Goal: Task Accomplishment & Management: Manage account settings

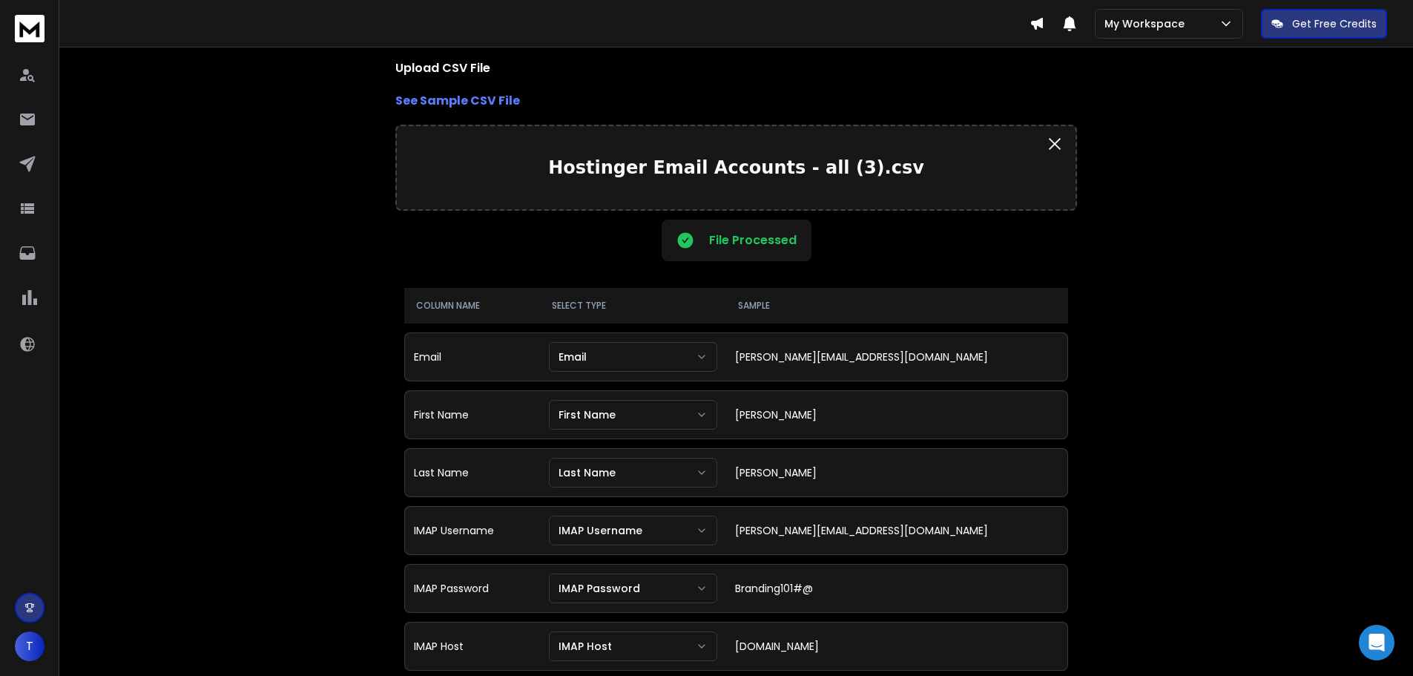
click at [1002, 144] on div "Hostinger Email Accounts - all (3).csv" at bounding box center [736, 168] width 682 height 86
click at [1046, 144] on icon at bounding box center [1055, 144] width 18 height 18
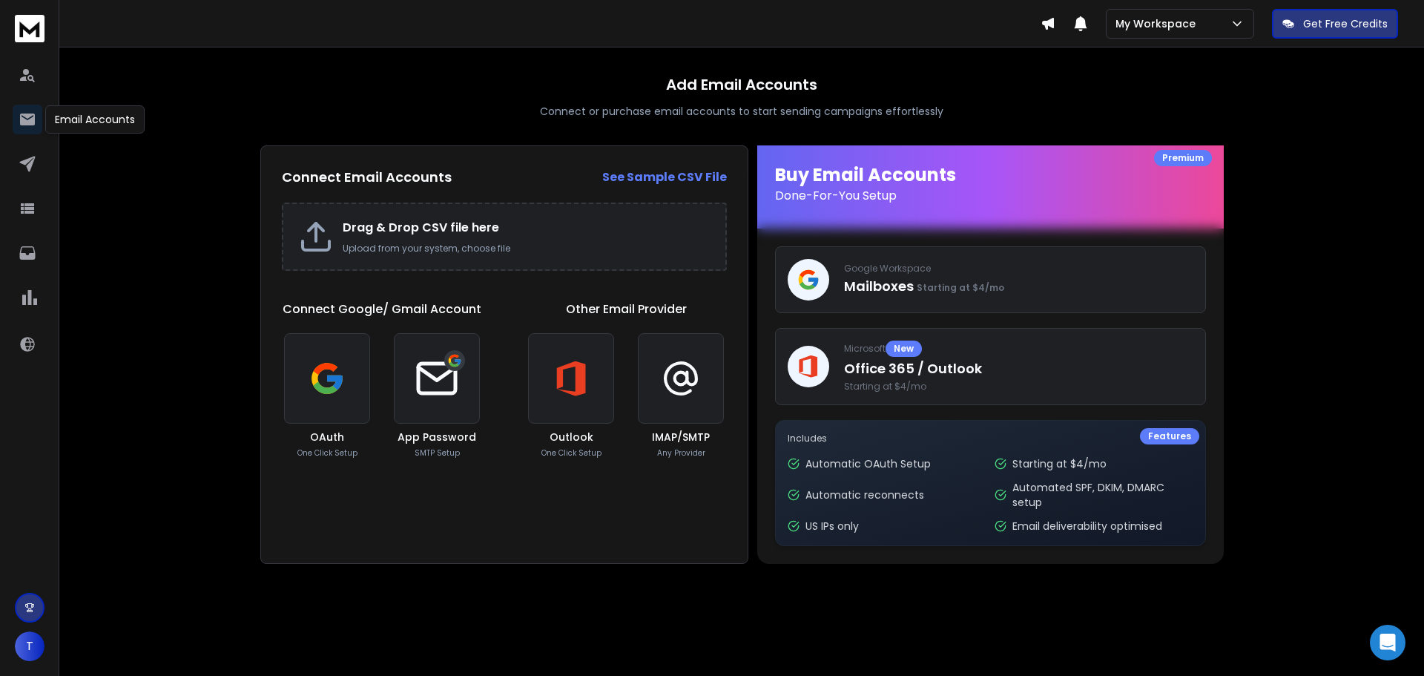
click at [16, 121] on link at bounding box center [28, 120] width 30 height 30
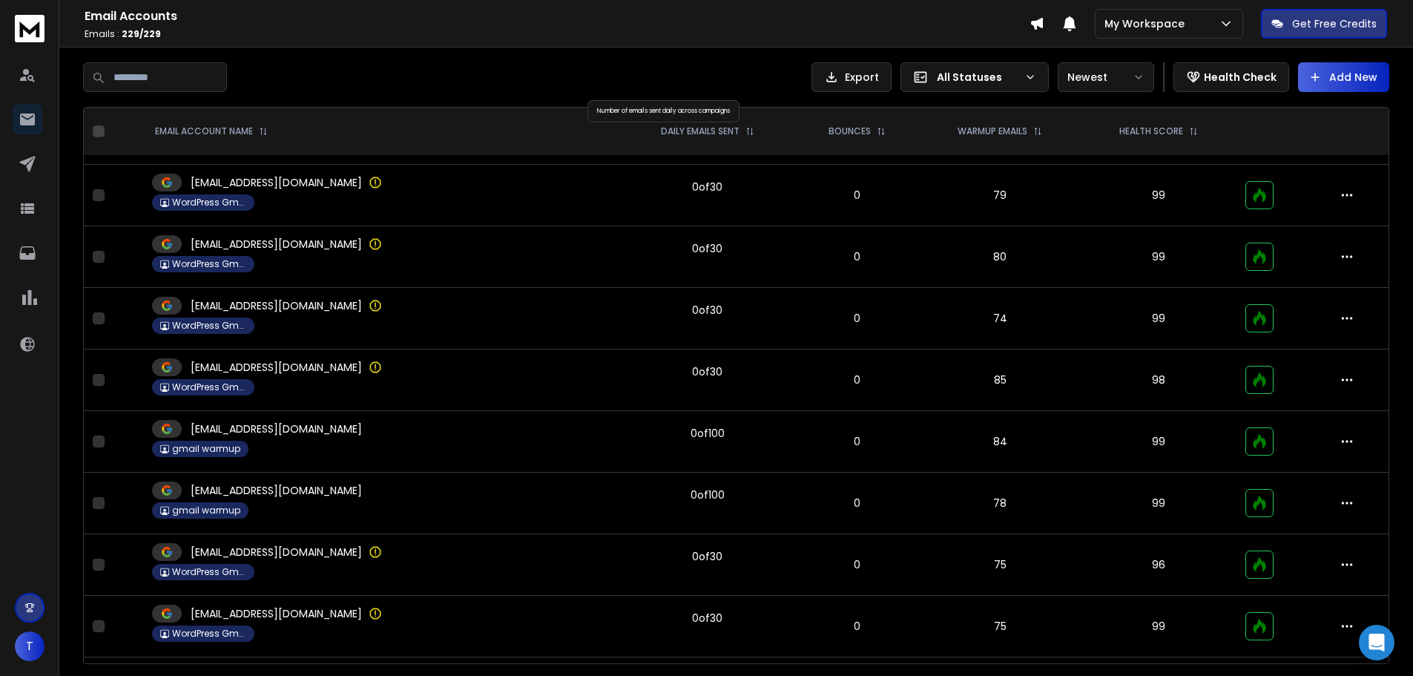
scroll to position [10468, 0]
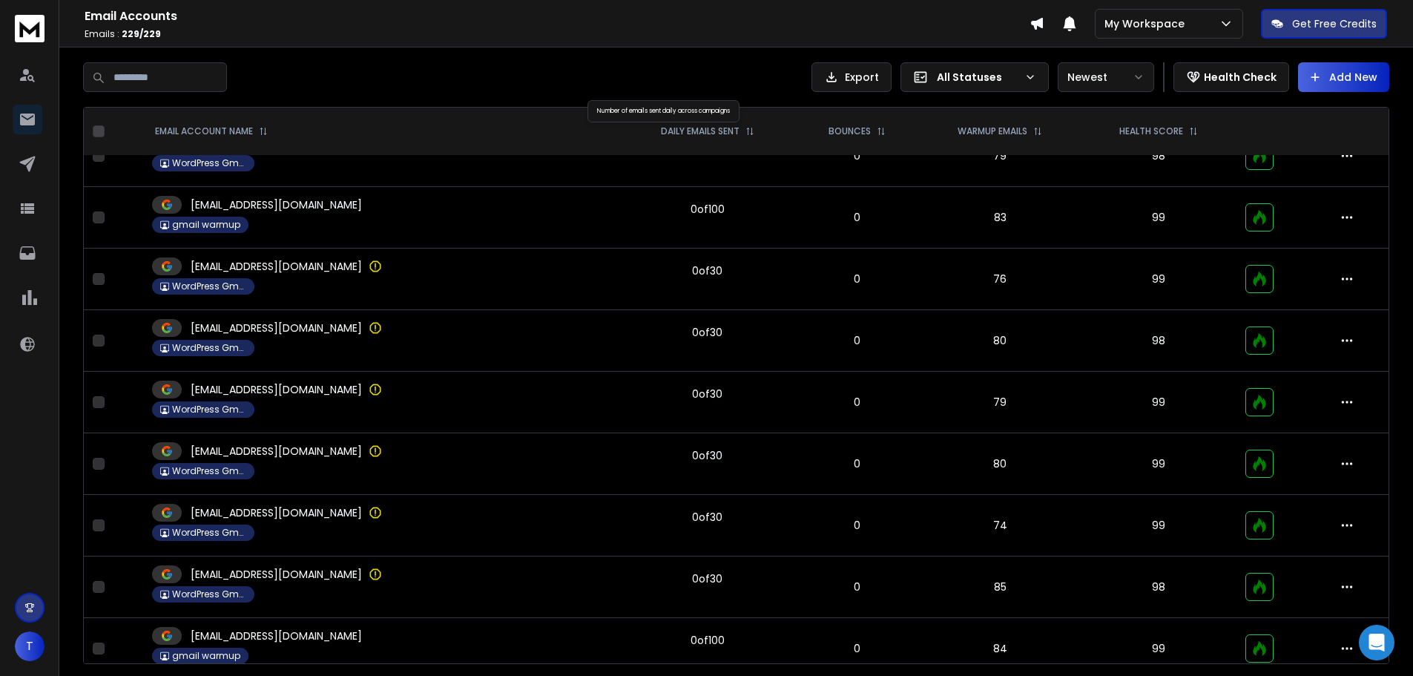
click at [644, 96] on div "Export All Statuses Newest Health Check Add New EMAIL ACCOUNT NAME DAILY EMAILS…" at bounding box center [736, 363] width 1306 height 602
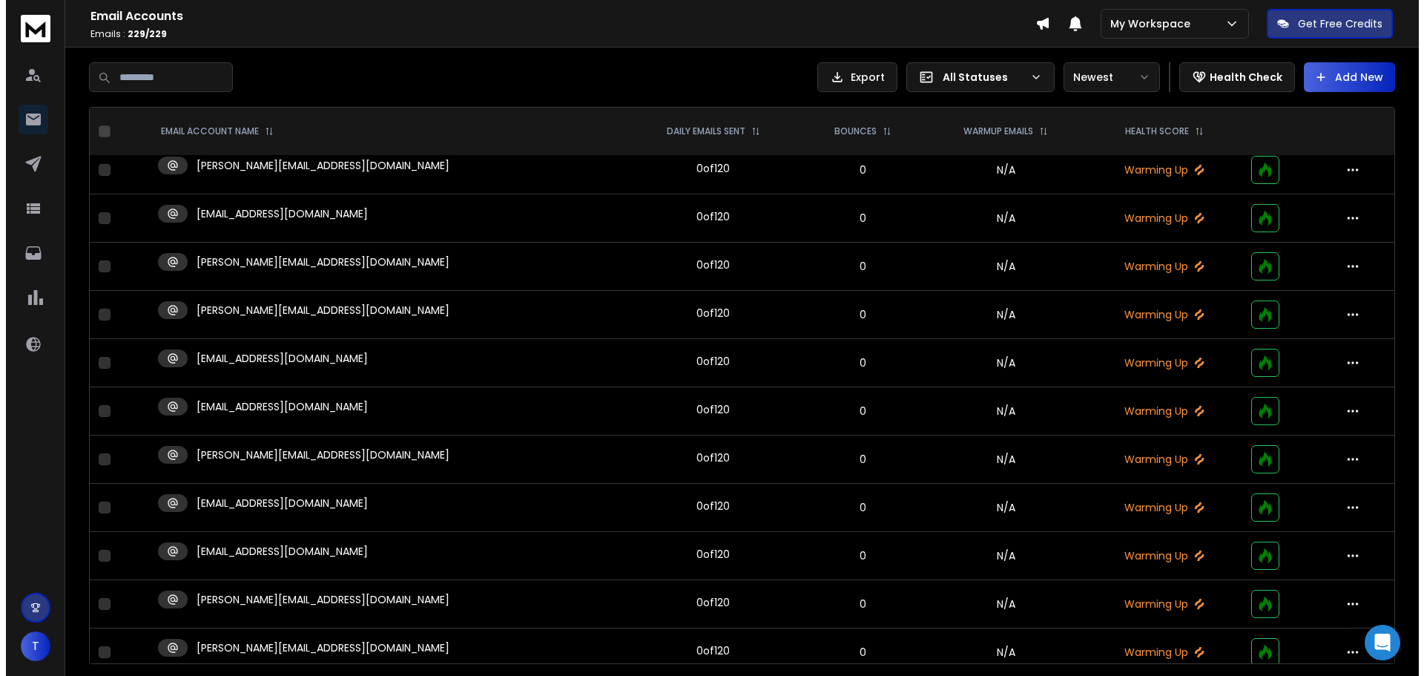
scroll to position [0, 0]
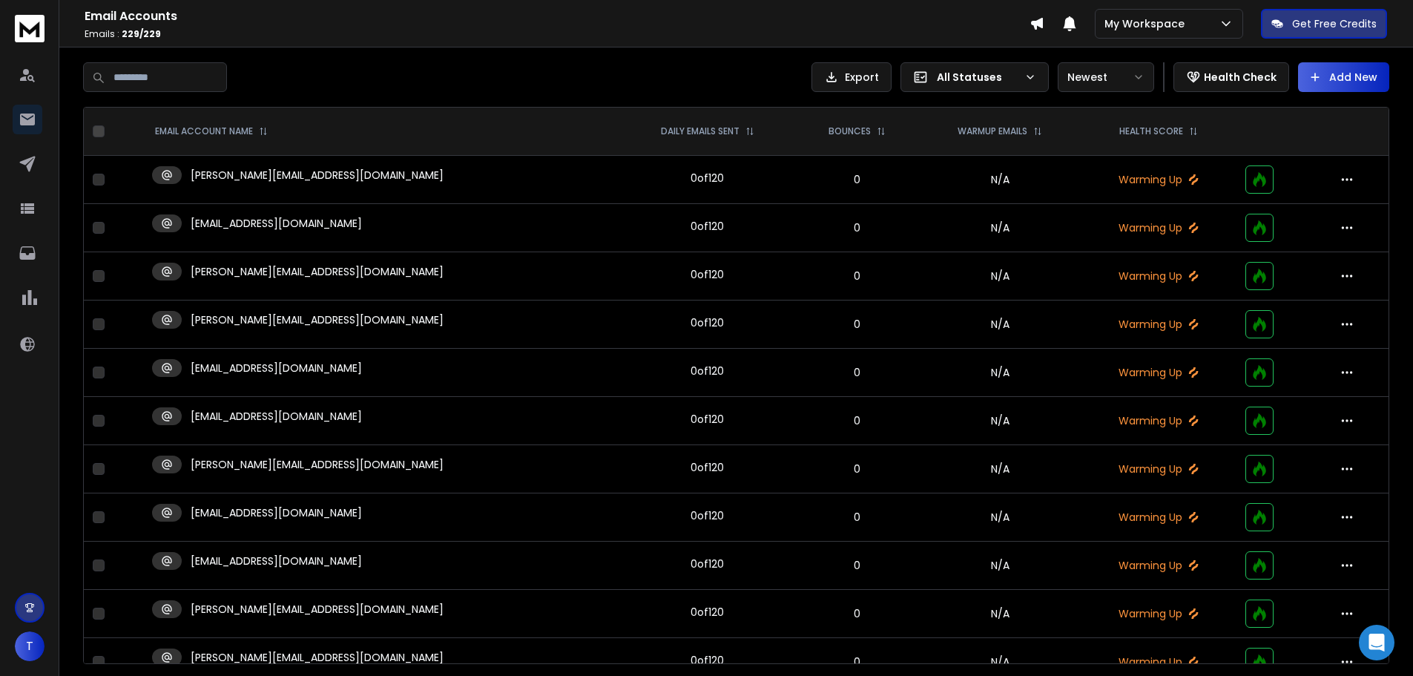
click at [93, 177] on button "button" at bounding box center [99, 180] width 12 height 12
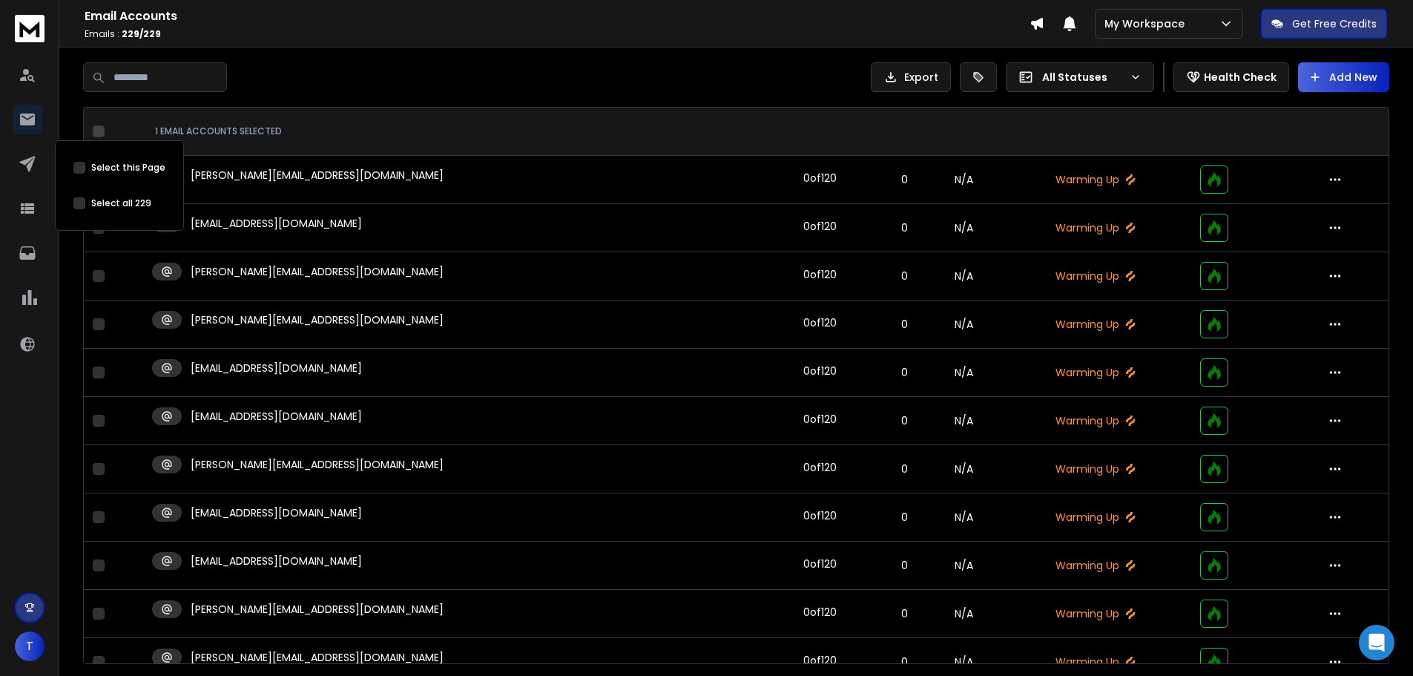
click at [99, 134] on button "Select this Page" at bounding box center [99, 131] width 12 height 12
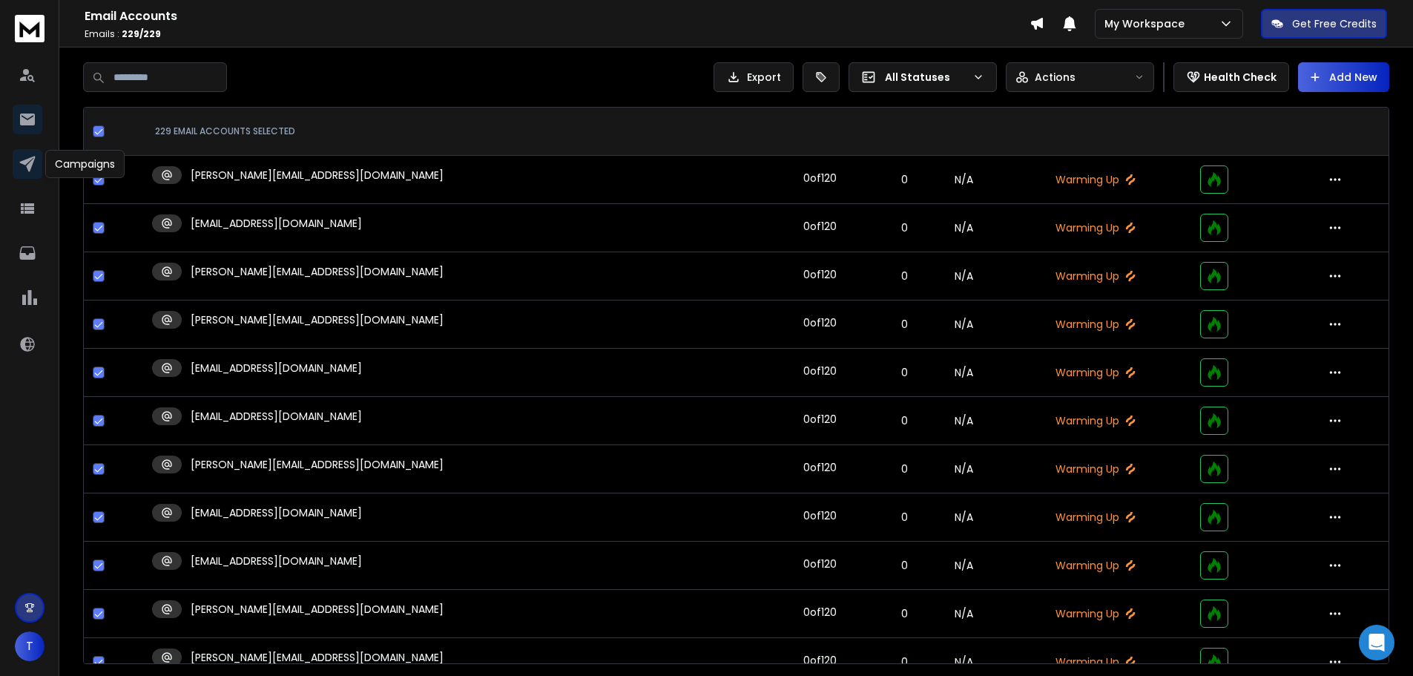
click at [33, 162] on icon at bounding box center [28, 164] width 18 height 18
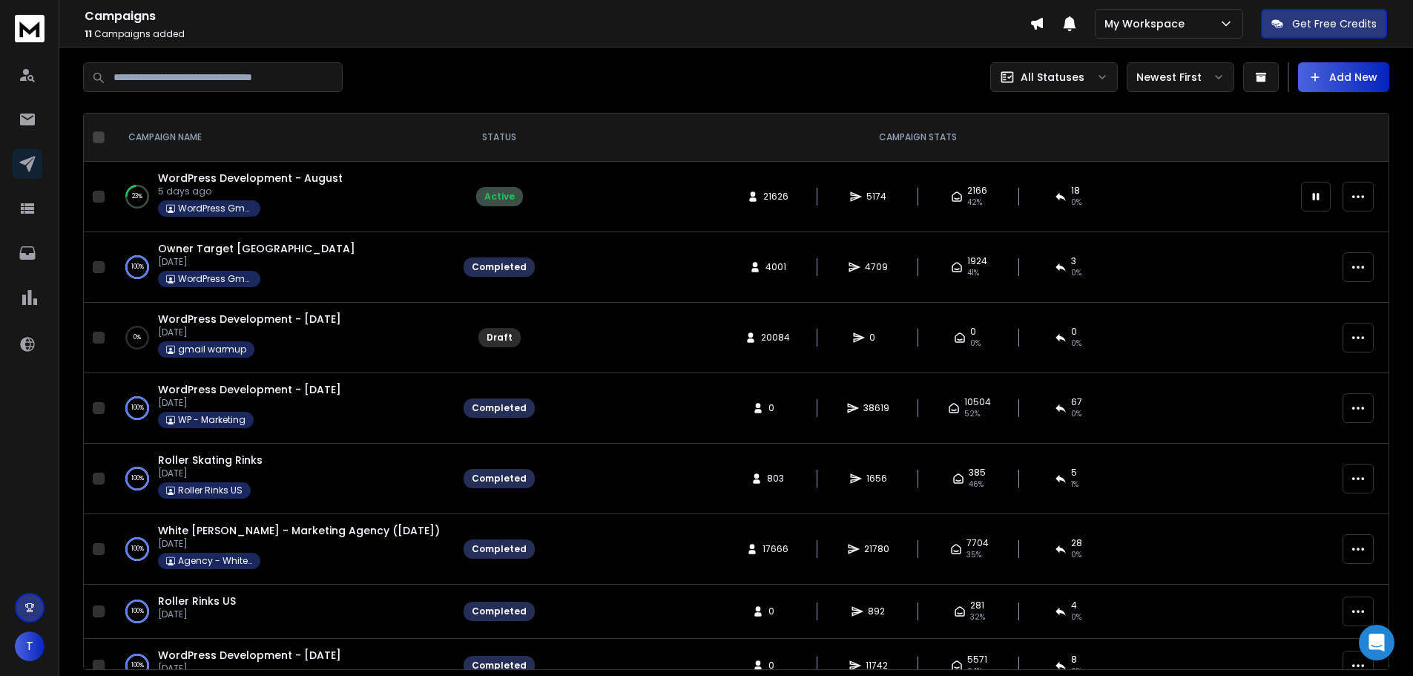
click at [292, 169] on td "23 % WordPress Development - [DATE][DATE] WordPress Gmail" at bounding box center [283, 197] width 344 height 70
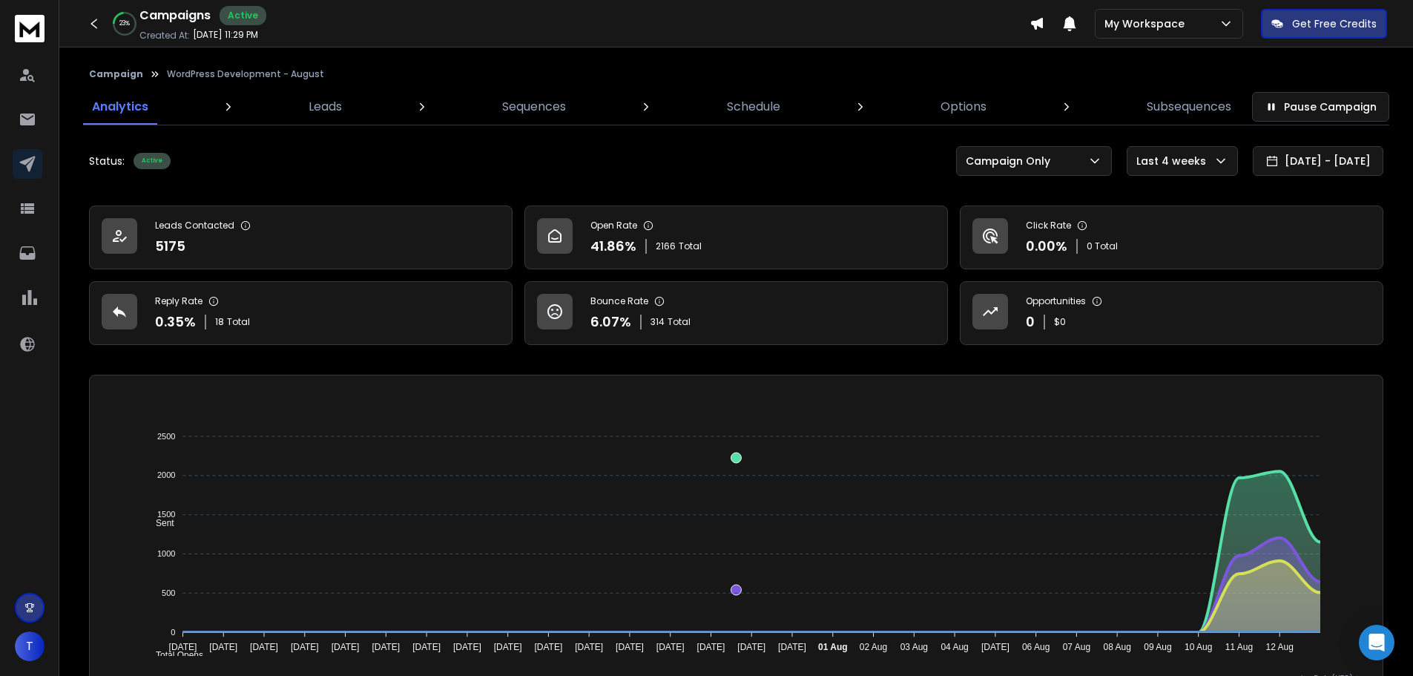
click at [507, 172] on div "Status: Active Pause Campaign Campaign Only Last 4 weeks [DATE] - [DATE]" at bounding box center [736, 161] width 1294 height 30
click at [343, 105] on link "Leads" at bounding box center [325, 107] width 51 height 36
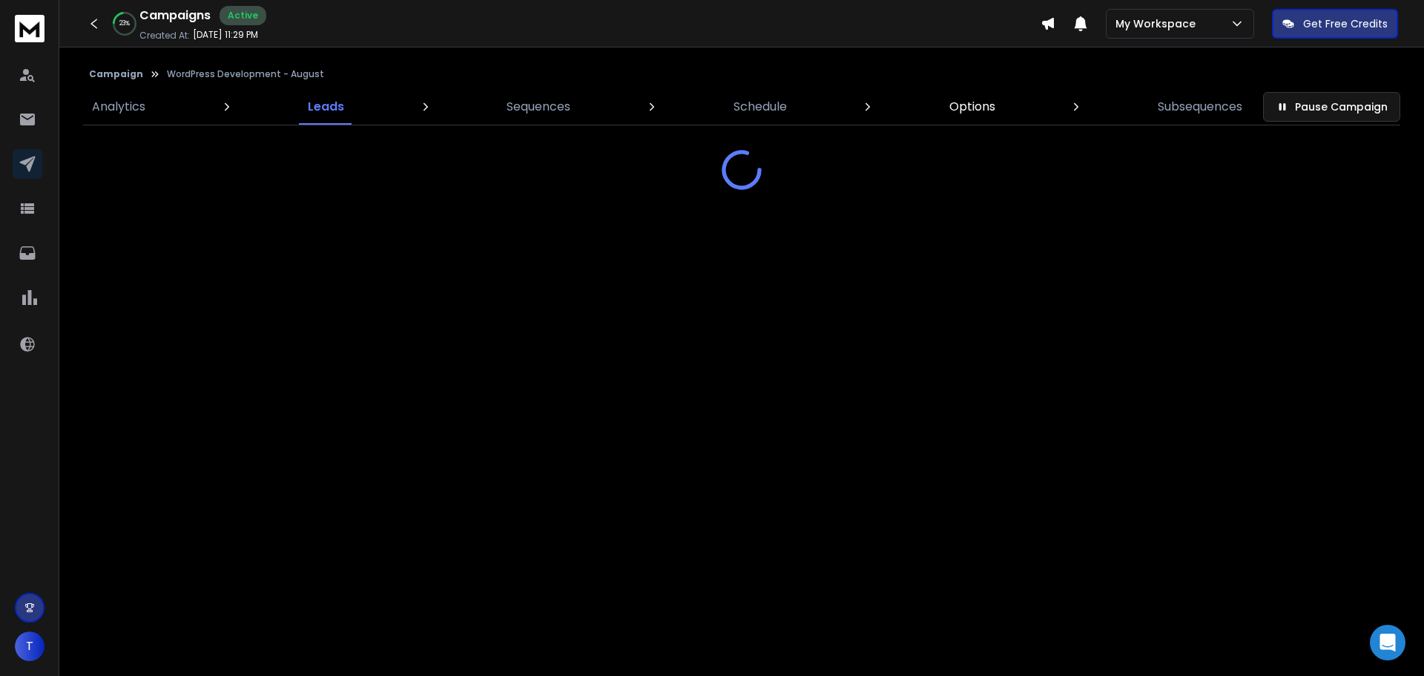
click at [973, 113] on p "Options" at bounding box center [972, 107] width 46 height 18
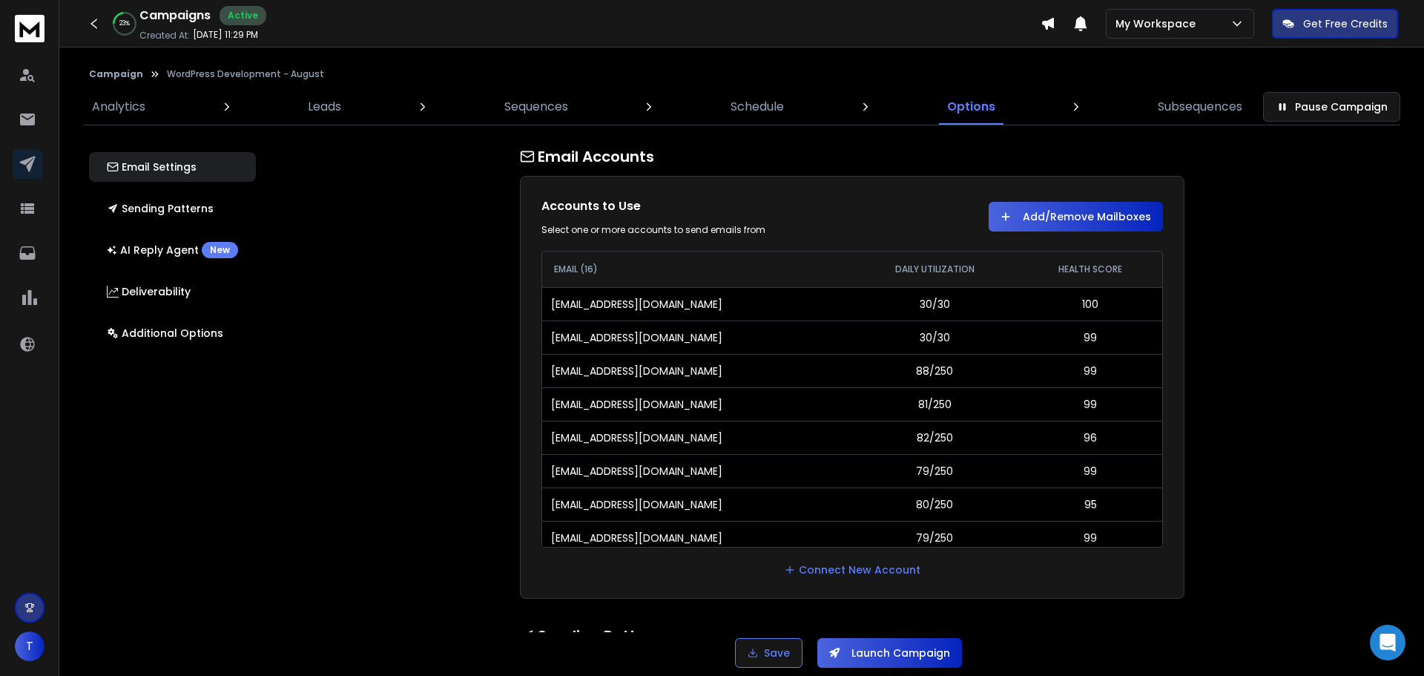
click at [1087, 224] on button "Add/Remove Mailboxes" at bounding box center [1076, 217] width 174 height 30
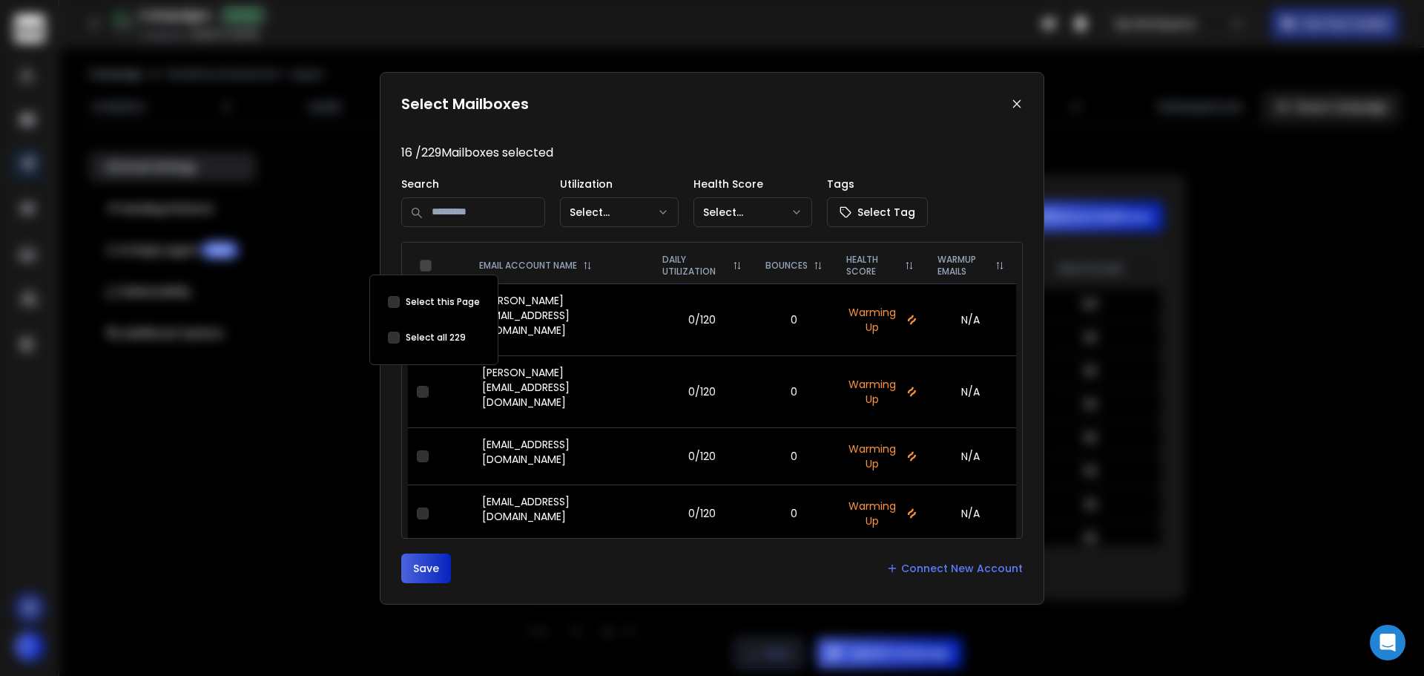
click at [424, 267] on button "Select this Page" at bounding box center [426, 266] width 12 height 12
click at [389, 341] on button "Select this Page" at bounding box center [394, 338] width 12 height 12
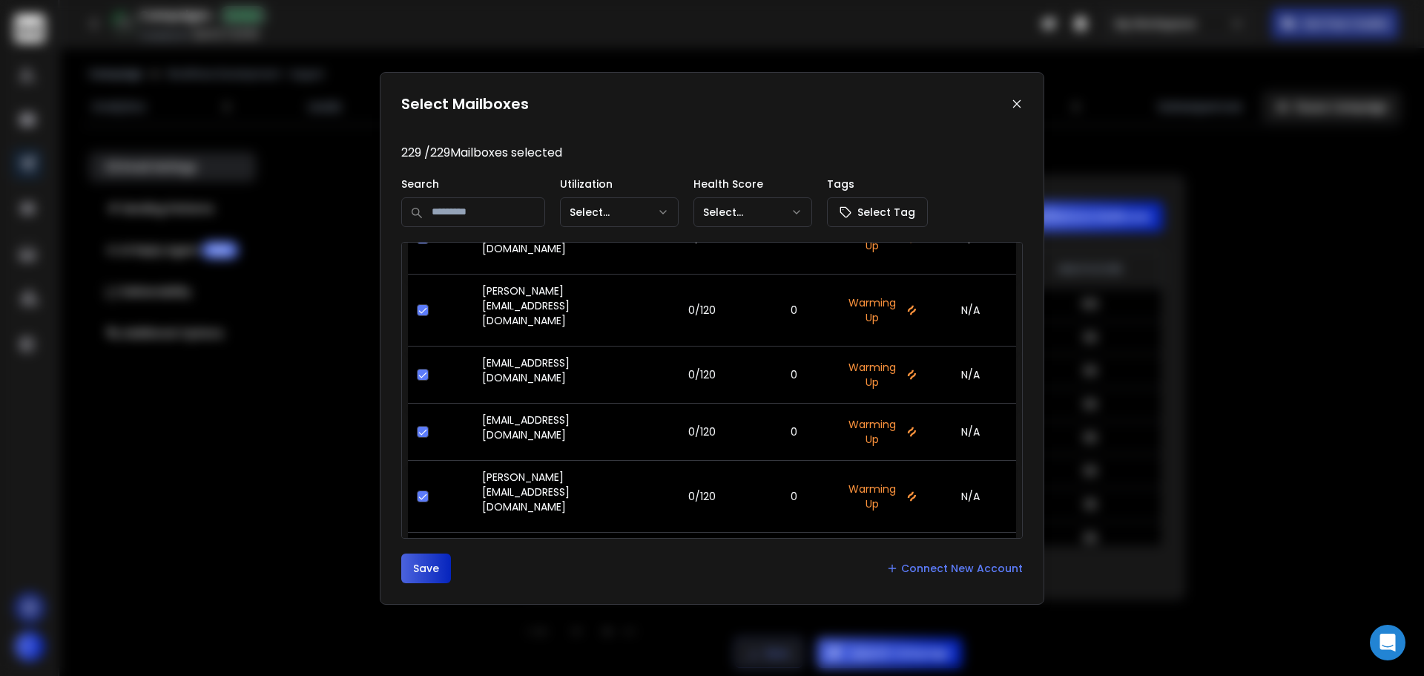
scroll to position [4744, 0]
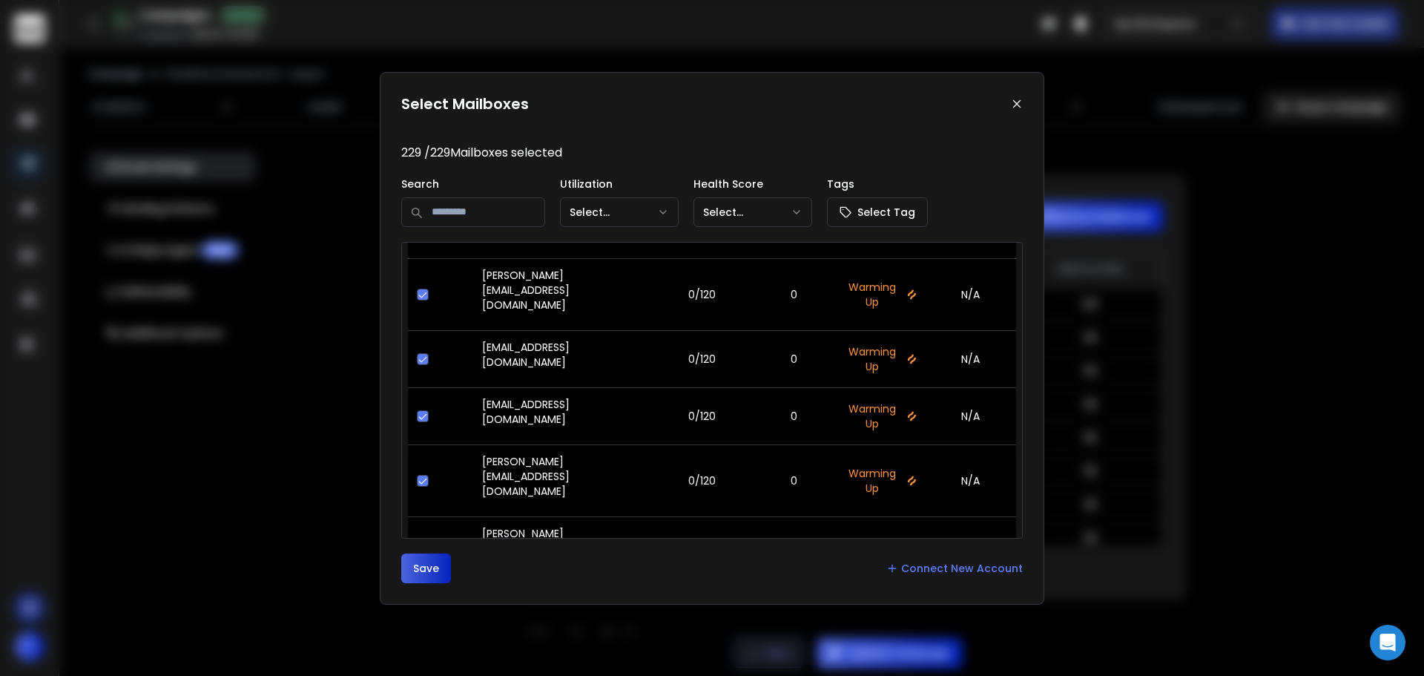
click at [657, 205] on button "Select..." at bounding box center [619, 212] width 119 height 30
click at [783, 200] on button "Select..." at bounding box center [753, 212] width 119 height 30
click at [886, 208] on button "Select Tag" at bounding box center [877, 212] width 101 height 30
click at [827, 148] on p "229 / 229 Mailboxes selected" at bounding box center [712, 153] width 622 height 18
click at [766, 199] on button "Select..." at bounding box center [753, 212] width 119 height 30
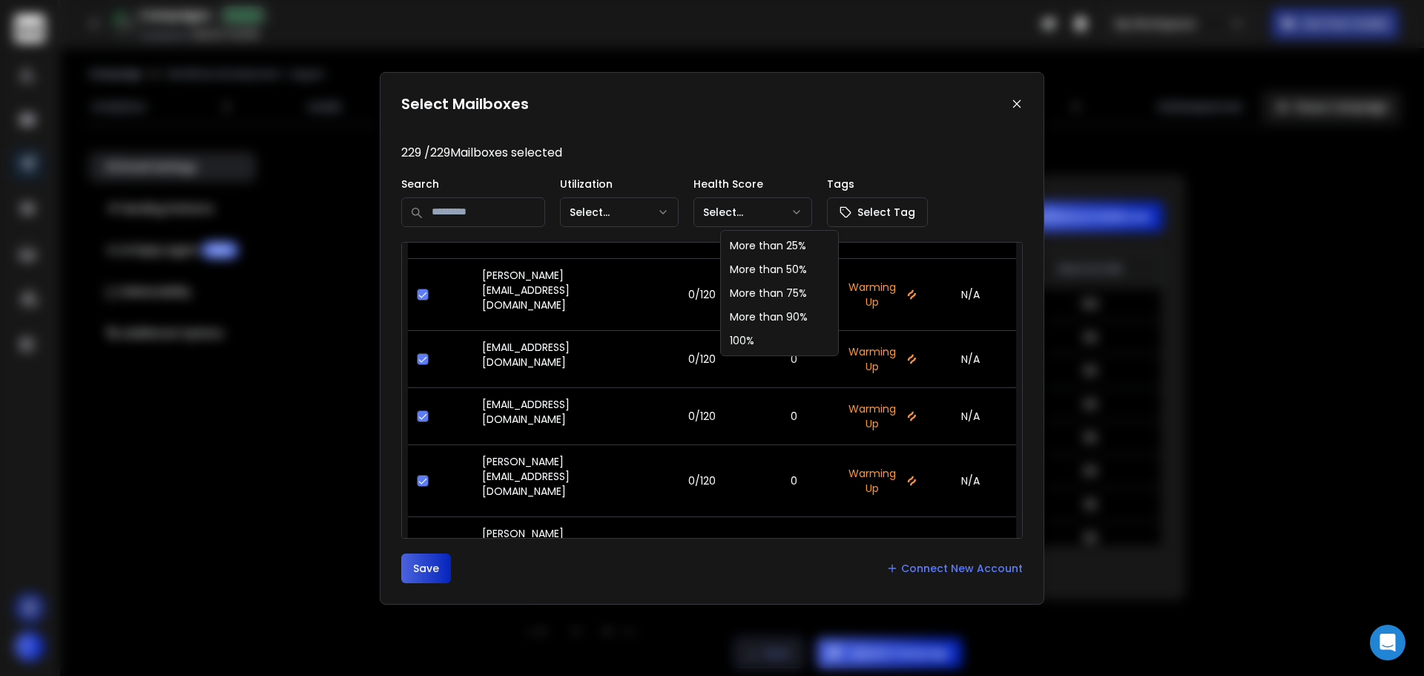
click at [871, 144] on p "229 / 229 Mailboxes selected" at bounding box center [712, 153] width 622 height 18
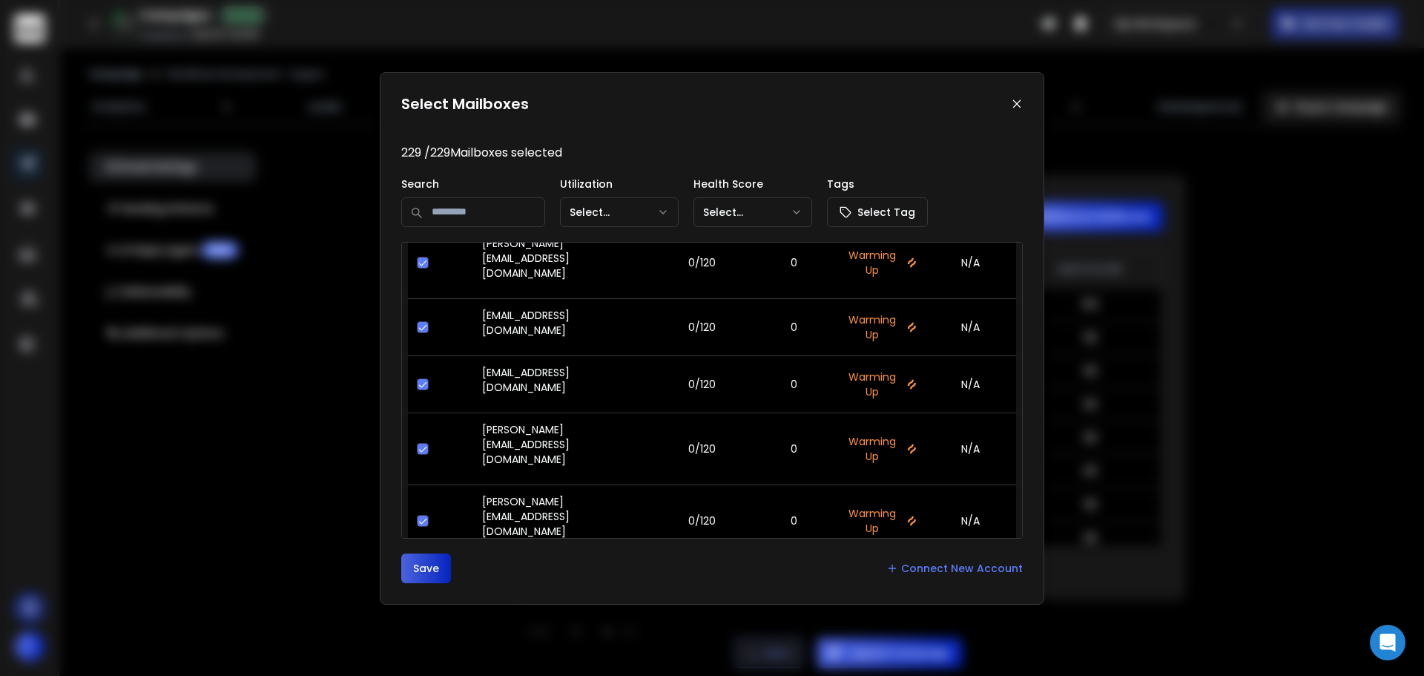
scroll to position [5040, 0]
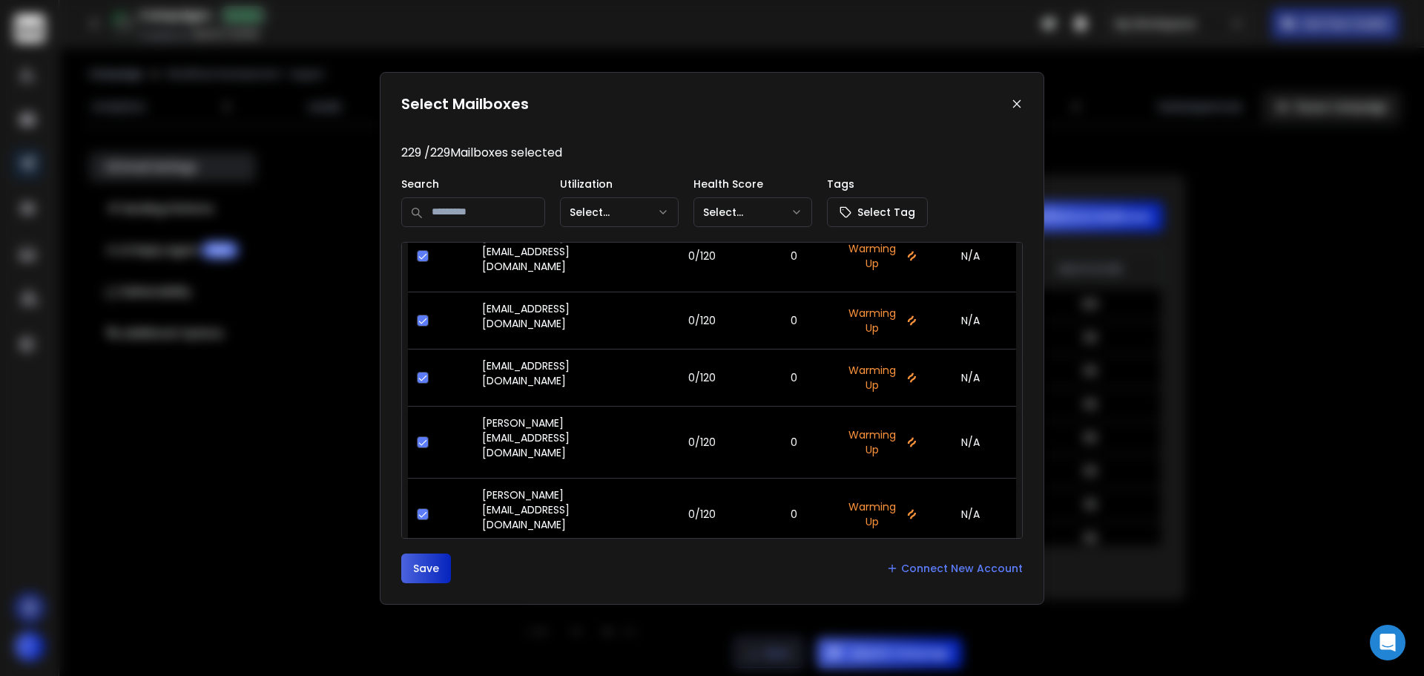
click at [458, 206] on input at bounding box center [473, 212] width 144 height 30
type input "**********"
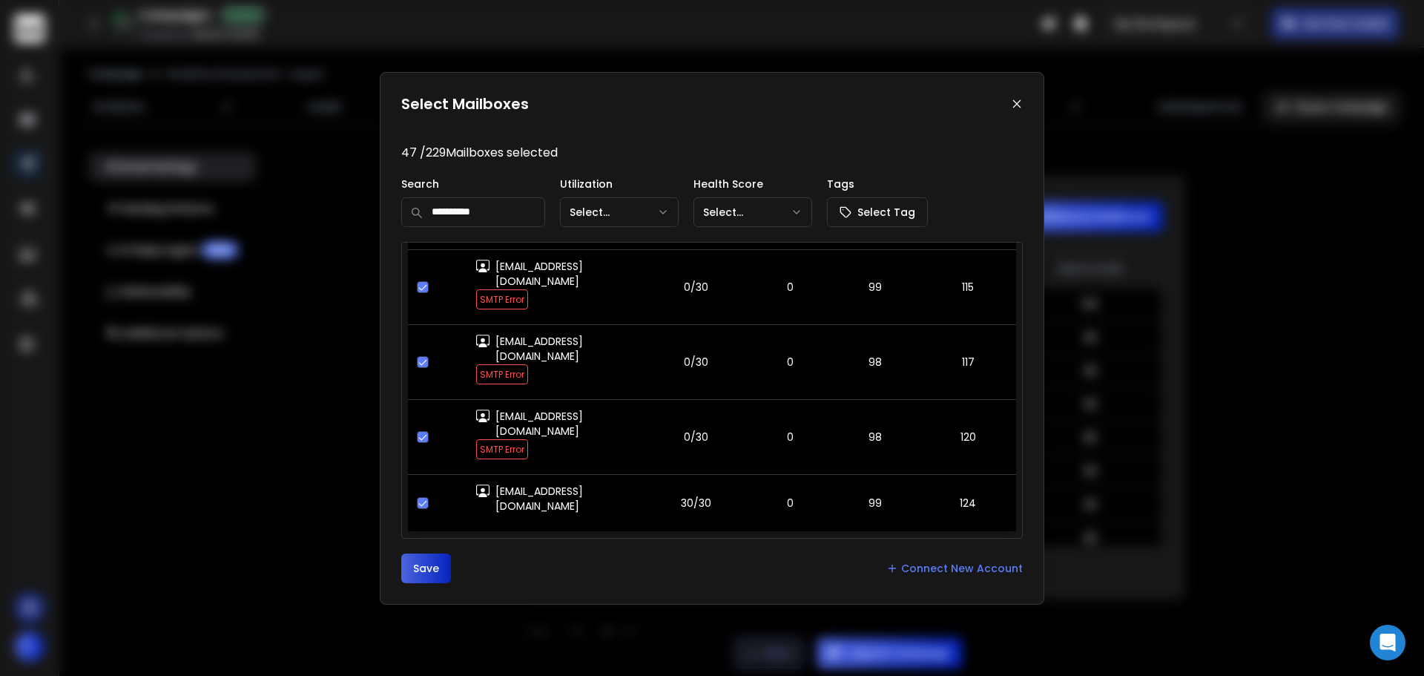
scroll to position [2232, 0]
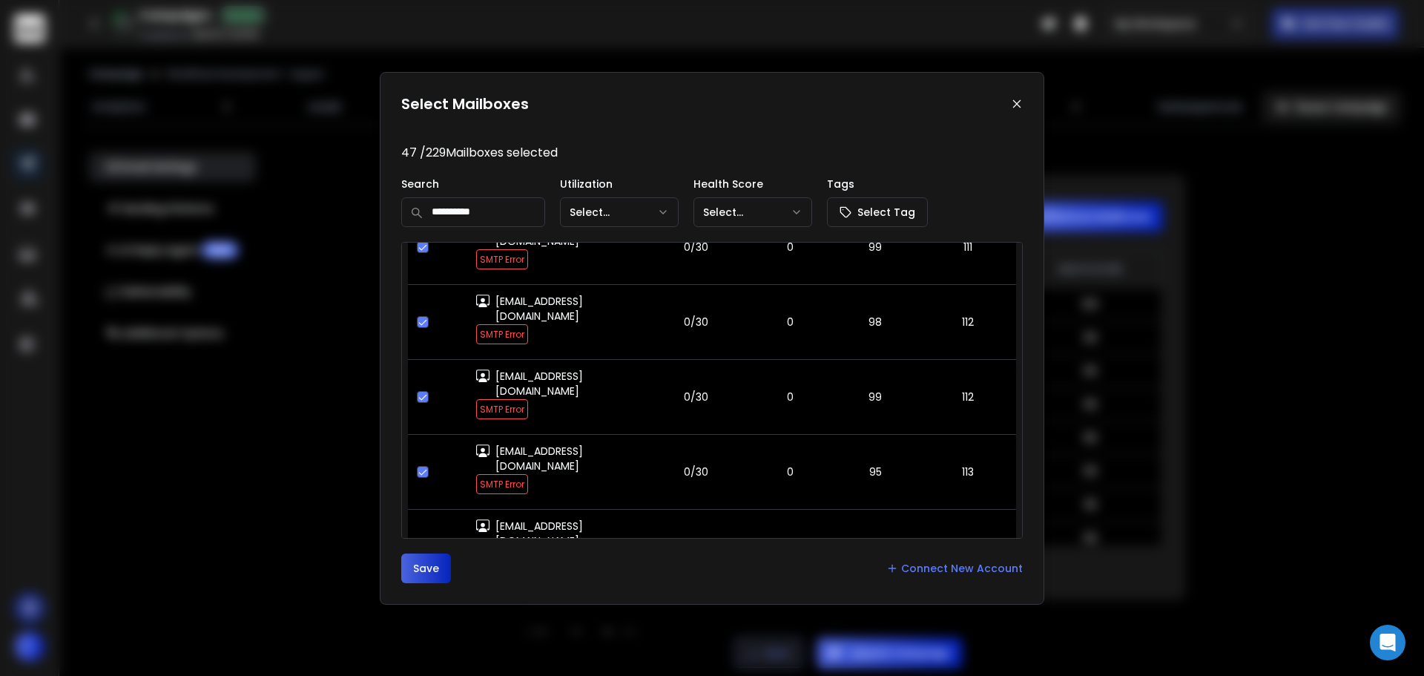
scroll to position [2009, 0]
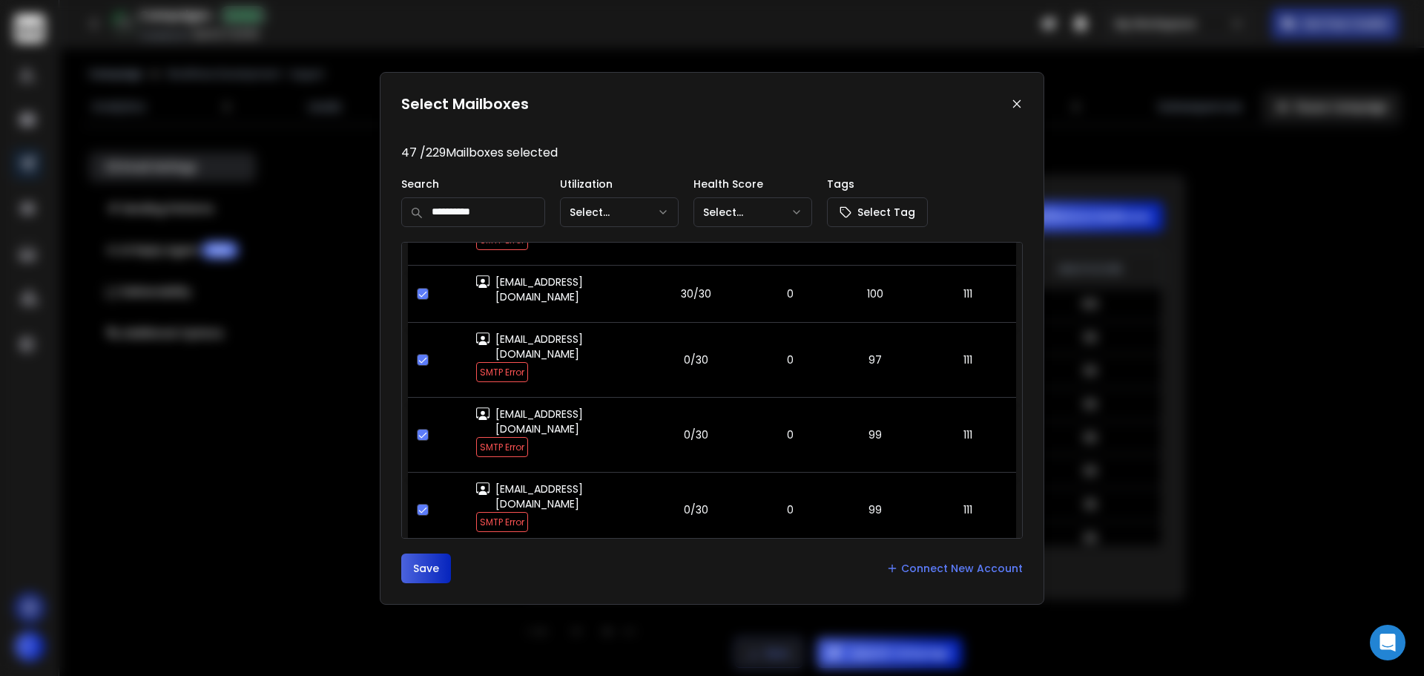
click at [421, 654] on button "button" at bounding box center [423, 660] width 12 height 12
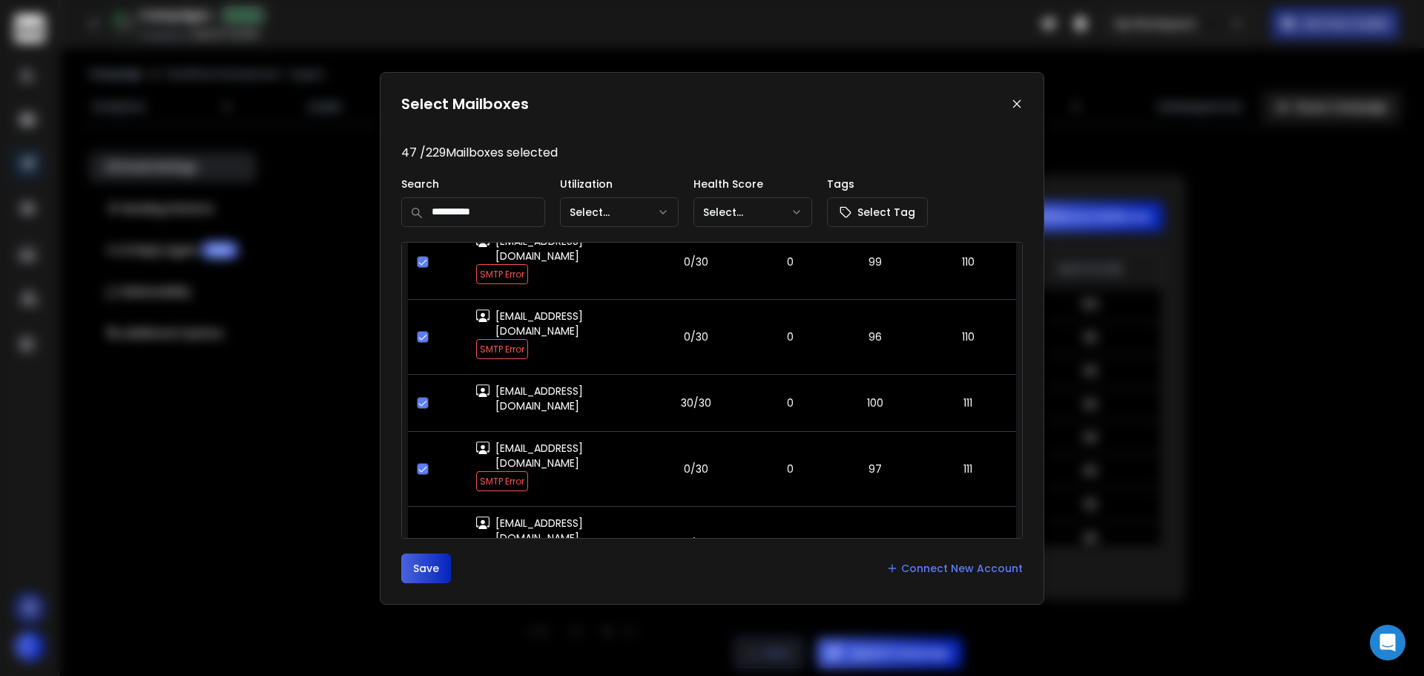
scroll to position [1638, 0]
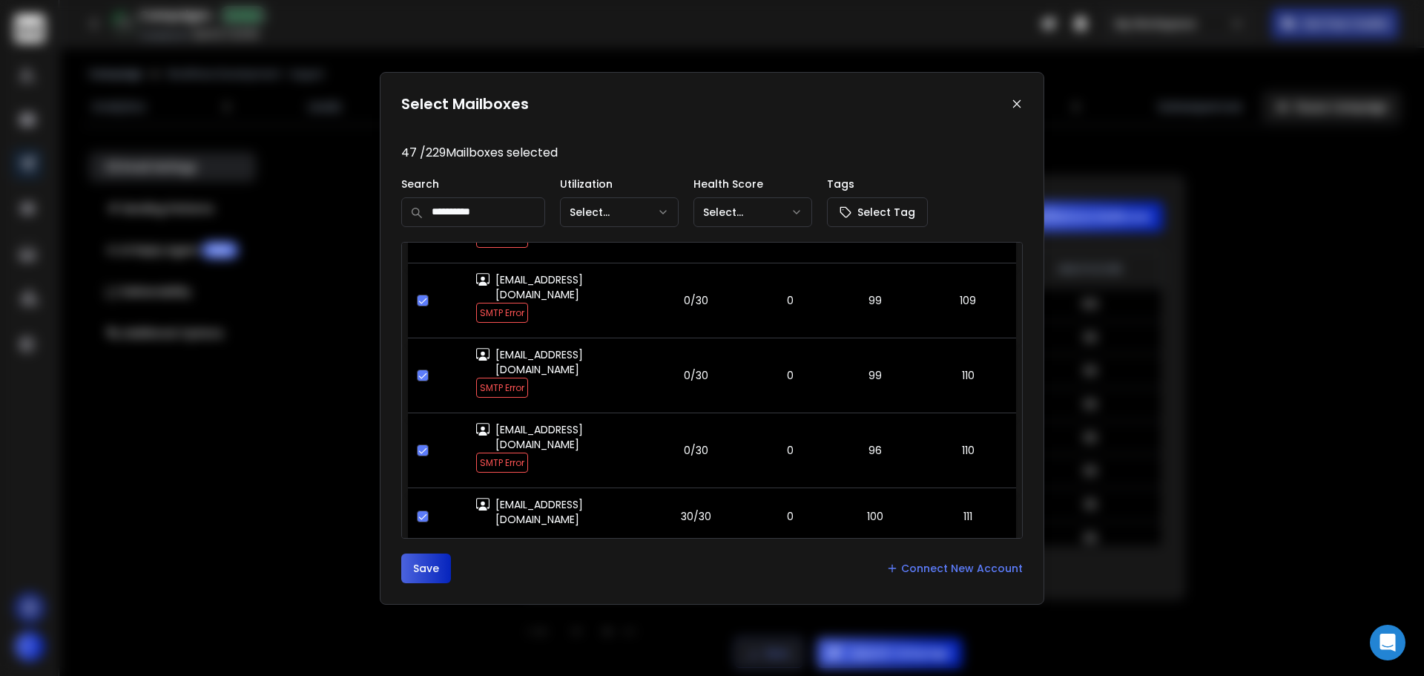
click at [419, 651] on button "button" at bounding box center [423, 657] width 12 height 12
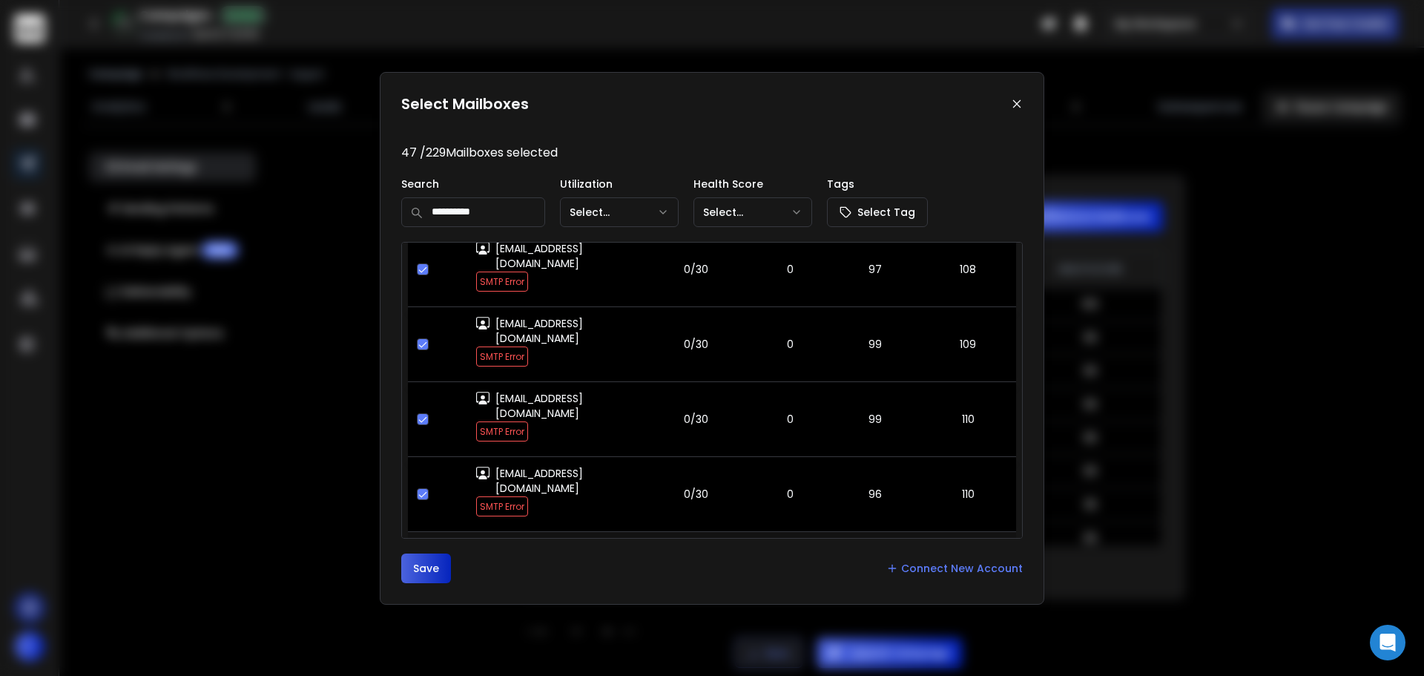
scroll to position [1415, 0]
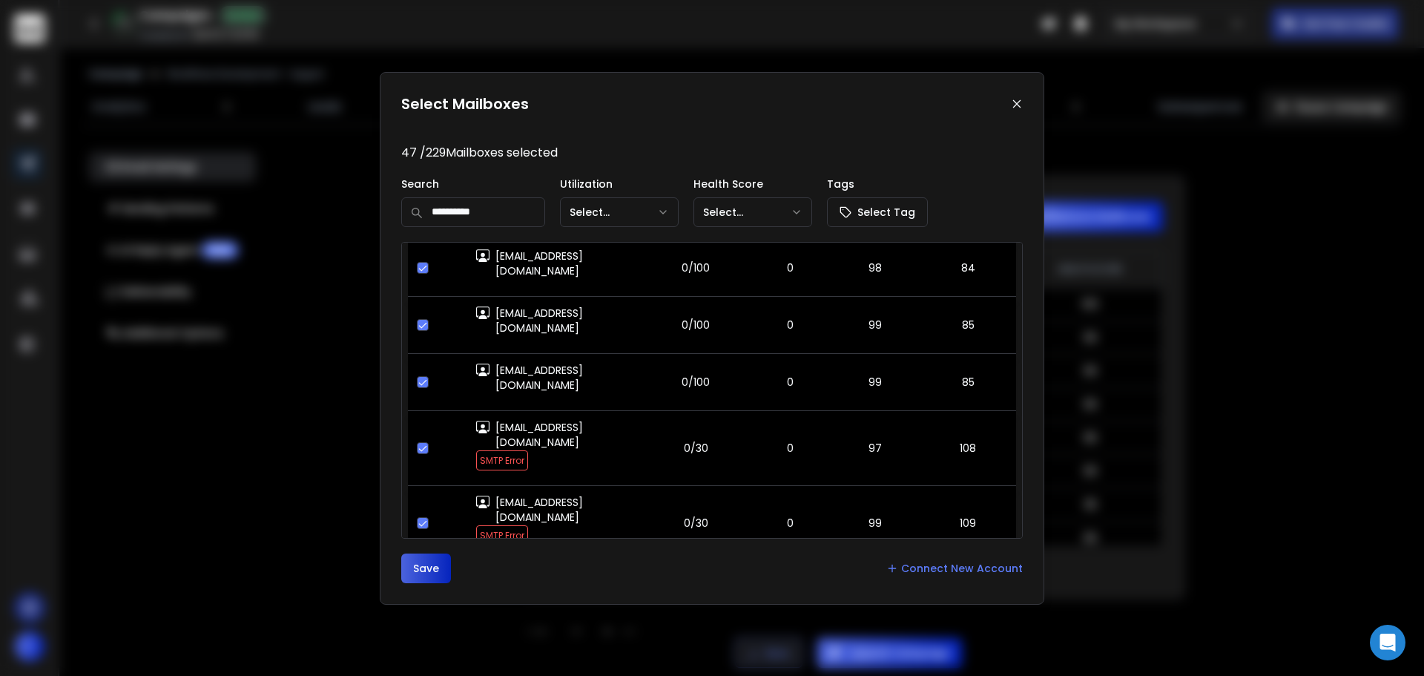
click at [422, 667] on button "button" at bounding box center [423, 673] width 12 height 12
click at [424, 592] on button "button" at bounding box center [423, 598] width 12 height 12
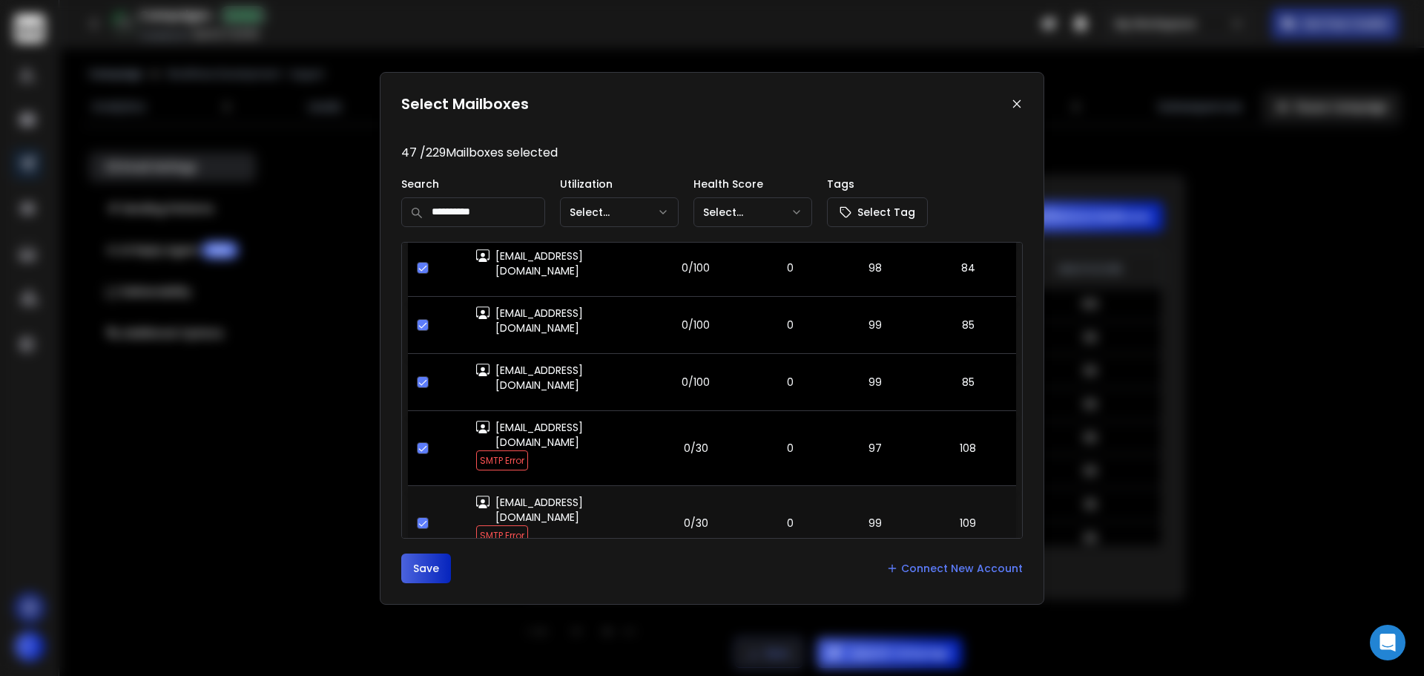
click at [426, 517] on button "button" at bounding box center [423, 523] width 12 height 12
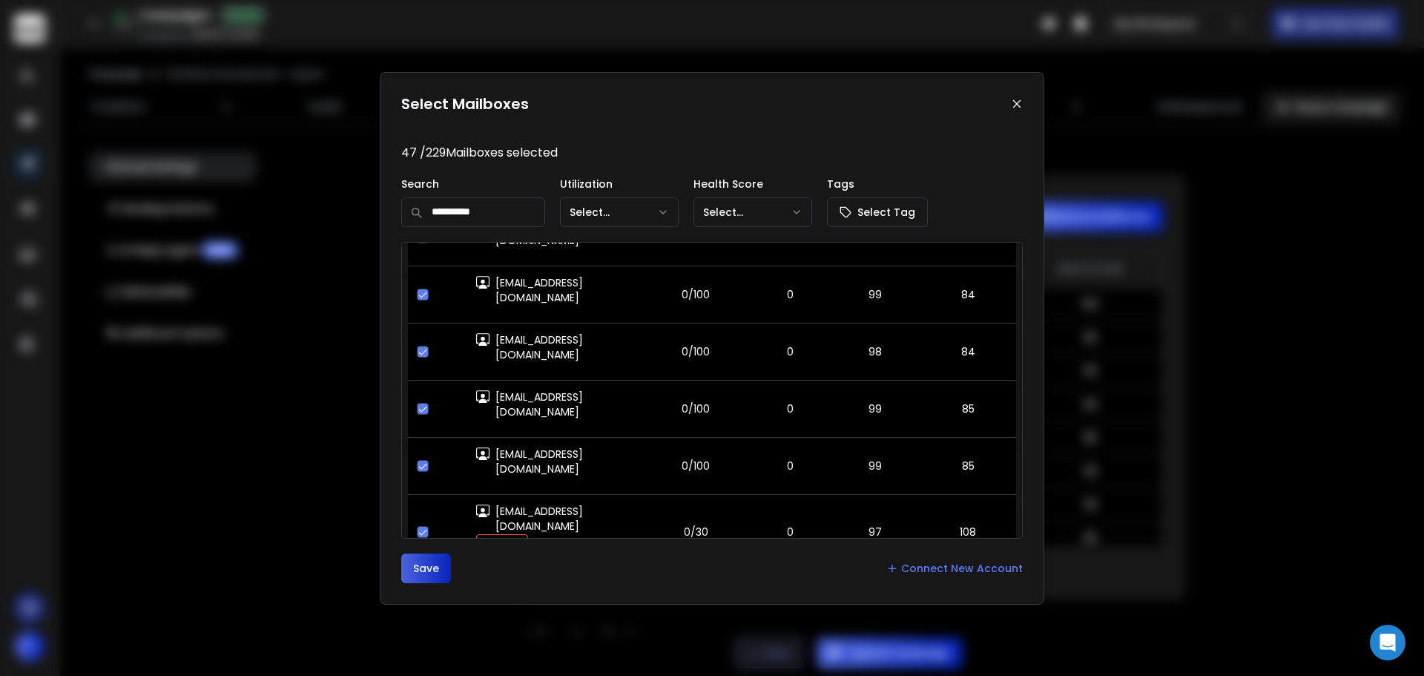
scroll to position [1193, 0]
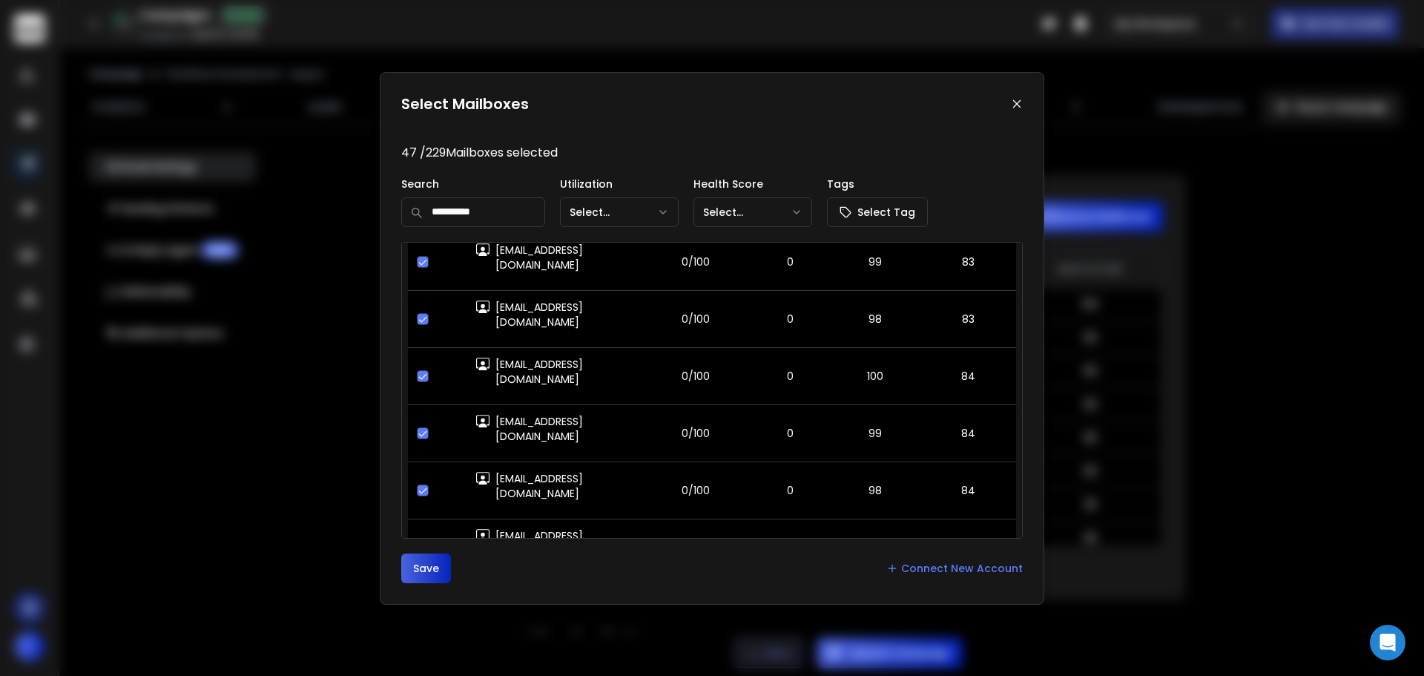
click at [423, 665] on button "button" at bounding box center [423, 671] width 12 height 12
click at [421, 599] on button "button" at bounding box center [423, 605] width 12 height 12
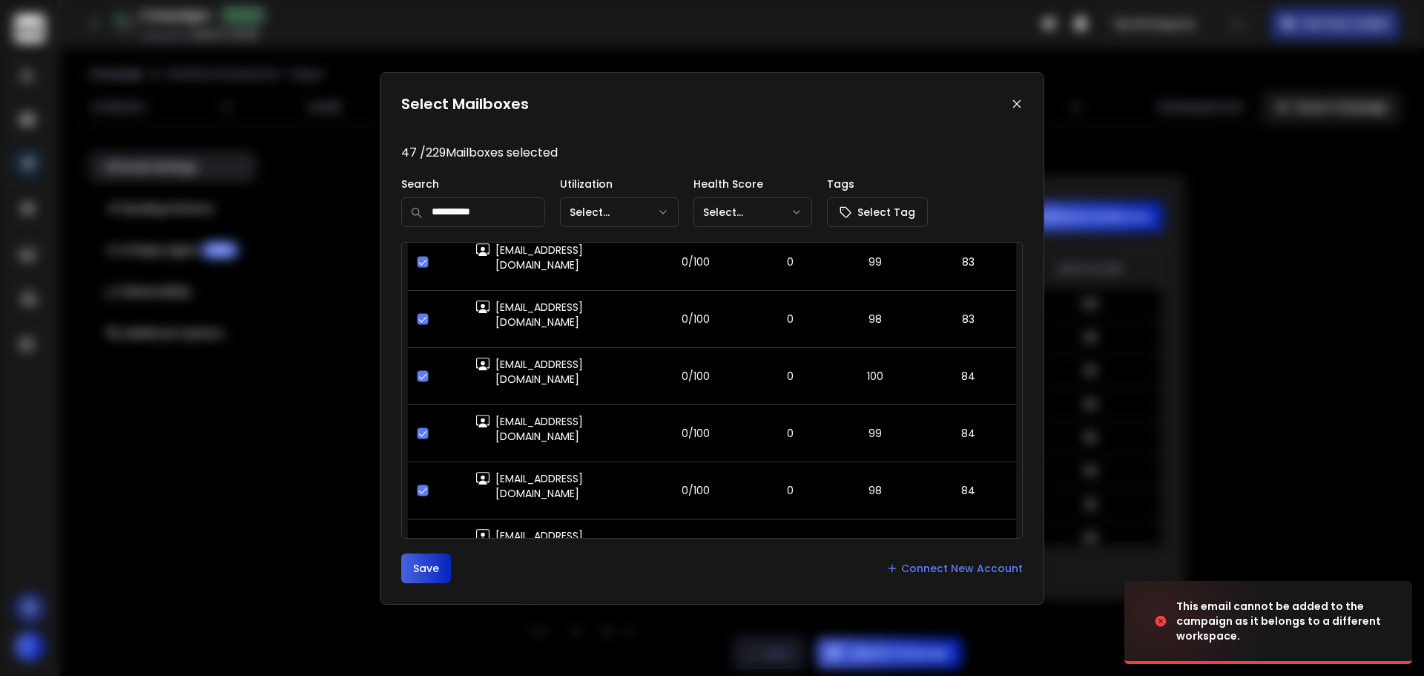
click at [422, 599] on button "button" at bounding box center [423, 605] width 12 height 12
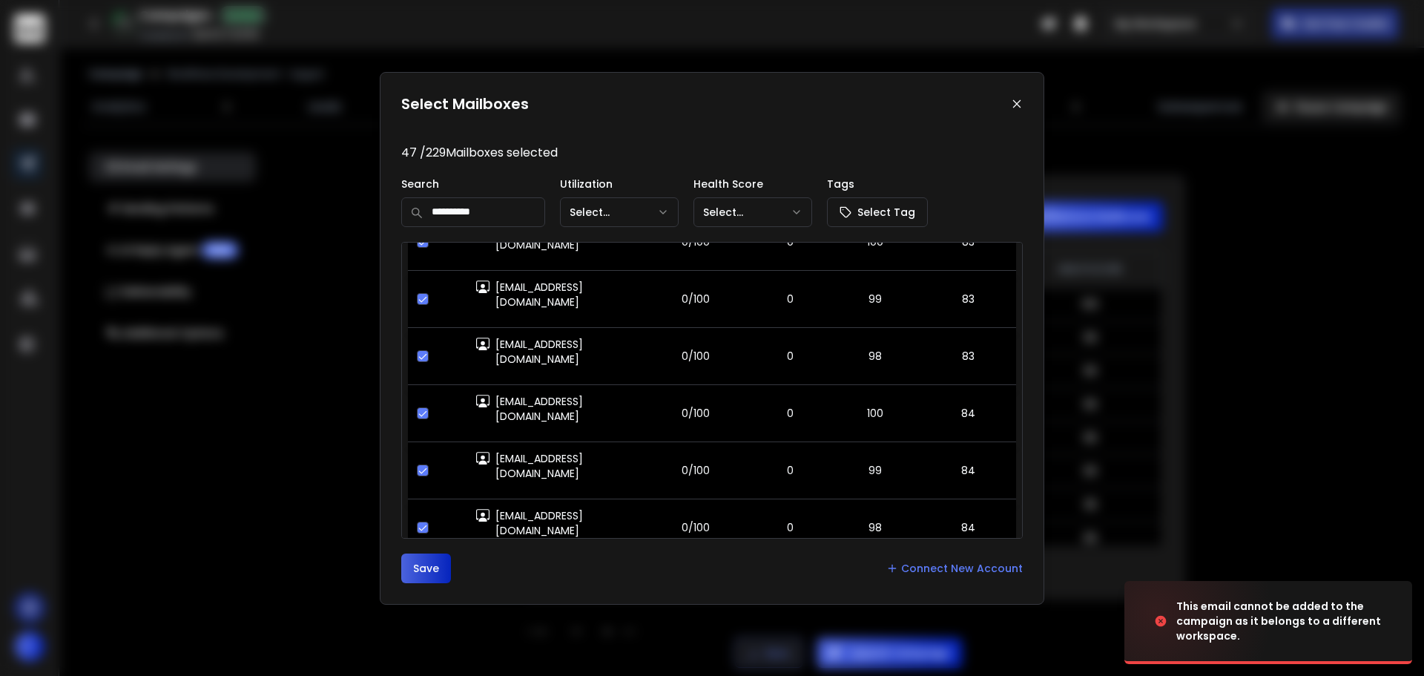
scroll to position [1119, 0]
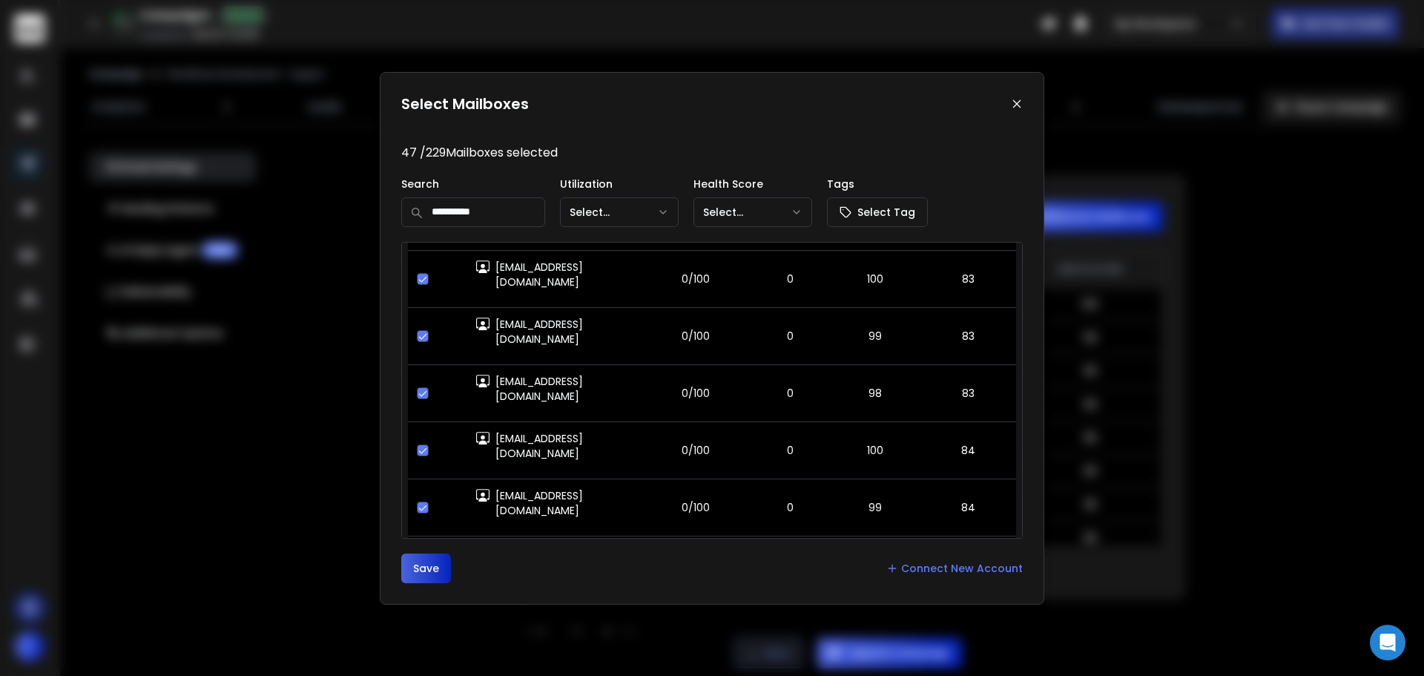
click at [422, 616] on button "button" at bounding box center [423, 622] width 12 height 12
click at [419, 559] on button "button" at bounding box center [423, 565] width 12 height 12
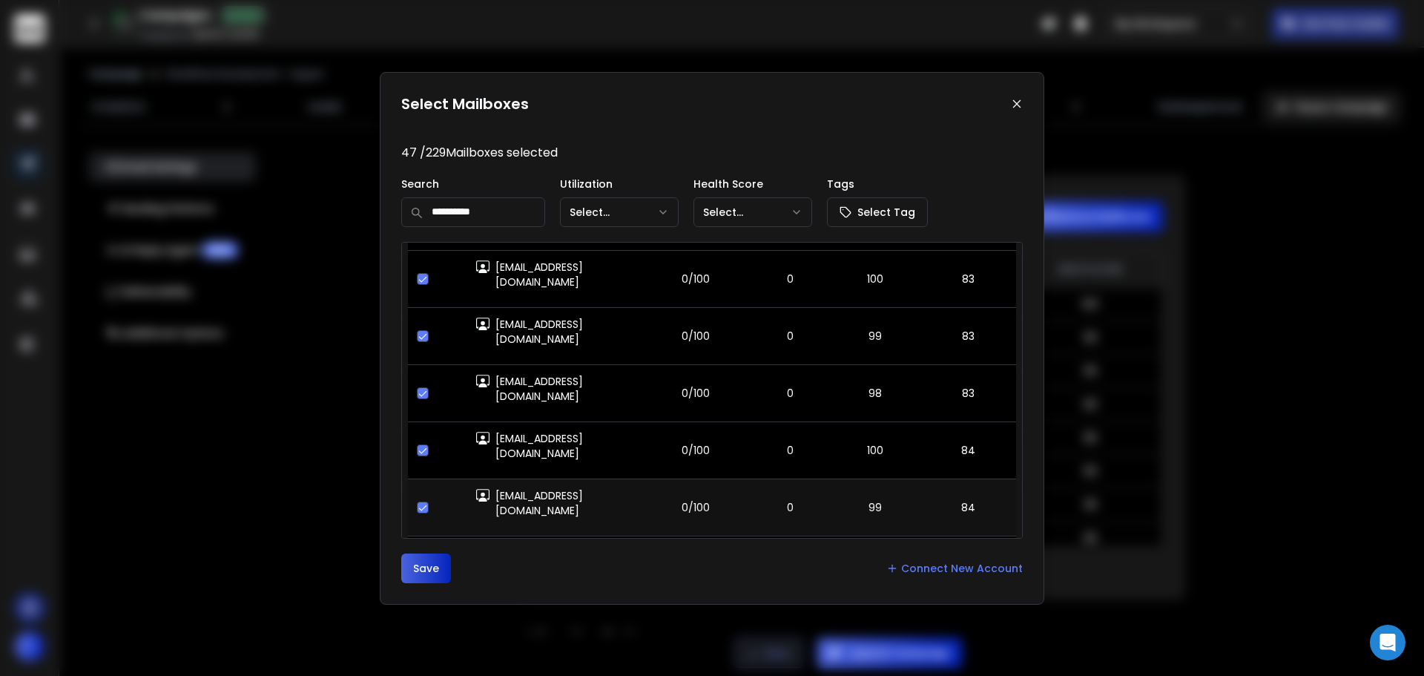
click at [421, 479] on td at bounding box center [437, 507] width 59 height 57
click at [427, 501] on button "button" at bounding box center [423, 507] width 12 height 12
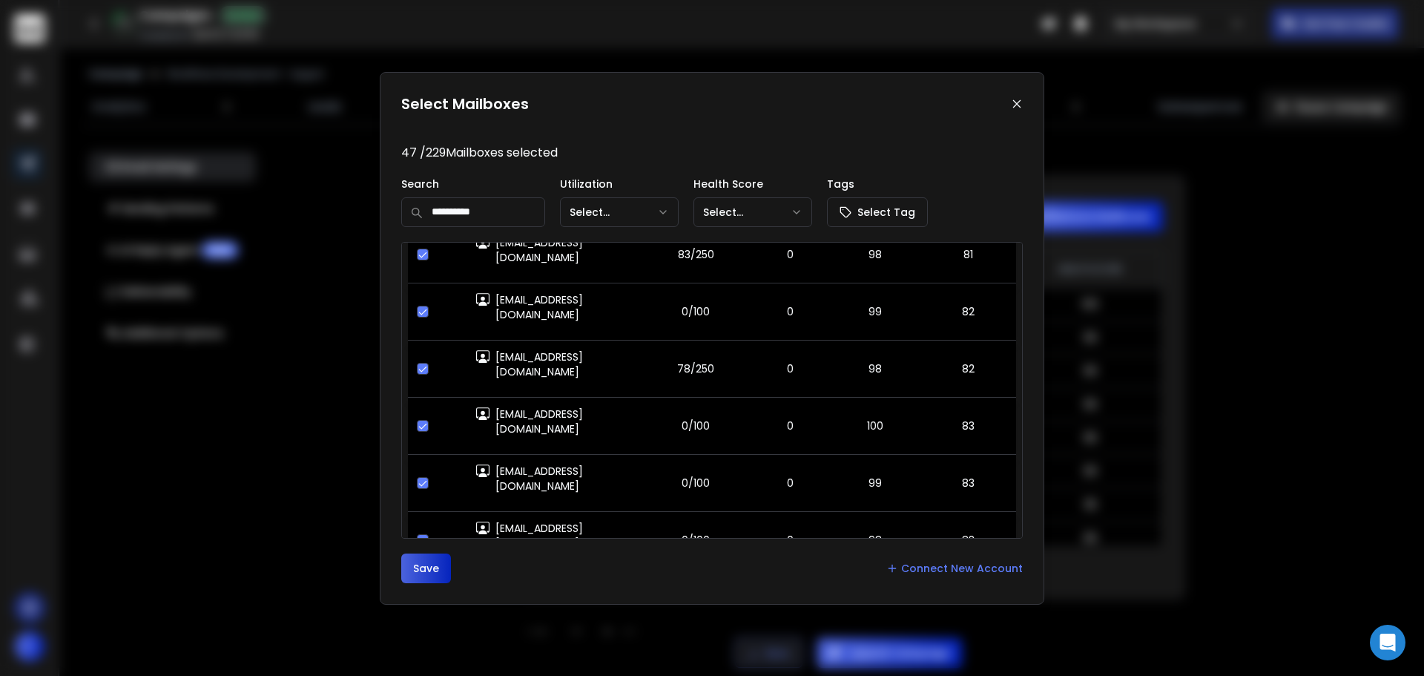
scroll to position [970, 0]
click at [422, 593] on button "button" at bounding box center [423, 599] width 12 height 12
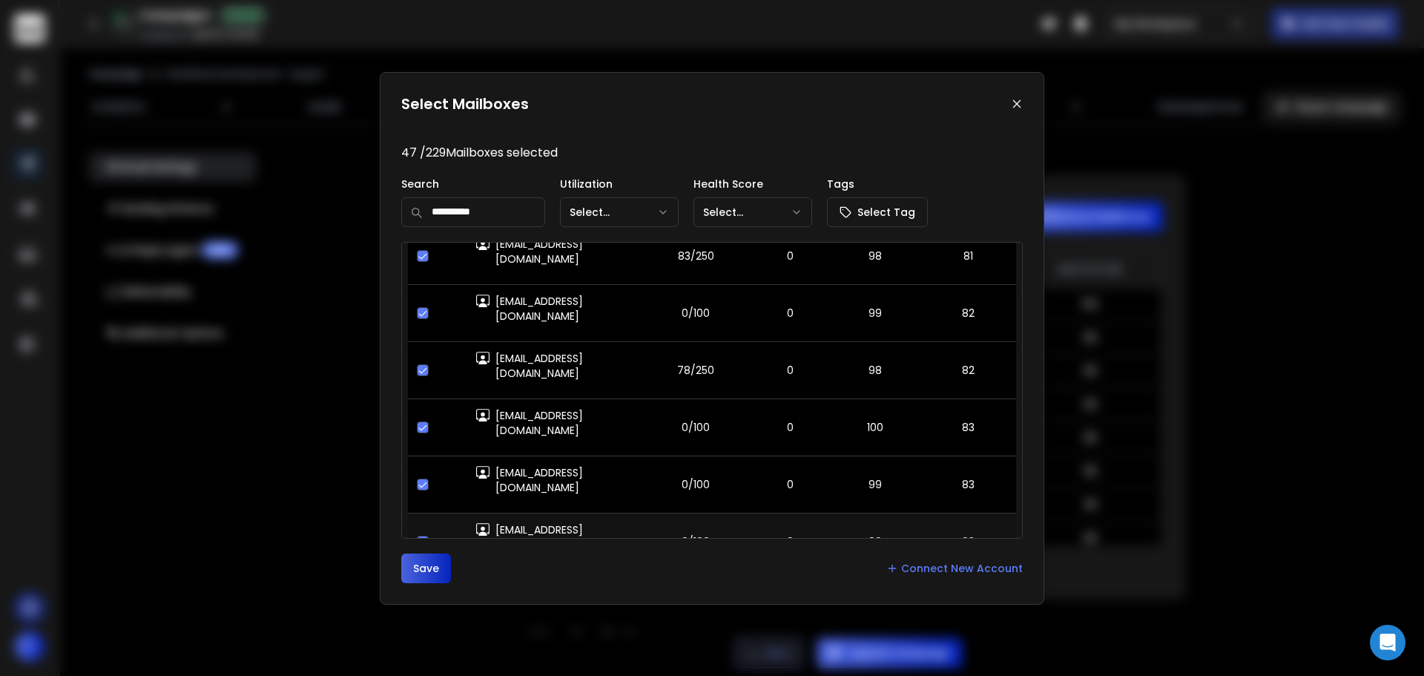
click at [421, 536] on button "button" at bounding box center [423, 542] width 12 height 12
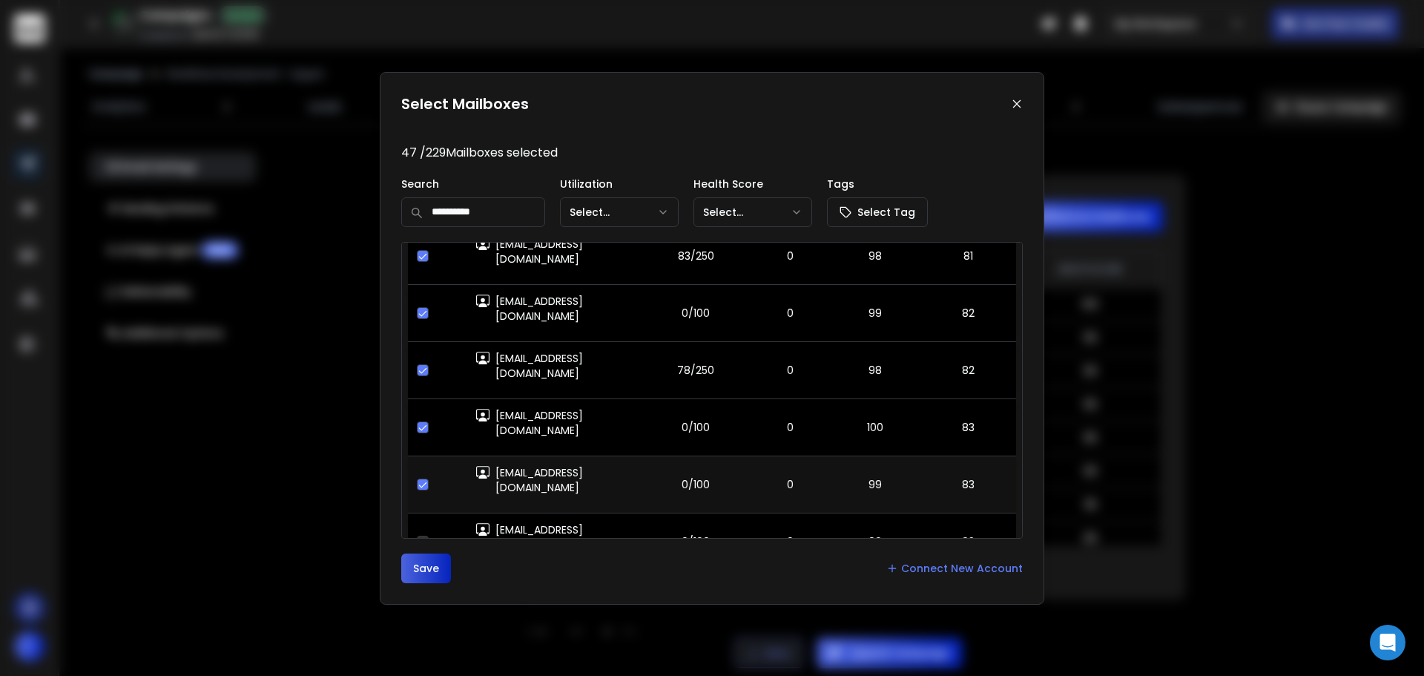
click at [419, 456] on td at bounding box center [437, 484] width 59 height 57
click at [420, 478] on button "button" at bounding box center [423, 484] width 12 height 12
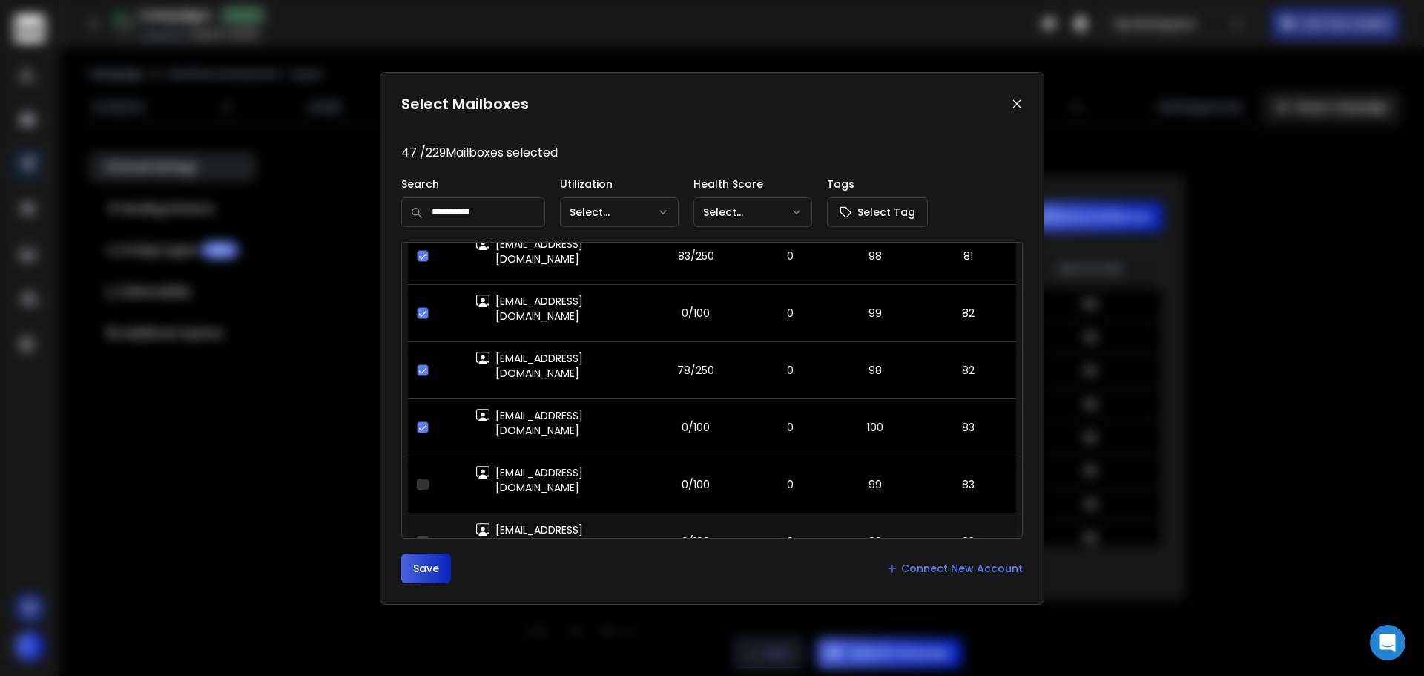
scroll to position [896, 0]
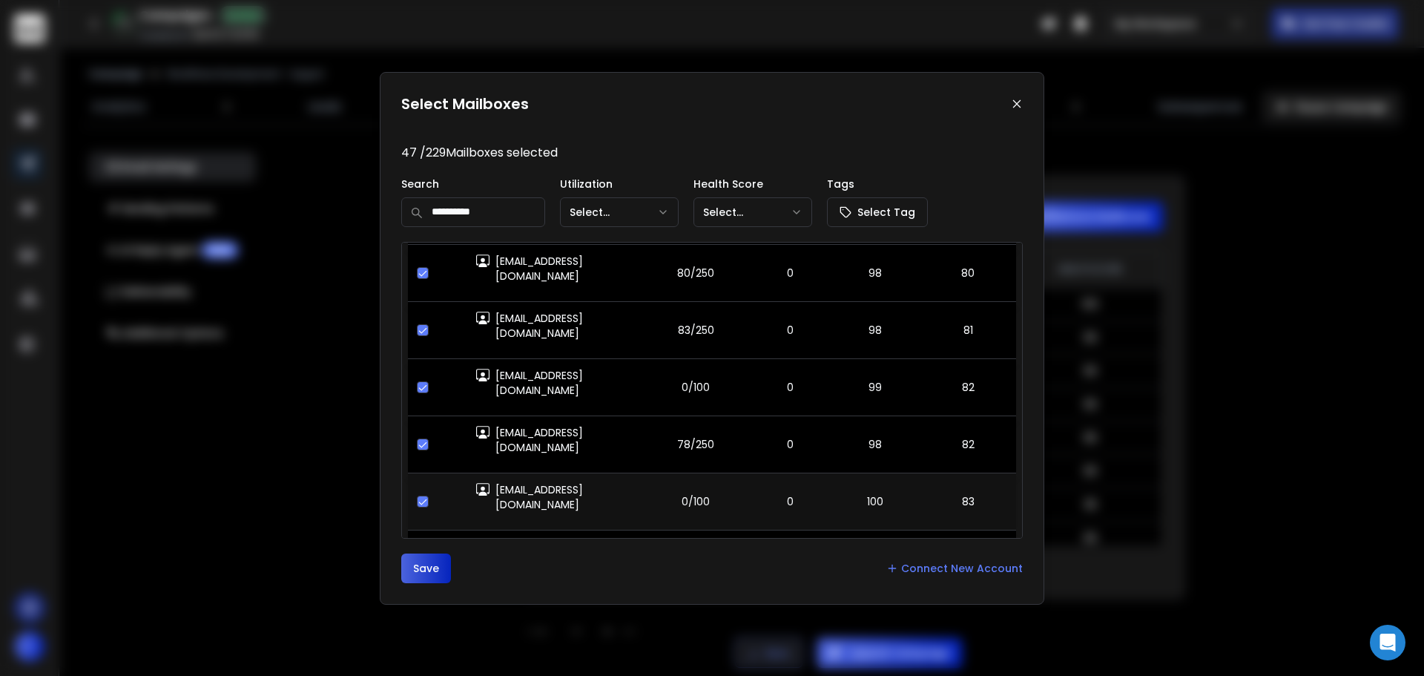
click at [422, 496] on button "button" at bounding box center [423, 502] width 12 height 12
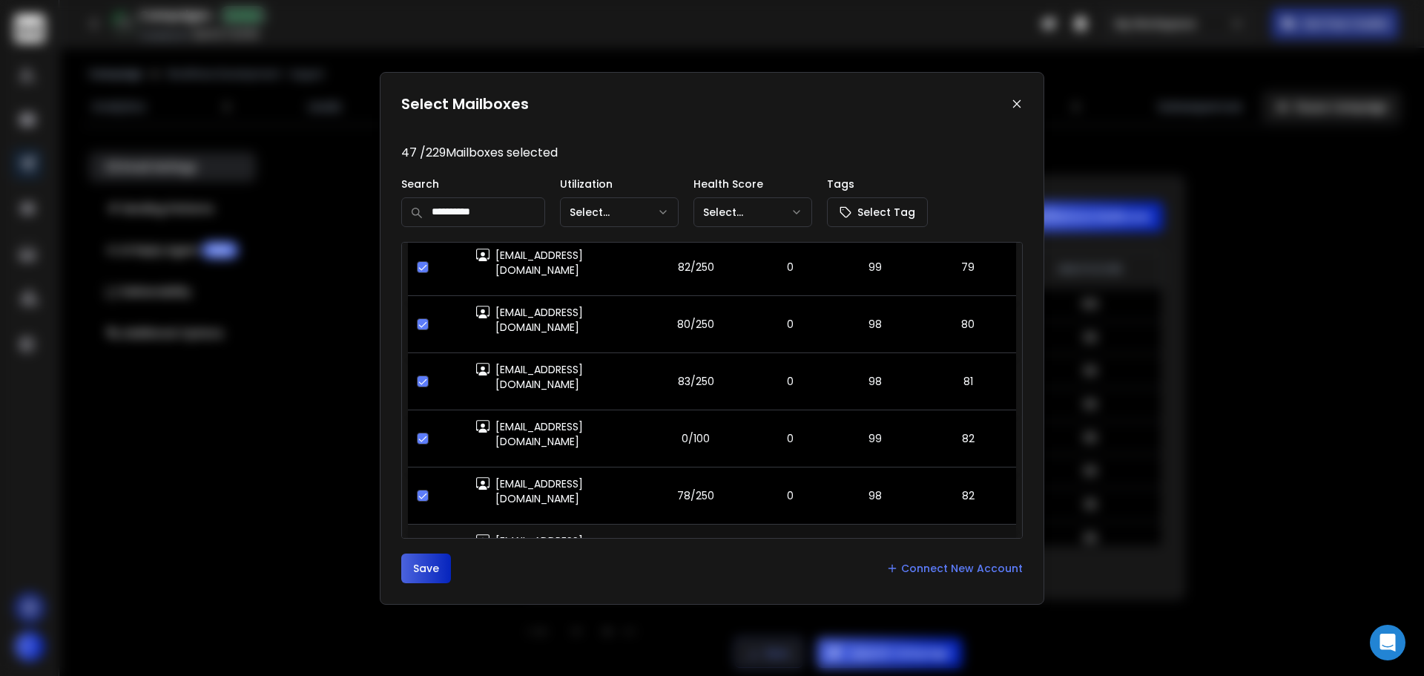
scroll to position [822, 0]
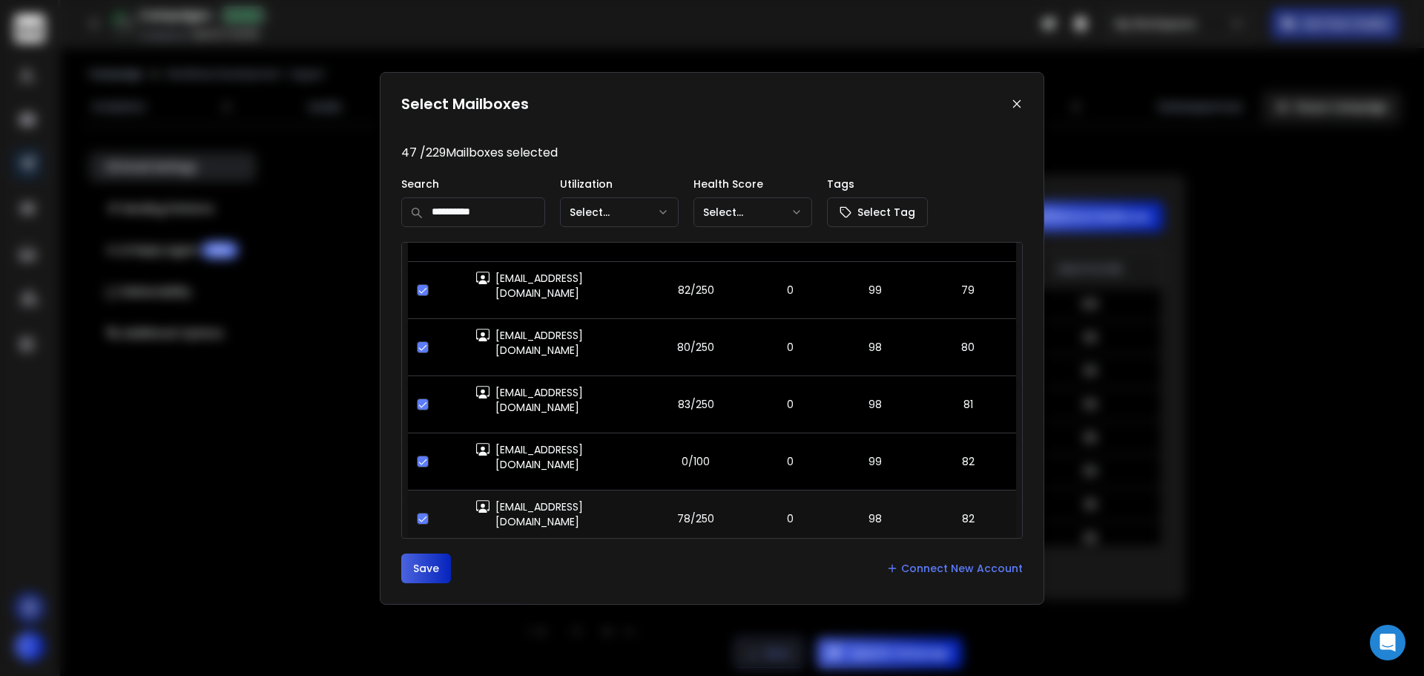
click at [421, 513] on button "button" at bounding box center [423, 519] width 12 height 12
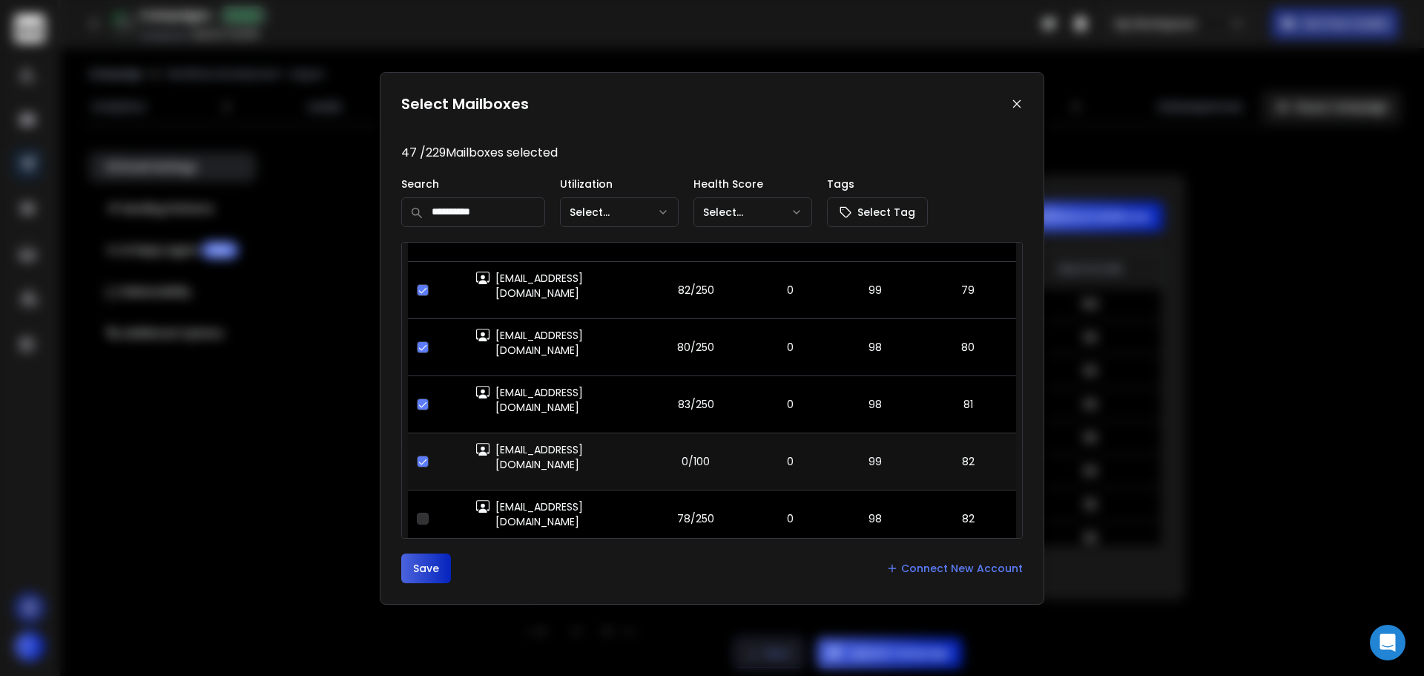
click at [421, 455] on button "button" at bounding box center [423, 461] width 12 height 12
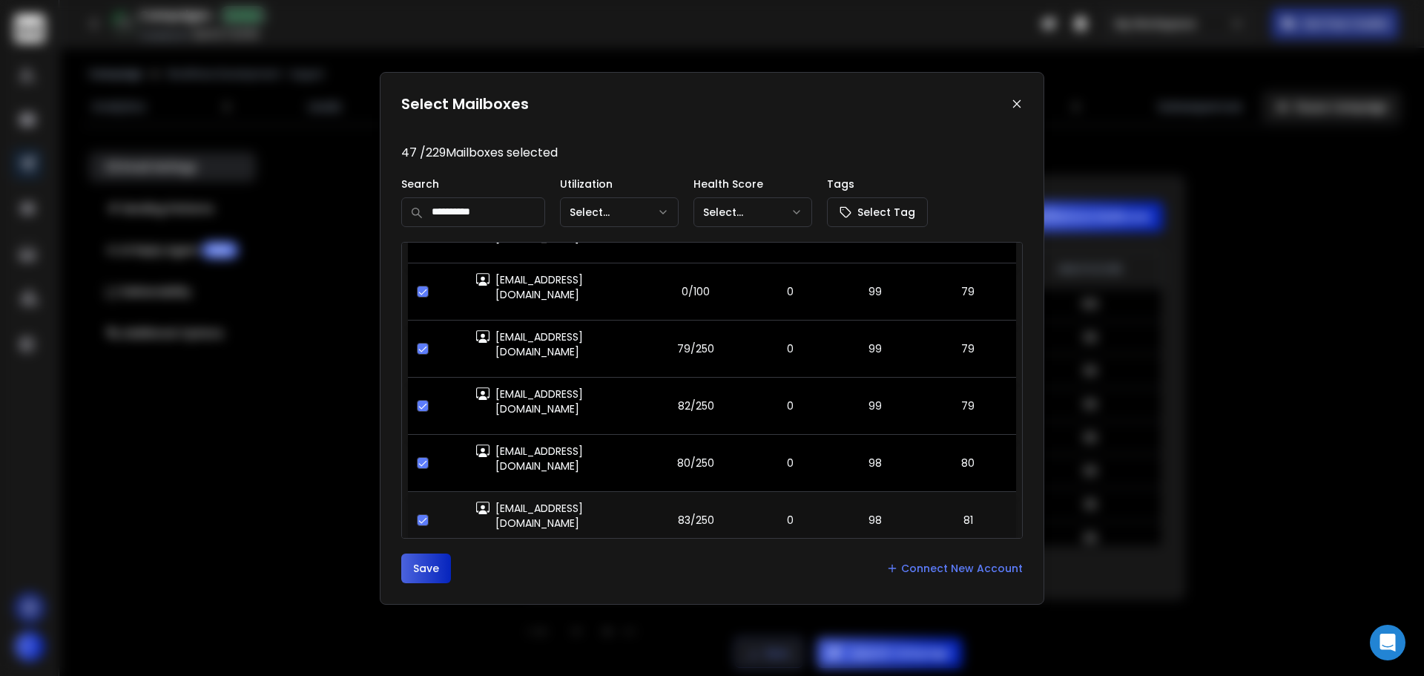
scroll to position [674, 0]
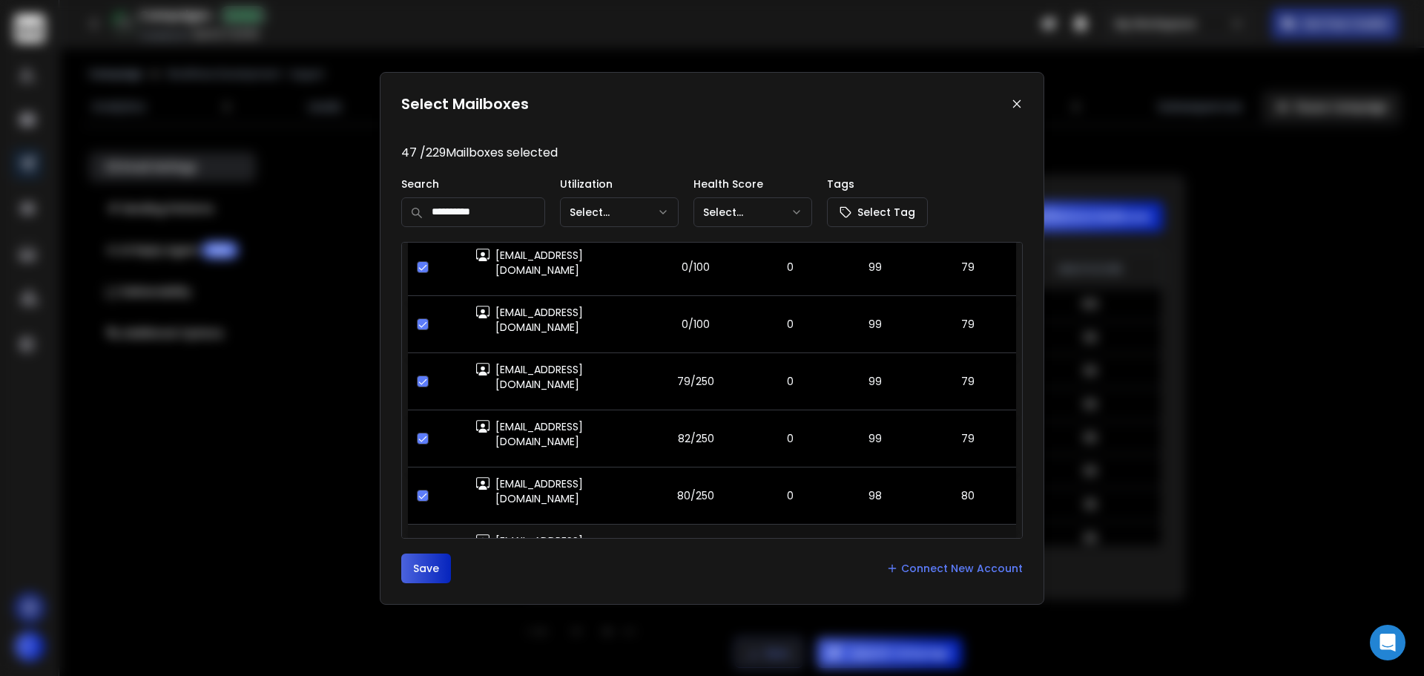
click at [425, 547] on button "button" at bounding box center [423, 553] width 12 height 12
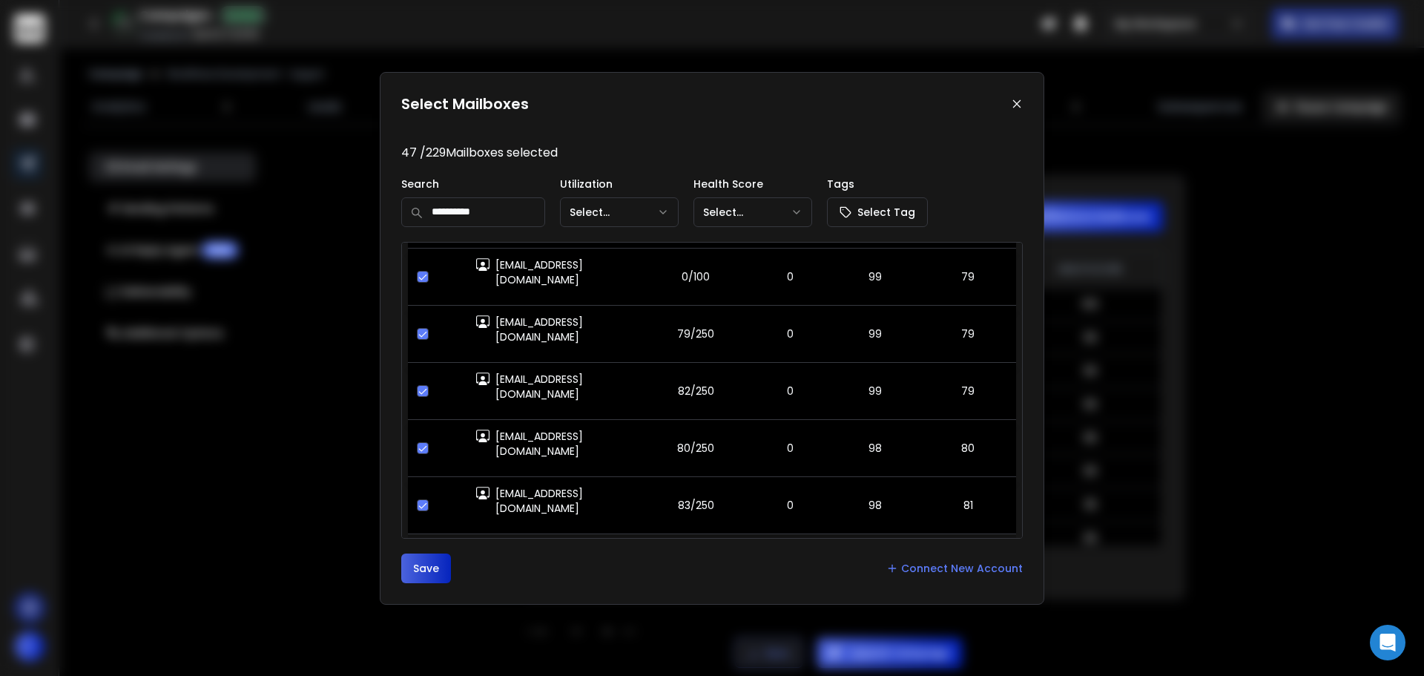
scroll to position [748, 0]
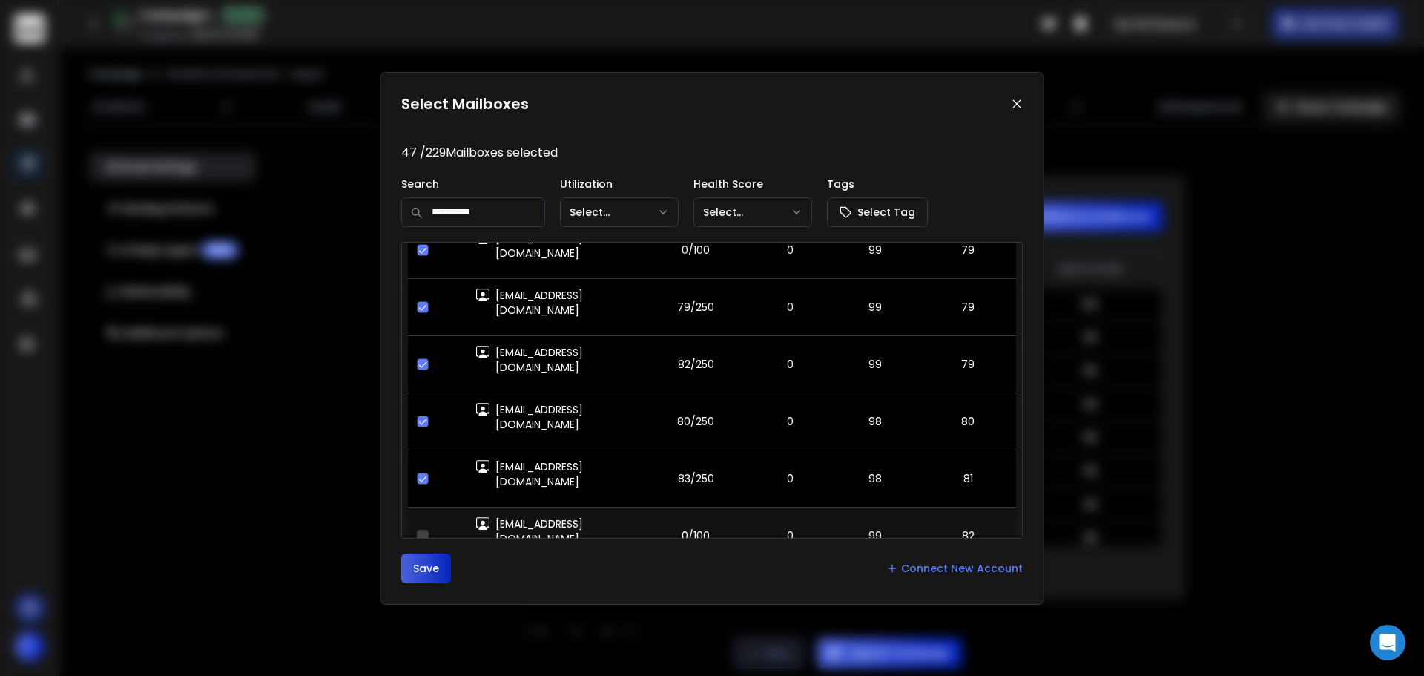
click at [417, 530] on button "button" at bounding box center [423, 536] width 12 height 12
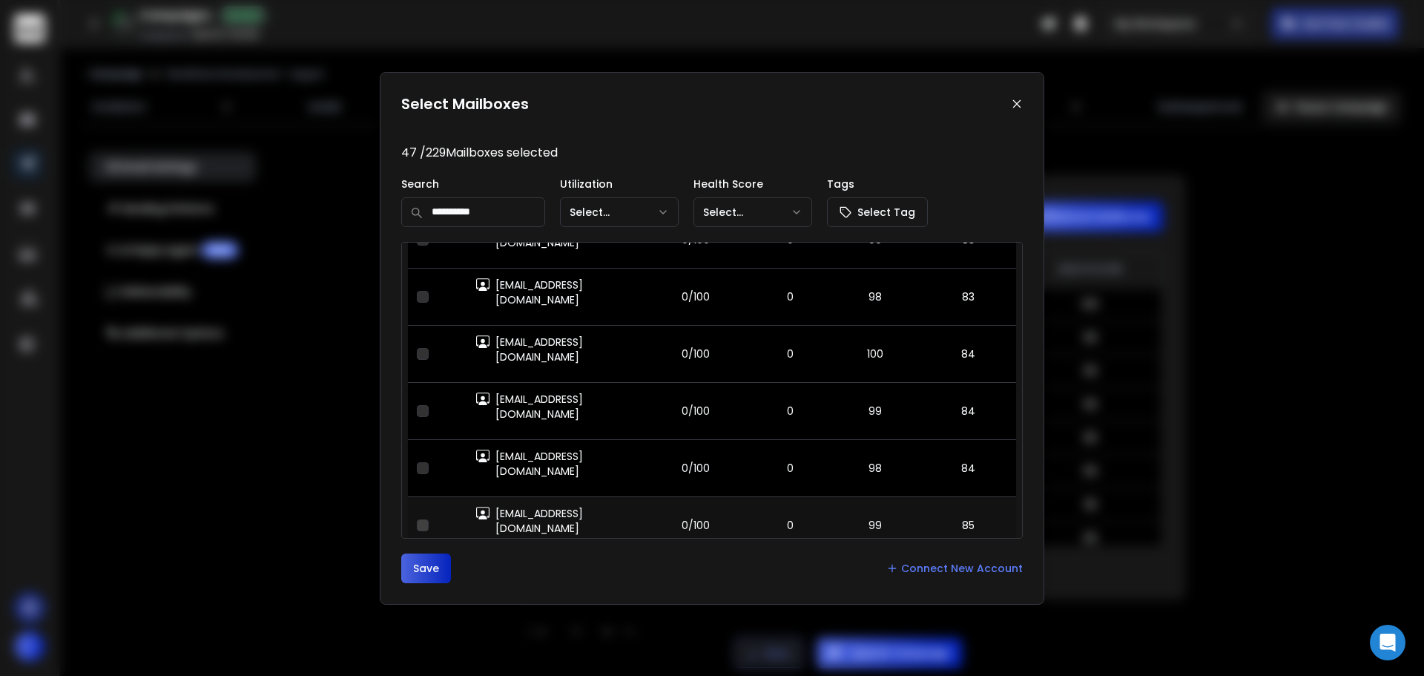
scroll to position [1193, 0]
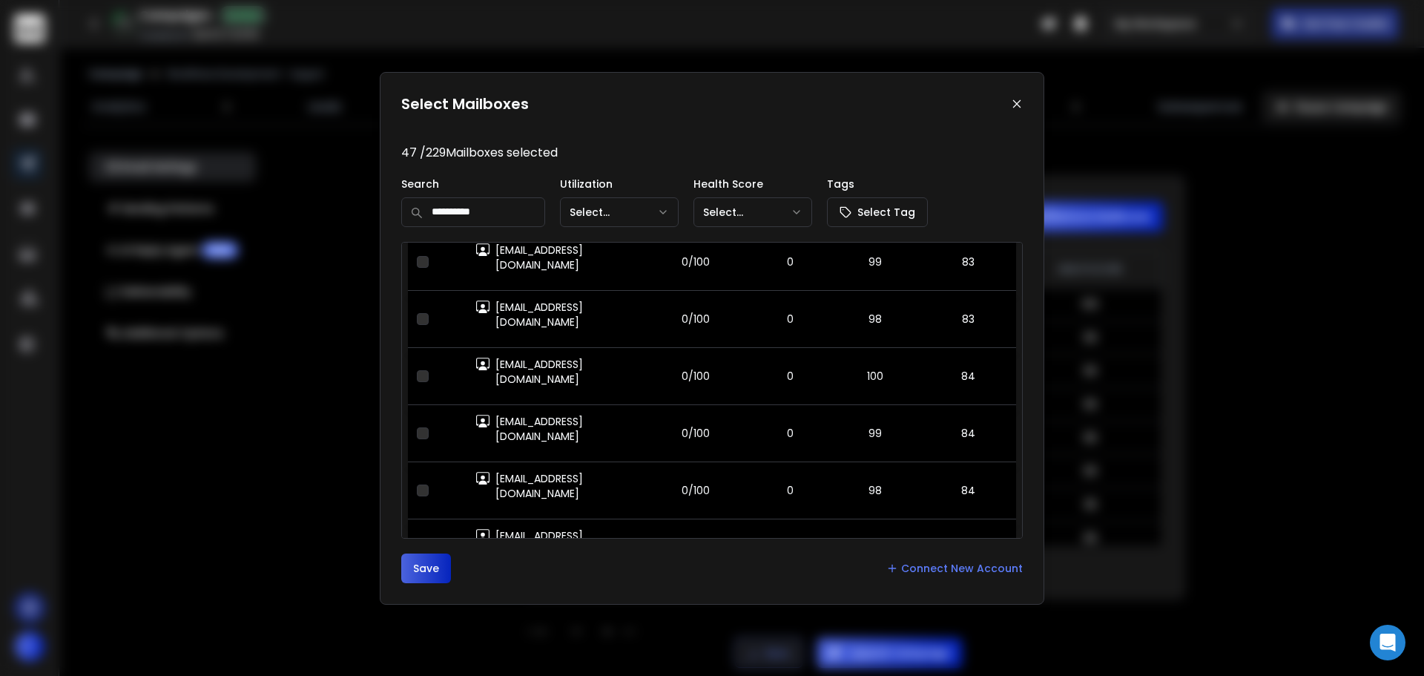
click at [509, 213] on input "**********" at bounding box center [473, 212] width 144 height 30
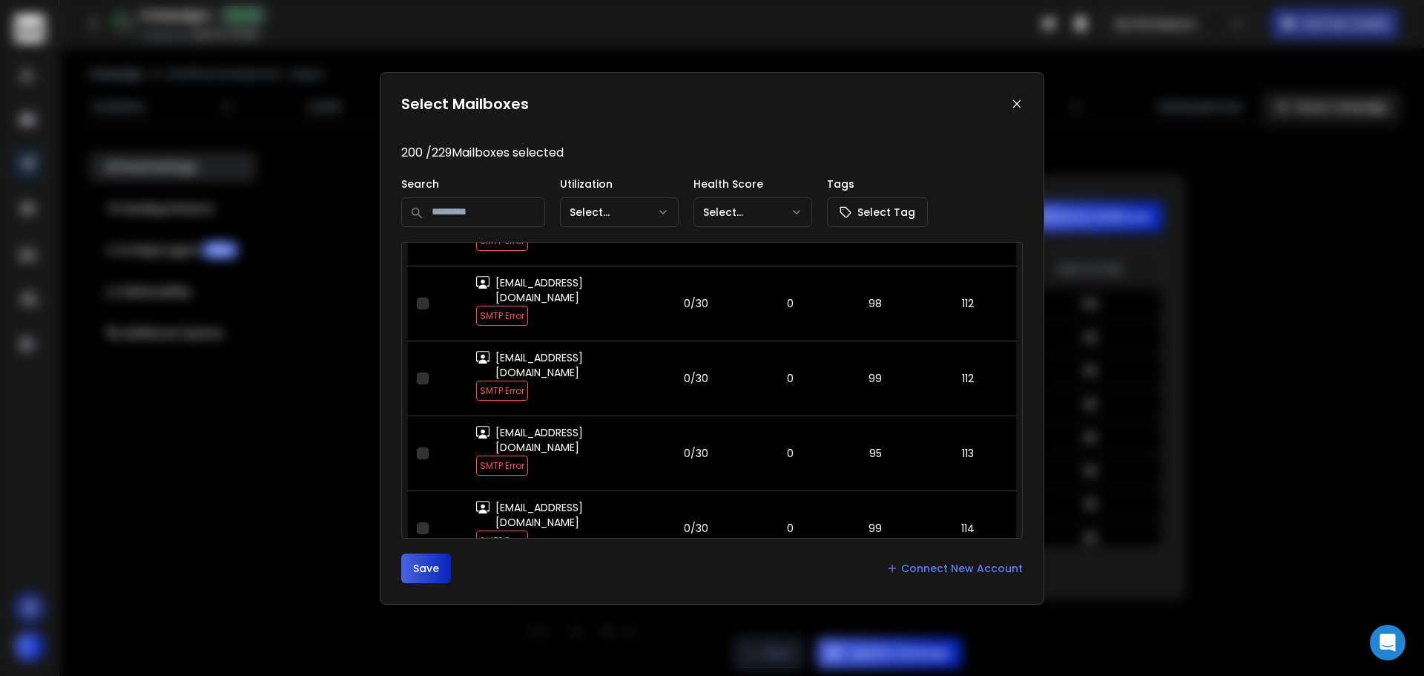
scroll to position [2231, 0]
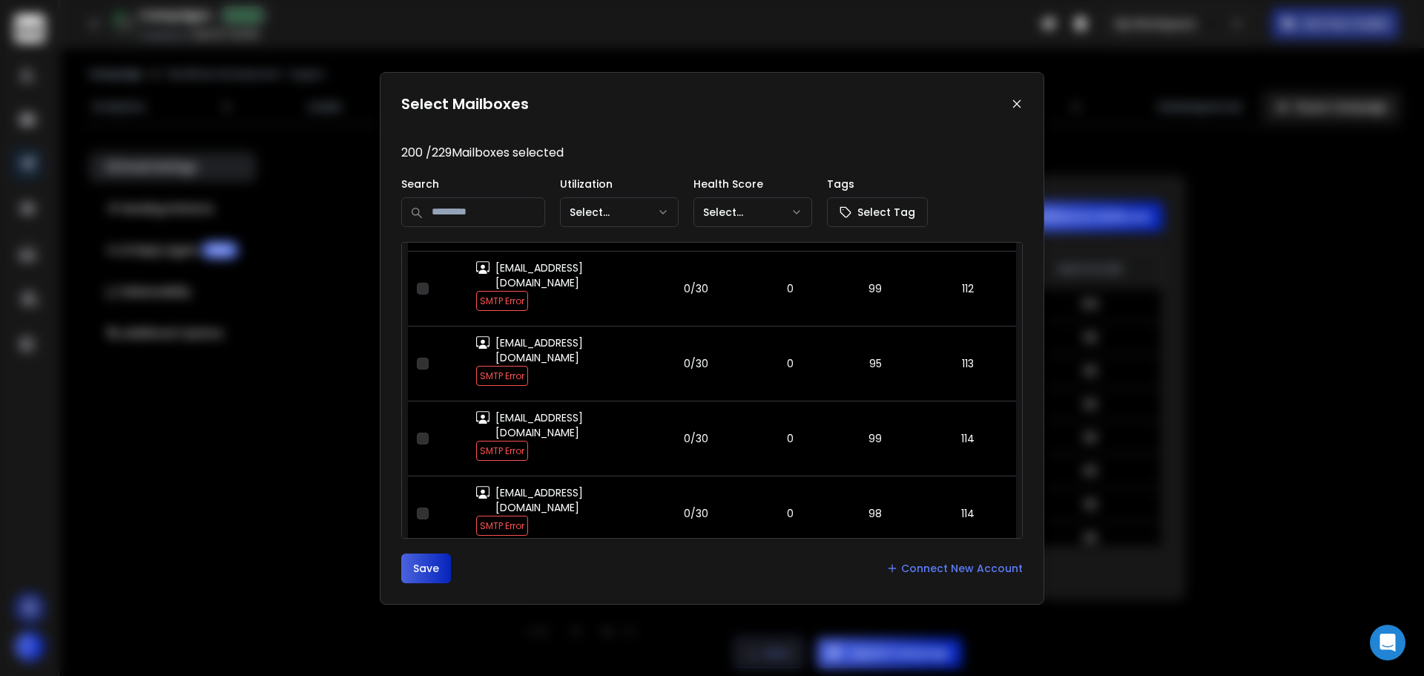
click at [486, 223] on input at bounding box center [473, 212] width 144 height 30
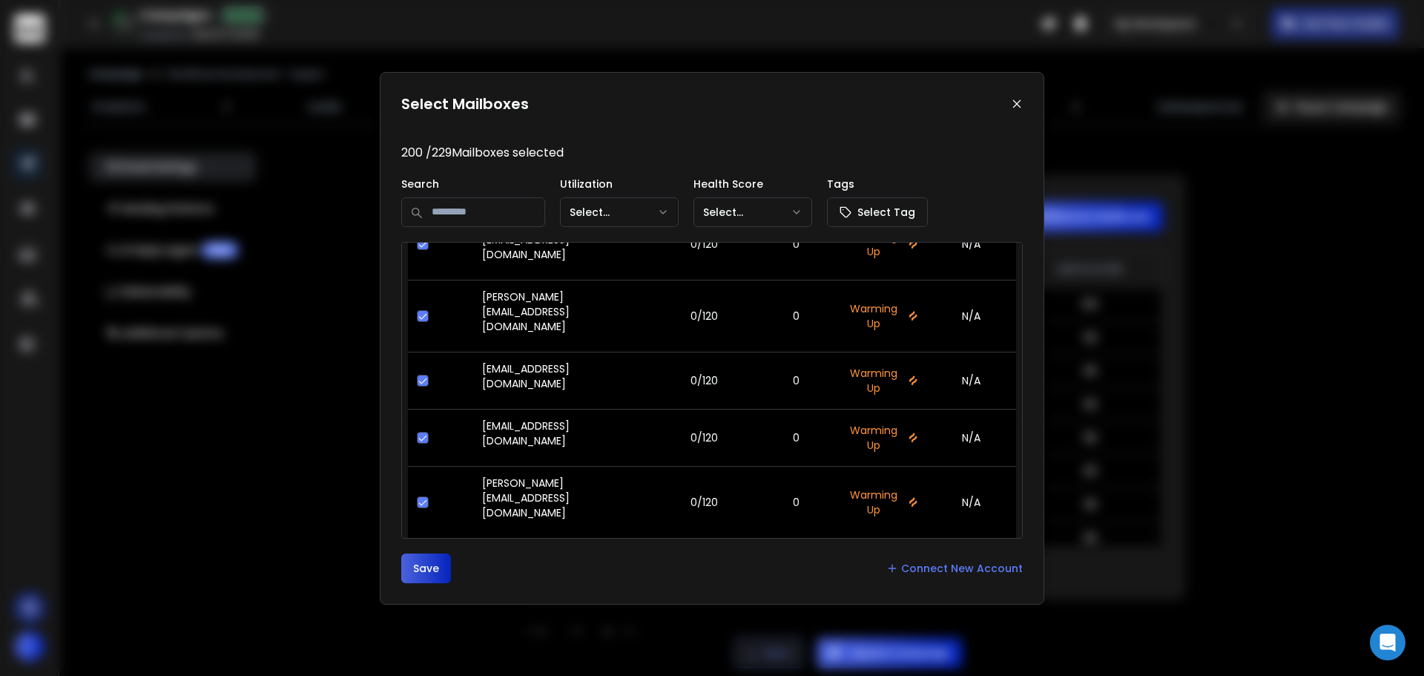
scroll to position [9576, 0]
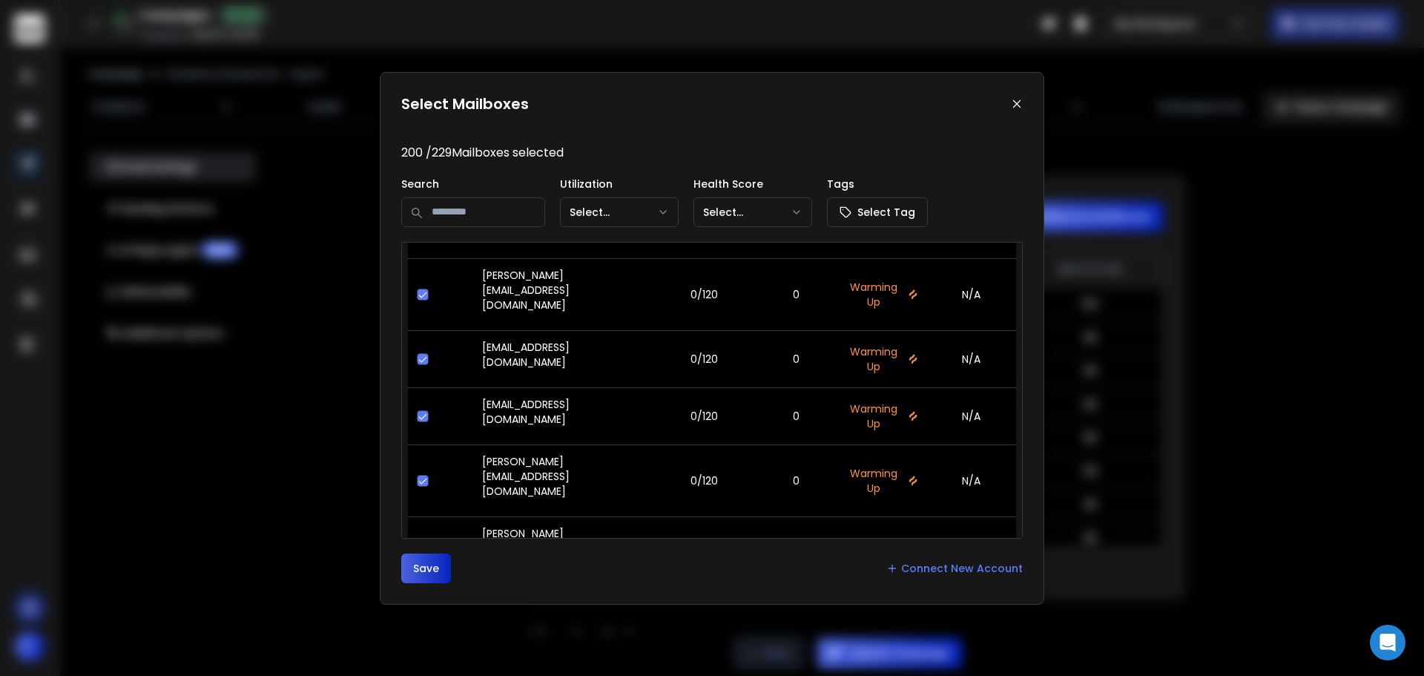
click at [648, 200] on button "Select..." at bounding box center [619, 212] width 119 height 30
click at [698, 157] on p "200 / 229 Mailboxes selected" at bounding box center [712, 153] width 622 height 18
click at [756, 214] on button "Select..." at bounding box center [753, 212] width 119 height 30
click at [830, 155] on p "200 / 229 Mailboxes selected" at bounding box center [712, 153] width 622 height 18
click at [508, 215] on input at bounding box center [473, 212] width 144 height 30
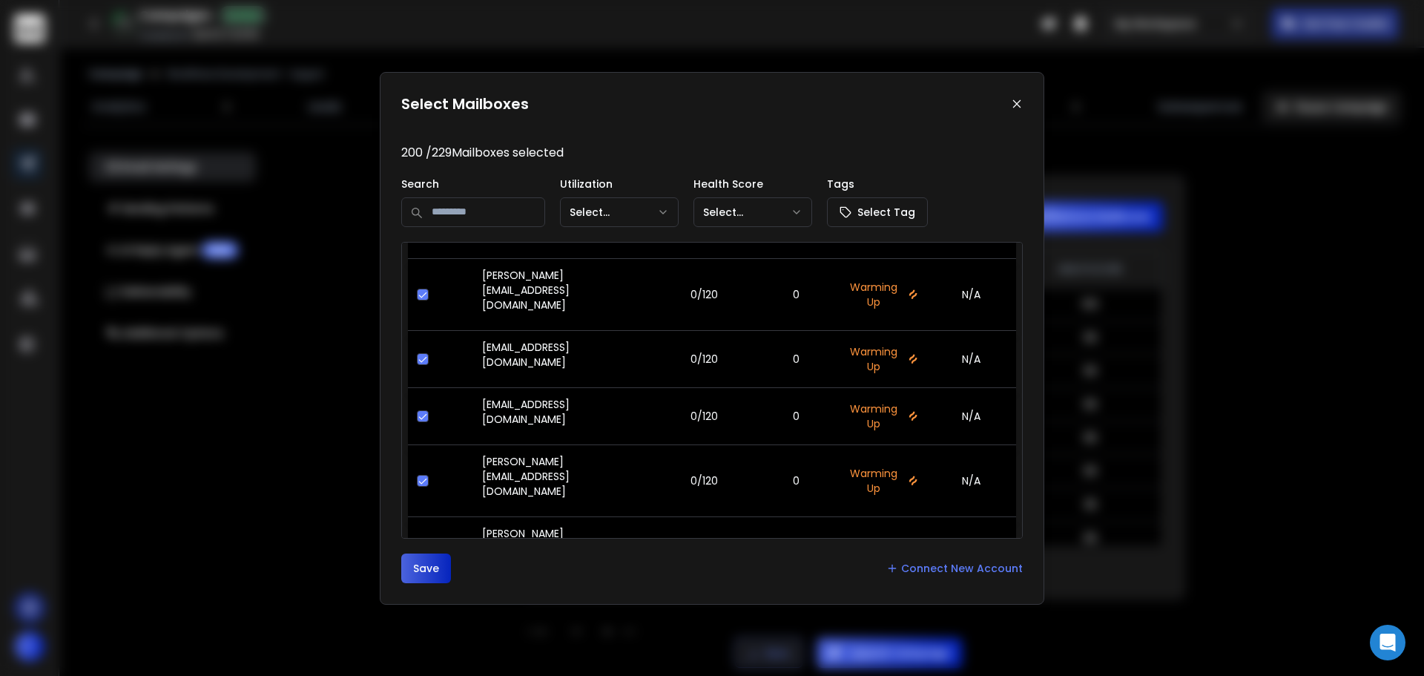
click at [728, 165] on div "200 / 229 Mailboxes selected Search Utilization Select... Health Score Select..…" at bounding box center [712, 363] width 622 height 439
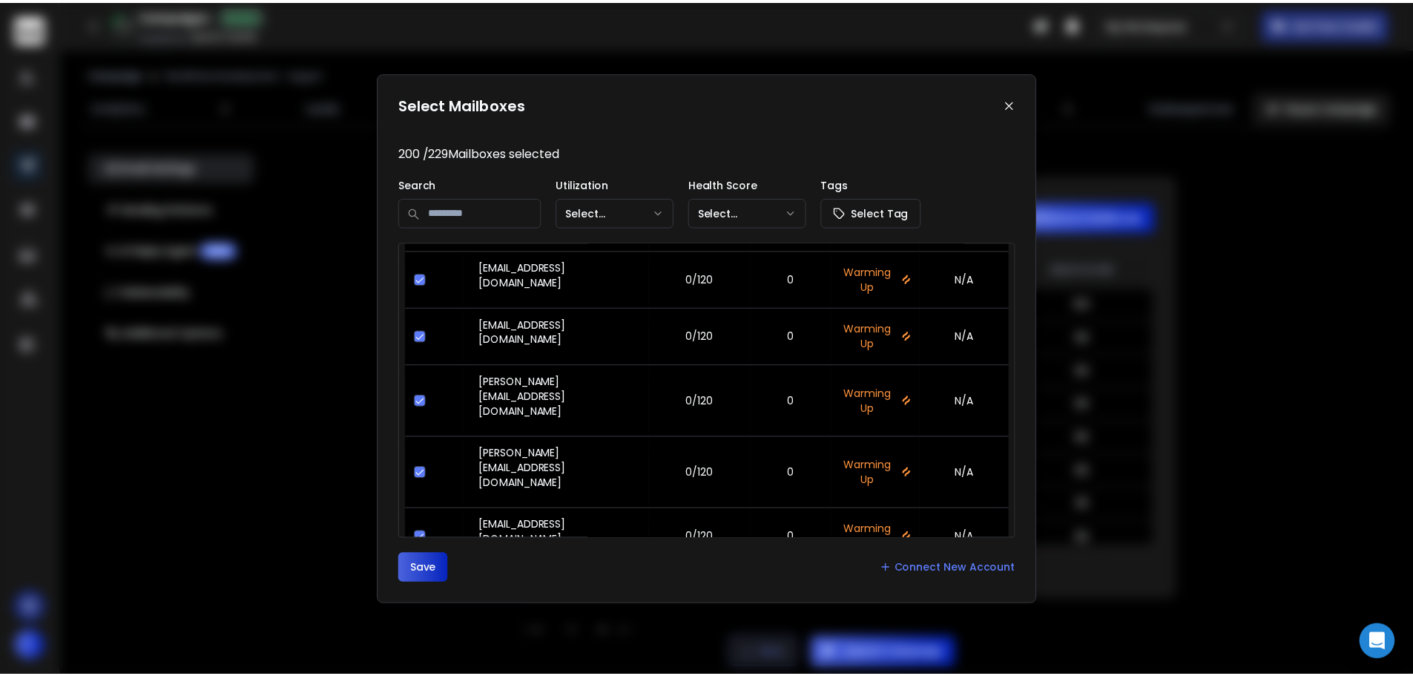
scroll to position [11018, 0]
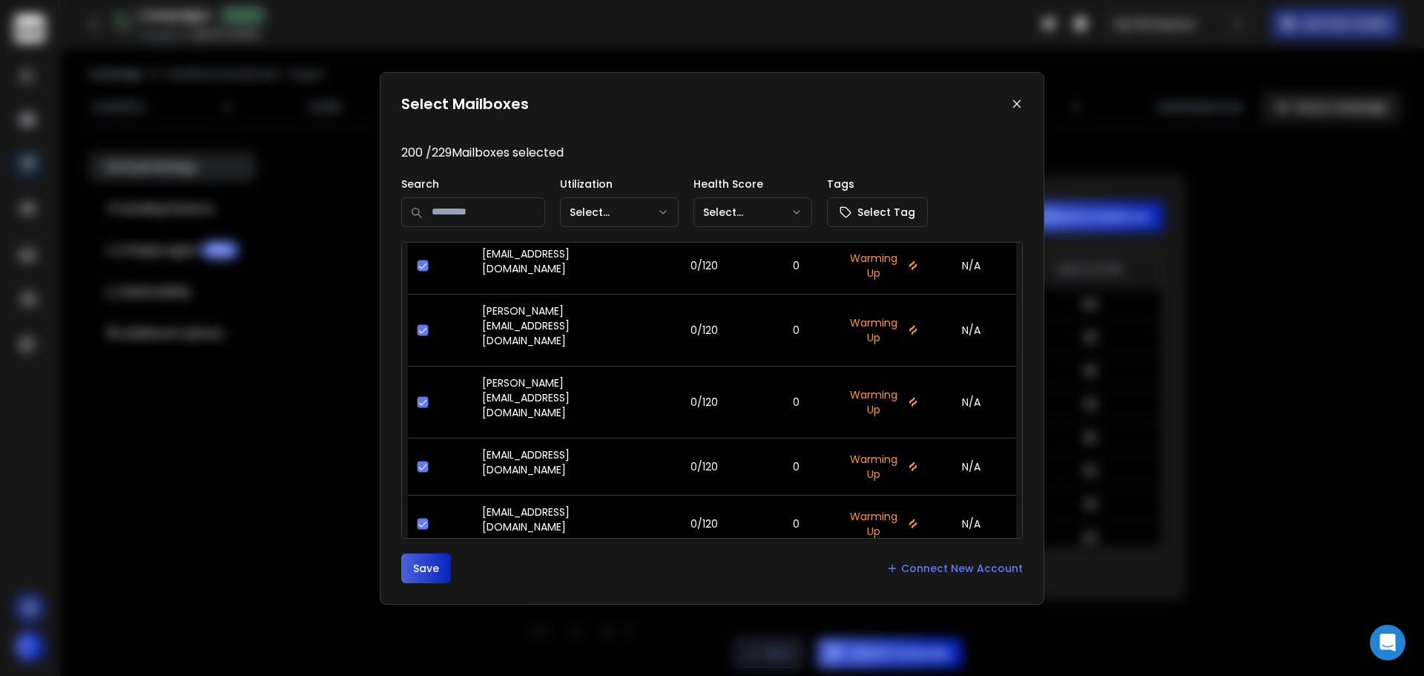
click at [432, 576] on button "Save" at bounding box center [426, 568] width 50 height 30
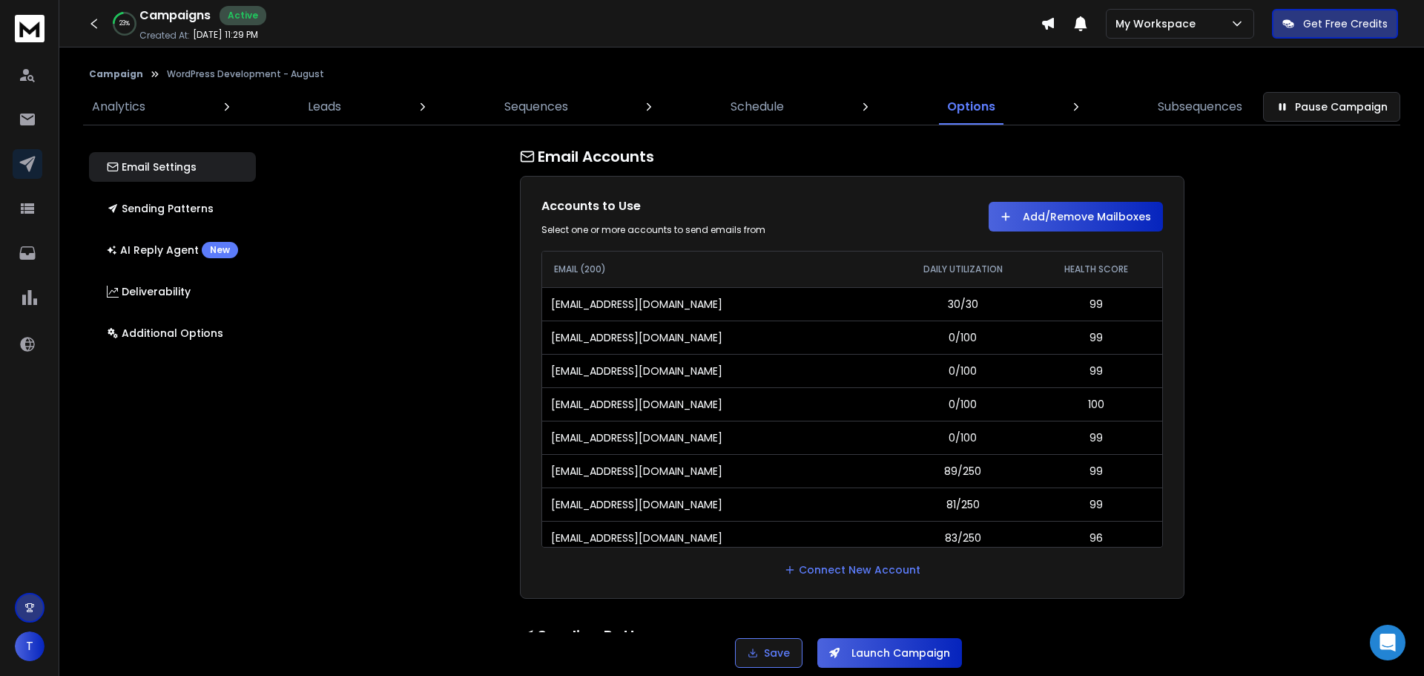
click at [424, 215] on div "Email Accounts Accounts to Use Select one or more accounts to send emails from …" at bounding box center [861, 389] width 1162 height 486
click at [39, 118] on link at bounding box center [28, 120] width 30 height 30
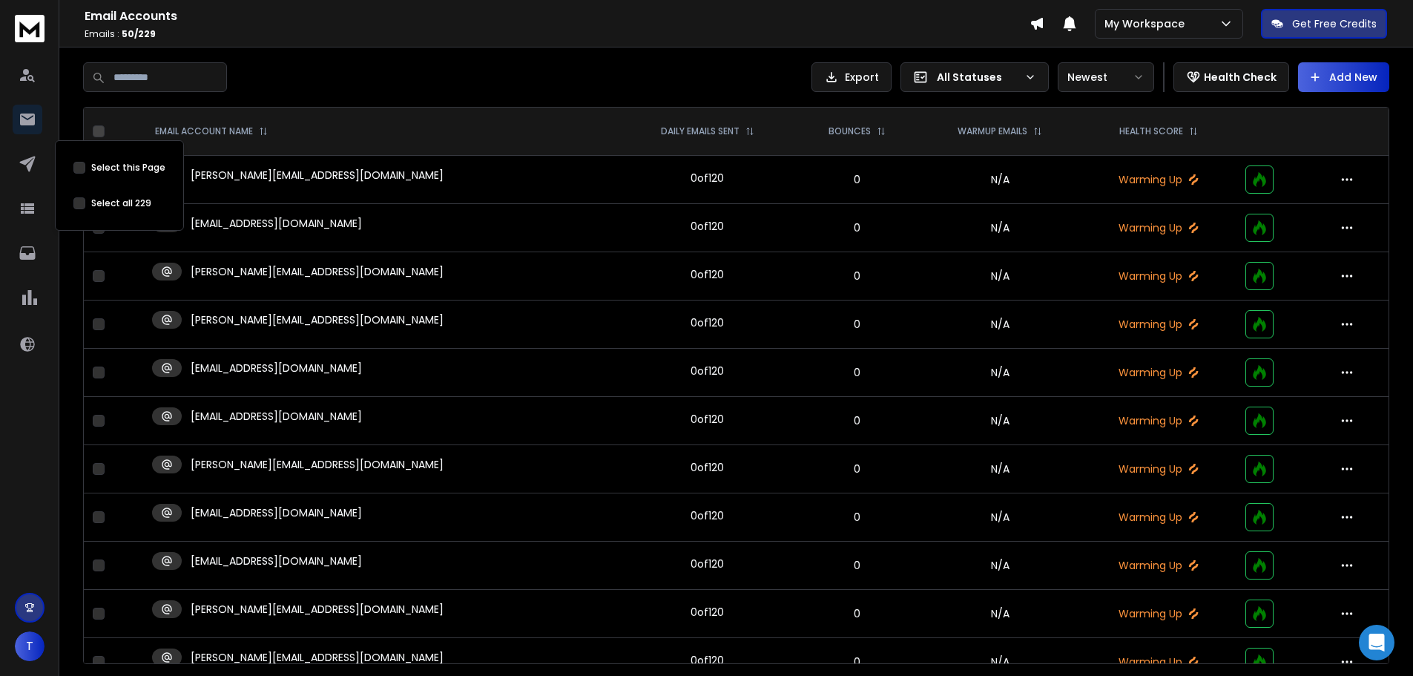
click at [83, 205] on button "Select this Page" at bounding box center [79, 203] width 12 height 12
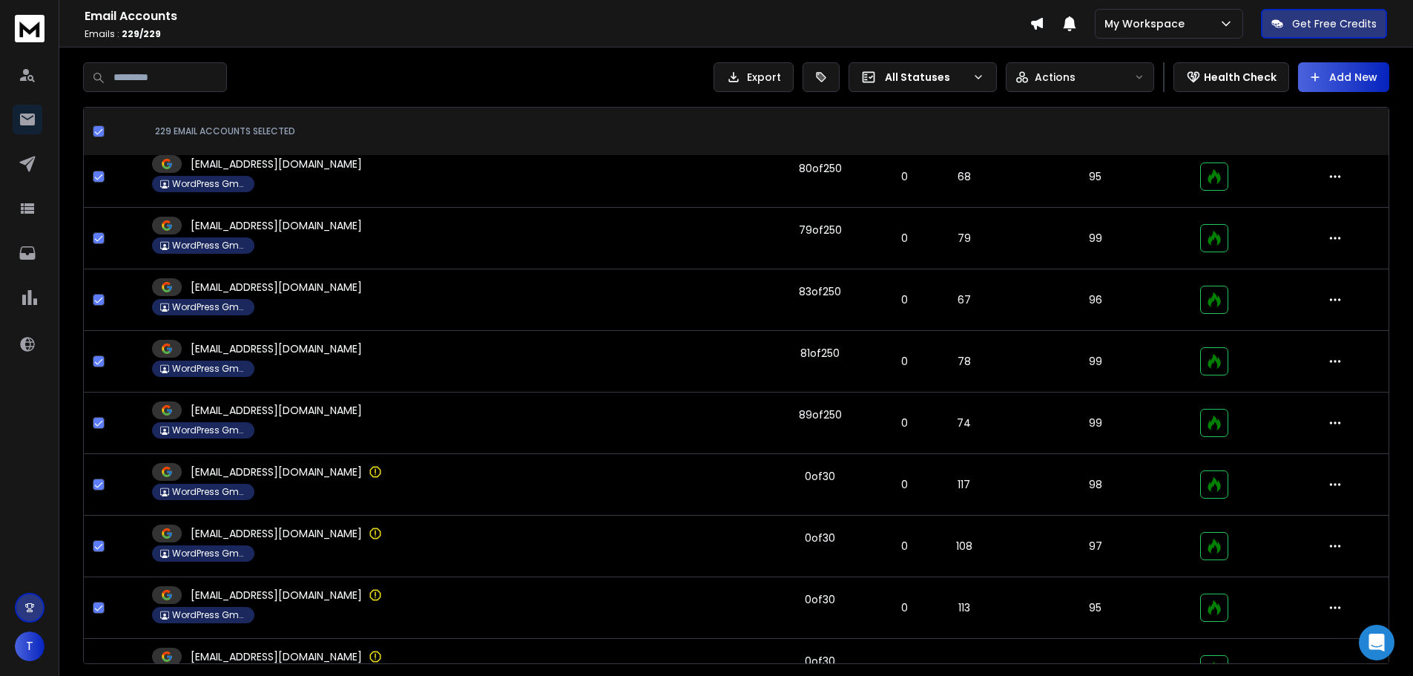
scroll to position [9559, 0]
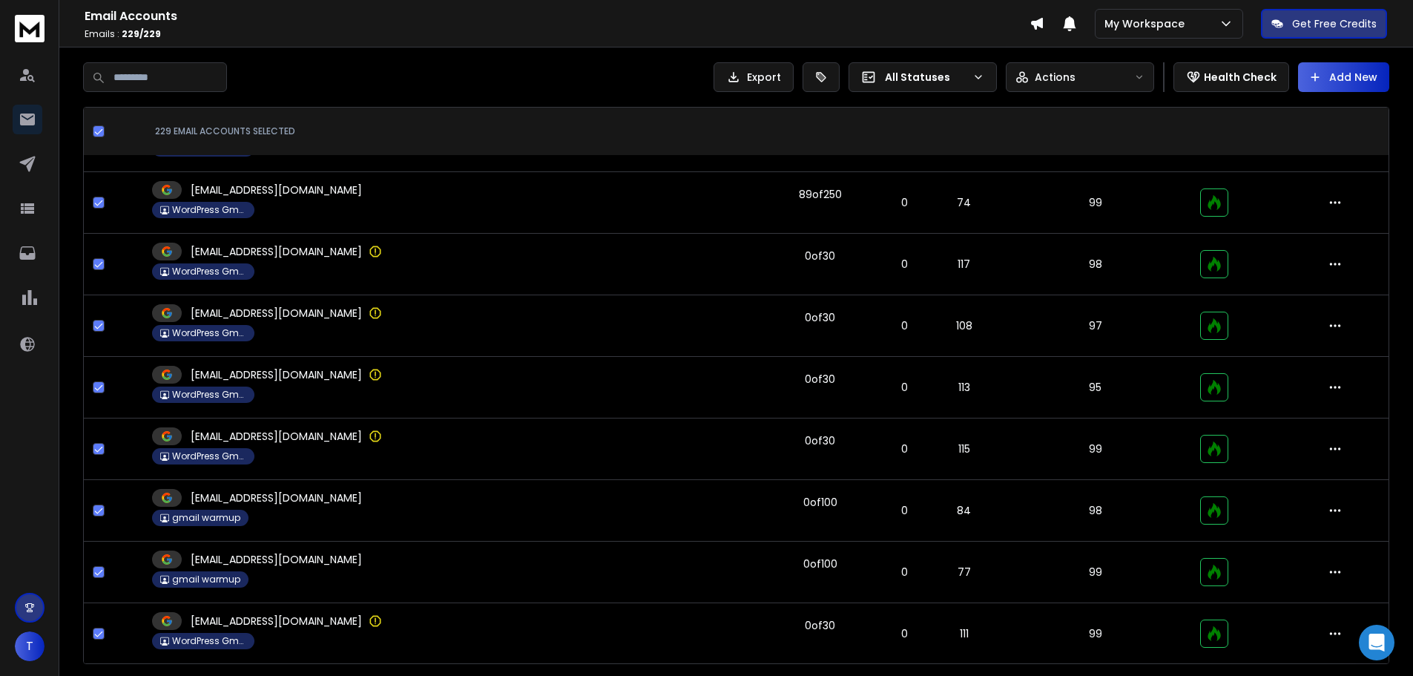
click at [102, 265] on button "button" at bounding box center [99, 264] width 12 height 12
click at [97, 324] on button "button" at bounding box center [99, 326] width 12 height 12
click at [96, 387] on button "button" at bounding box center [99, 387] width 12 height 12
click at [102, 442] on td at bounding box center [113, 449] width 59 height 62
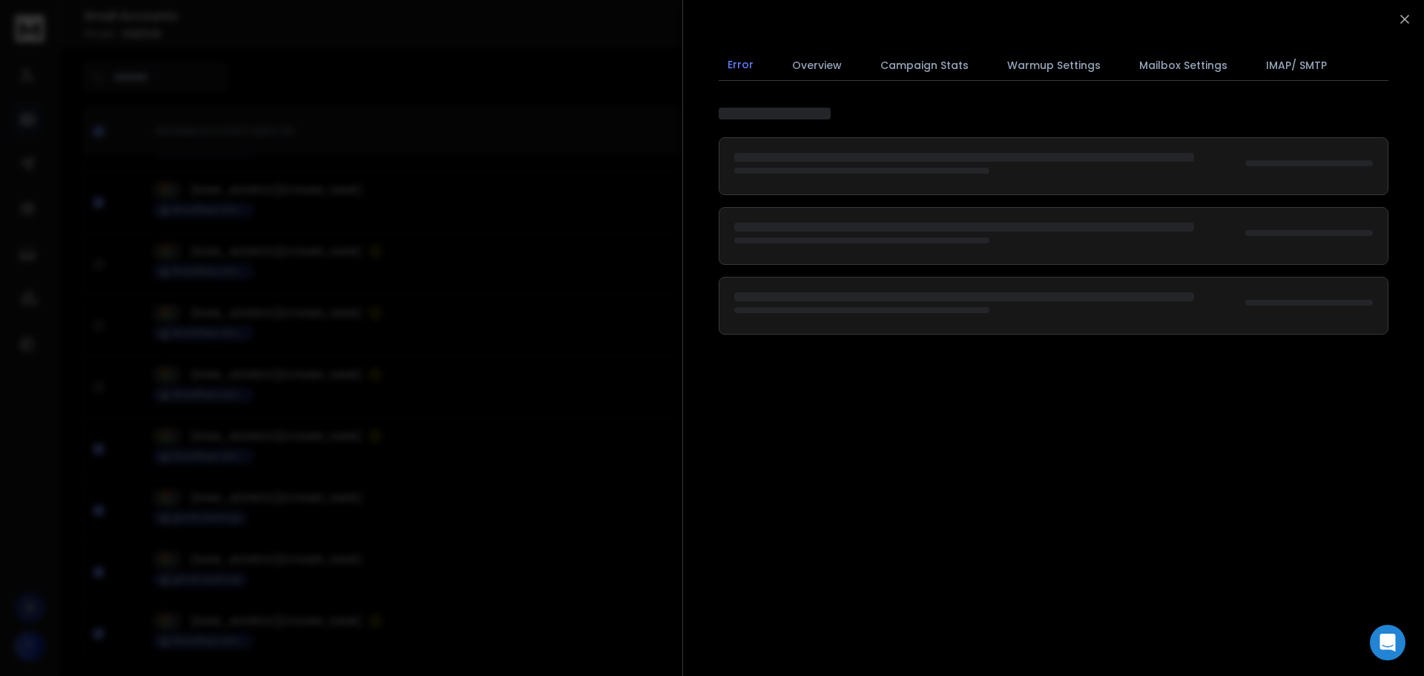
click at [111, 435] on div at bounding box center [712, 338] width 1424 height 676
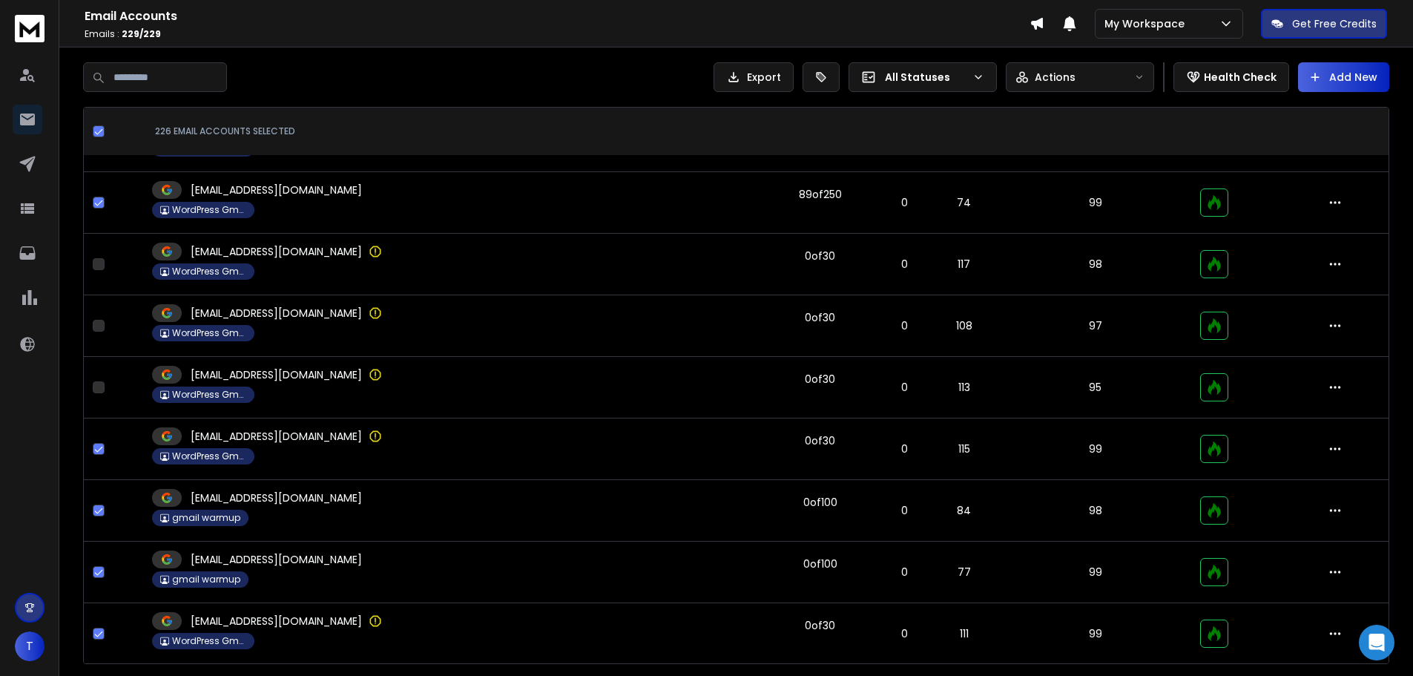
click at [99, 450] on button "button" at bounding box center [99, 449] width 12 height 12
click at [97, 508] on button "button" at bounding box center [99, 510] width 12 height 12
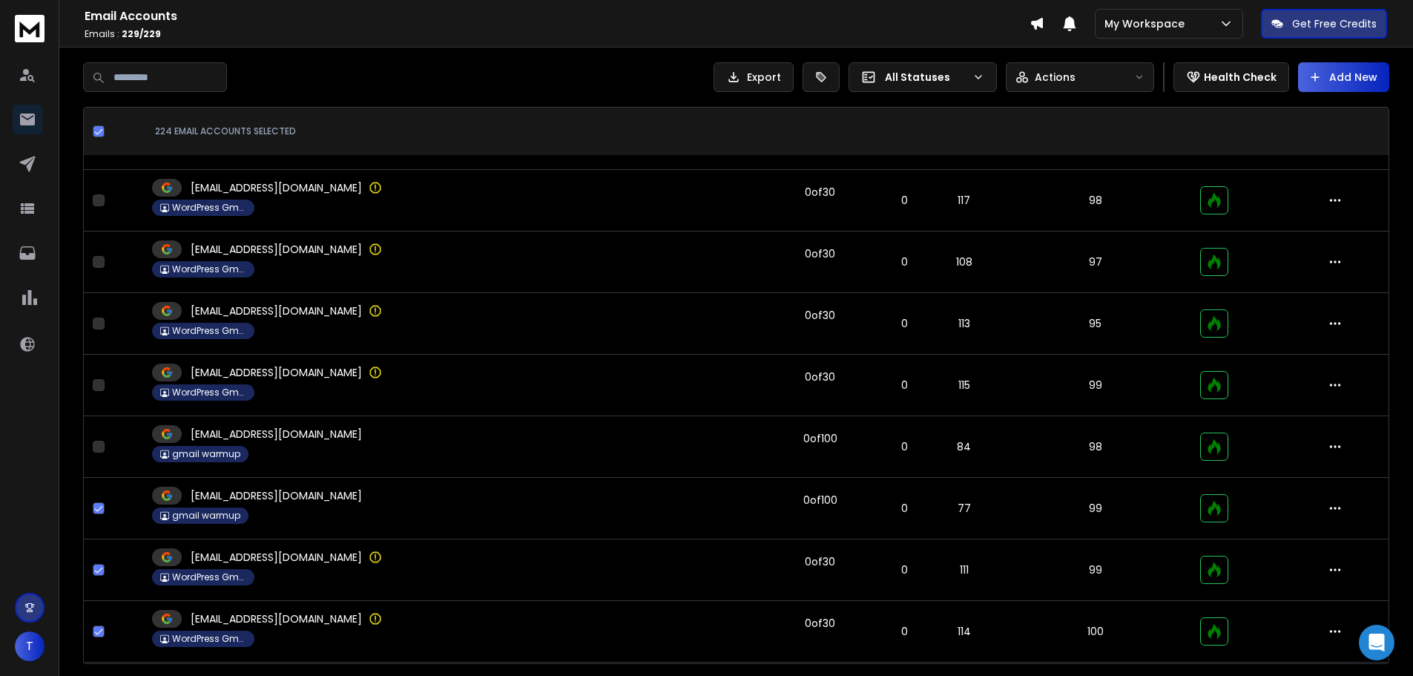
scroll to position [9782, 0]
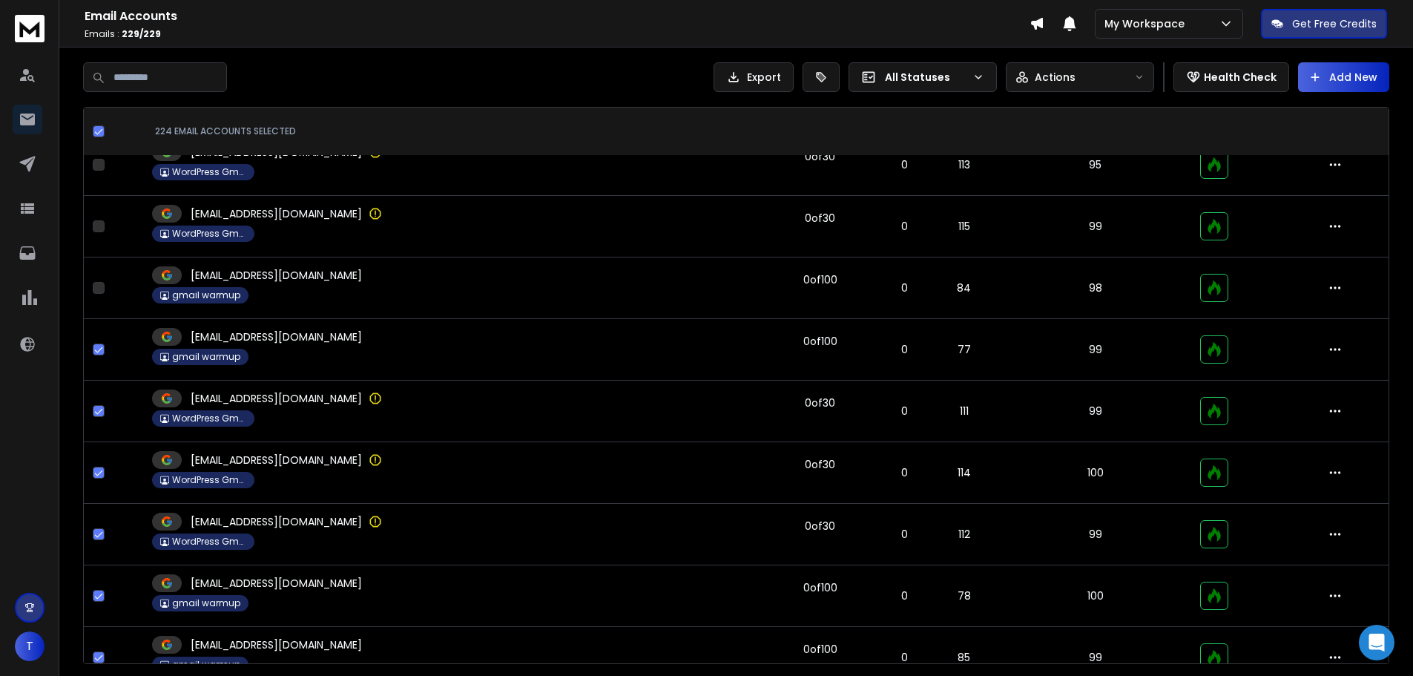
click at [101, 347] on button "button" at bounding box center [99, 349] width 12 height 12
click at [93, 413] on button "button" at bounding box center [99, 411] width 12 height 12
click at [99, 474] on button "button" at bounding box center [99, 473] width 12 height 12
click at [99, 532] on button "button" at bounding box center [99, 534] width 12 height 12
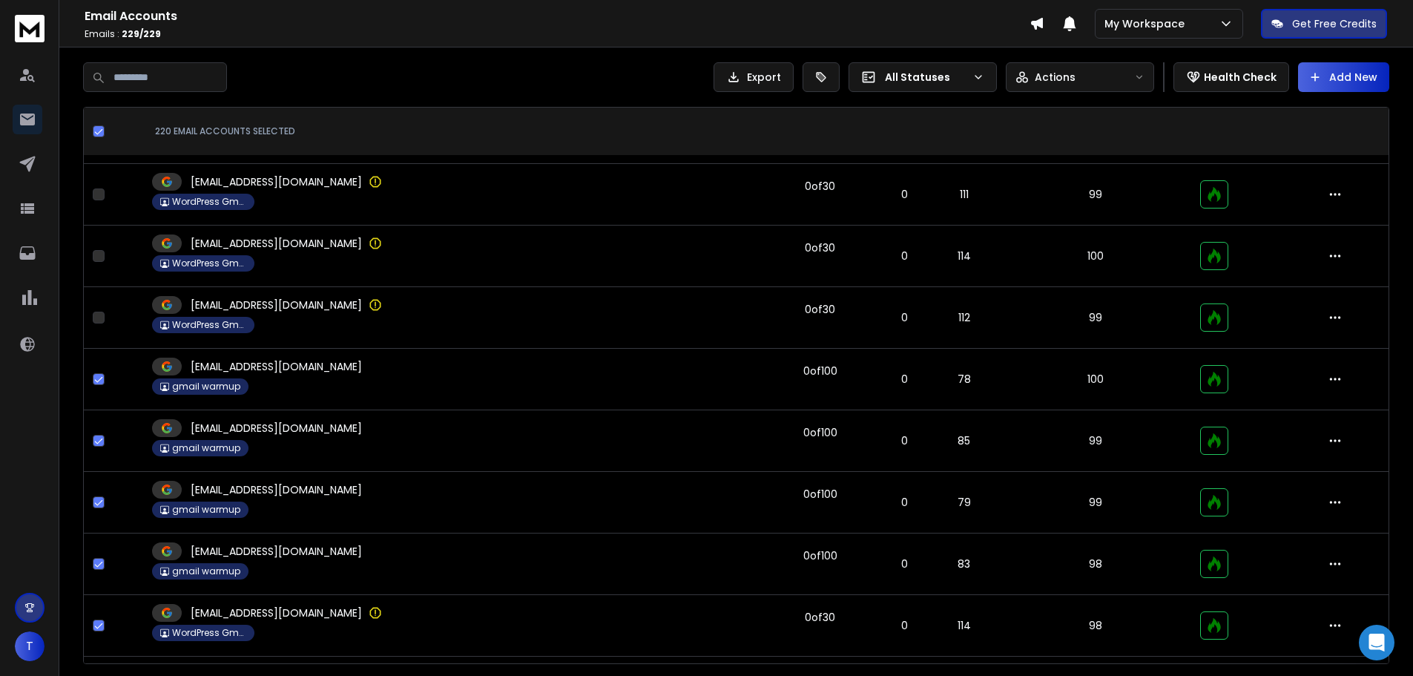
scroll to position [10004, 0]
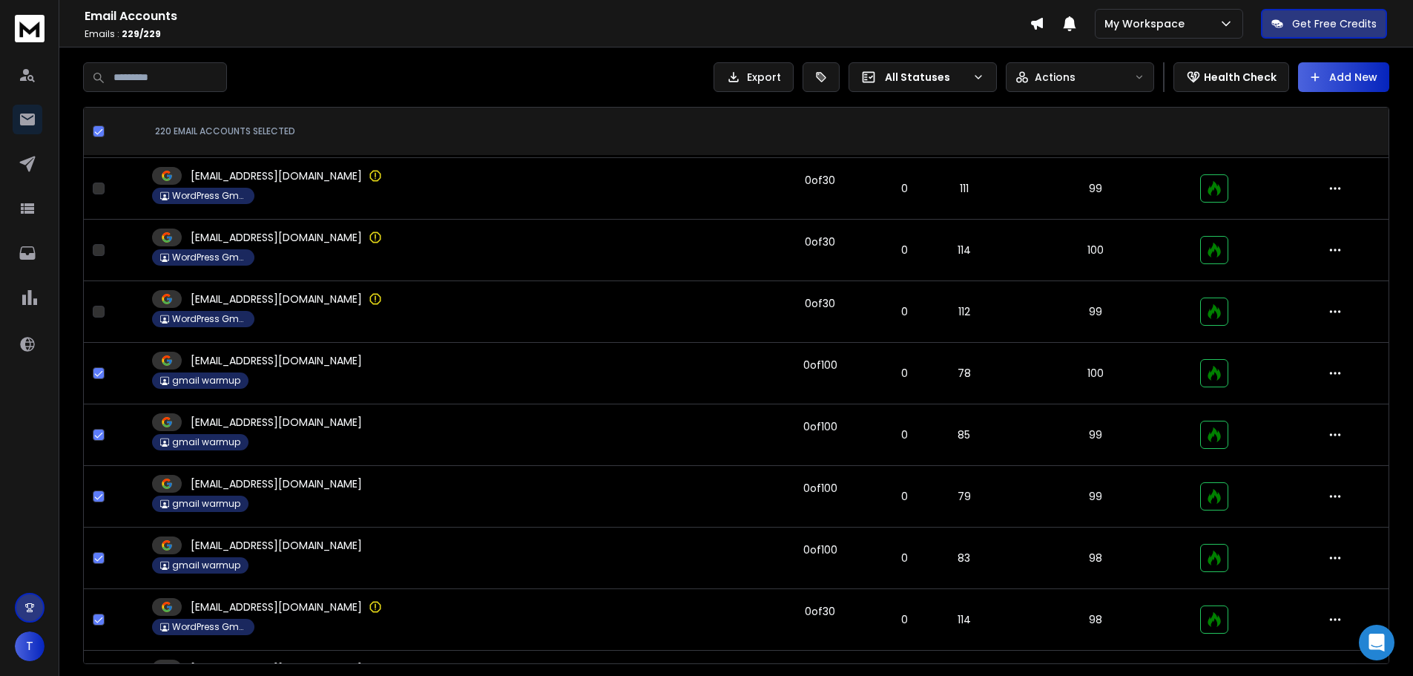
click at [100, 375] on button "button" at bounding box center [99, 373] width 12 height 12
click at [101, 432] on button "button" at bounding box center [99, 435] width 12 height 12
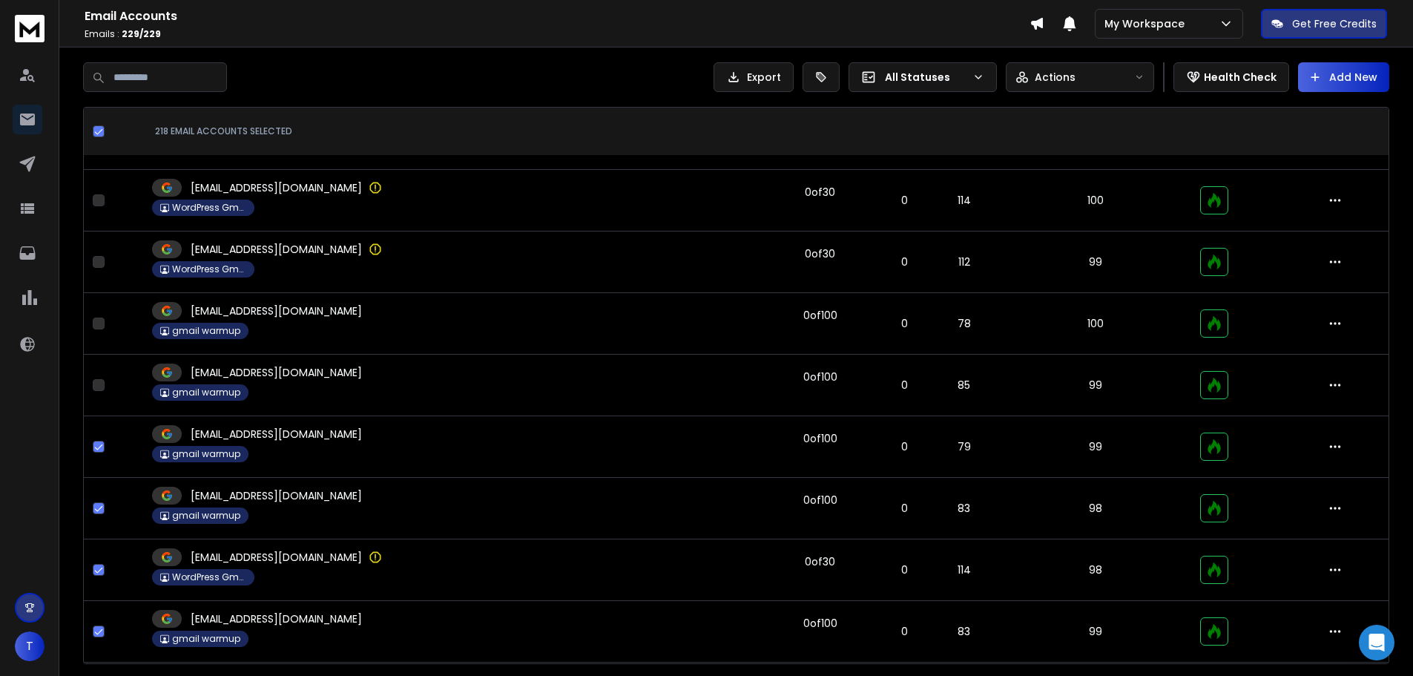
scroll to position [10079, 0]
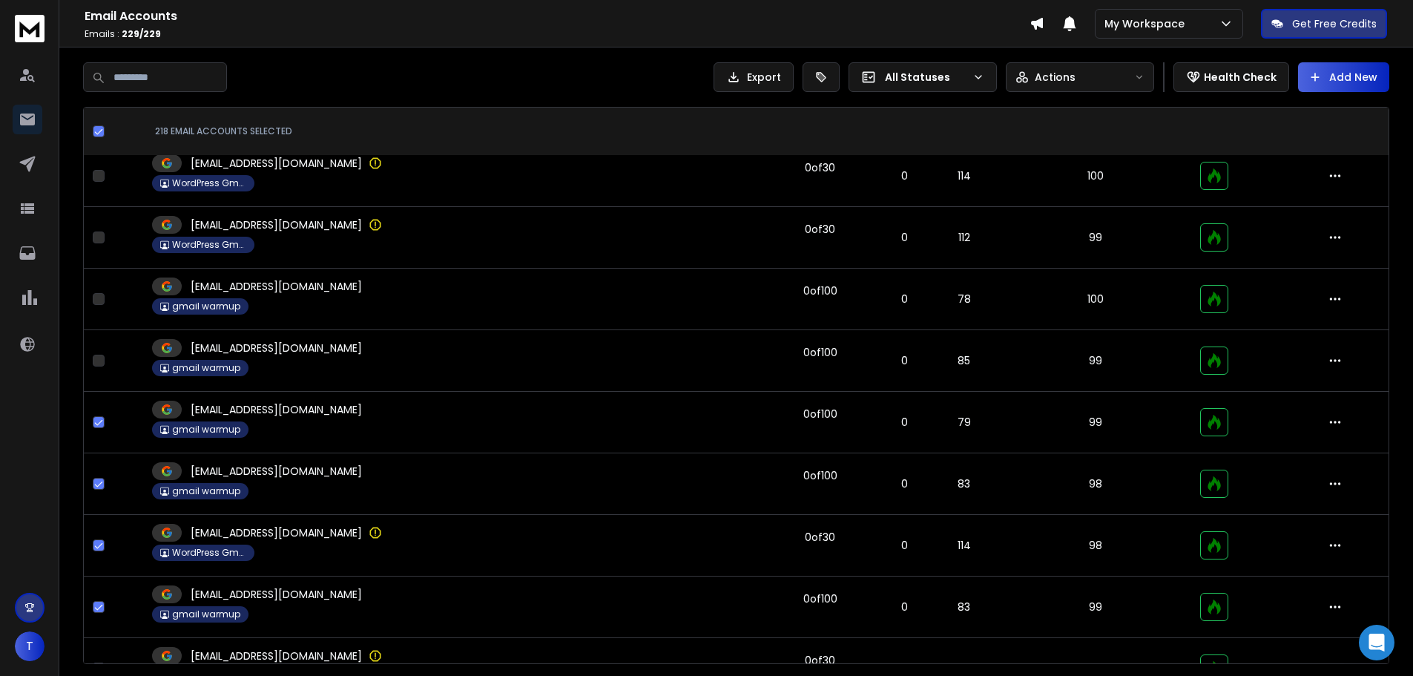
click at [96, 417] on button "button" at bounding box center [99, 422] width 12 height 12
click at [96, 484] on button "button" at bounding box center [99, 484] width 12 height 12
click at [96, 547] on button "button" at bounding box center [99, 545] width 12 height 12
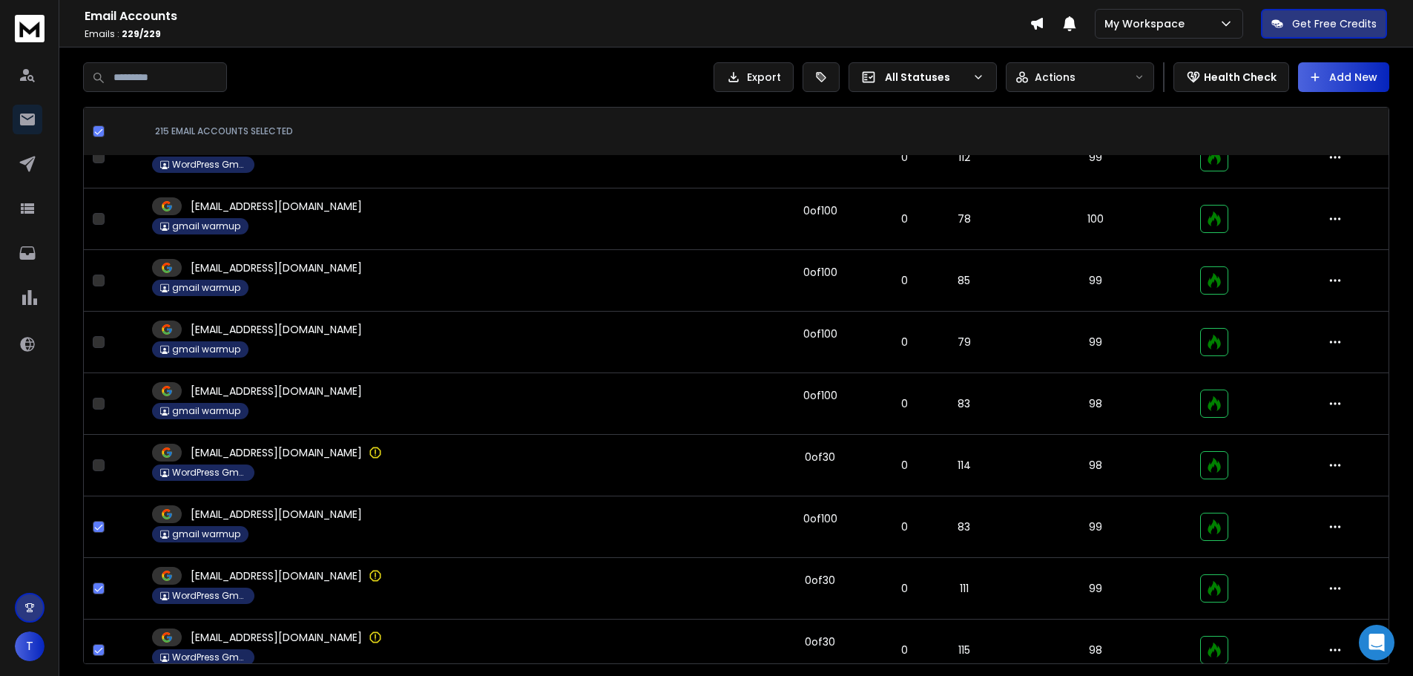
scroll to position [10301, 0]
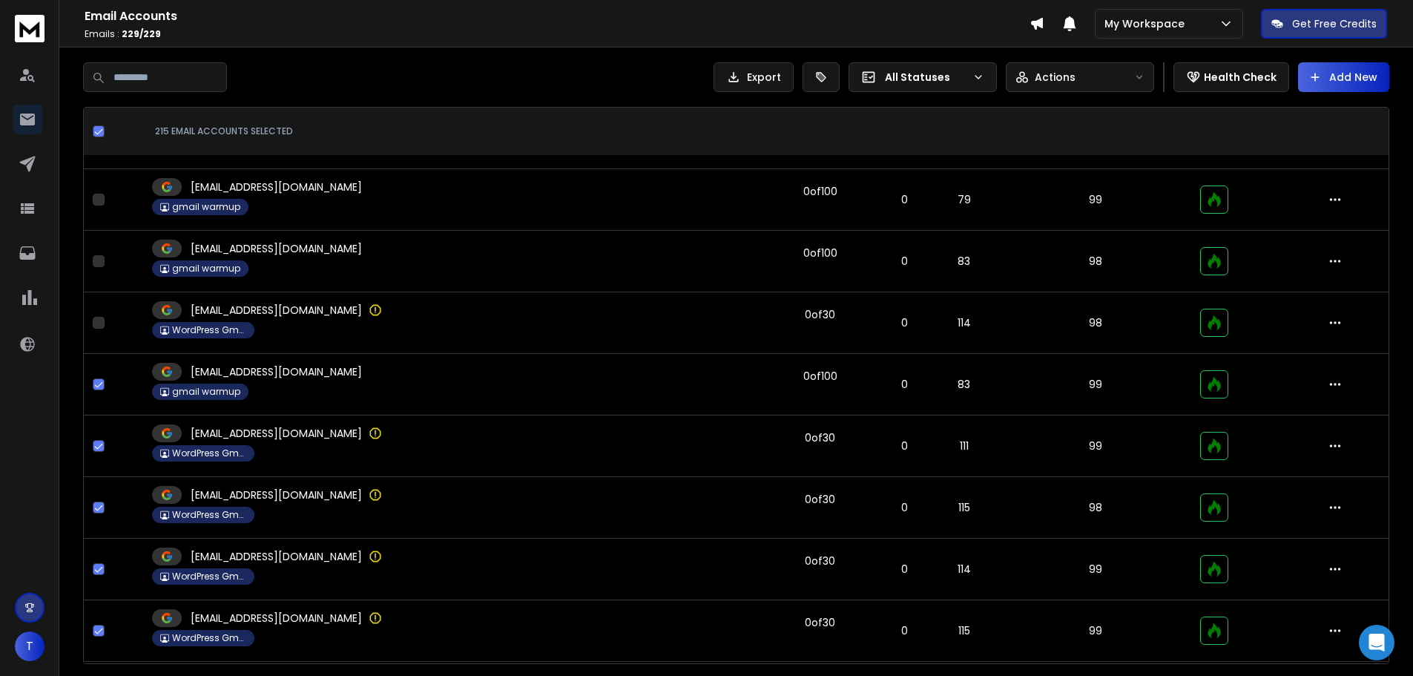
click at [97, 381] on button "button" at bounding box center [99, 384] width 12 height 12
click at [97, 451] on button "button" at bounding box center [99, 446] width 12 height 12
click at [97, 500] on td at bounding box center [113, 508] width 59 height 62
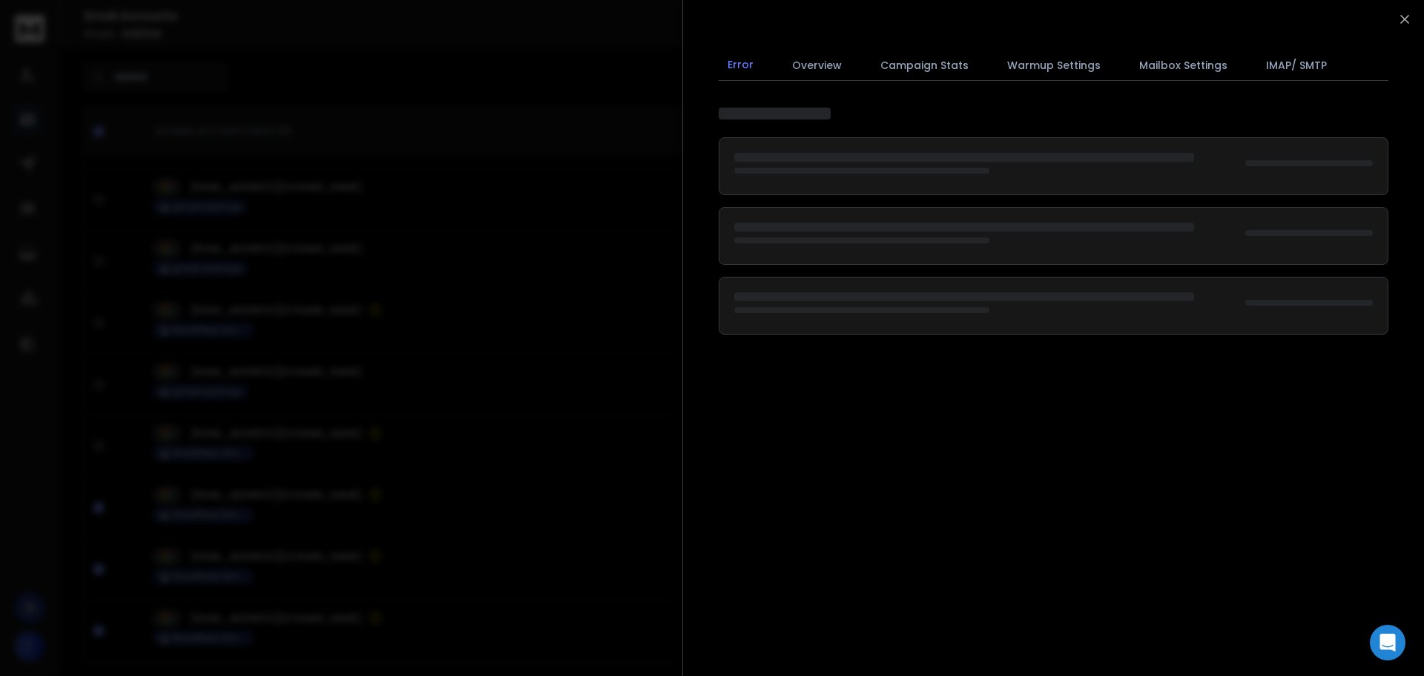
click at [99, 507] on div at bounding box center [712, 338] width 1424 height 676
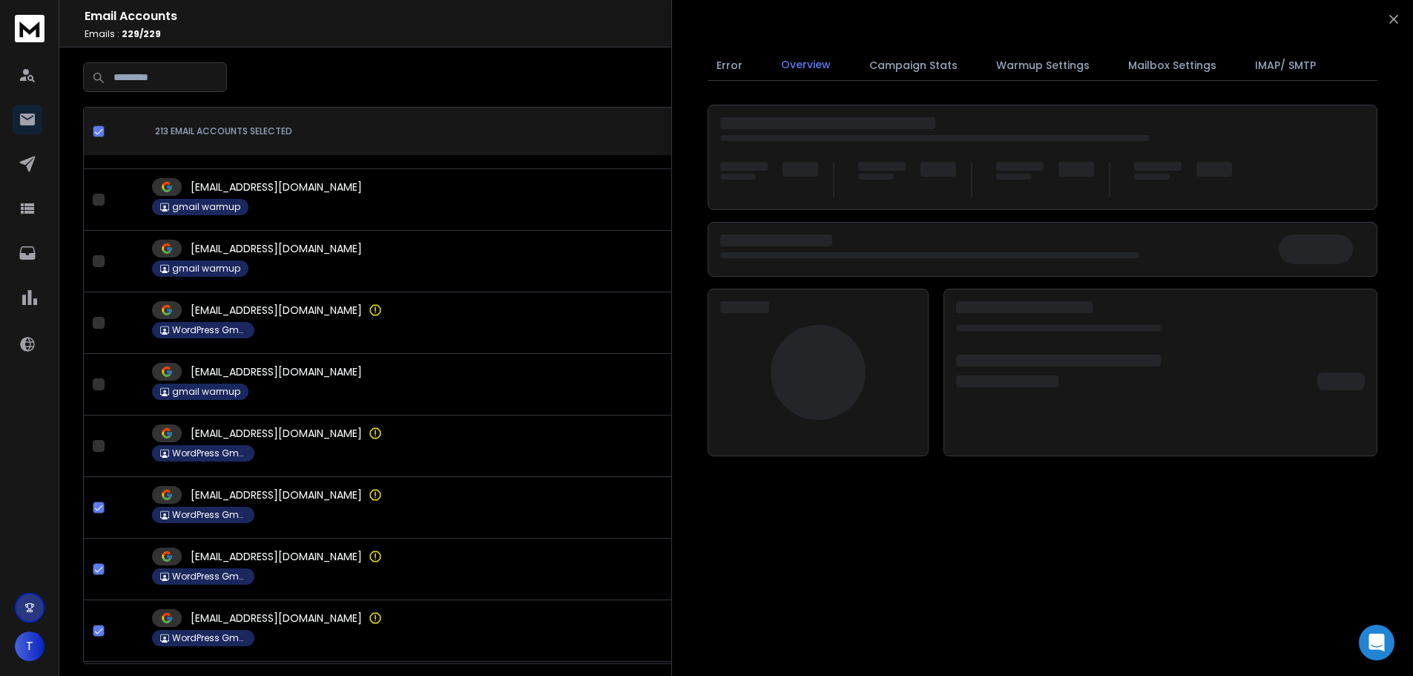
click at [99, 507] on button "button" at bounding box center [99, 507] width 12 height 12
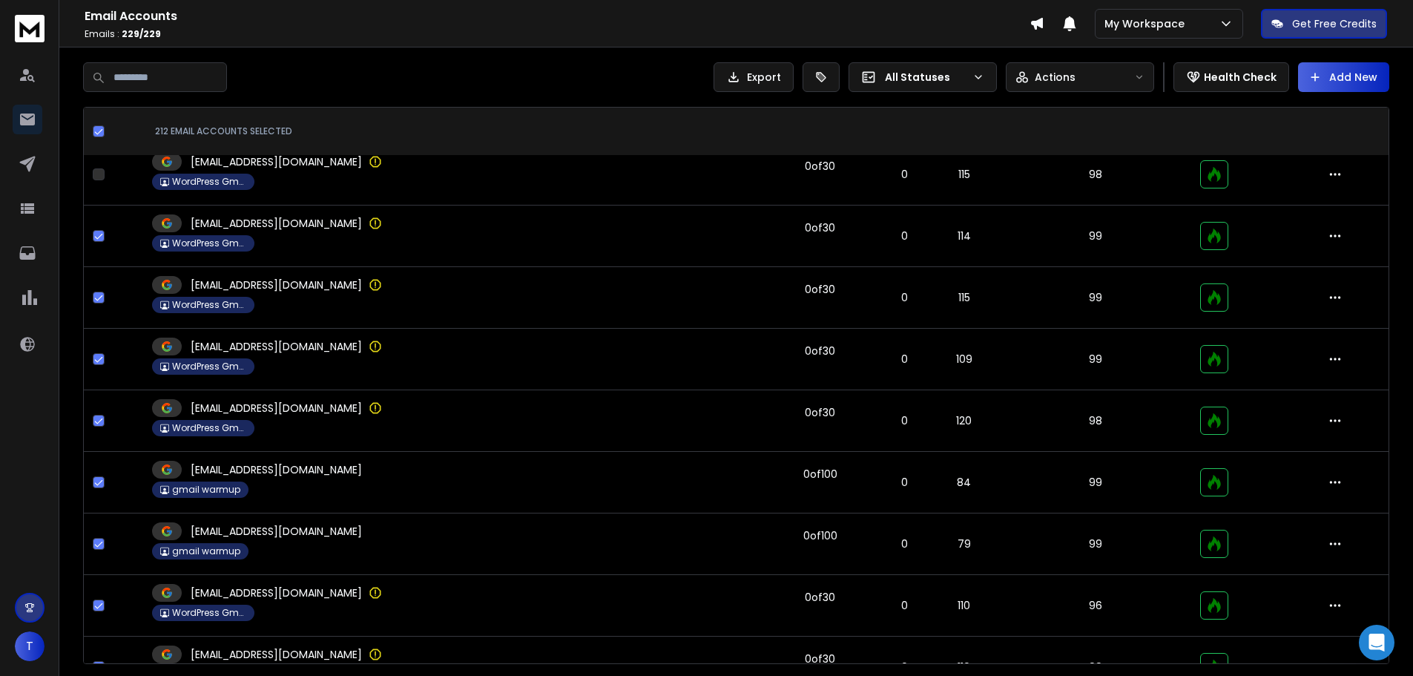
scroll to position [10598, 0]
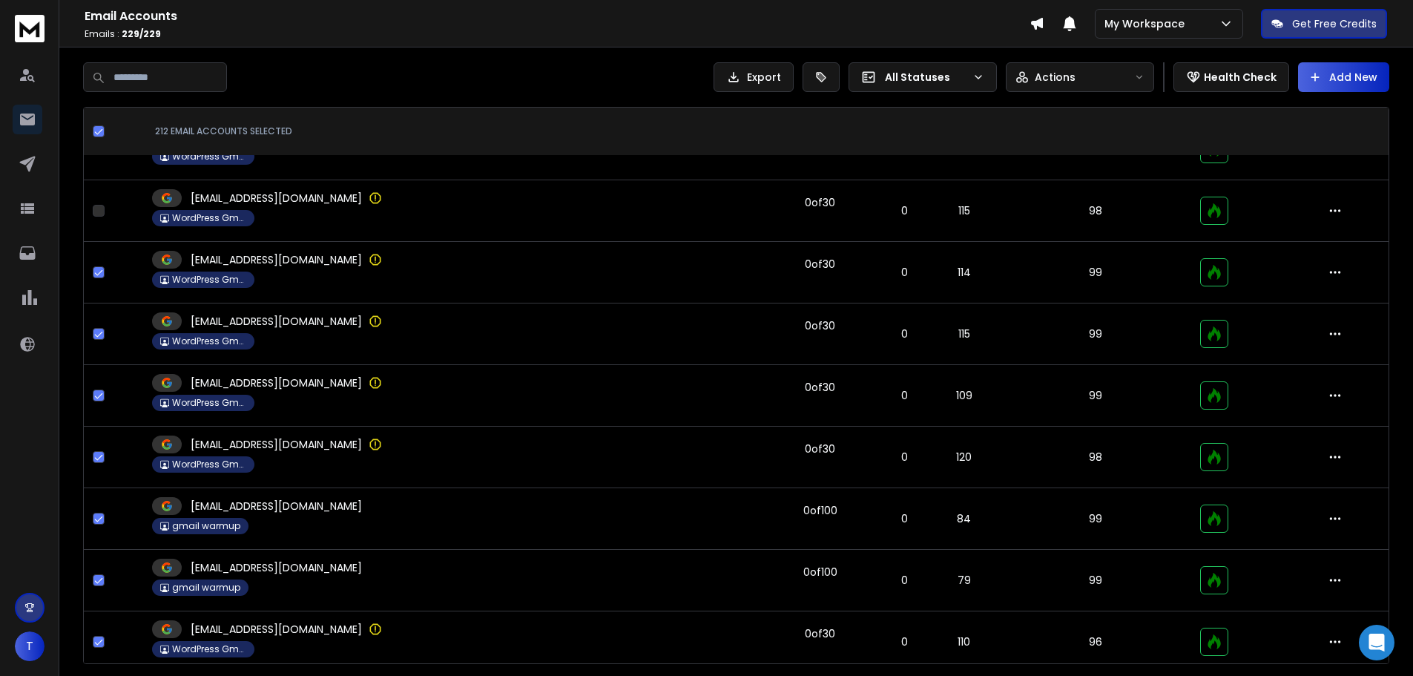
click at [96, 271] on button "button" at bounding box center [99, 272] width 12 height 12
drag, startPoint x: 100, startPoint y: 338, endPoint x: 95, endPoint y: 345, distance: 8.5
click at [99, 338] on button "button" at bounding box center [99, 334] width 12 height 12
click at [96, 397] on button "button" at bounding box center [99, 395] width 12 height 12
click at [102, 458] on button "button" at bounding box center [99, 457] width 12 height 12
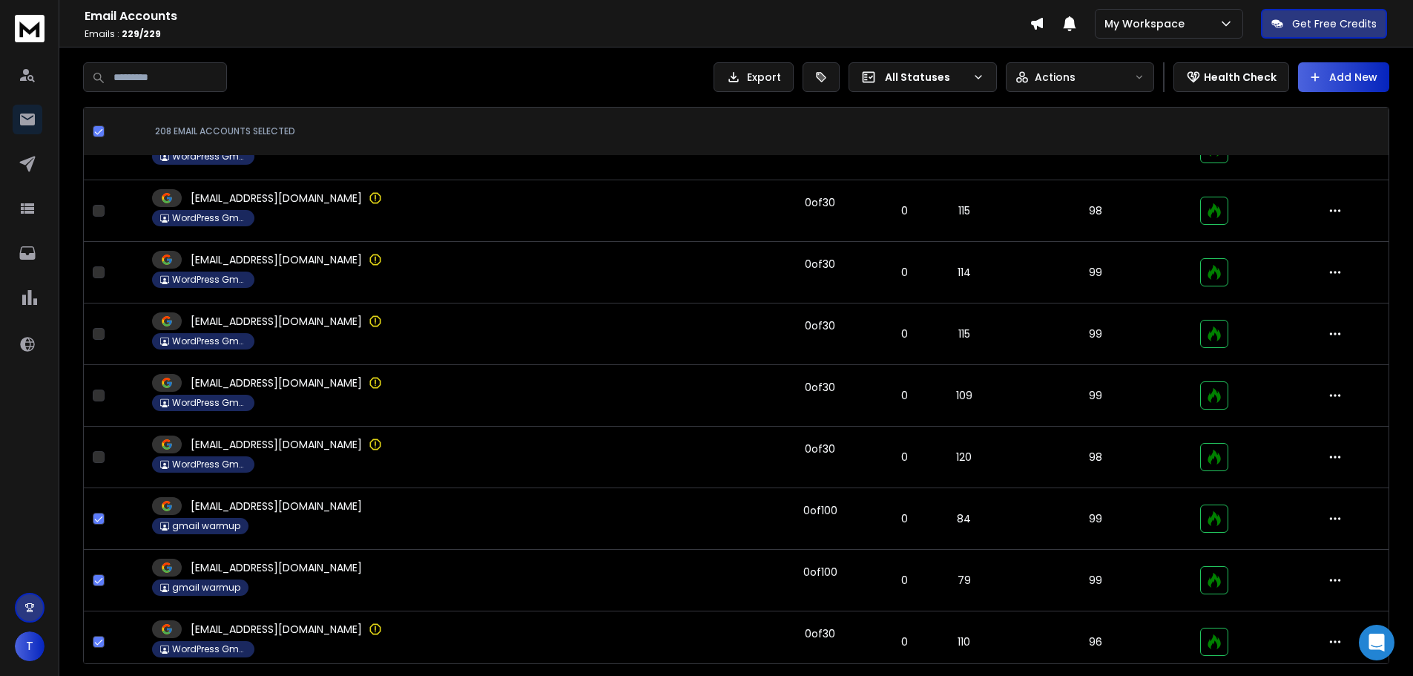
scroll to position [10672, 0]
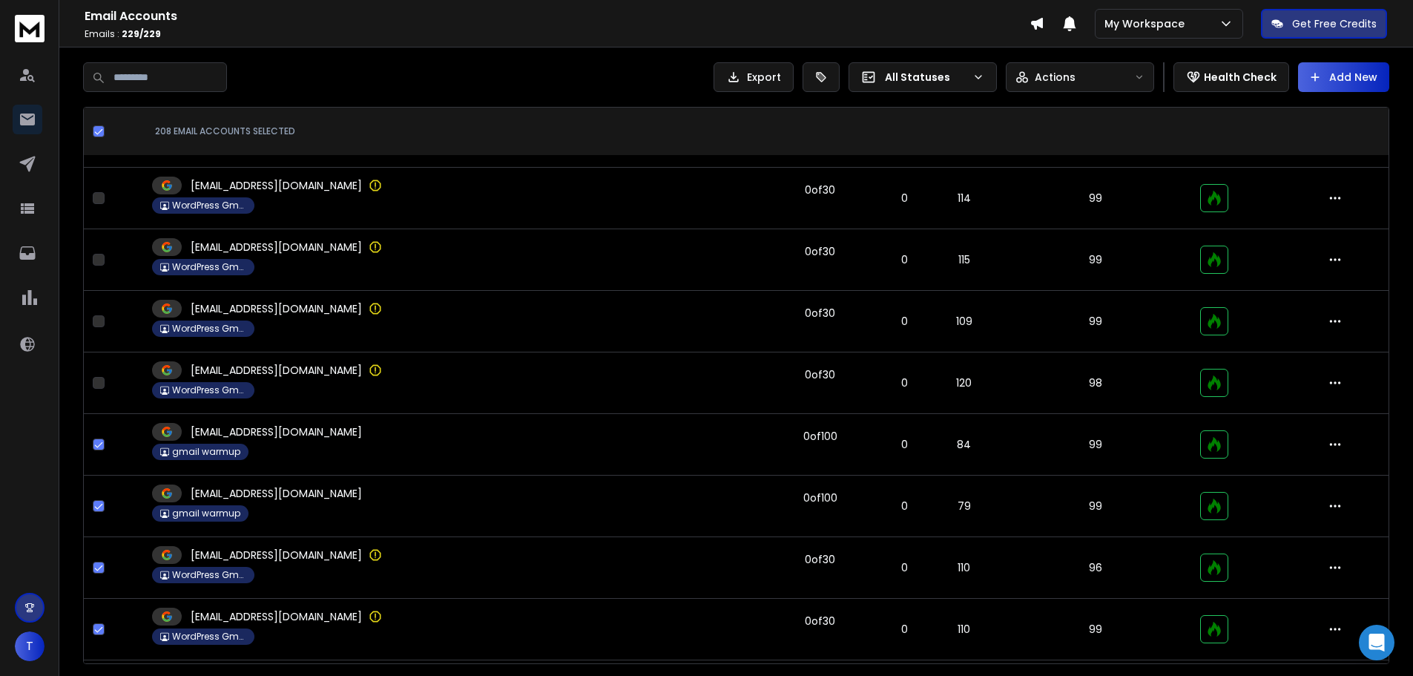
click at [96, 444] on button "button" at bounding box center [99, 444] width 12 height 12
click at [97, 504] on button "button" at bounding box center [99, 506] width 12 height 12
click at [102, 568] on button "button" at bounding box center [99, 568] width 12 height 12
click at [108, 629] on div at bounding box center [118, 629] width 50 height 12
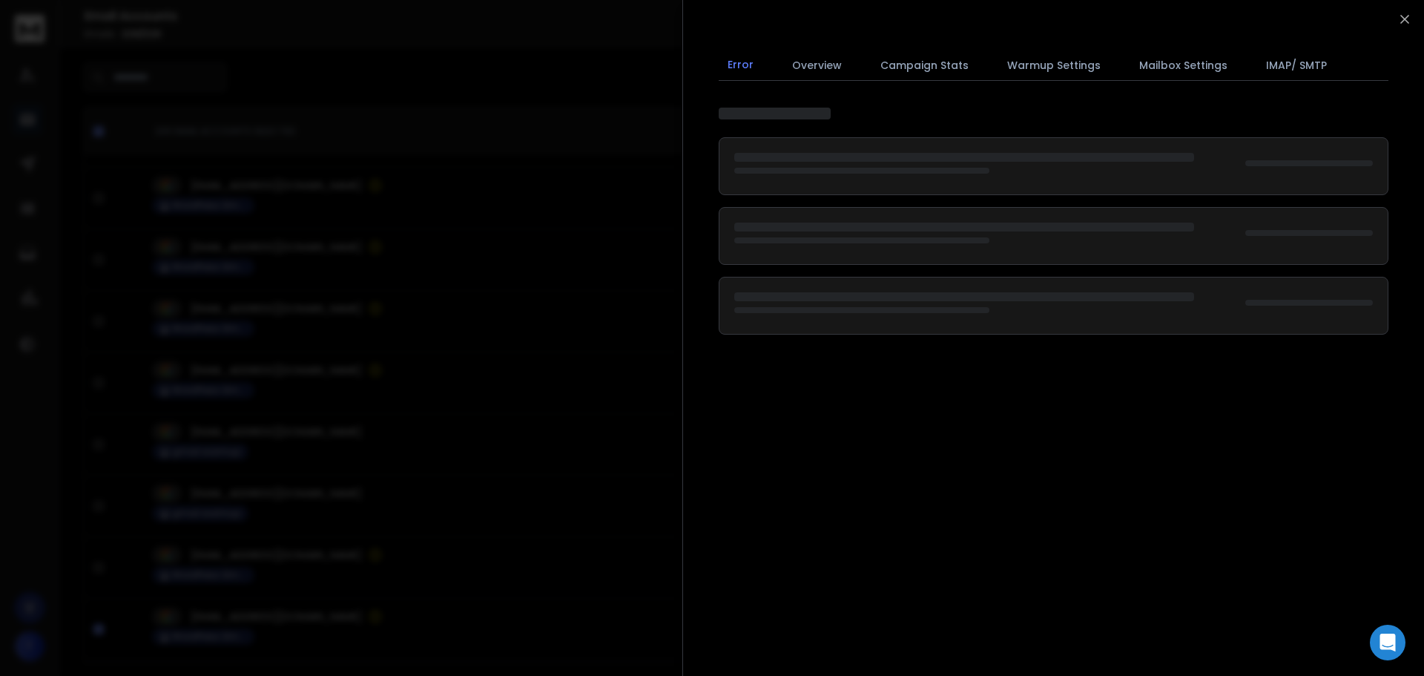
click at [503, 445] on div at bounding box center [712, 338] width 1424 height 676
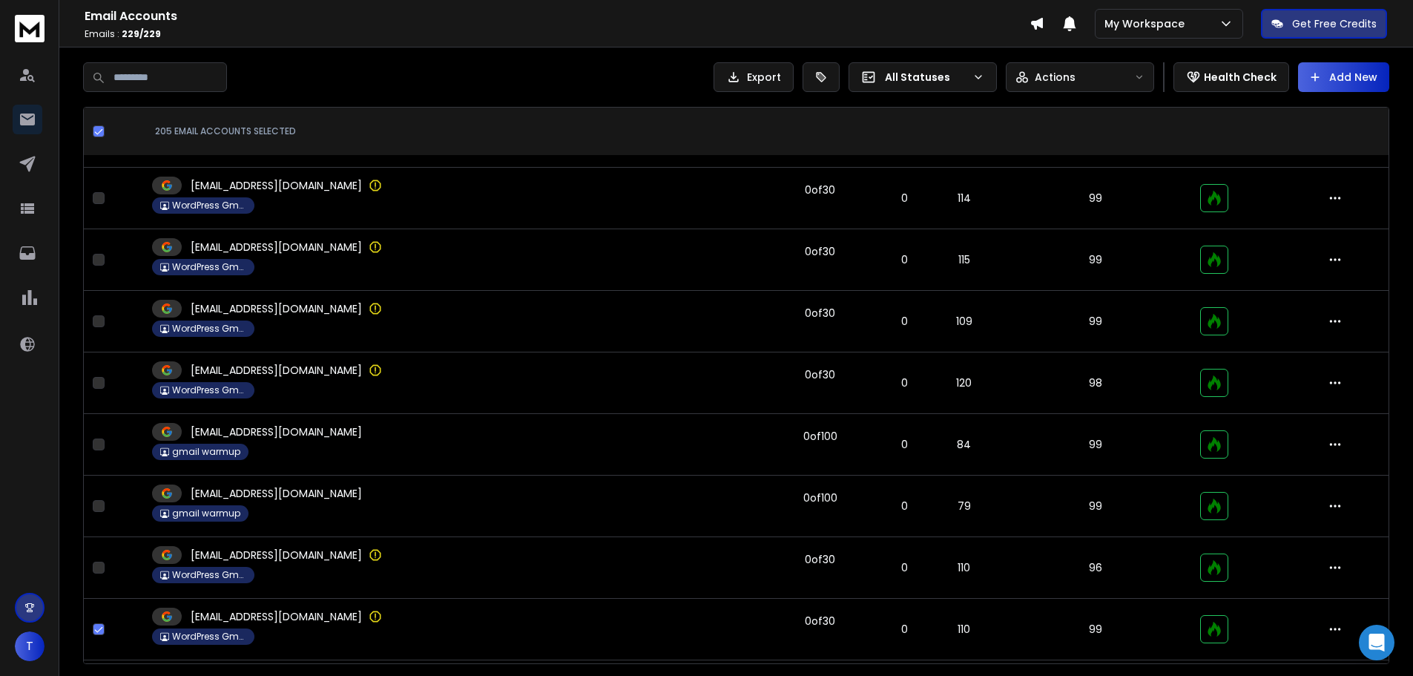
click at [96, 624] on button "button" at bounding box center [99, 629] width 12 height 12
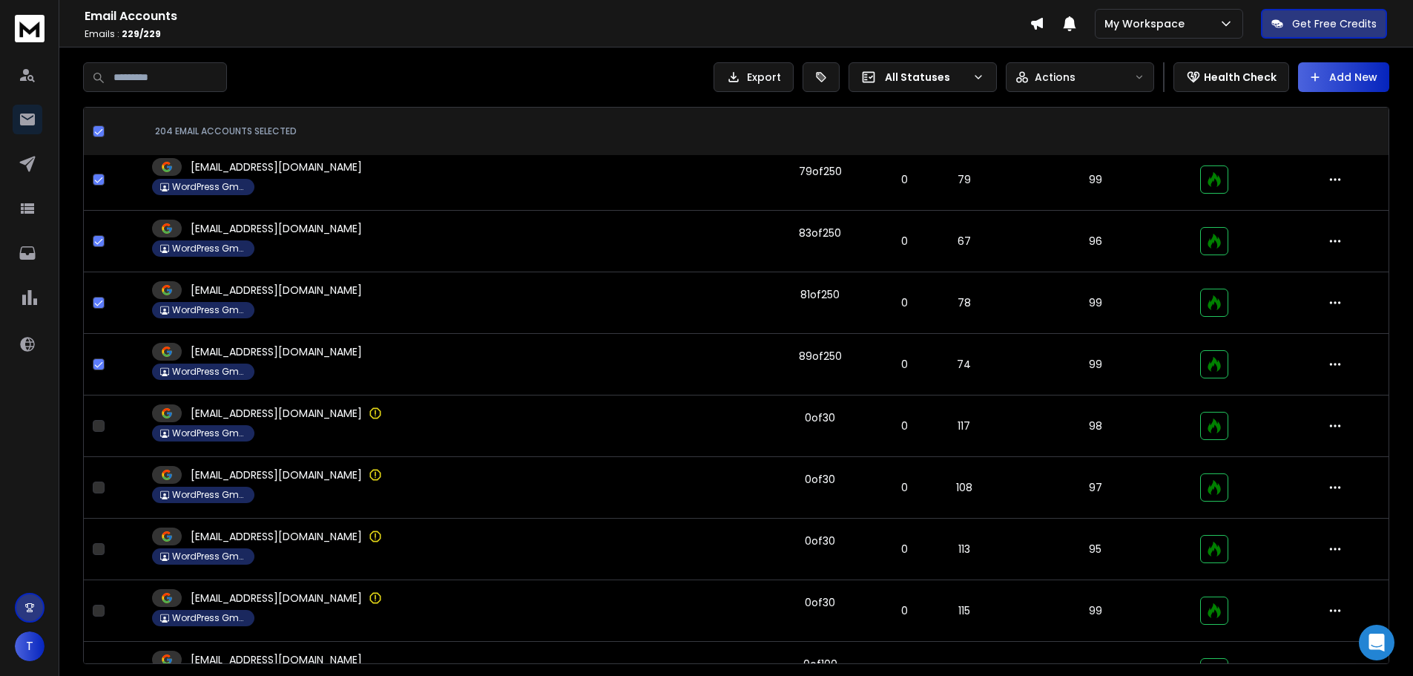
scroll to position [9411, 0]
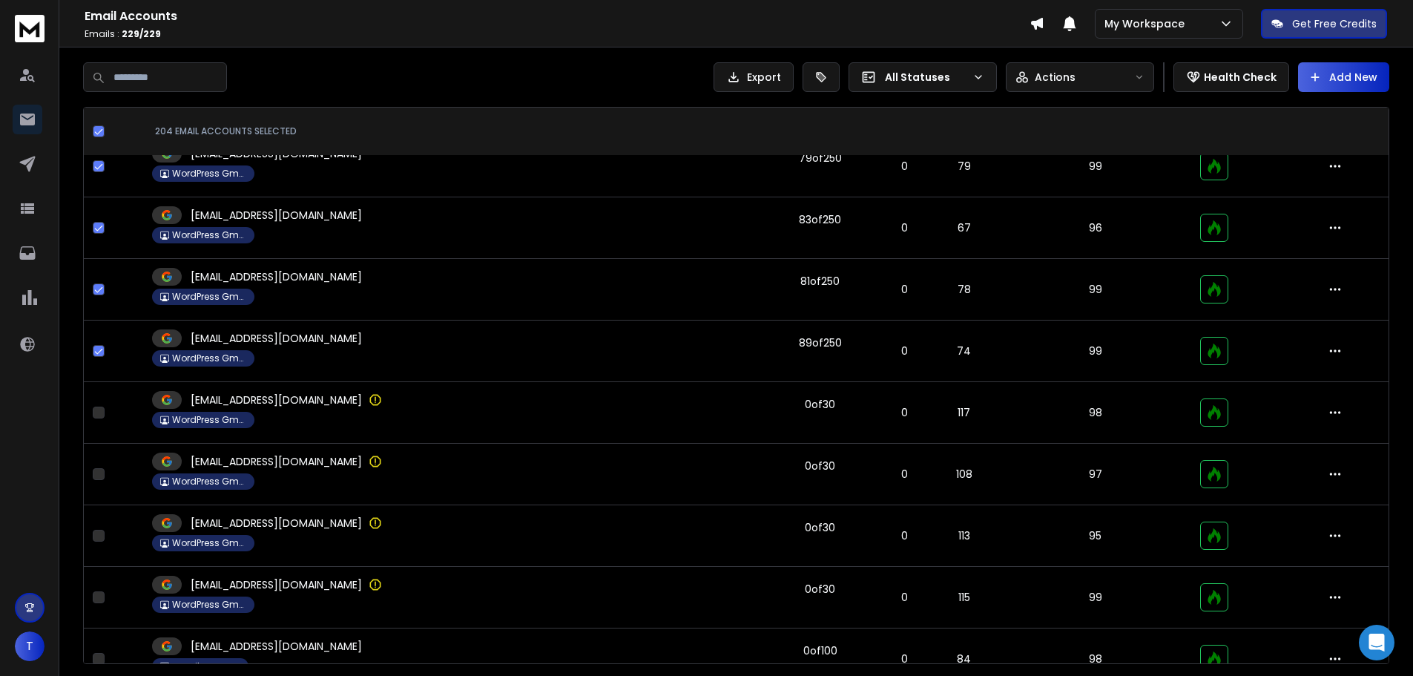
click at [100, 351] on button "button" at bounding box center [99, 351] width 12 height 12
click at [99, 291] on button "button" at bounding box center [99, 289] width 12 height 12
click at [101, 243] on td at bounding box center [113, 228] width 59 height 62
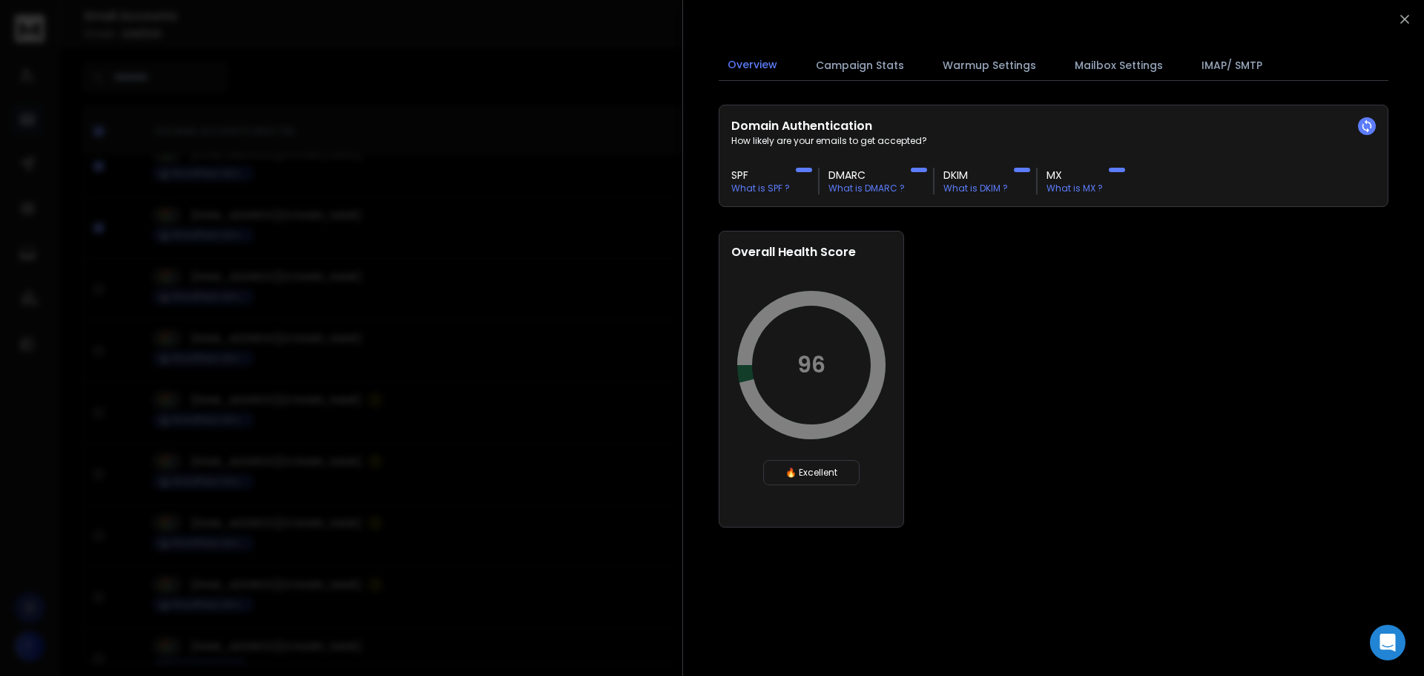
click at [99, 233] on div at bounding box center [712, 338] width 1424 height 676
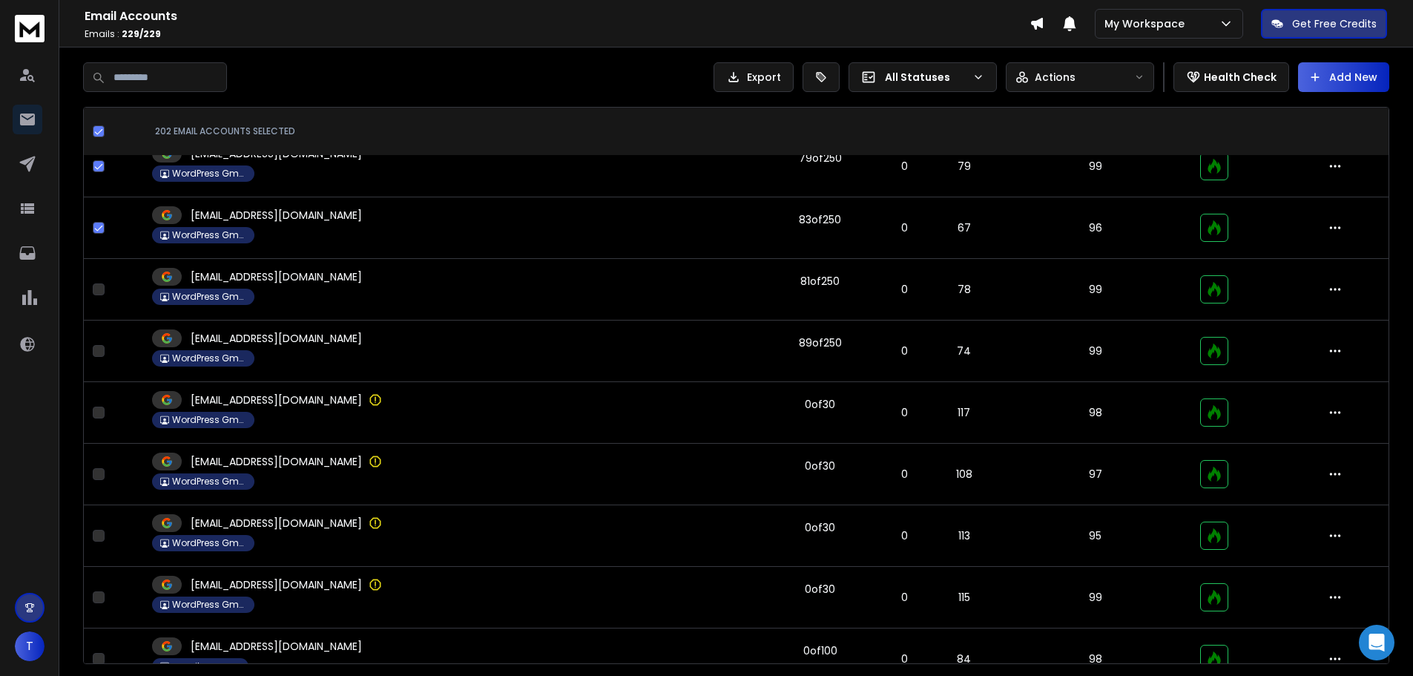
click at [99, 233] on button "button" at bounding box center [99, 228] width 12 height 12
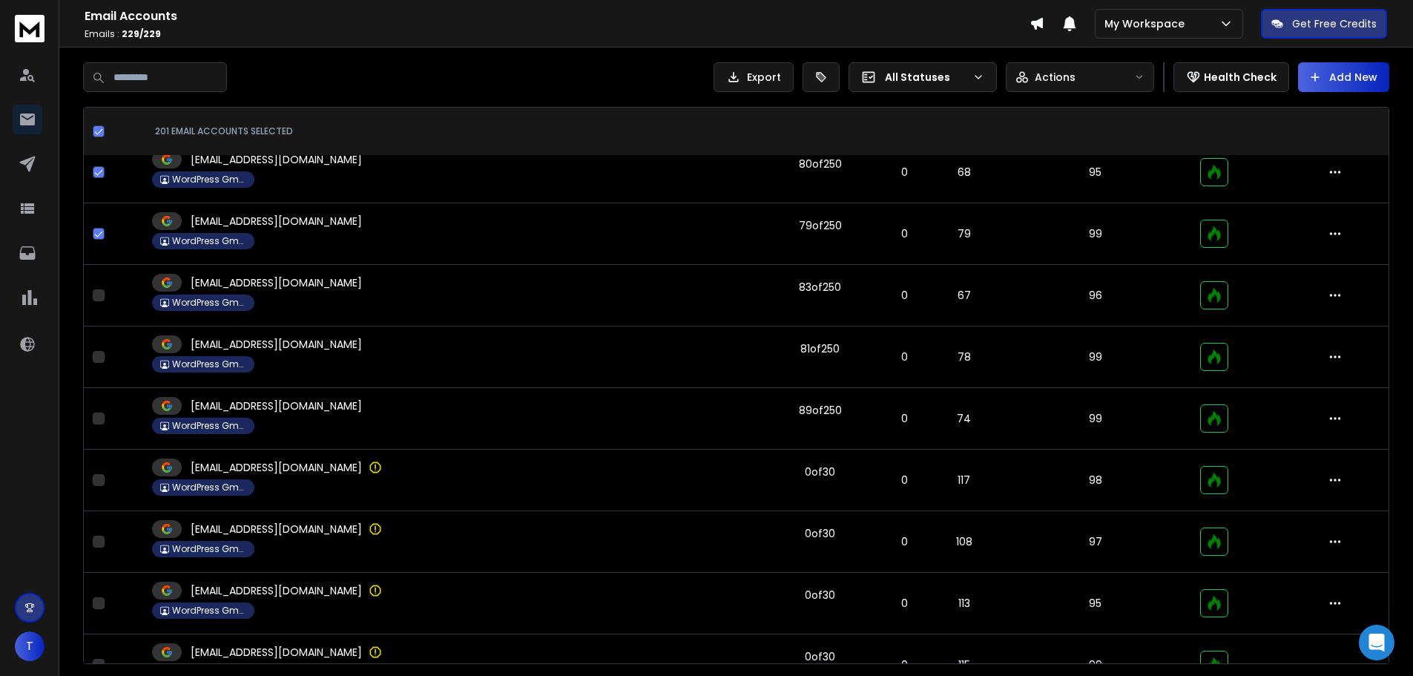
scroll to position [9263, 0]
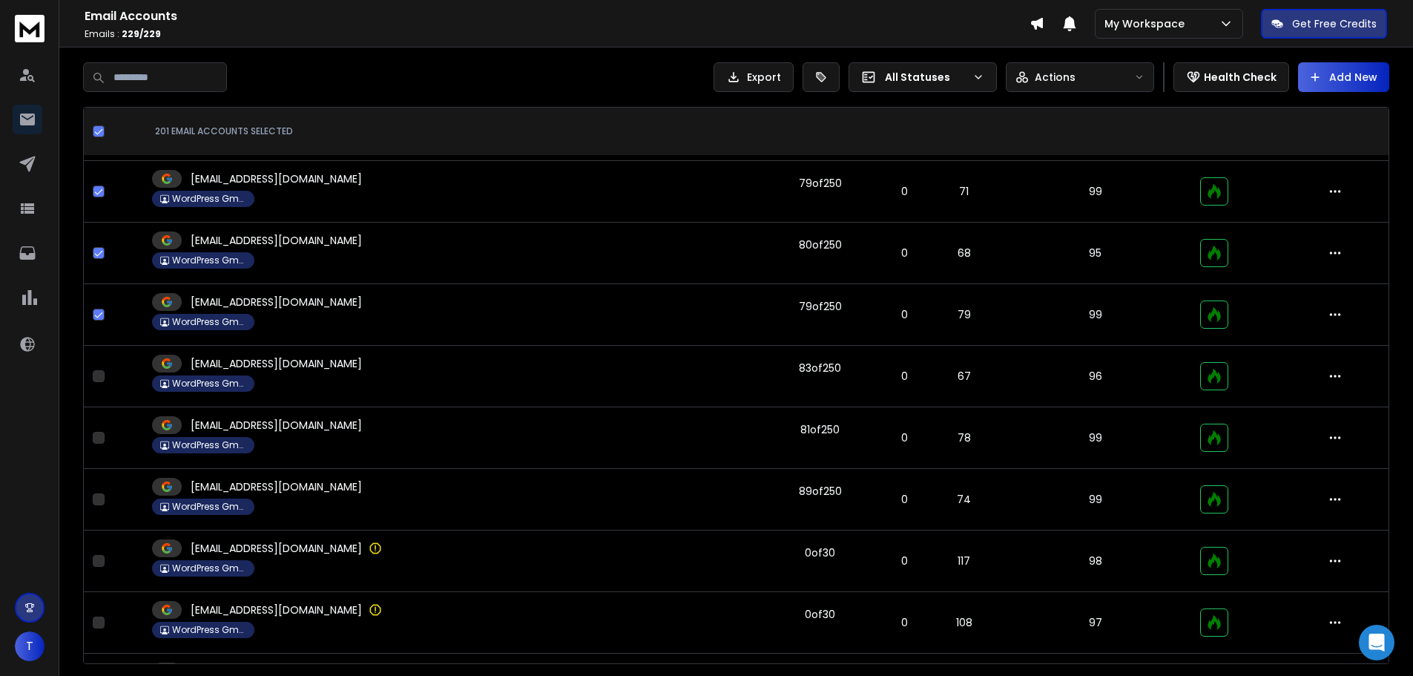
click at [98, 317] on button "button" at bounding box center [99, 315] width 12 height 12
click at [103, 252] on button "button" at bounding box center [99, 253] width 12 height 12
click at [103, 195] on button "button" at bounding box center [99, 191] width 12 height 12
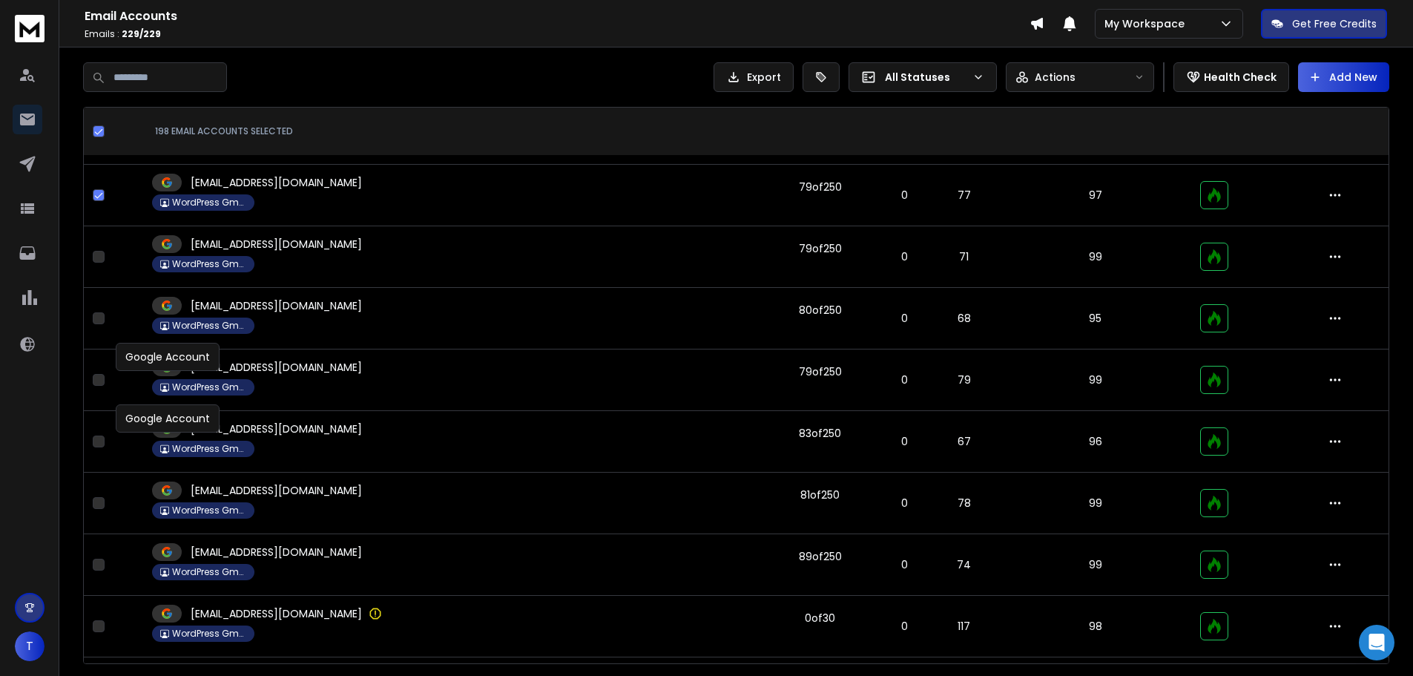
scroll to position [9114, 0]
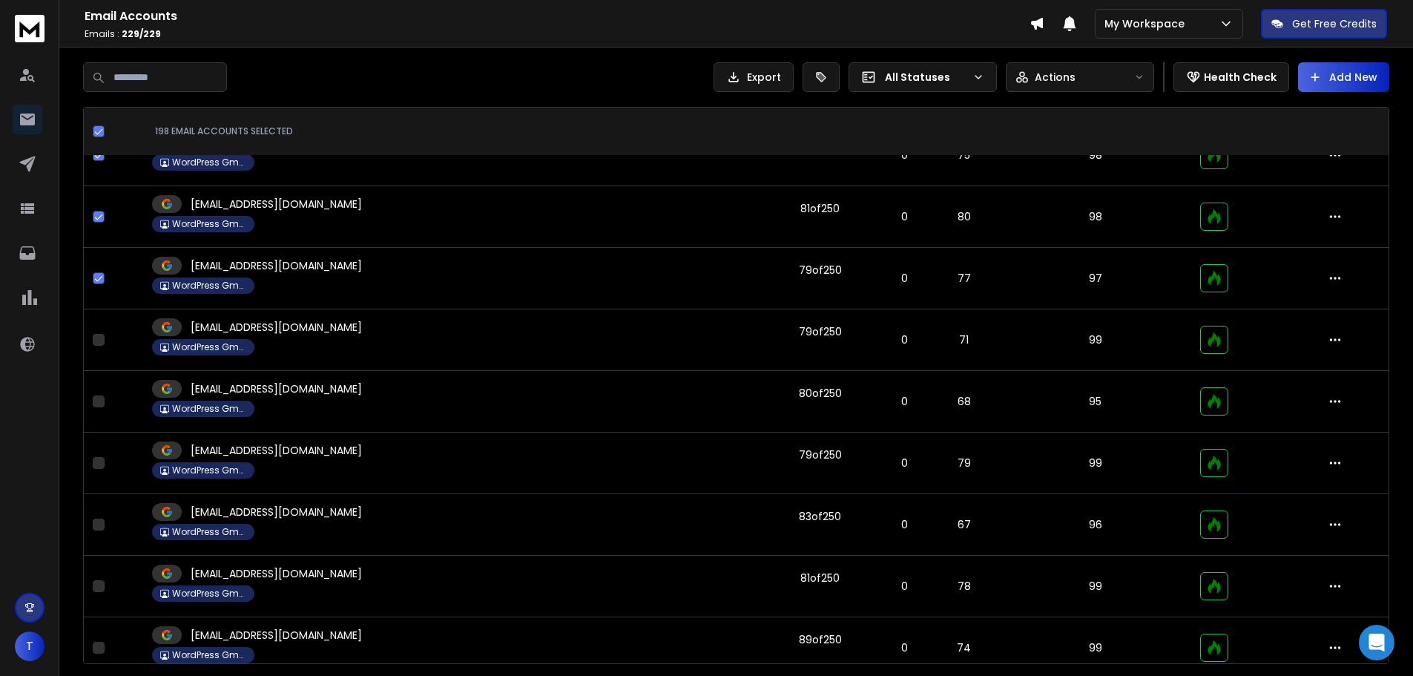
click at [97, 277] on button "button" at bounding box center [99, 278] width 12 height 12
click at [102, 220] on button "button" at bounding box center [99, 217] width 12 height 12
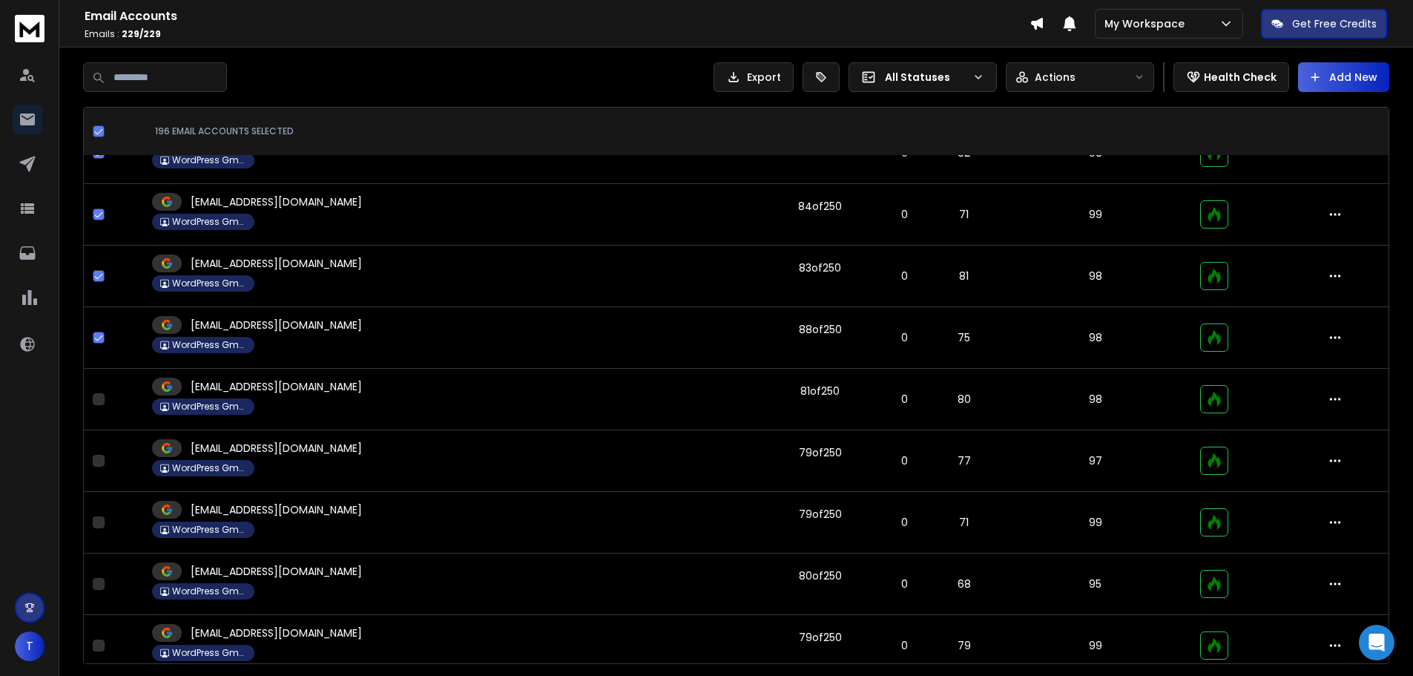
scroll to position [8892, 0]
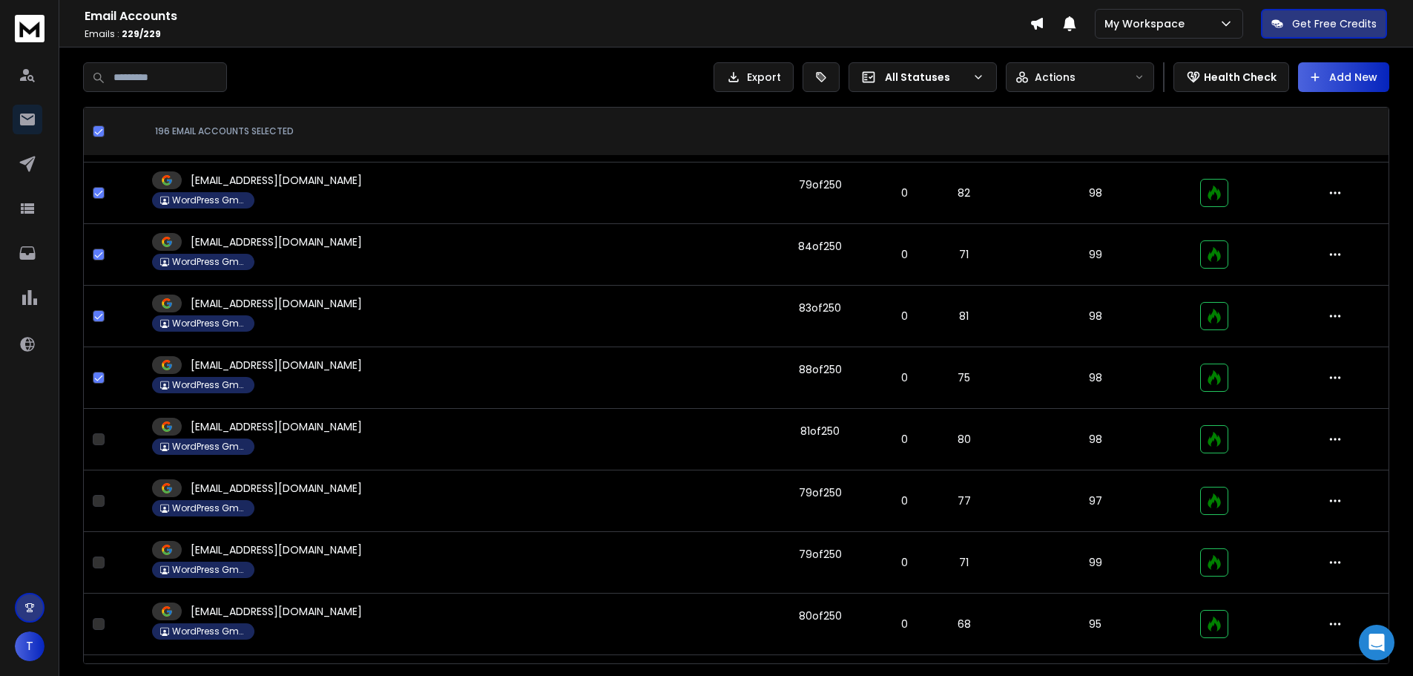
click at [101, 382] on button "button" at bounding box center [99, 378] width 12 height 12
click at [97, 314] on button "button" at bounding box center [99, 316] width 12 height 12
click at [105, 252] on div at bounding box center [118, 254] width 50 height 12
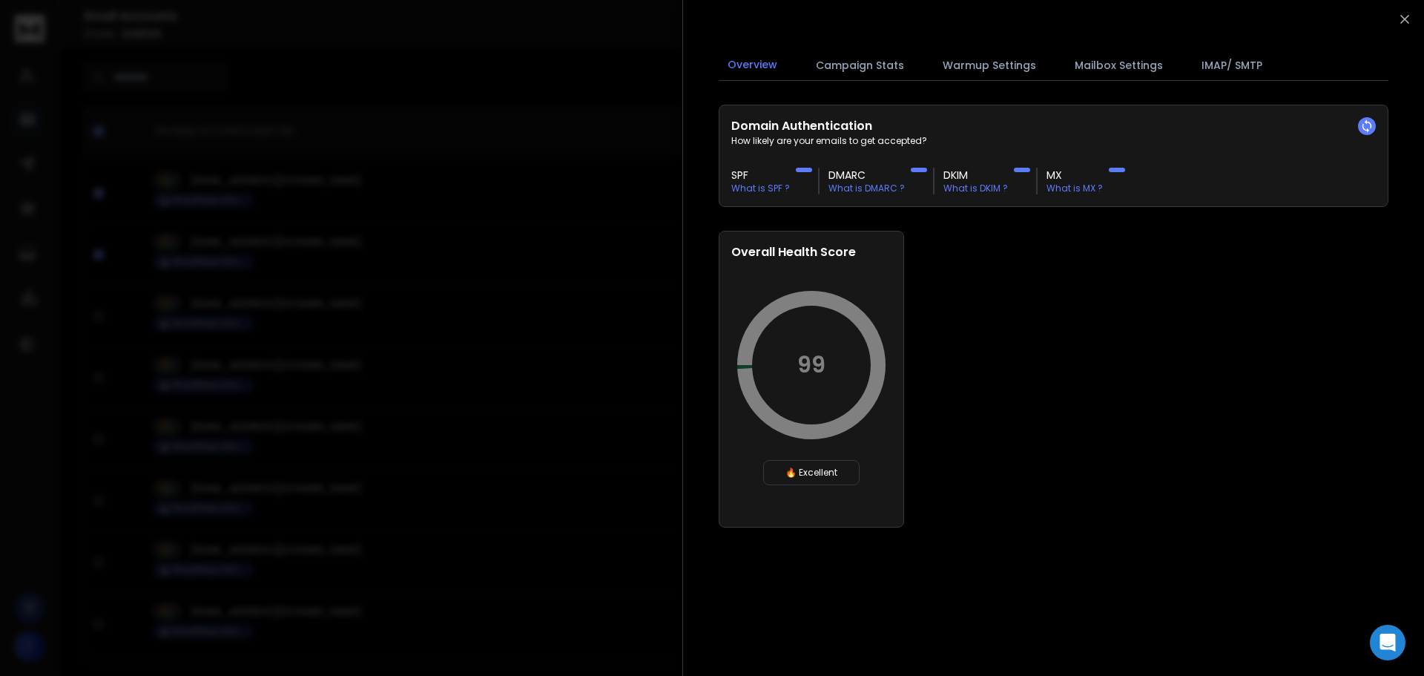
click at [103, 214] on div at bounding box center [712, 338] width 1424 height 676
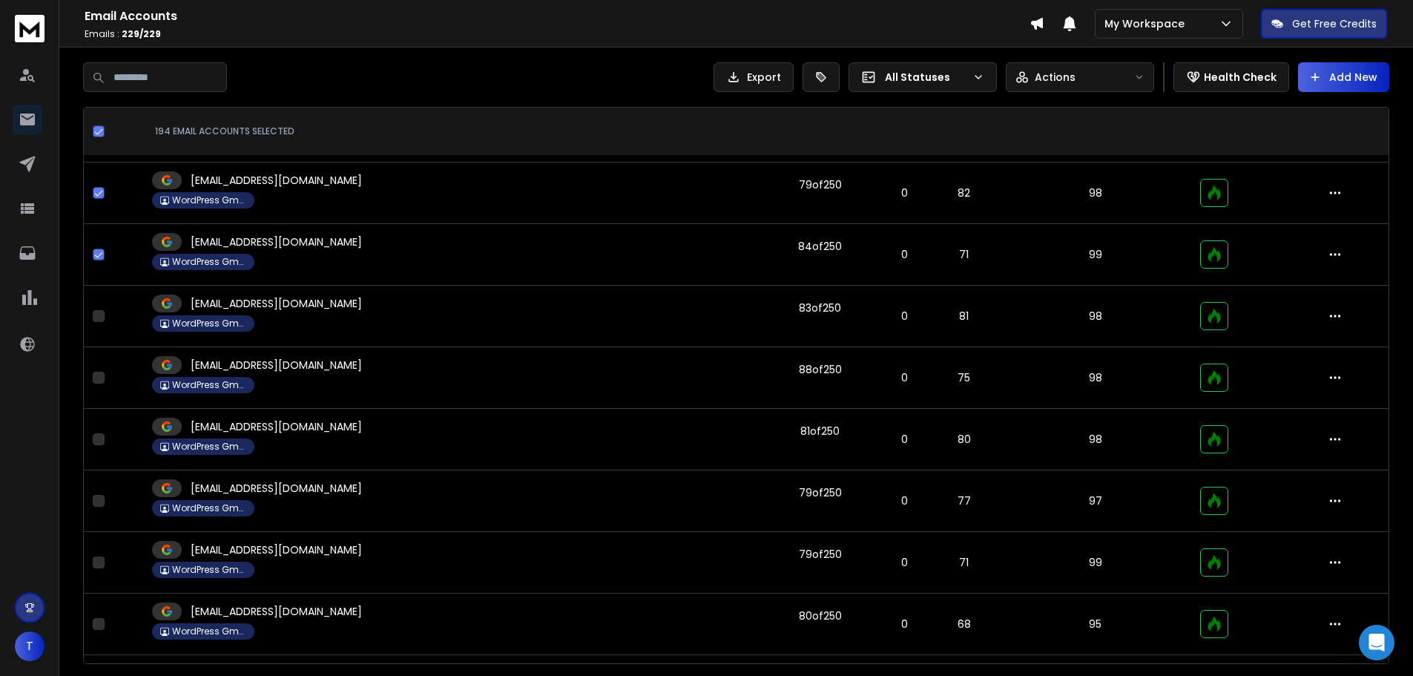
click at [99, 256] on button "button" at bounding box center [99, 254] width 12 height 12
click at [99, 193] on button "button" at bounding box center [99, 193] width 12 height 12
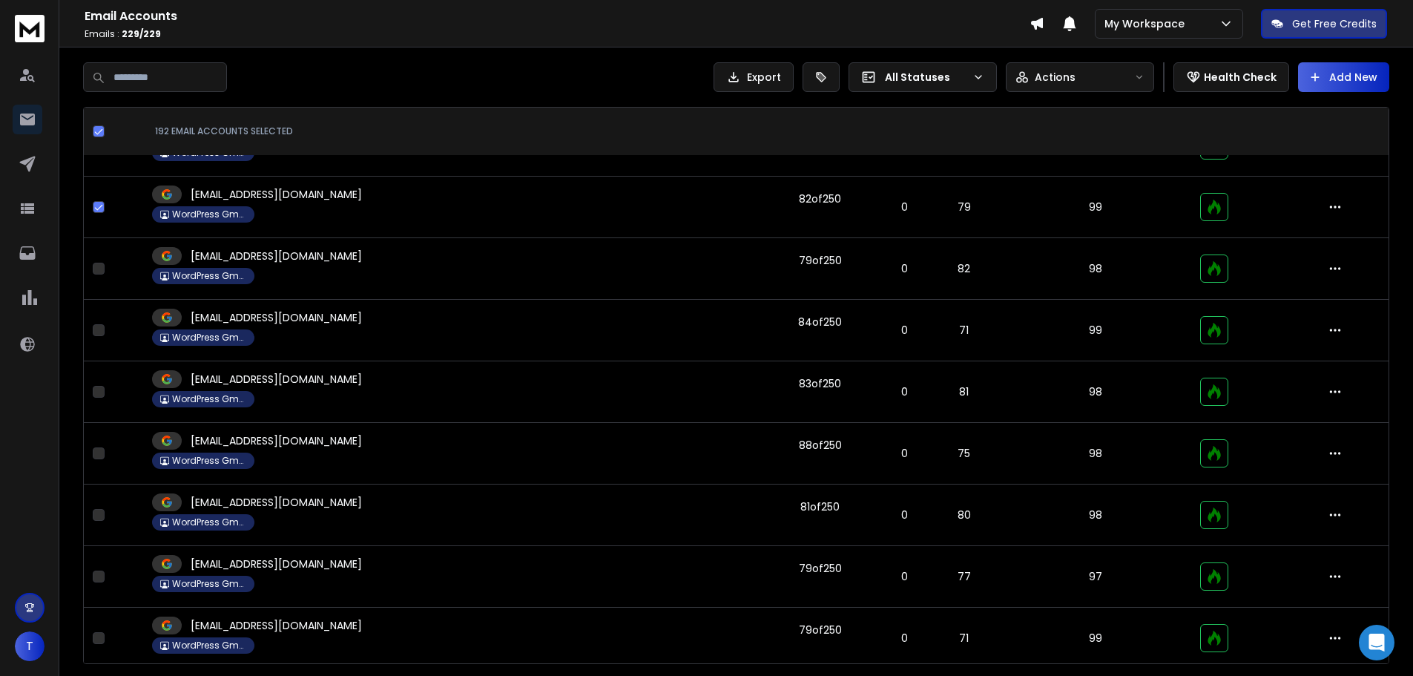
scroll to position [8743, 0]
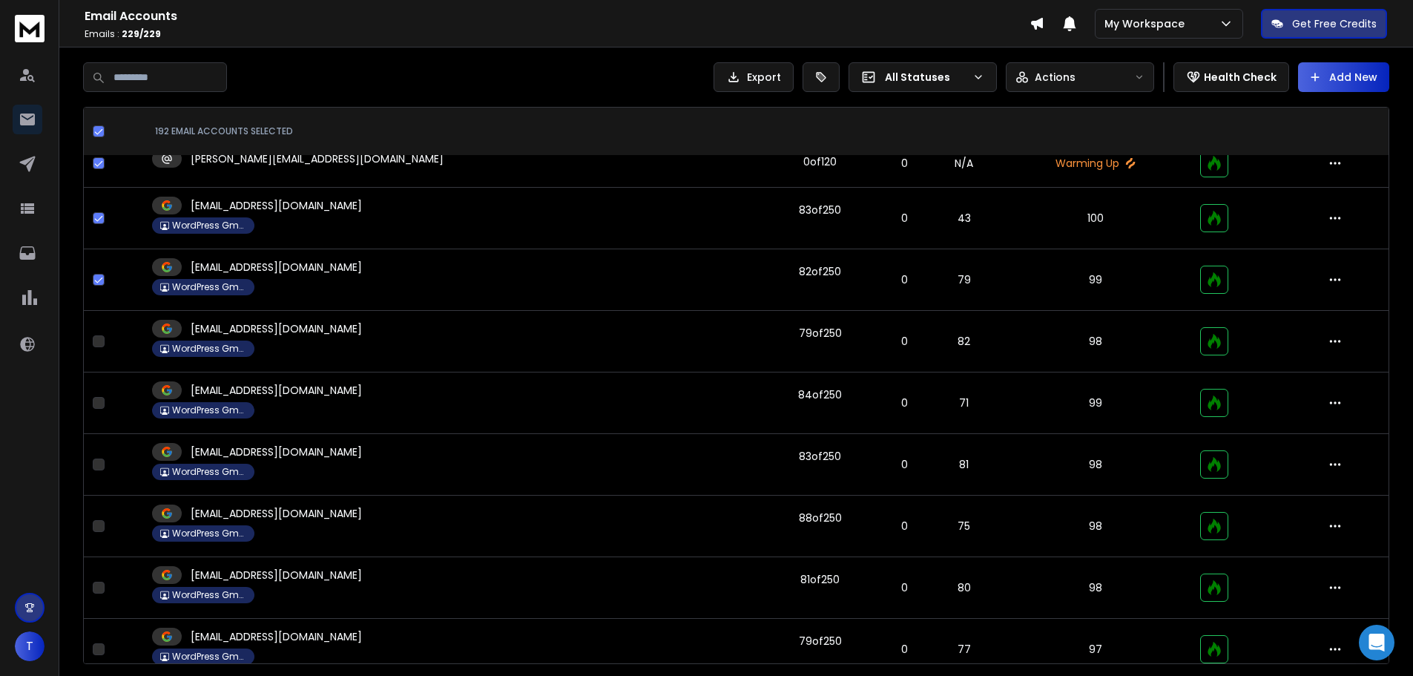
click at [102, 274] on button "button" at bounding box center [99, 280] width 12 height 12
click at [102, 217] on button "button" at bounding box center [99, 218] width 12 height 12
click at [102, 162] on button "button" at bounding box center [99, 163] width 12 height 12
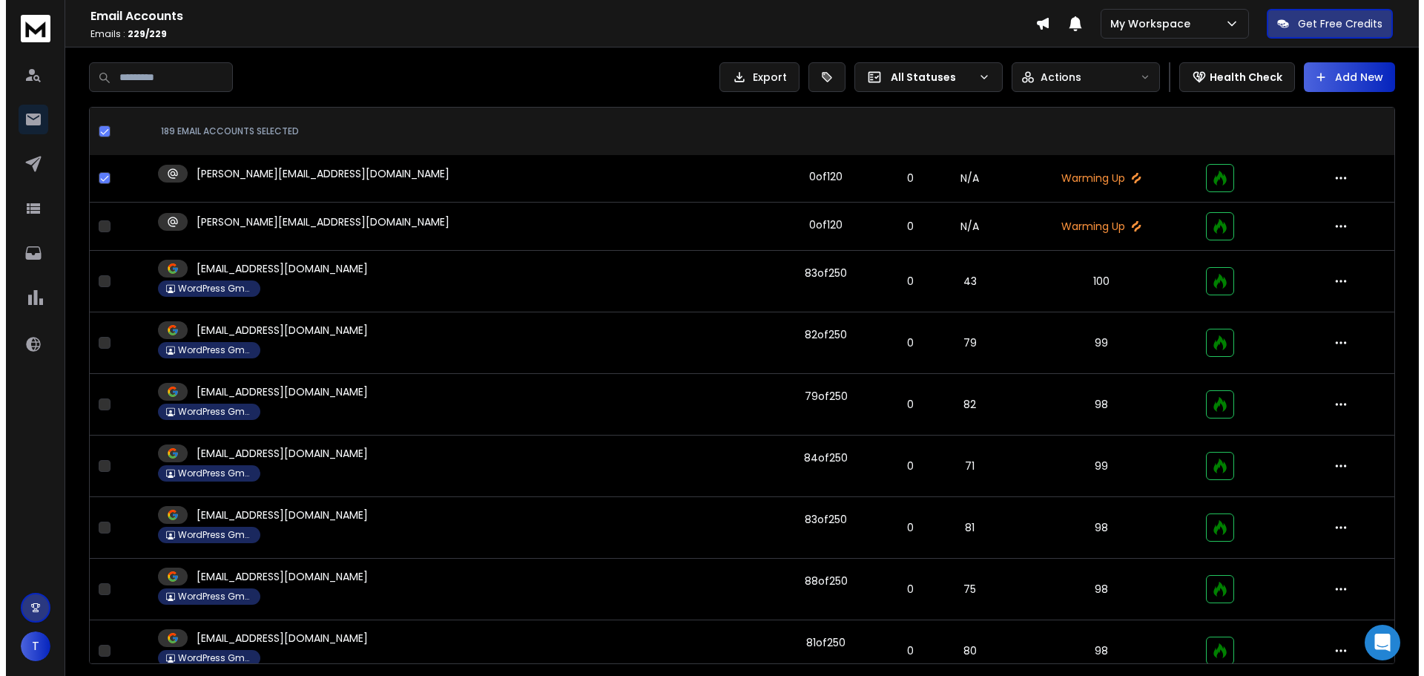
scroll to position [8595, 0]
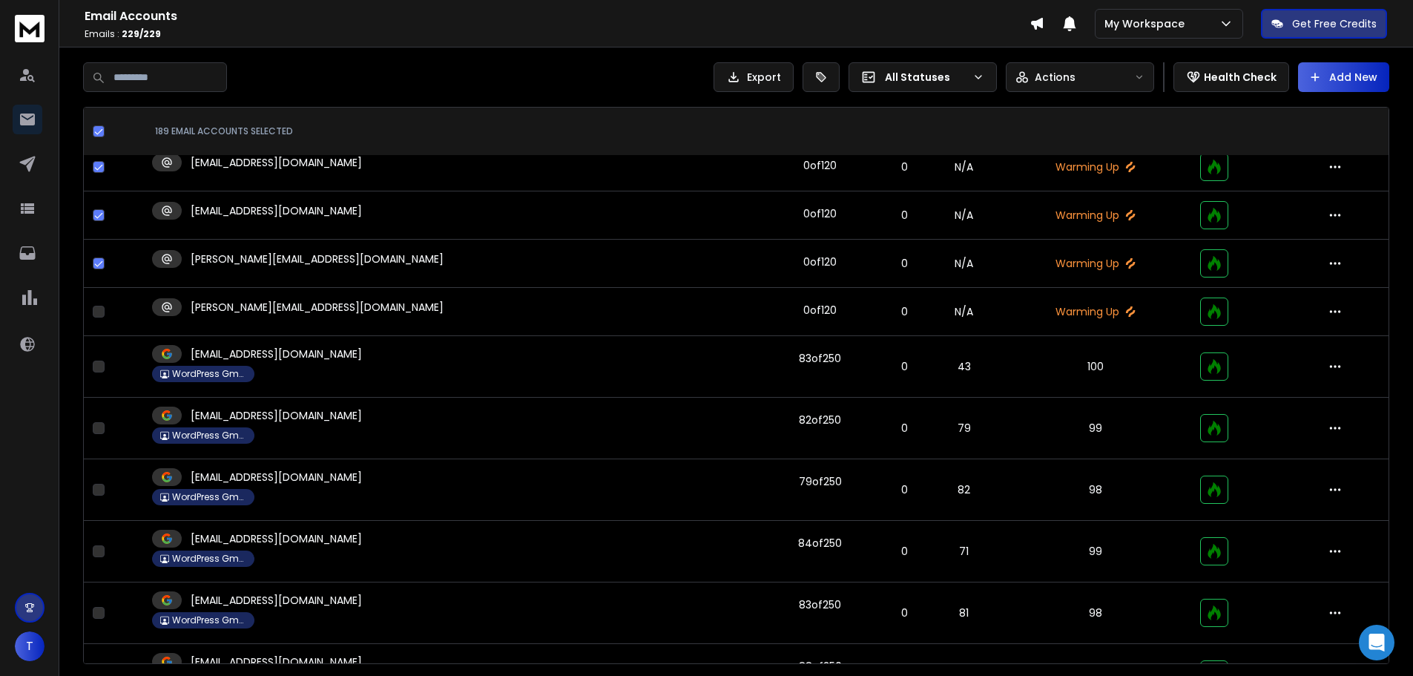
click at [102, 310] on button "button" at bounding box center [99, 312] width 12 height 12
click at [1091, 75] on div "Actions" at bounding box center [1072, 77] width 113 height 15
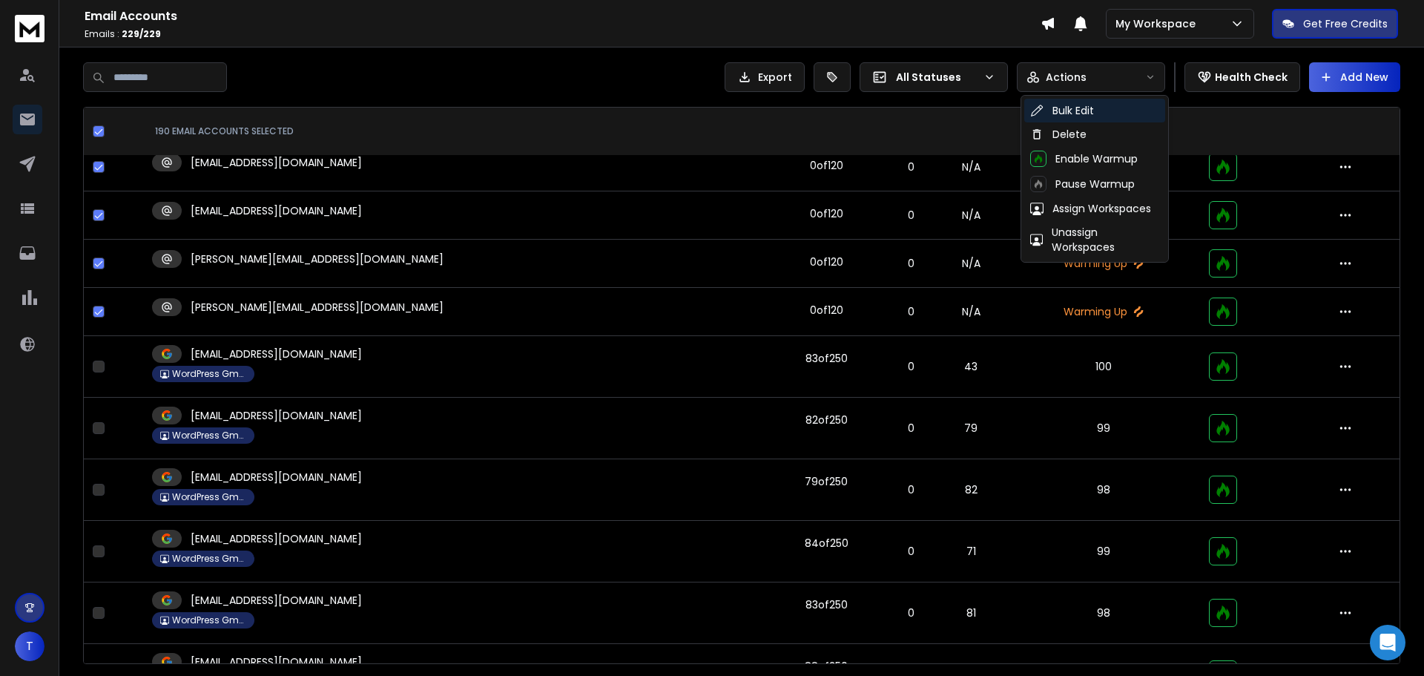
click at [1077, 112] on div "Bulk Edit" at bounding box center [1062, 110] width 64 height 15
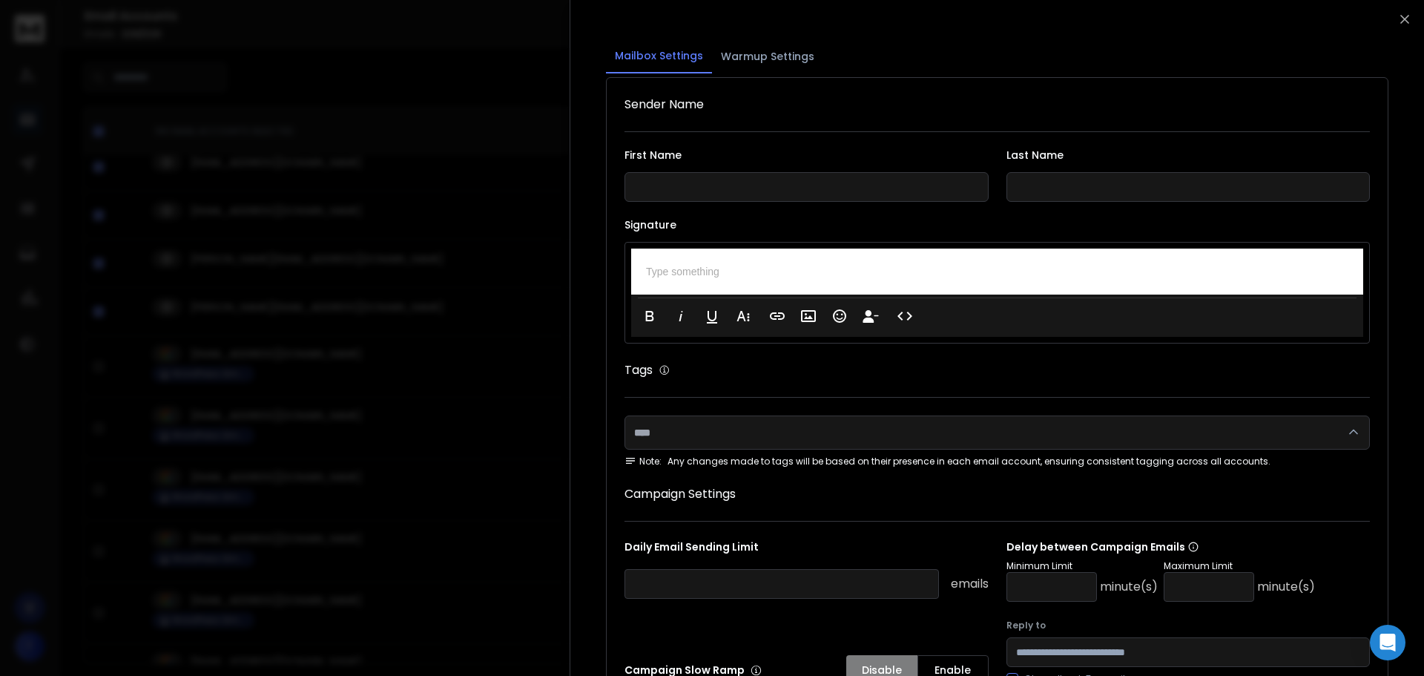
click at [723, 588] on input "number" at bounding box center [782, 584] width 315 height 30
click at [1018, 588] on input "number" at bounding box center [1052, 587] width 90 height 30
click at [660, 587] on input "**" at bounding box center [782, 584] width 315 height 30
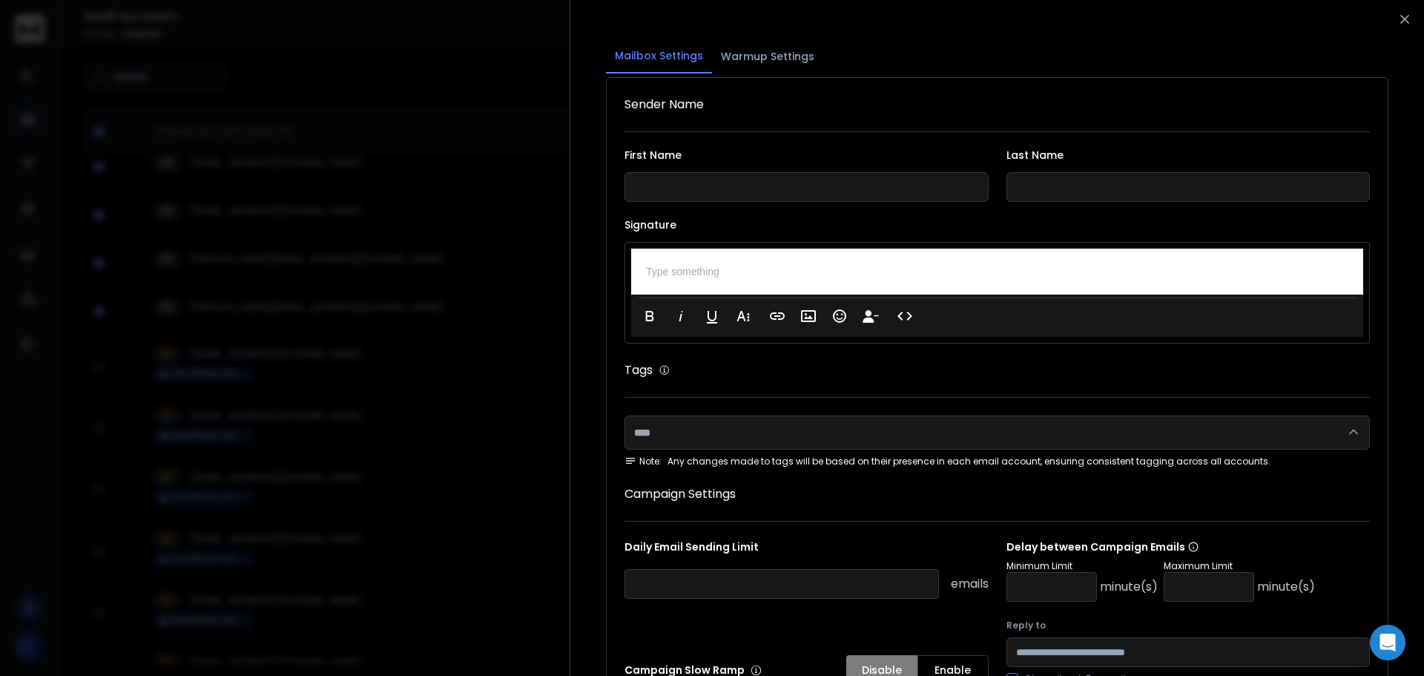
click at [682, 588] on input "**" at bounding box center [782, 584] width 315 height 30
type input "**"
click at [1030, 579] on input "number" at bounding box center [1052, 587] width 90 height 30
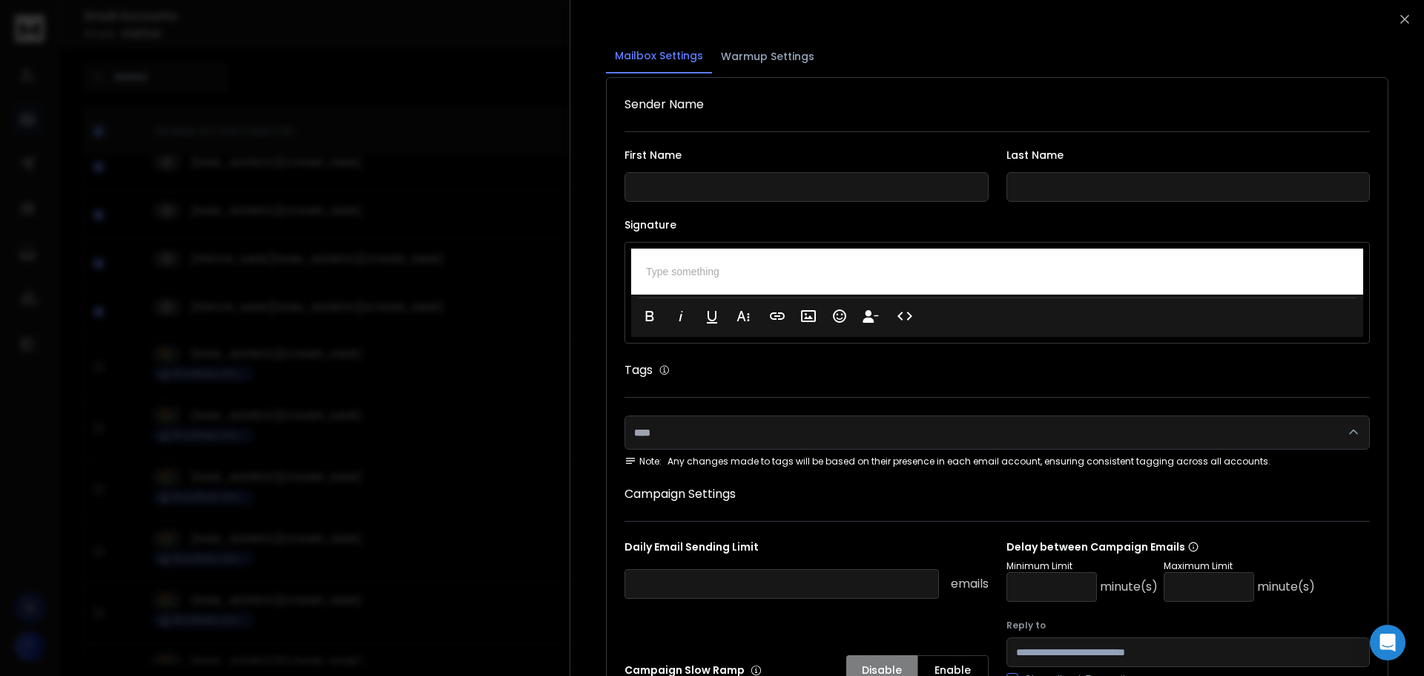
click at [1204, 590] on input "number" at bounding box center [1209, 587] width 90 height 30
type input "*"
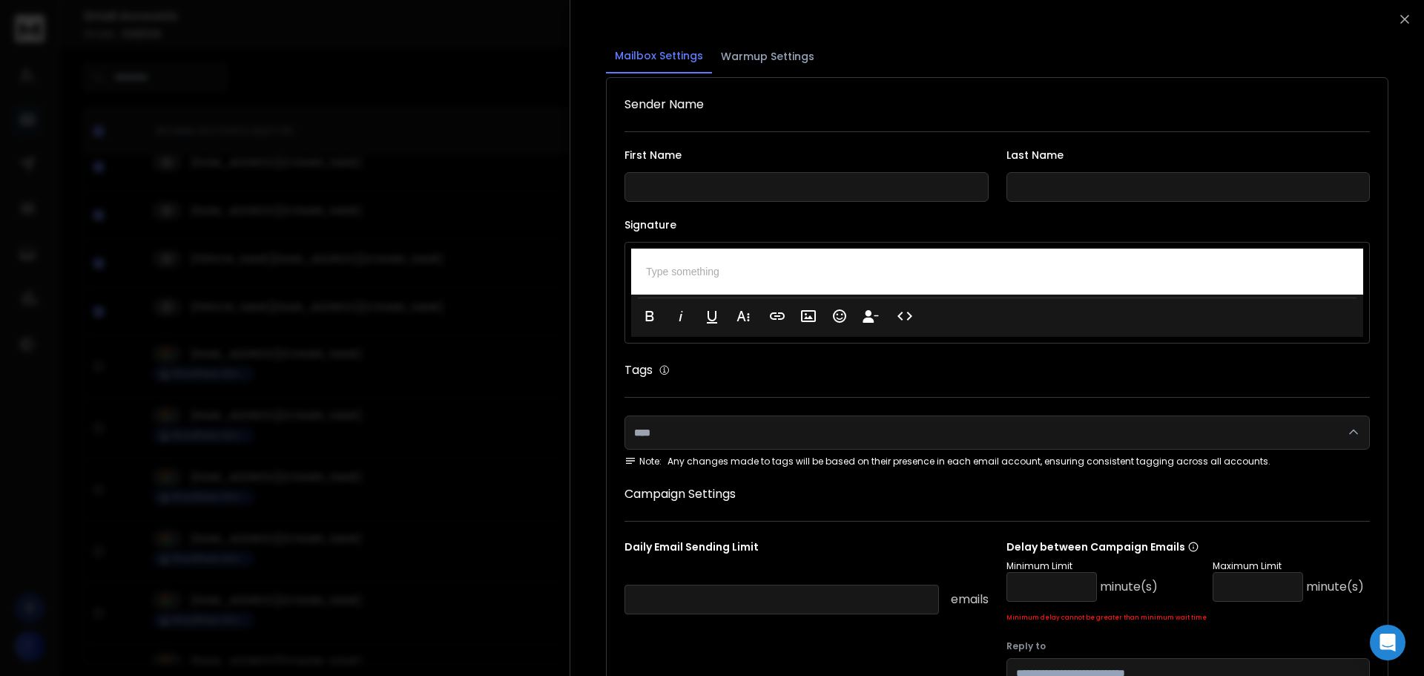
type input "*"
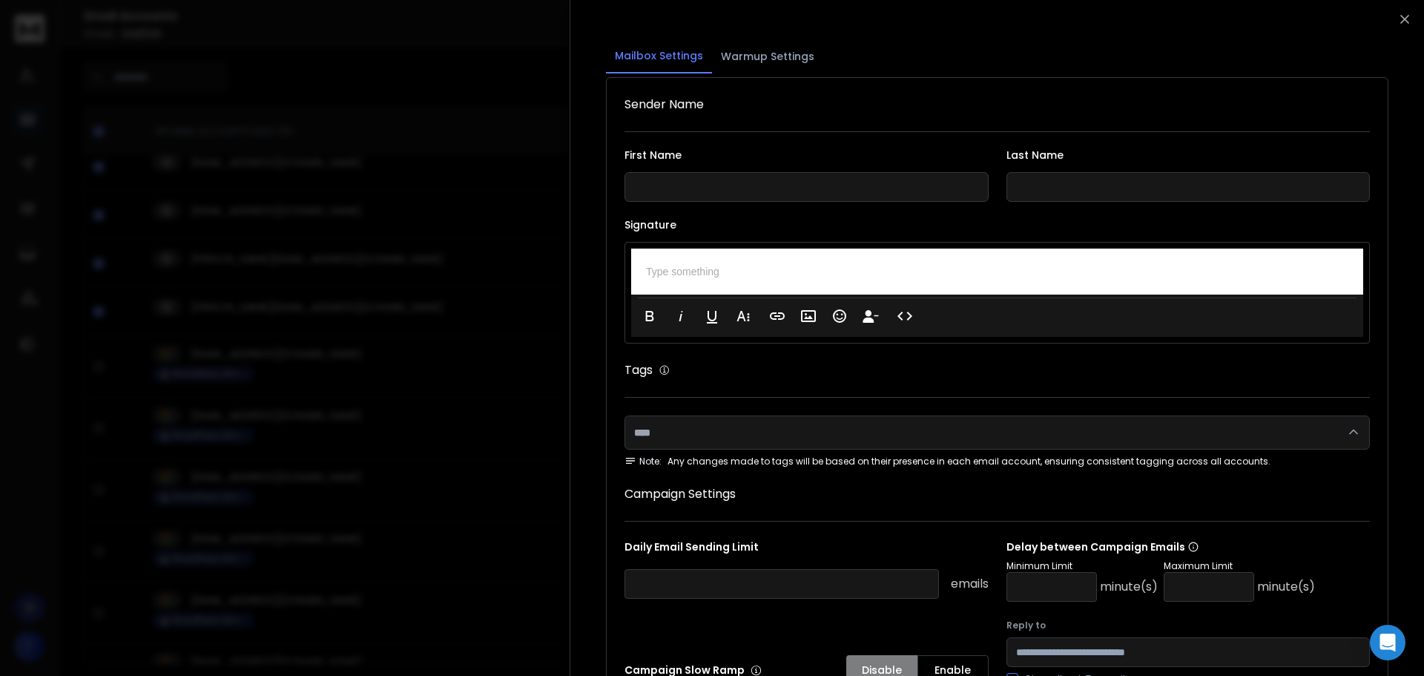
type input "**"
click at [1035, 593] on input "*" at bounding box center [1052, 587] width 90 height 30
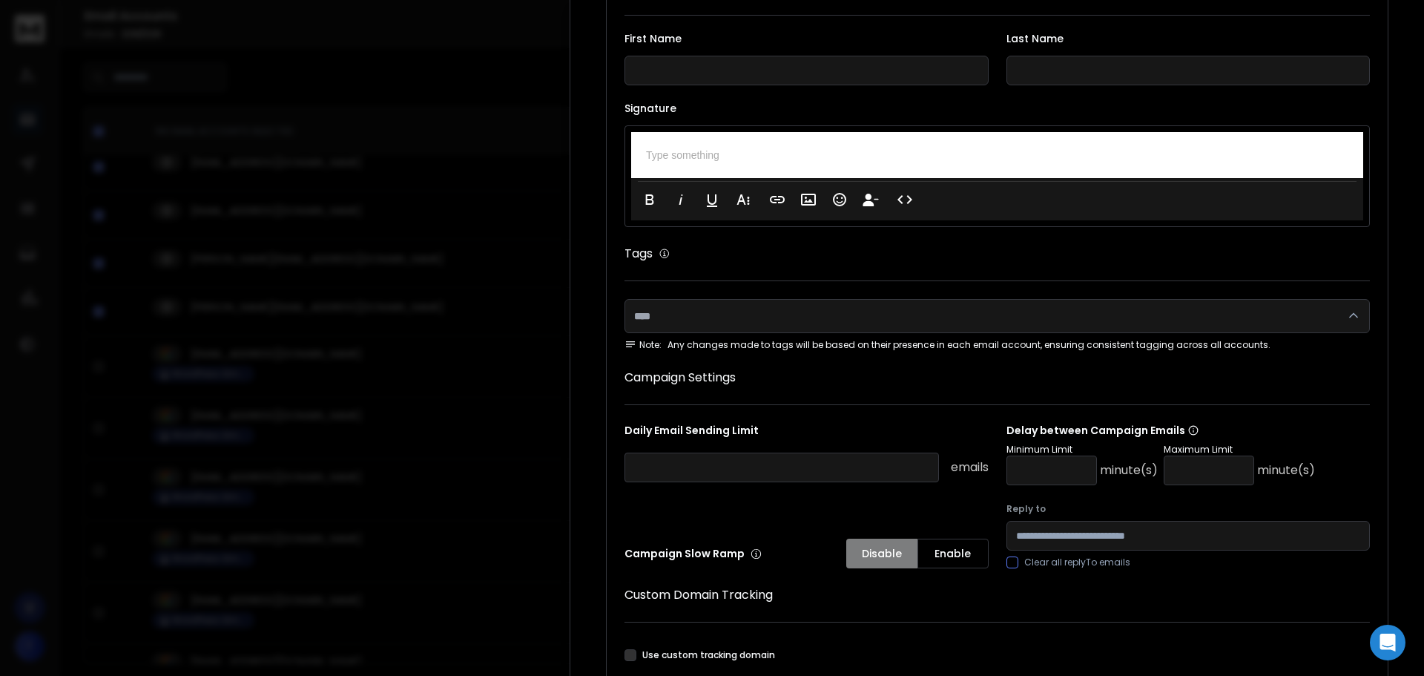
scroll to position [218, 0]
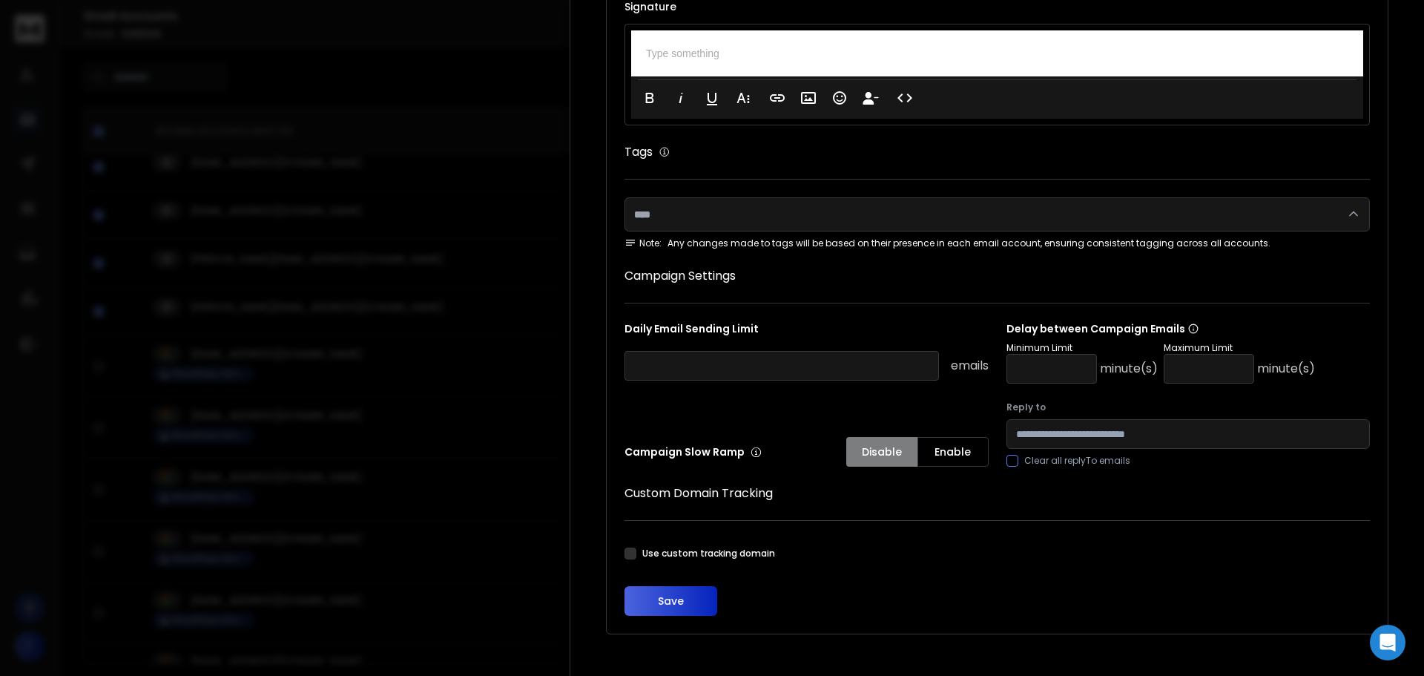
type input "*"
click at [1108, 428] on input "text" at bounding box center [1189, 434] width 364 height 30
click at [1067, 424] on input "text" at bounding box center [1189, 434] width 364 height 30
paste input "**********"
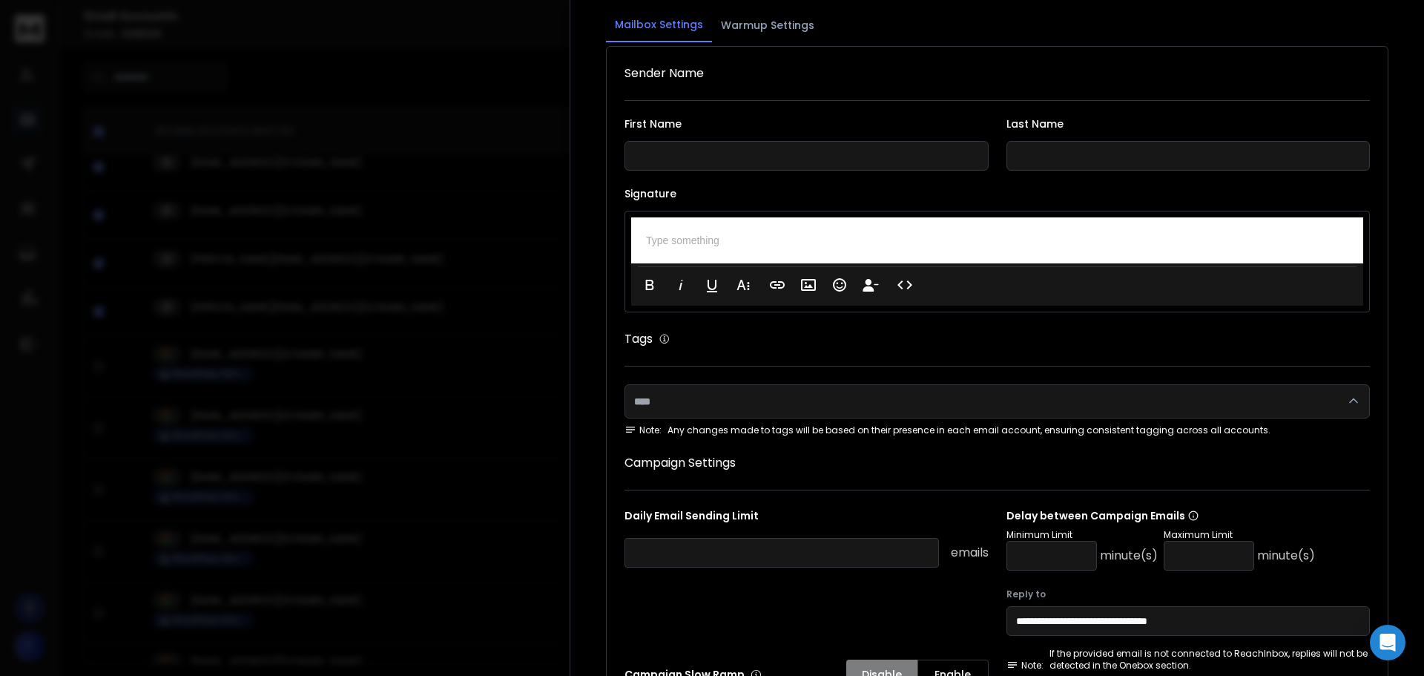
scroll to position [0, 0]
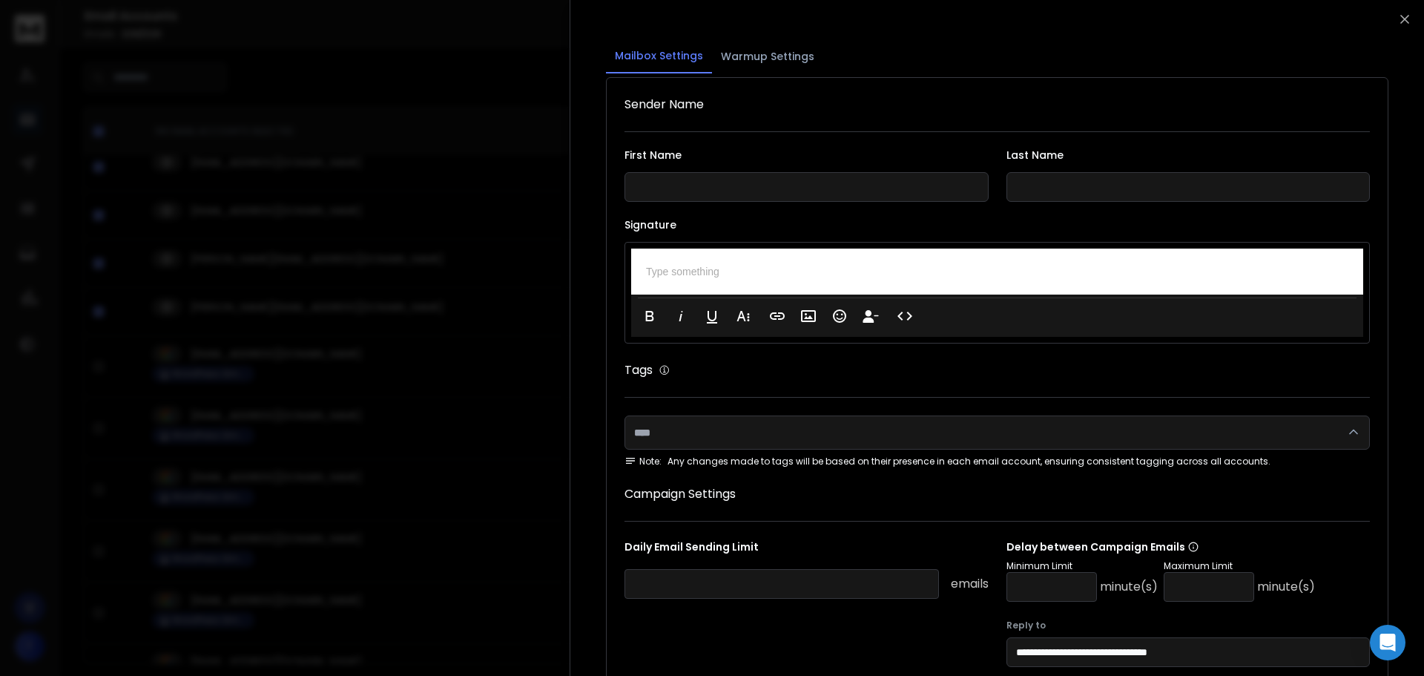
type input "**********"
click at [707, 174] on input "text" at bounding box center [807, 187] width 364 height 30
type input "******"
type input "*****"
click at [751, 187] on input "******" at bounding box center [807, 187] width 364 height 30
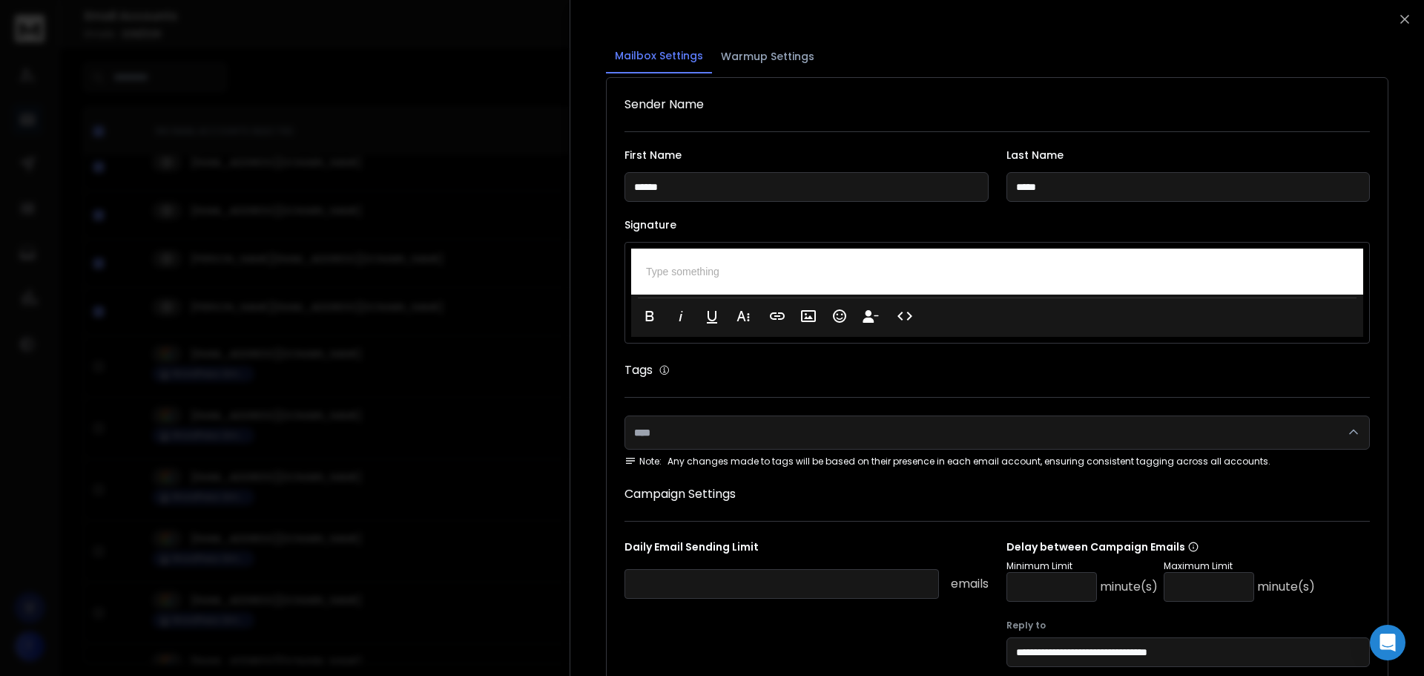
click at [751, 187] on input "******" at bounding box center [807, 187] width 364 height 30
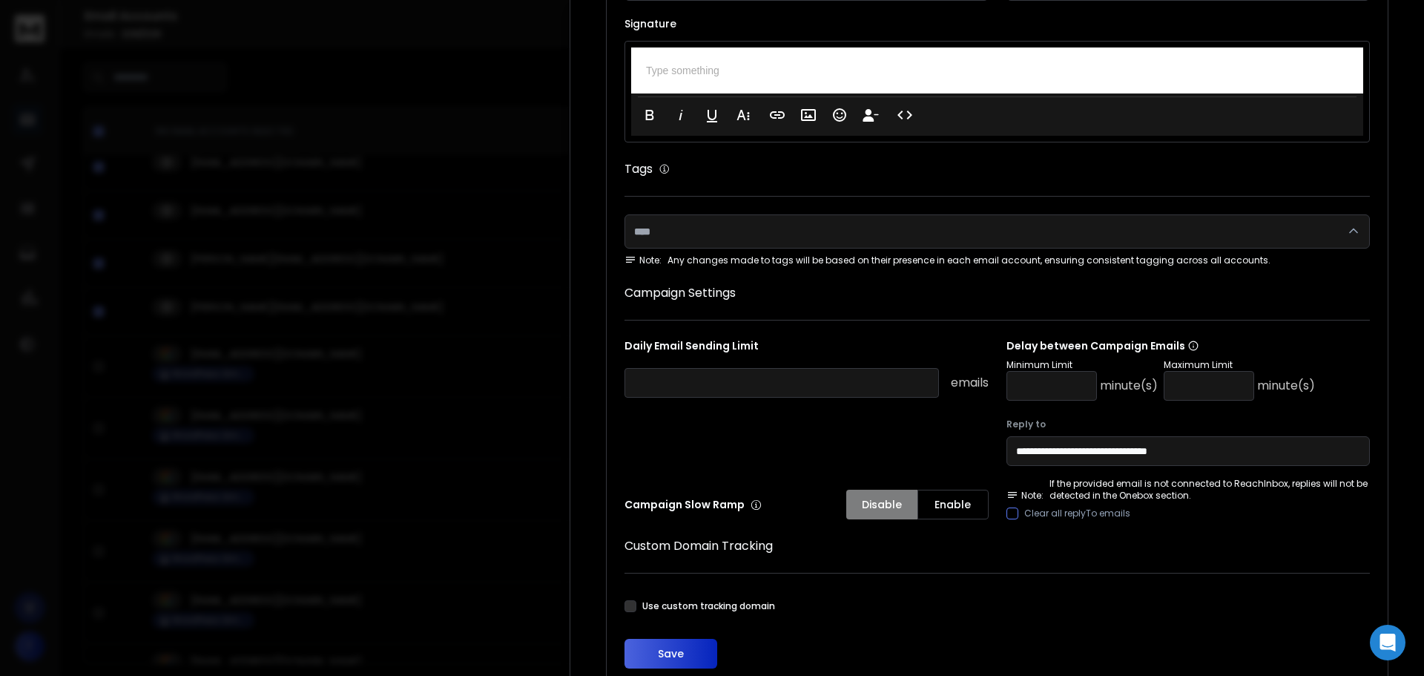
scroll to position [254, 0]
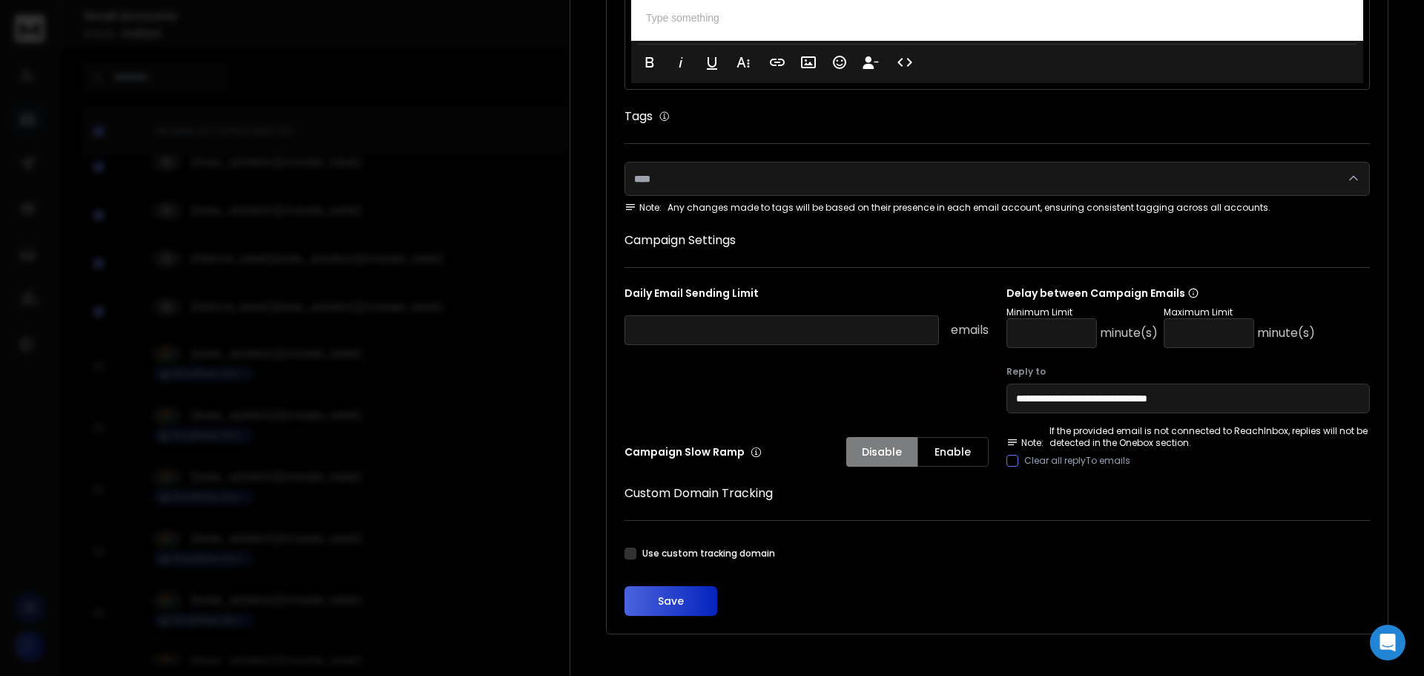
click at [688, 605] on button "Save" at bounding box center [671, 601] width 93 height 30
click at [689, 598] on button "Save" at bounding box center [671, 601] width 93 height 30
click at [688, 598] on button "Save" at bounding box center [671, 601] width 93 height 30
click at [687, 598] on button "Save" at bounding box center [671, 601] width 93 height 30
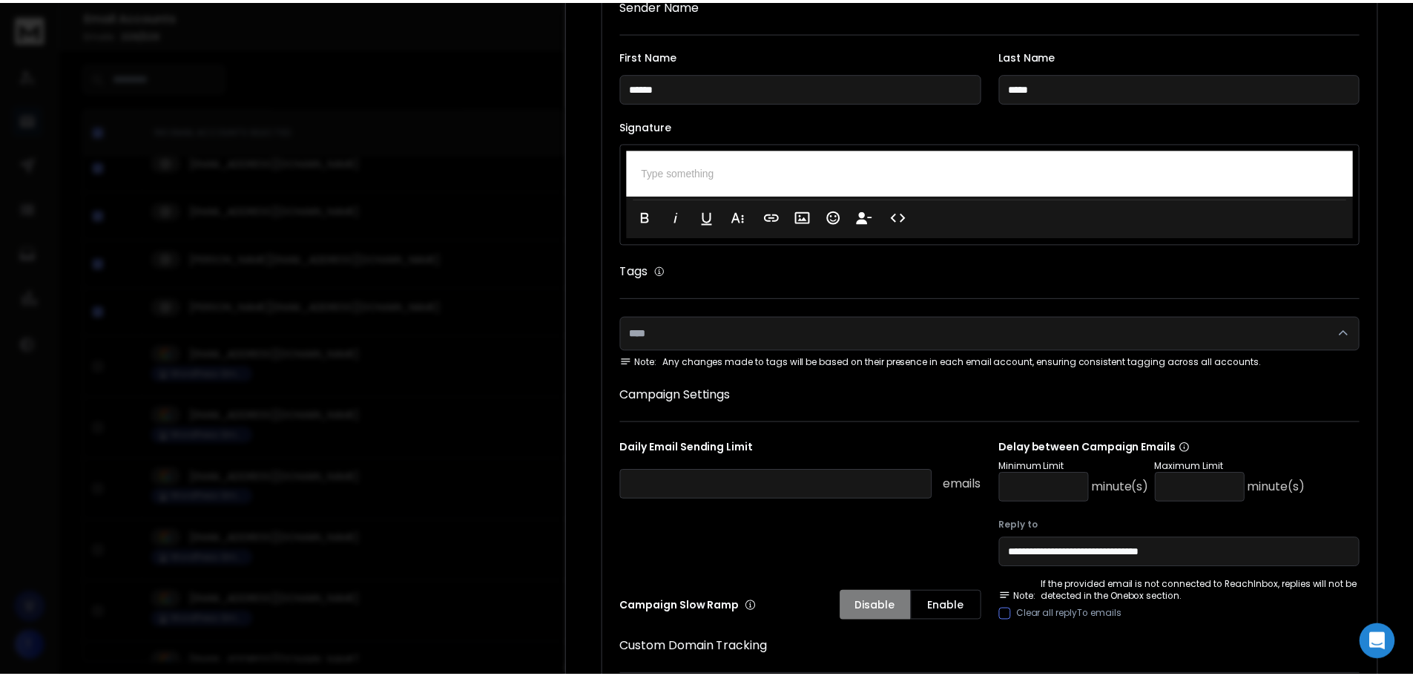
scroll to position [0, 0]
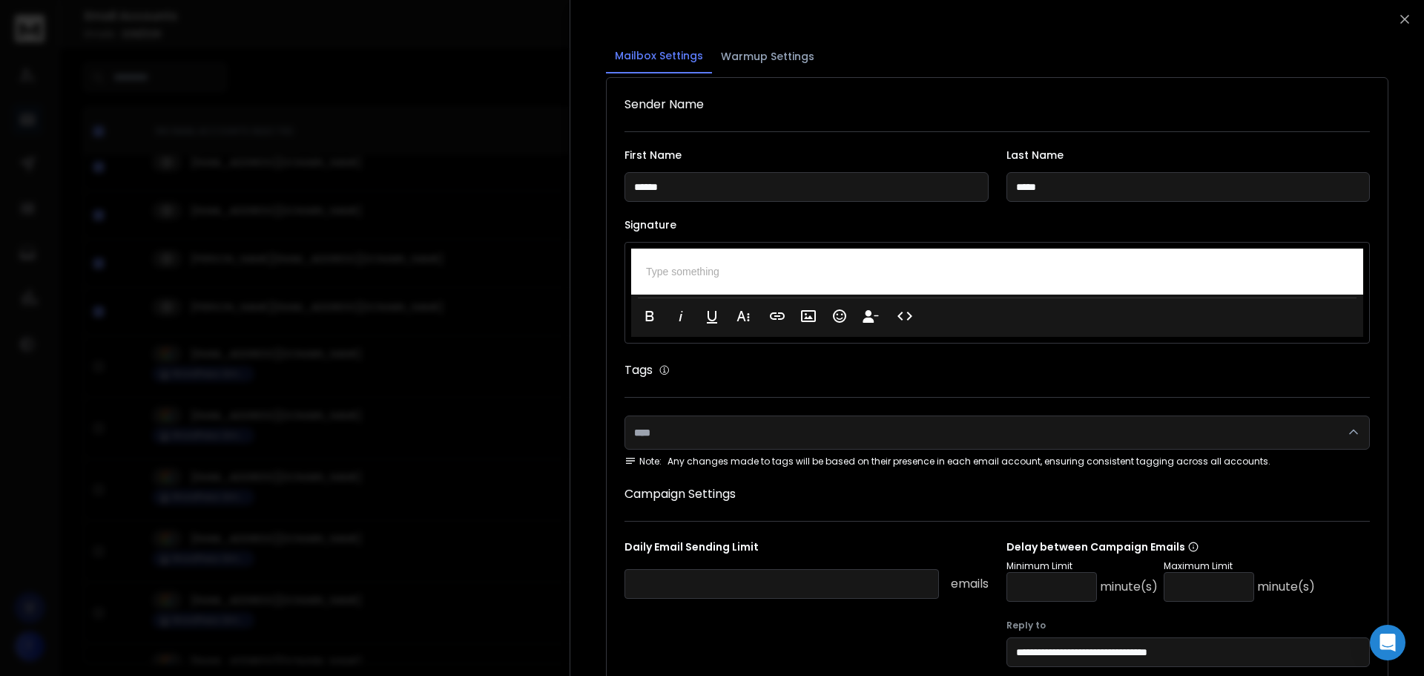
click at [505, 254] on div at bounding box center [712, 338] width 1424 height 676
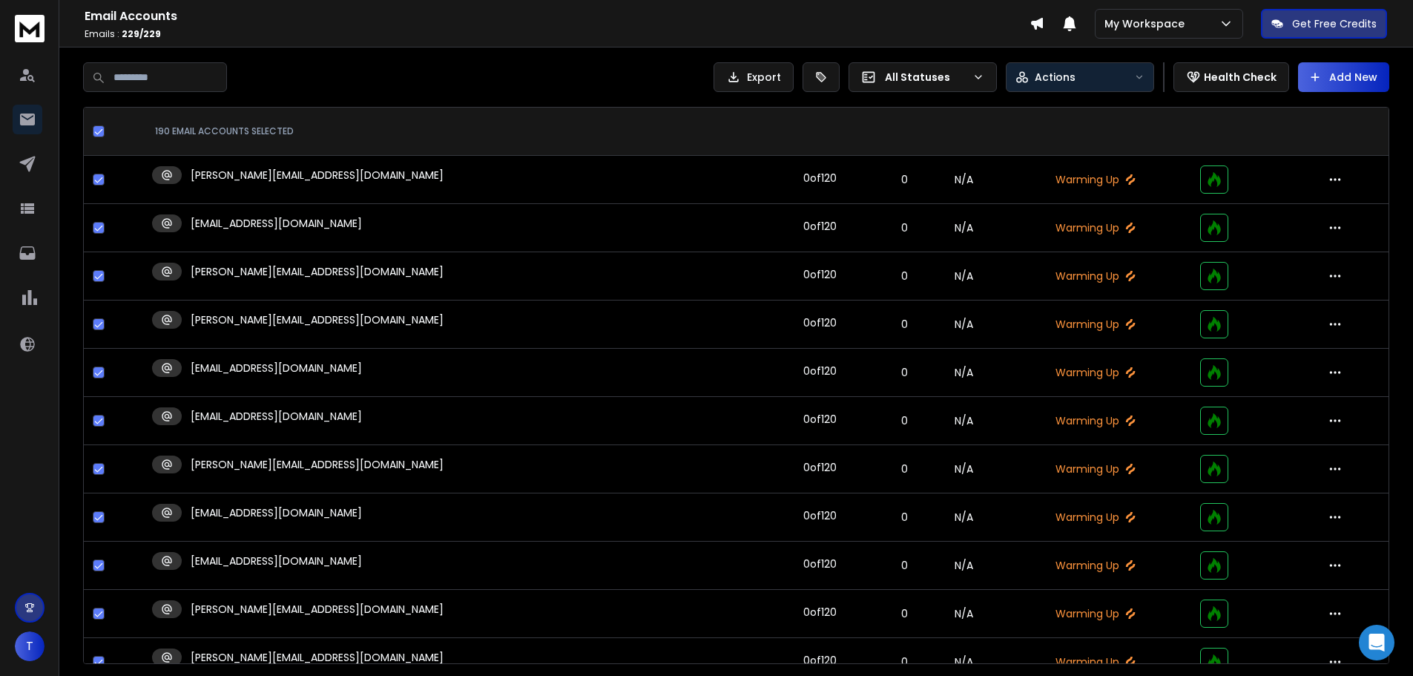
click at [1055, 76] on p "Actions" at bounding box center [1055, 77] width 41 height 15
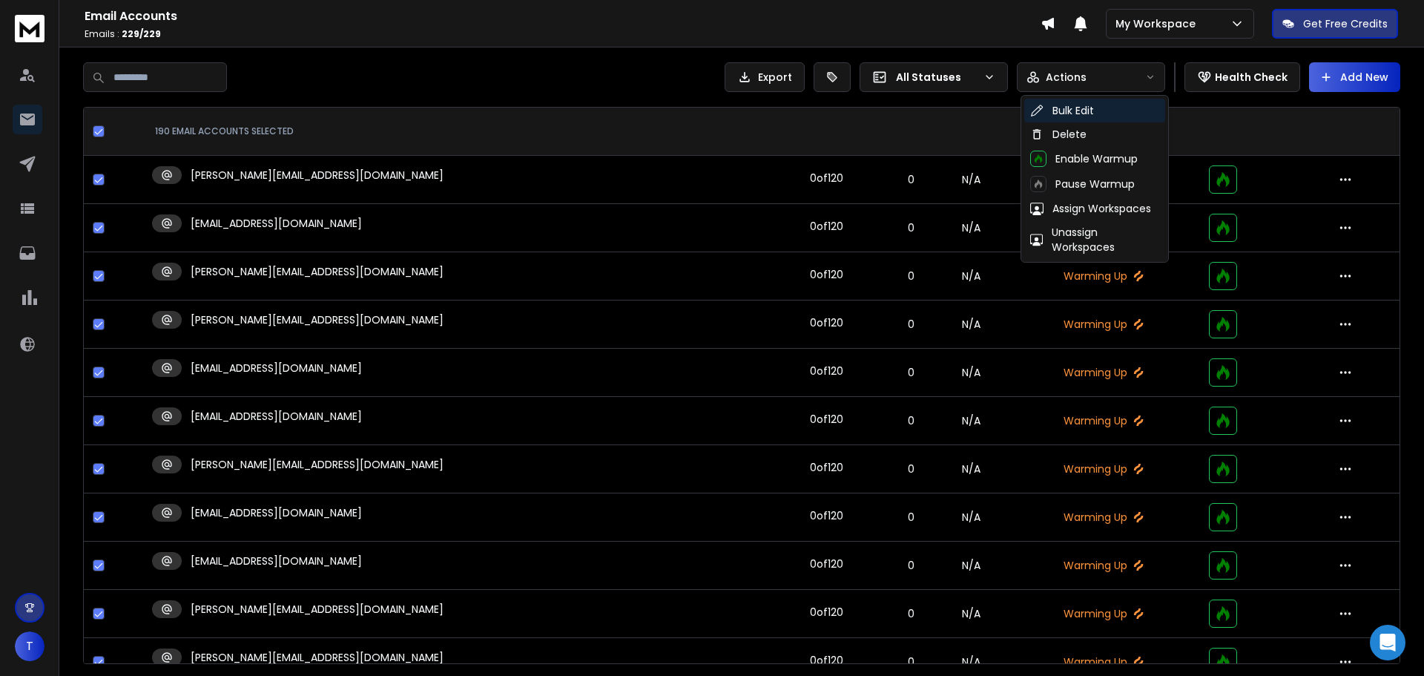
click at [1061, 108] on div "Bulk Edit" at bounding box center [1062, 110] width 64 height 15
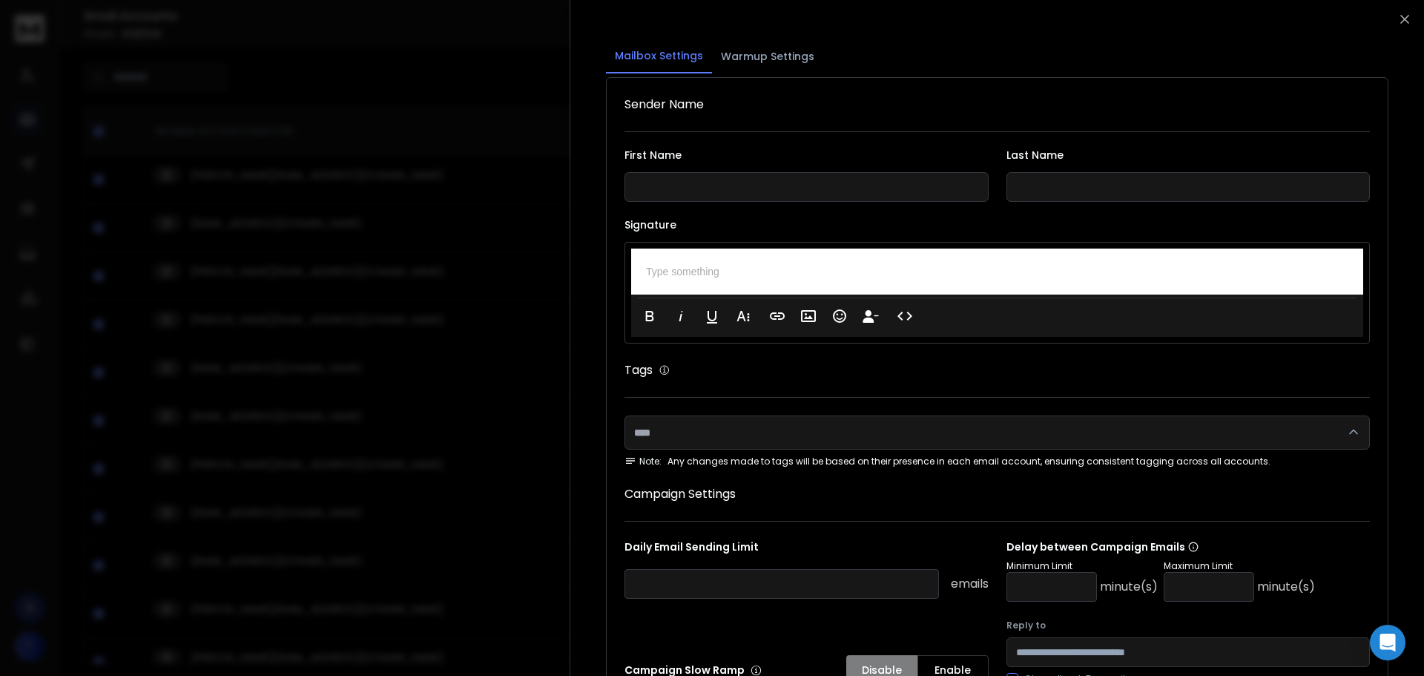
click at [527, 122] on div at bounding box center [712, 338] width 1424 height 676
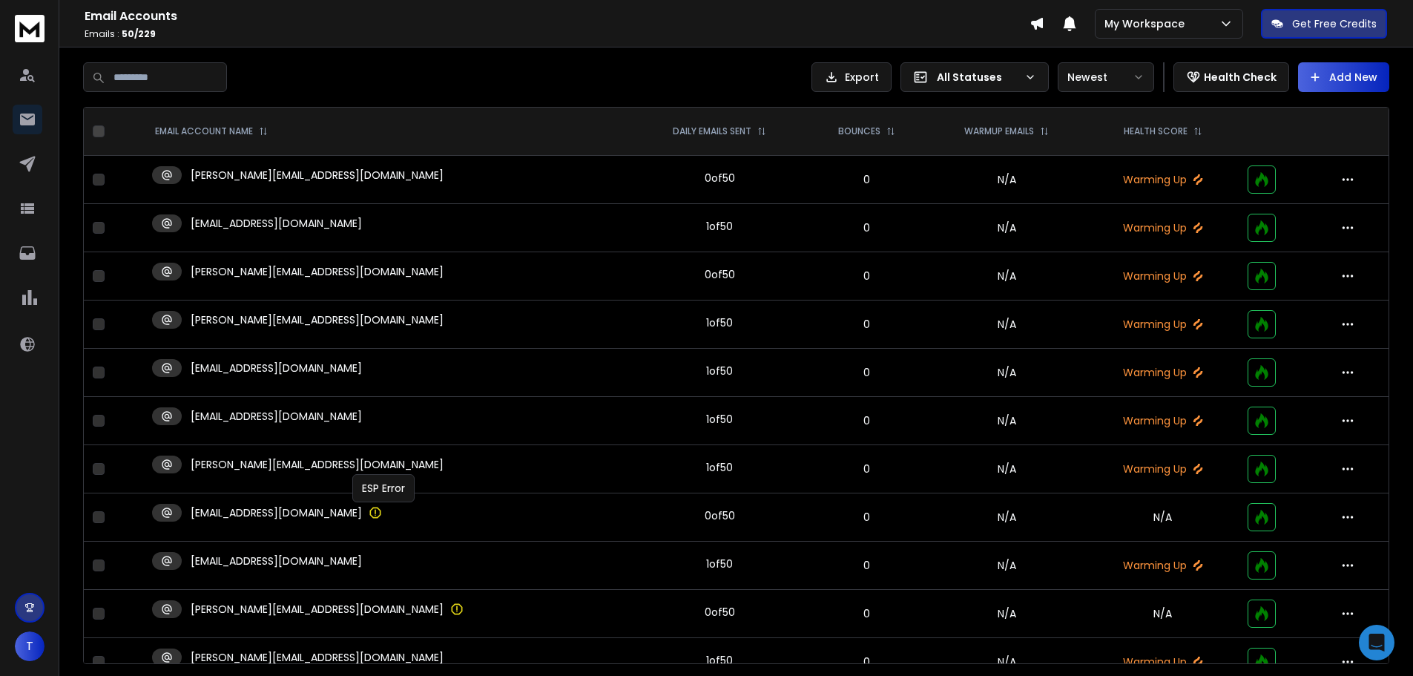
click at [383, 510] on icon at bounding box center [375, 512] width 15 height 15
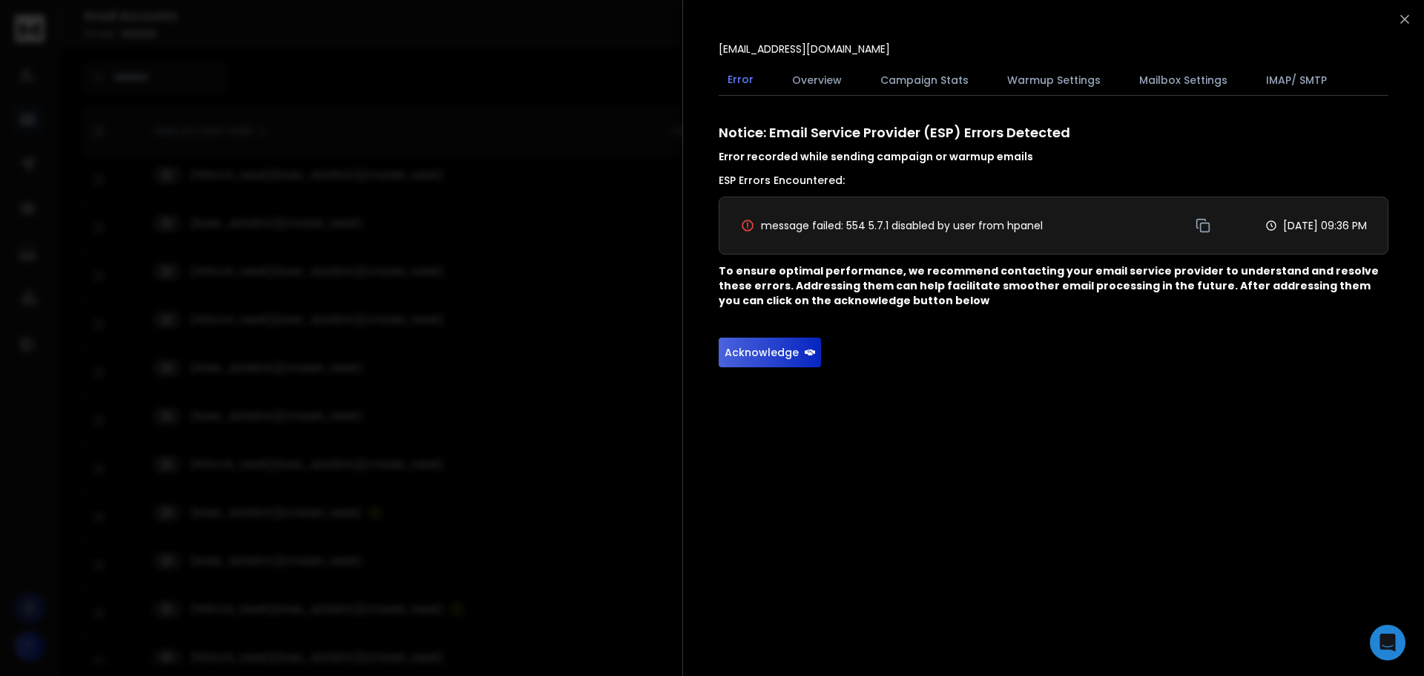
click at [593, 361] on div at bounding box center [712, 338] width 1424 height 676
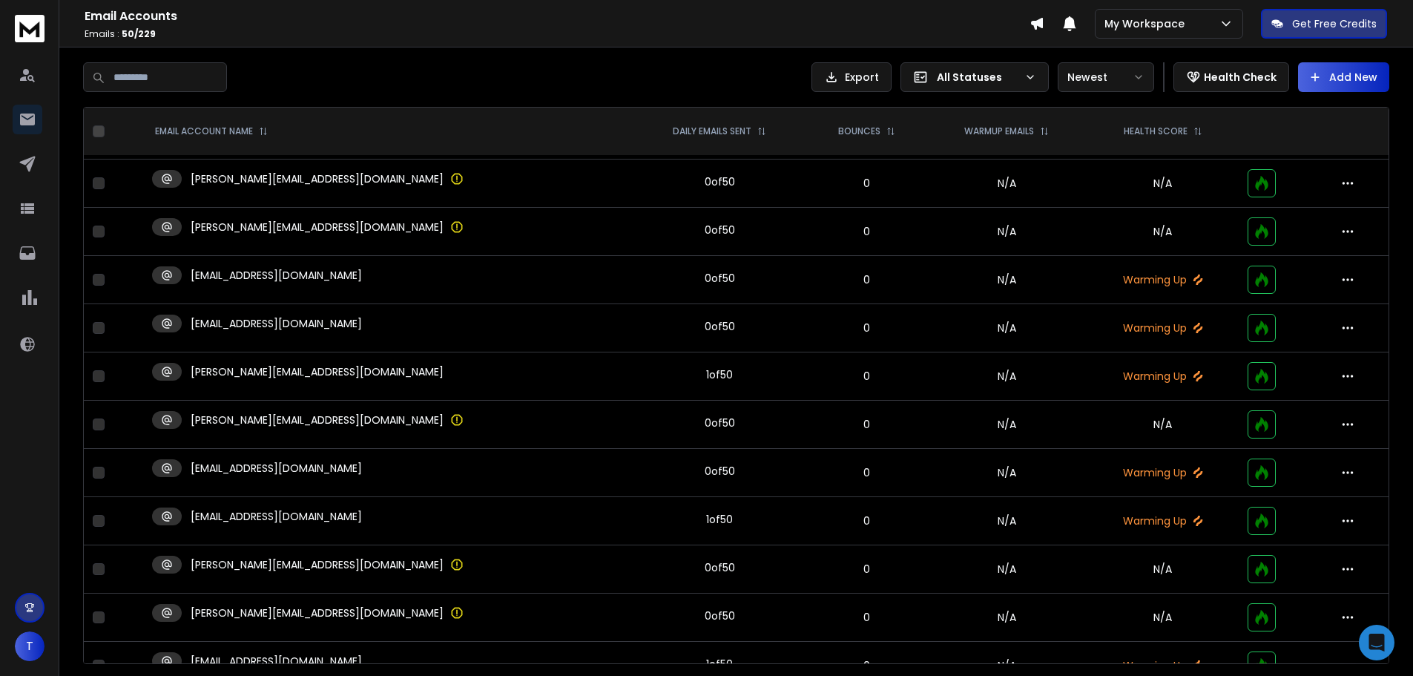
scroll to position [742, 0]
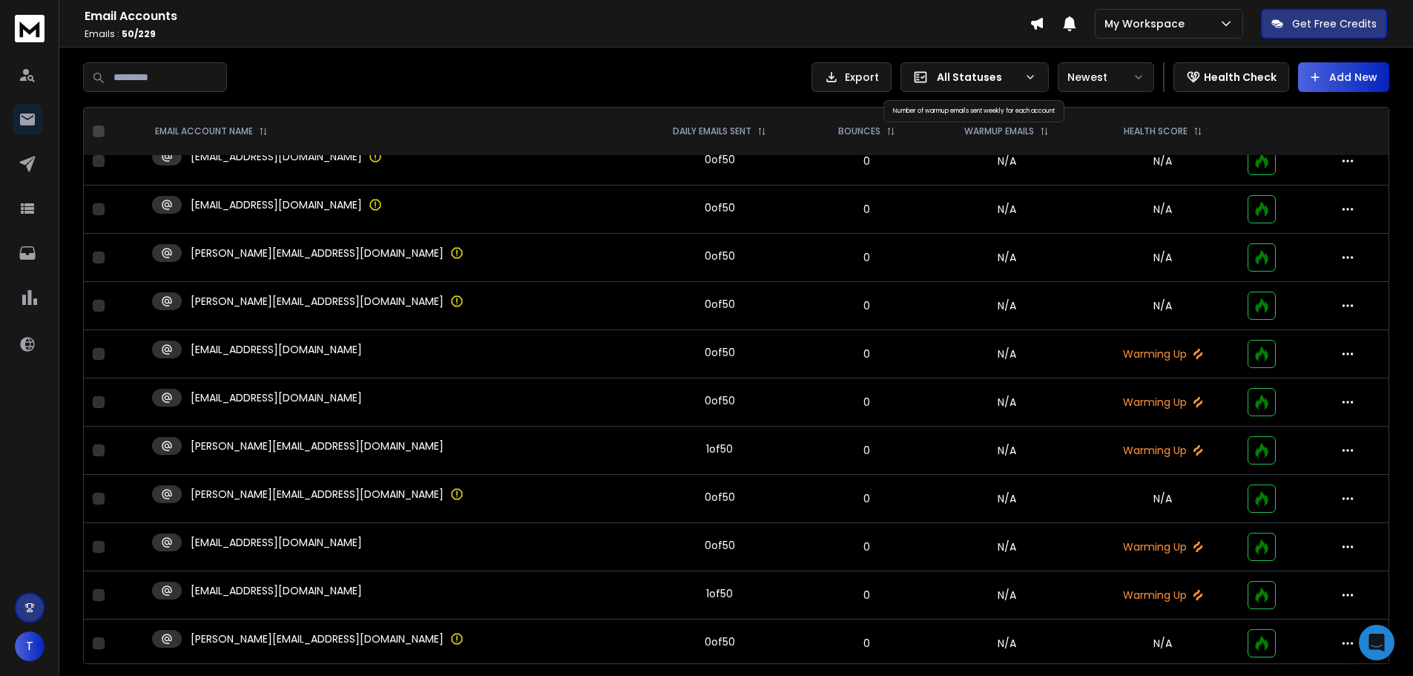
click at [990, 73] on p "All Statuses" at bounding box center [978, 77] width 82 height 15
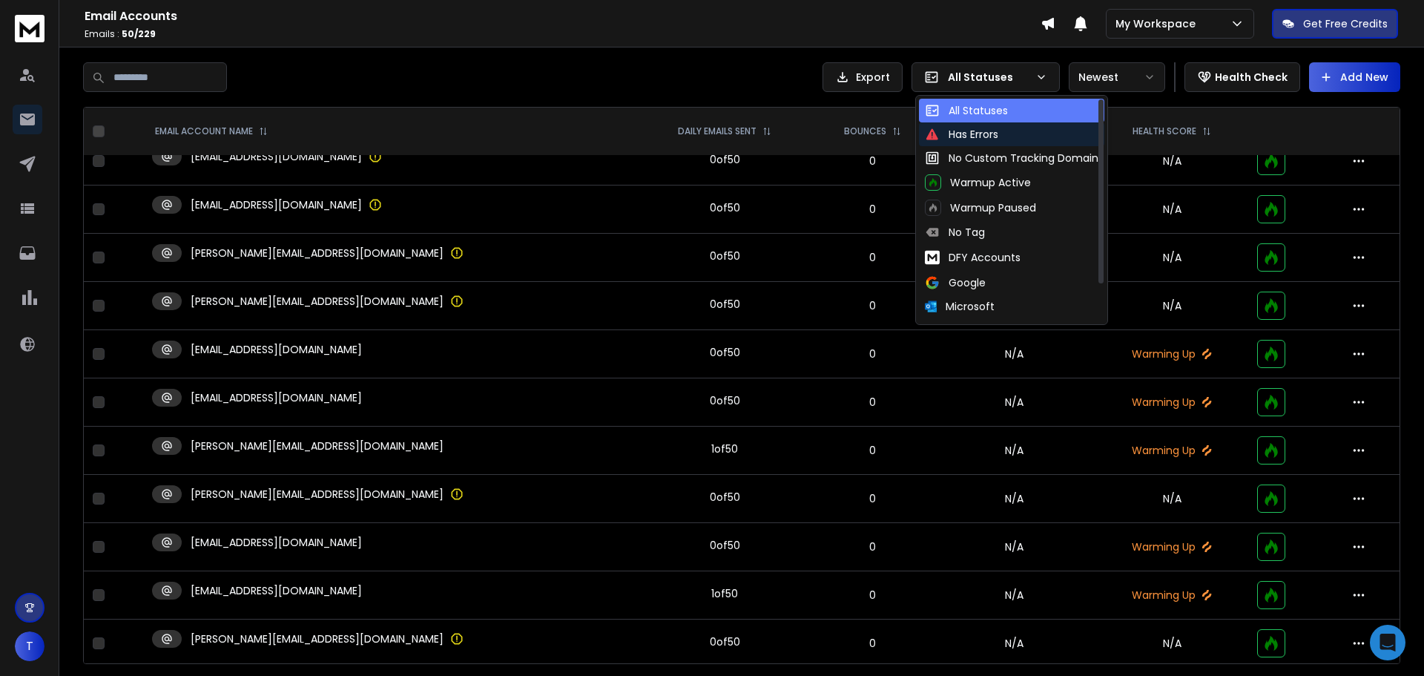
click at [997, 130] on div "Has Errors" at bounding box center [961, 134] width 73 height 15
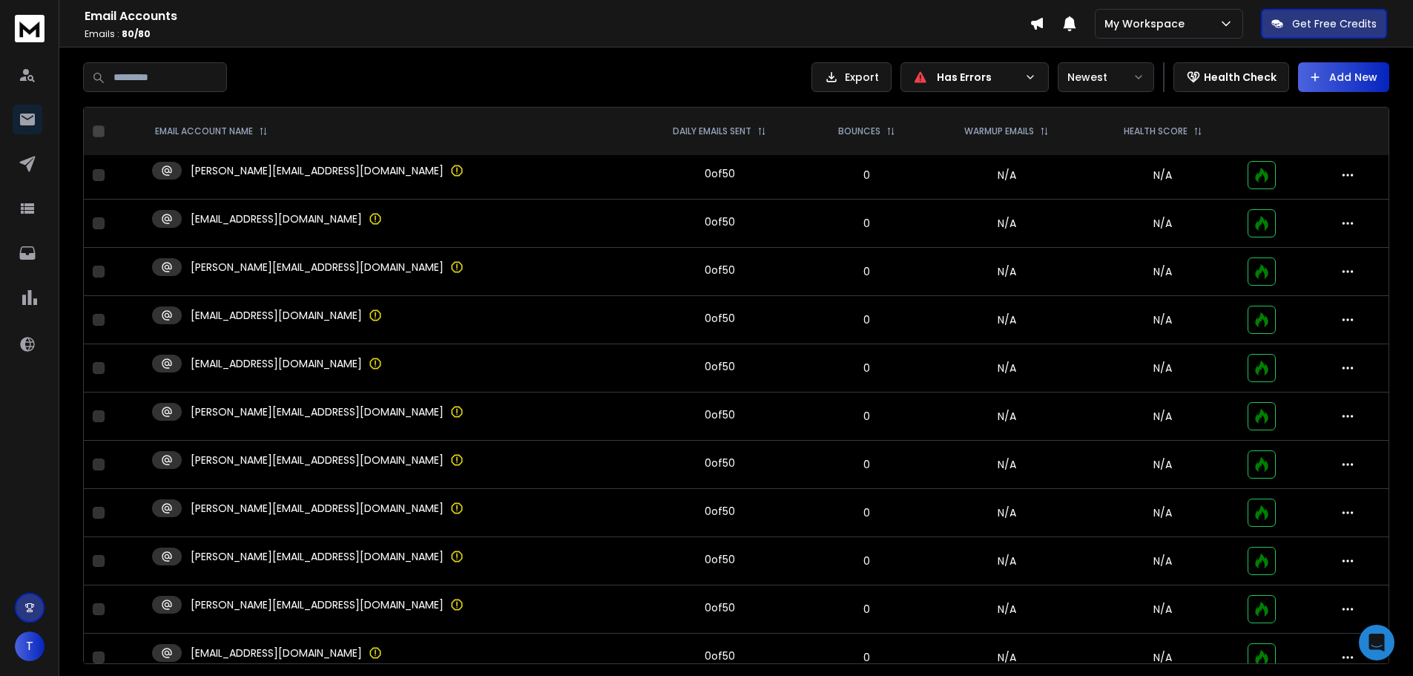
scroll to position [0, 0]
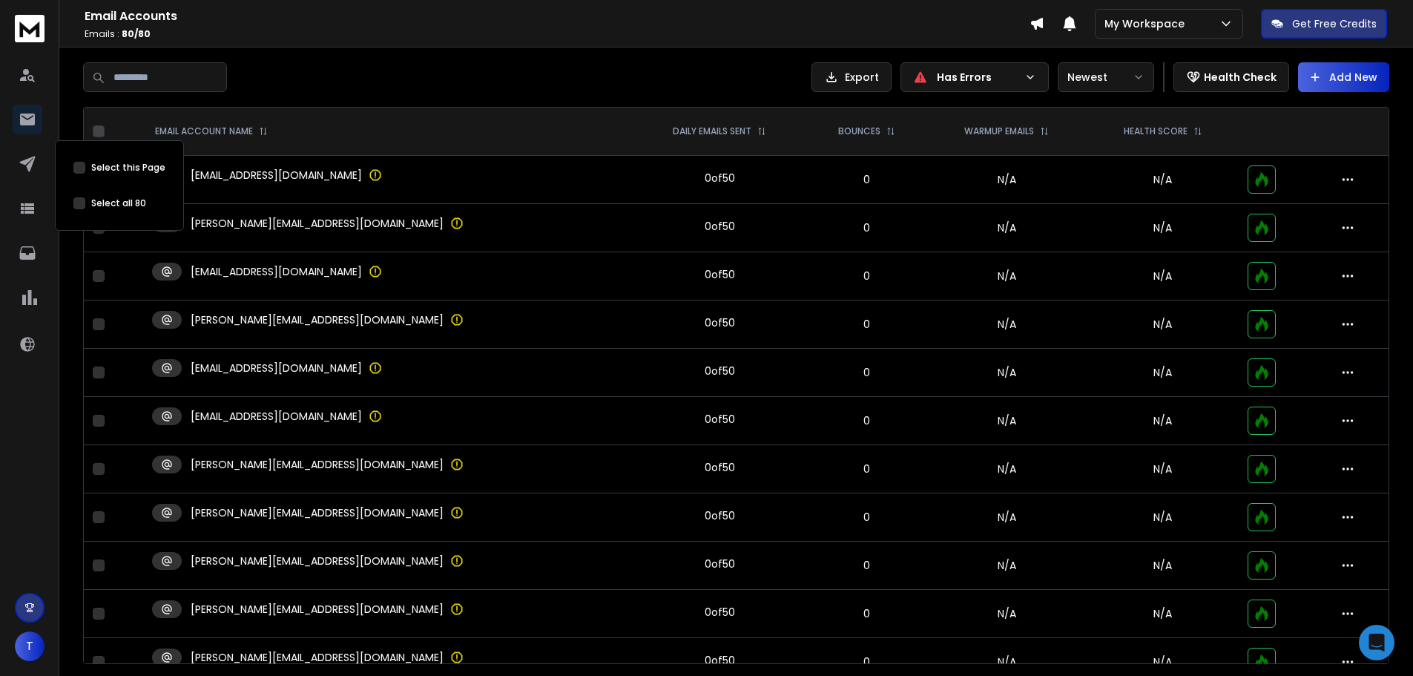
click at [82, 199] on button "Select this Page" at bounding box center [79, 203] width 12 height 12
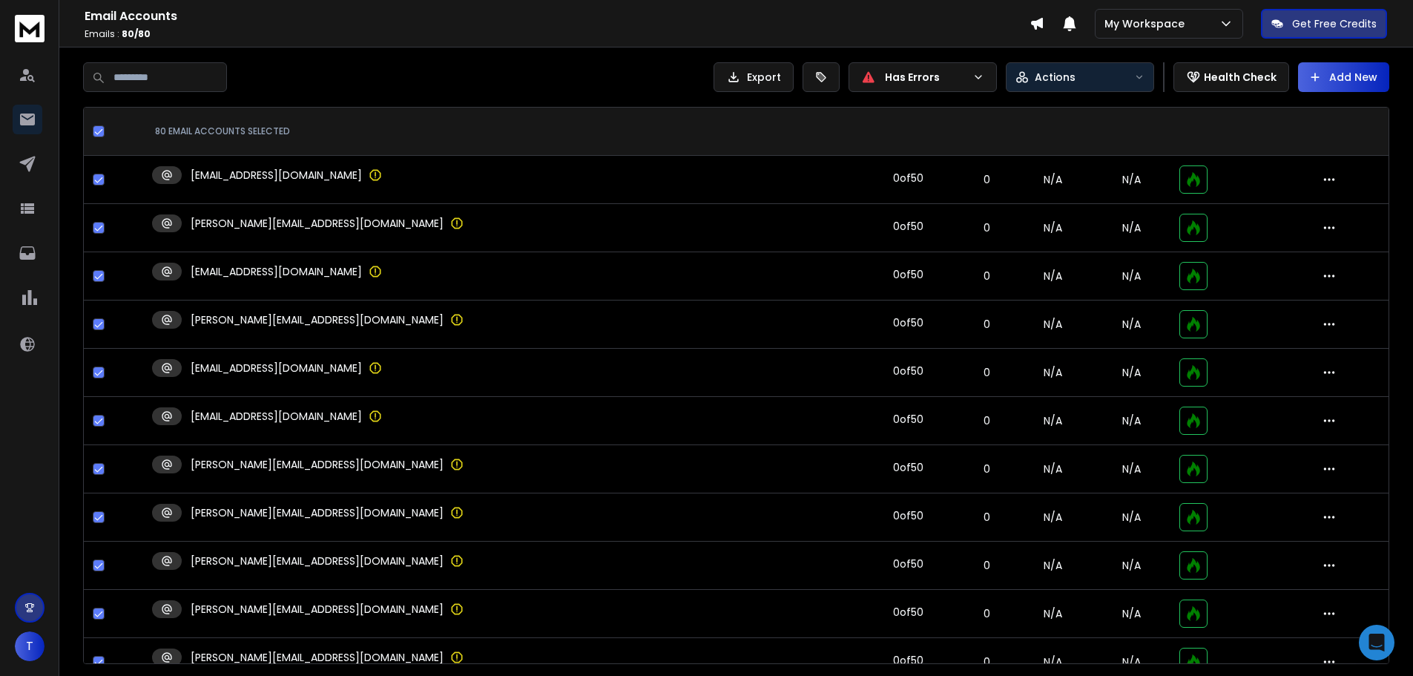
click at [1067, 79] on p "Actions" at bounding box center [1055, 77] width 41 height 15
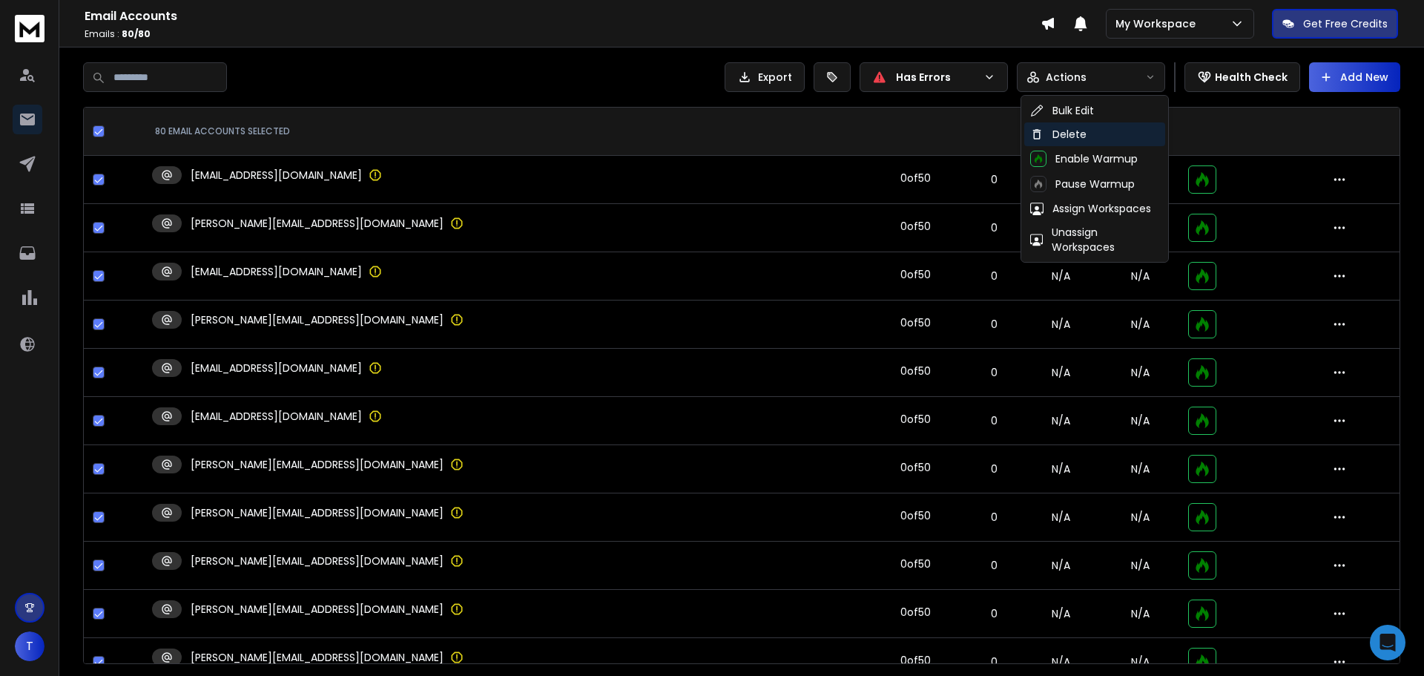
click at [1093, 141] on div "Delete" at bounding box center [1094, 134] width 141 height 24
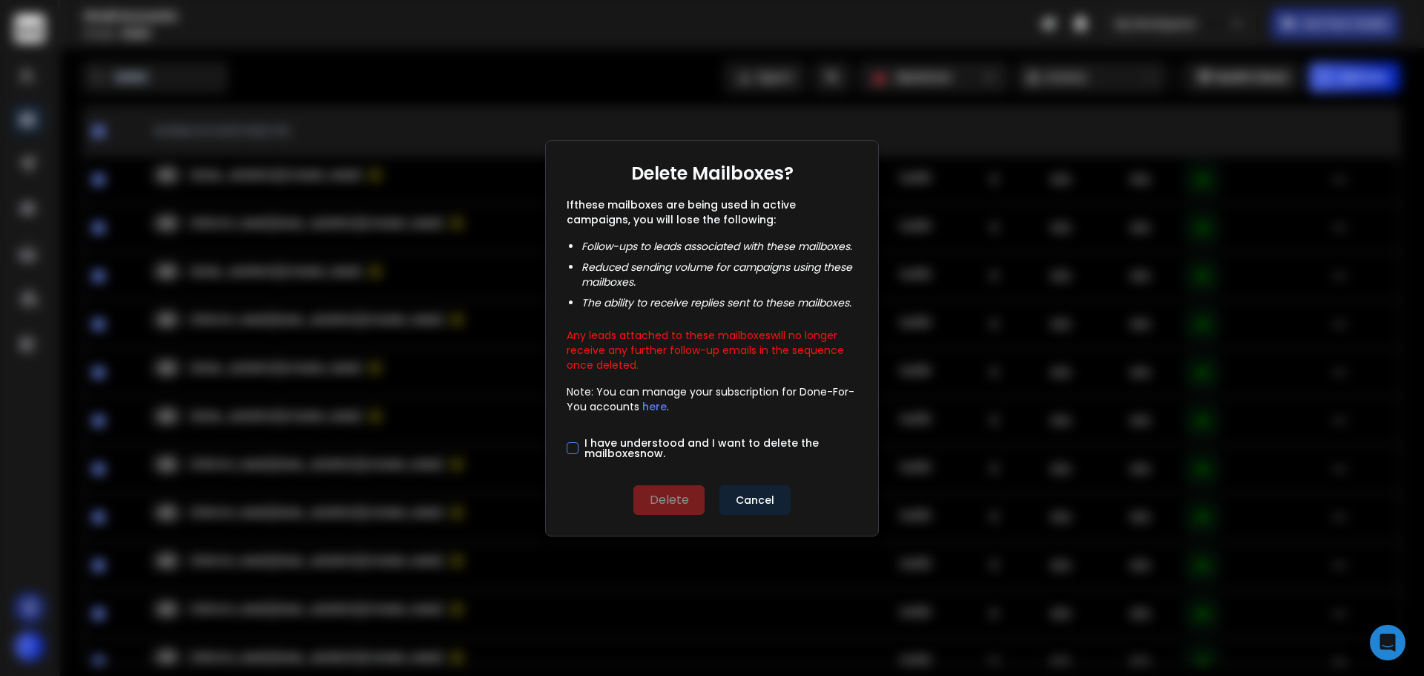
click at [616, 447] on label "I have understood and I want to delete the mailbox es now." at bounding box center [721, 448] width 273 height 21
click at [579, 447] on button "I have understood and I want to delete the mailbox es now." at bounding box center [573, 448] width 12 height 12
click at [656, 493] on button "Delete" at bounding box center [668, 500] width 71 height 30
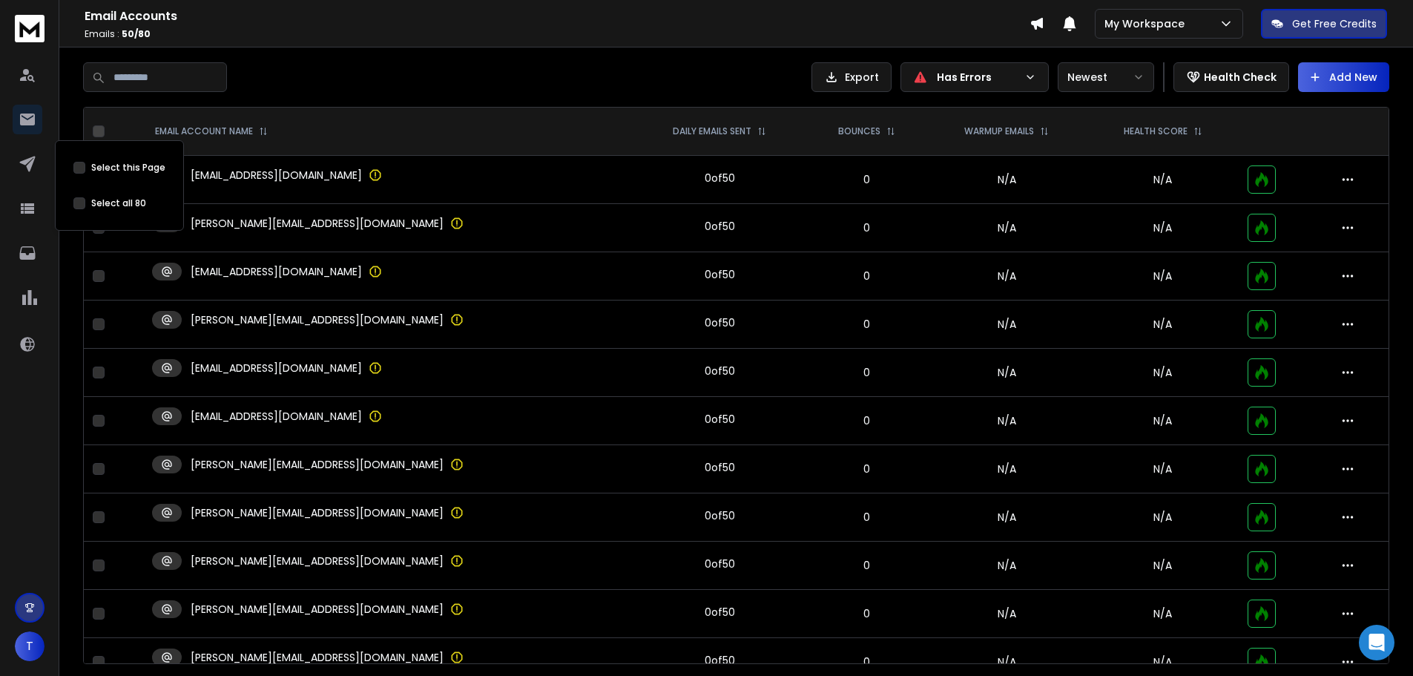
click at [79, 202] on button "Select this Page" at bounding box center [79, 203] width 12 height 12
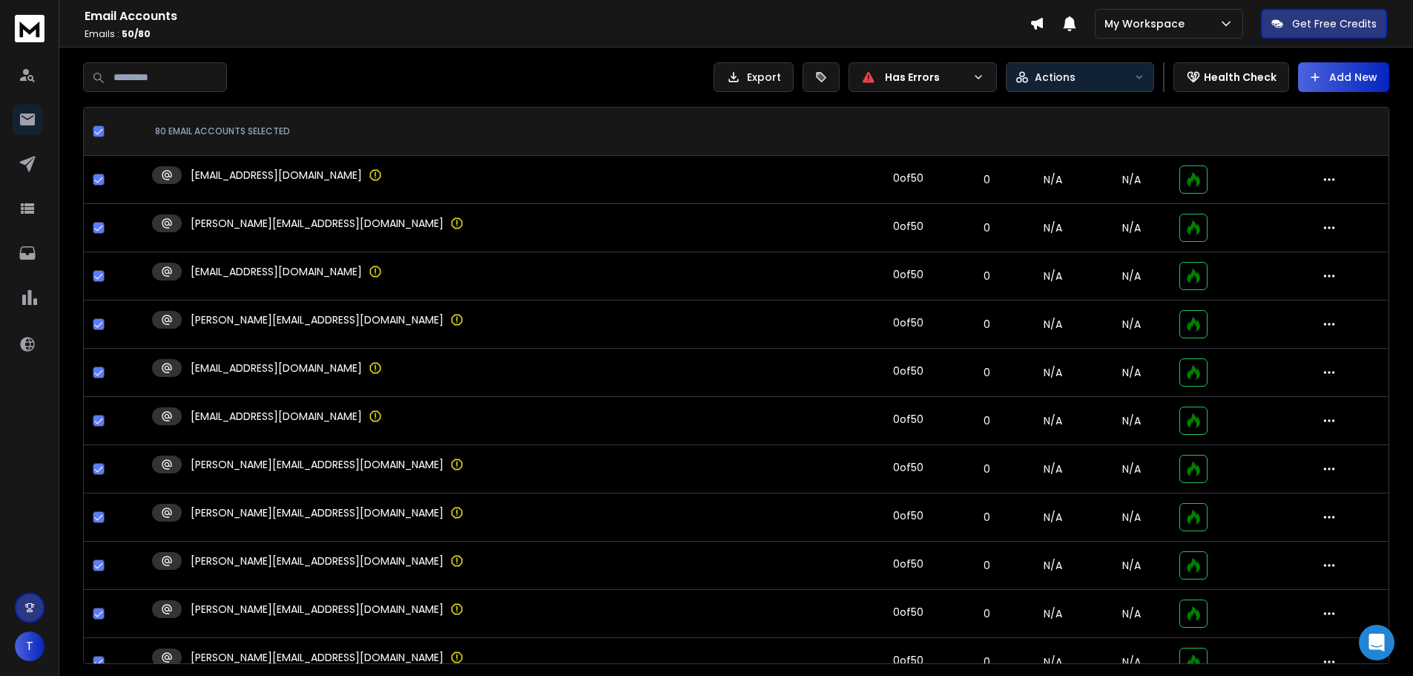
click at [1065, 90] on button "Actions" at bounding box center [1080, 77] width 148 height 30
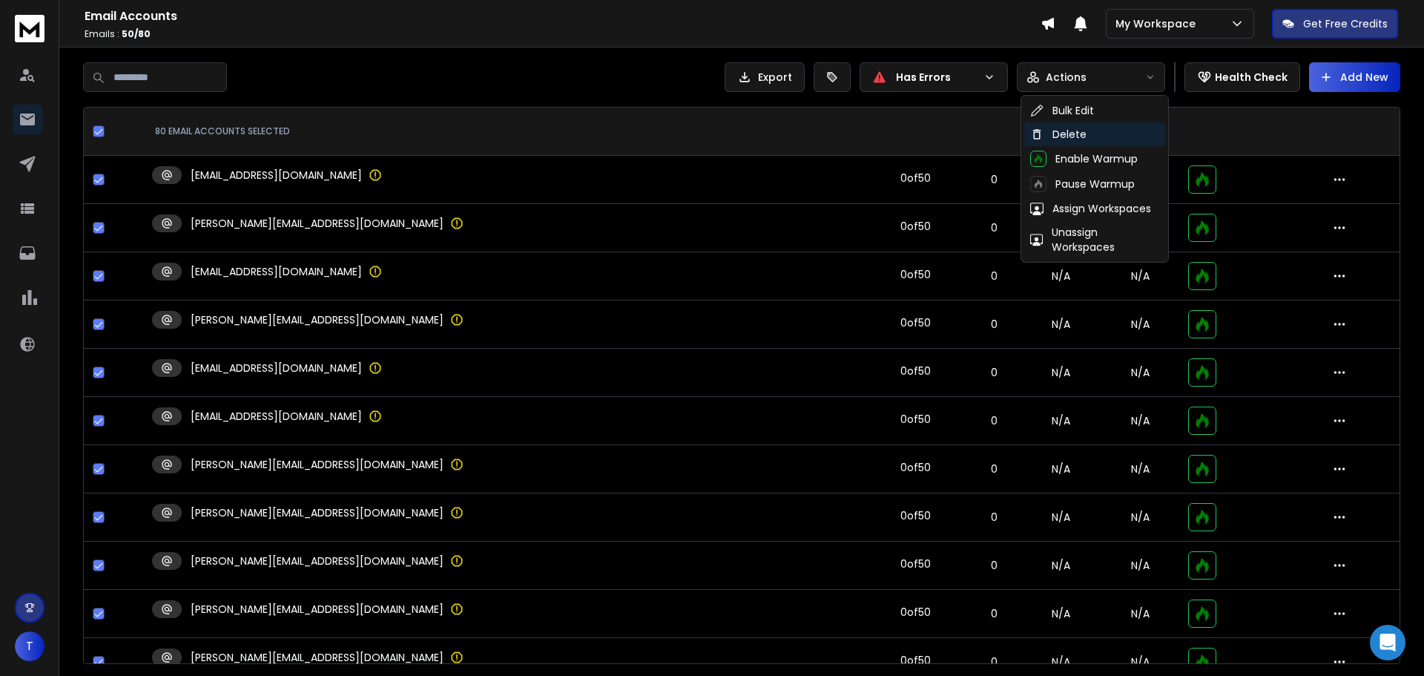
click at [1095, 136] on div "Delete" at bounding box center [1094, 134] width 141 height 24
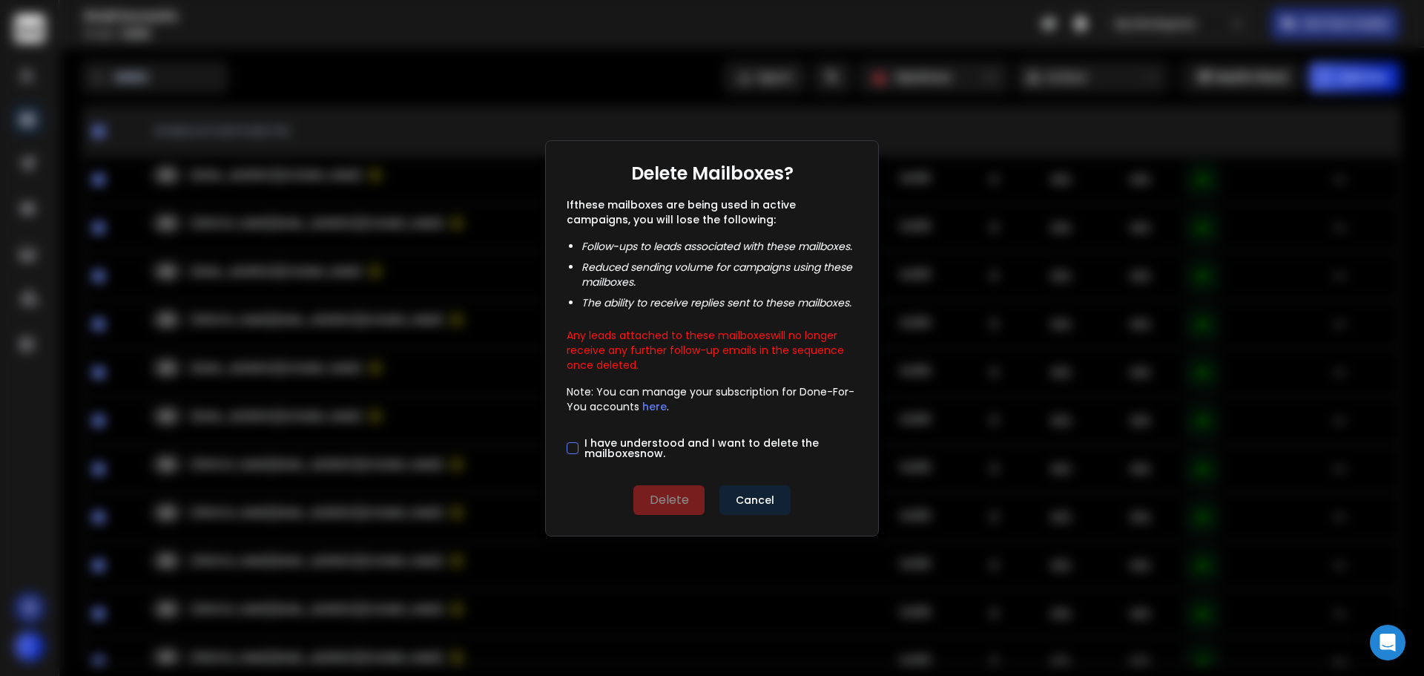
click at [570, 446] on button "I have understood and I want to delete the mailbox es now." at bounding box center [573, 448] width 12 height 12
click at [654, 499] on button "Delete" at bounding box center [668, 500] width 71 height 30
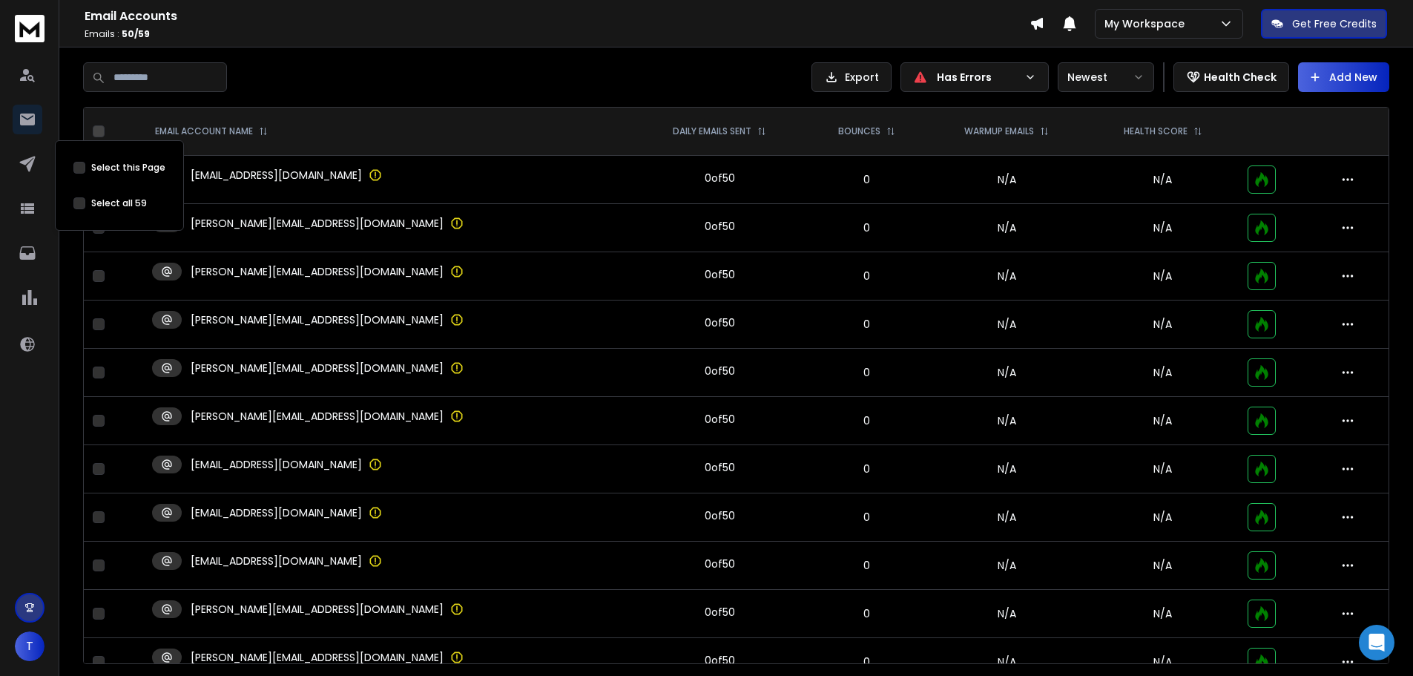
click at [101, 132] on button "Select this Page" at bounding box center [99, 131] width 12 height 12
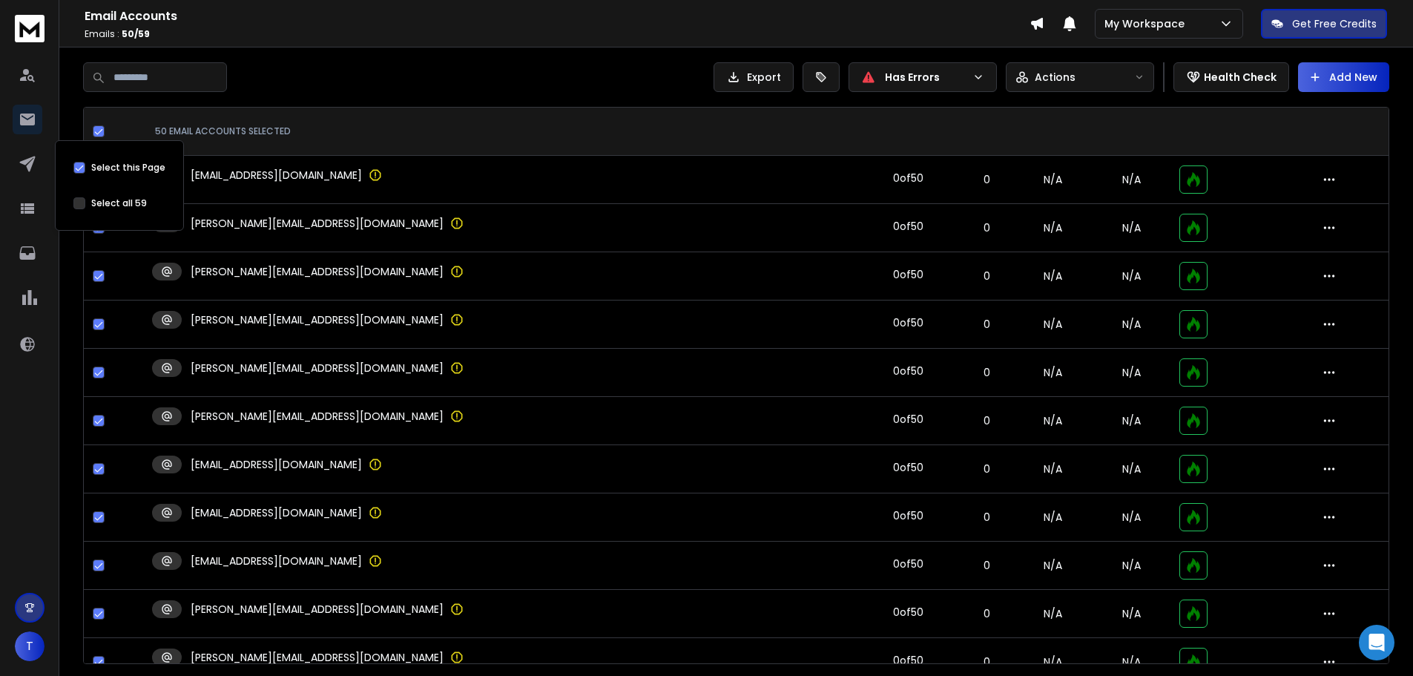
click at [79, 206] on button "Select this Page" at bounding box center [79, 203] width 12 height 12
click at [1050, 78] on p "Actions" at bounding box center [1055, 77] width 41 height 15
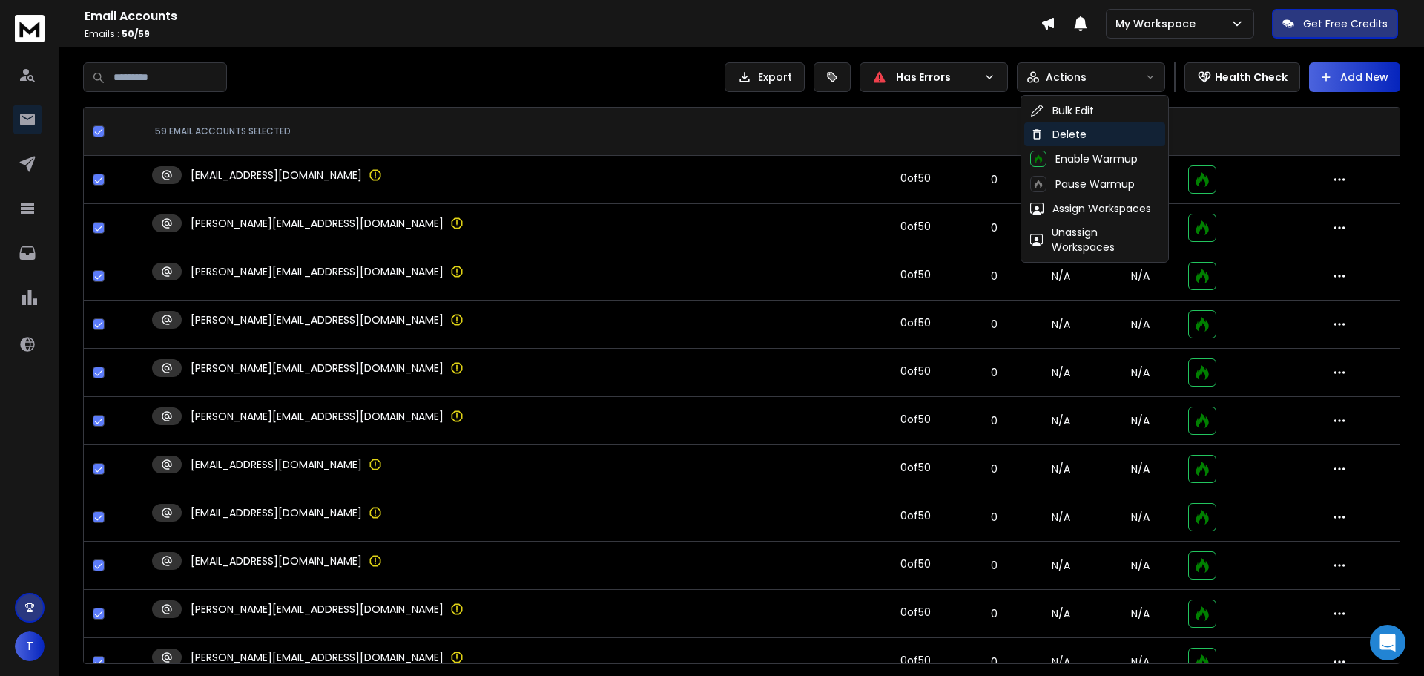
click at [1064, 130] on div "Delete" at bounding box center [1058, 134] width 56 height 15
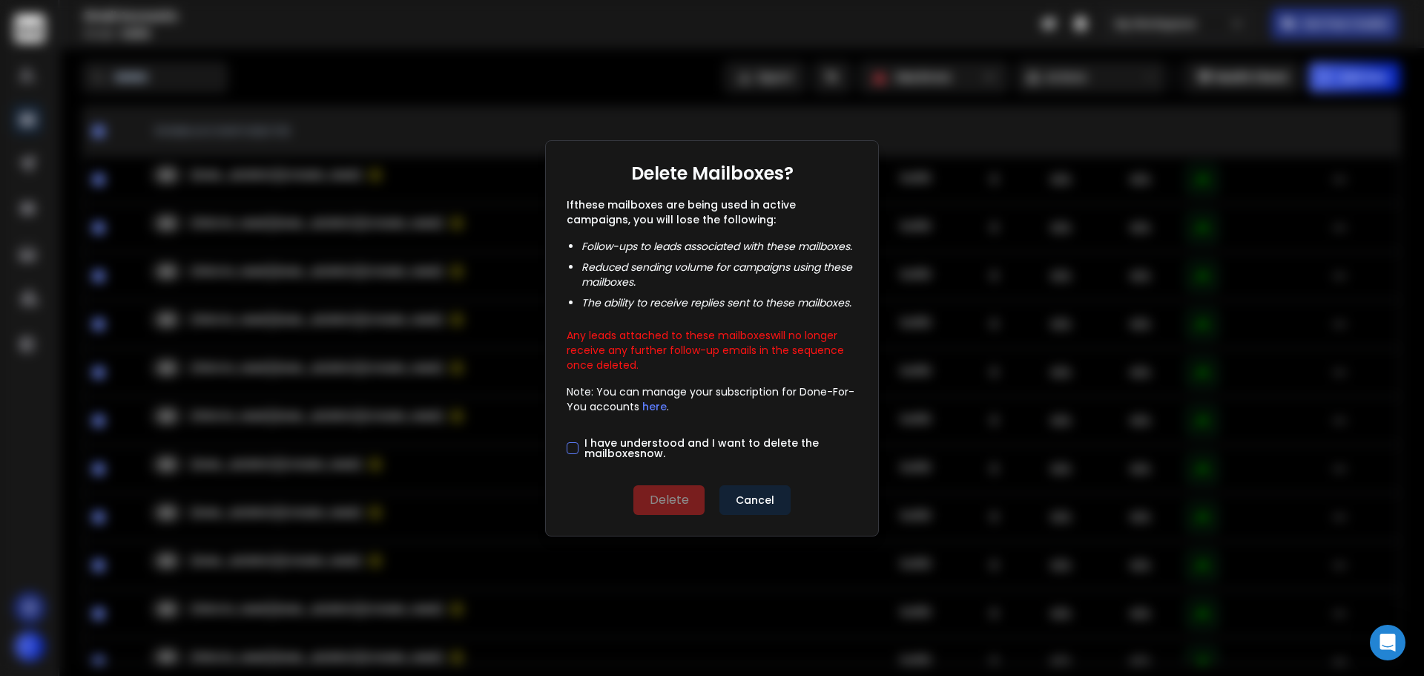
click at [569, 449] on button "I have understood and I want to delete the mailbox es now." at bounding box center [573, 448] width 12 height 12
click at [669, 498] on button "Delete" at bounding box center [668, 500] width 71 height 30
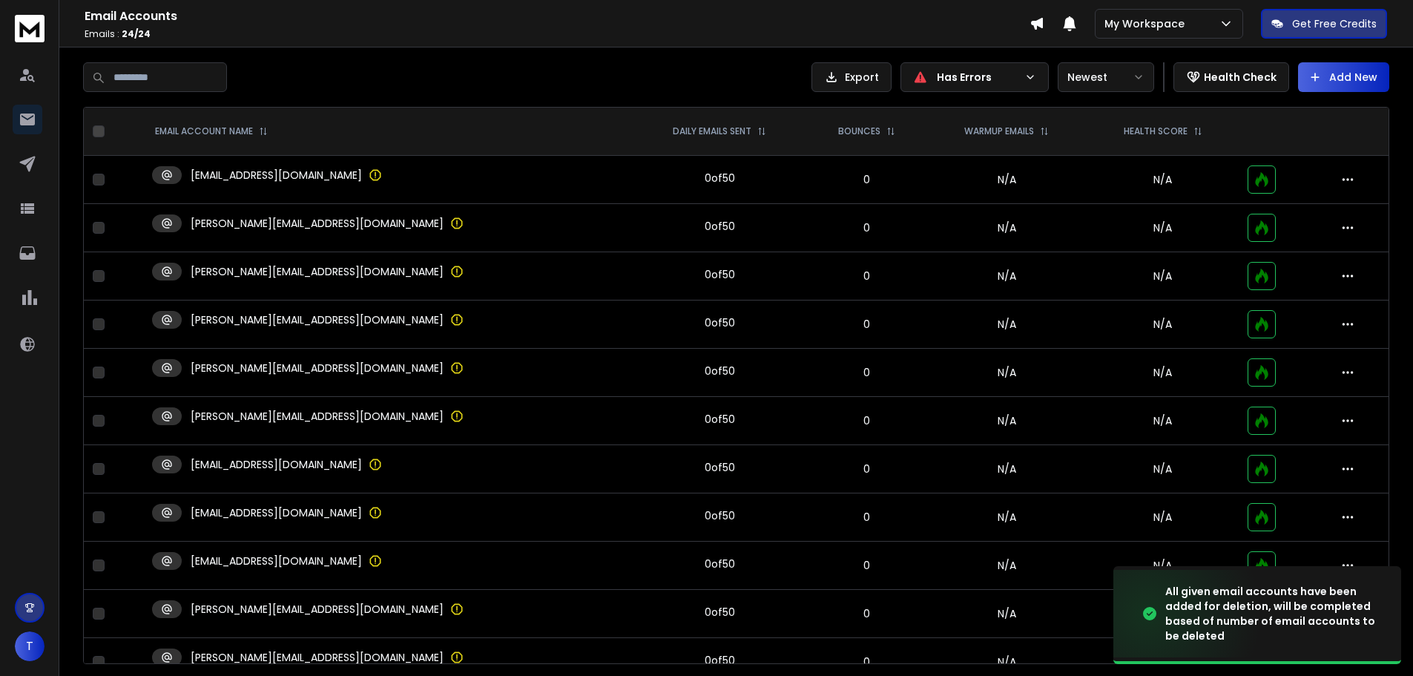
click at [372, 94] on div "Export Has Errors Newest Health Check Add New EMAIL ACCOUNT NAME DAILY EMAILS S…" at bounding box center [736, 363] width 1306 height 602
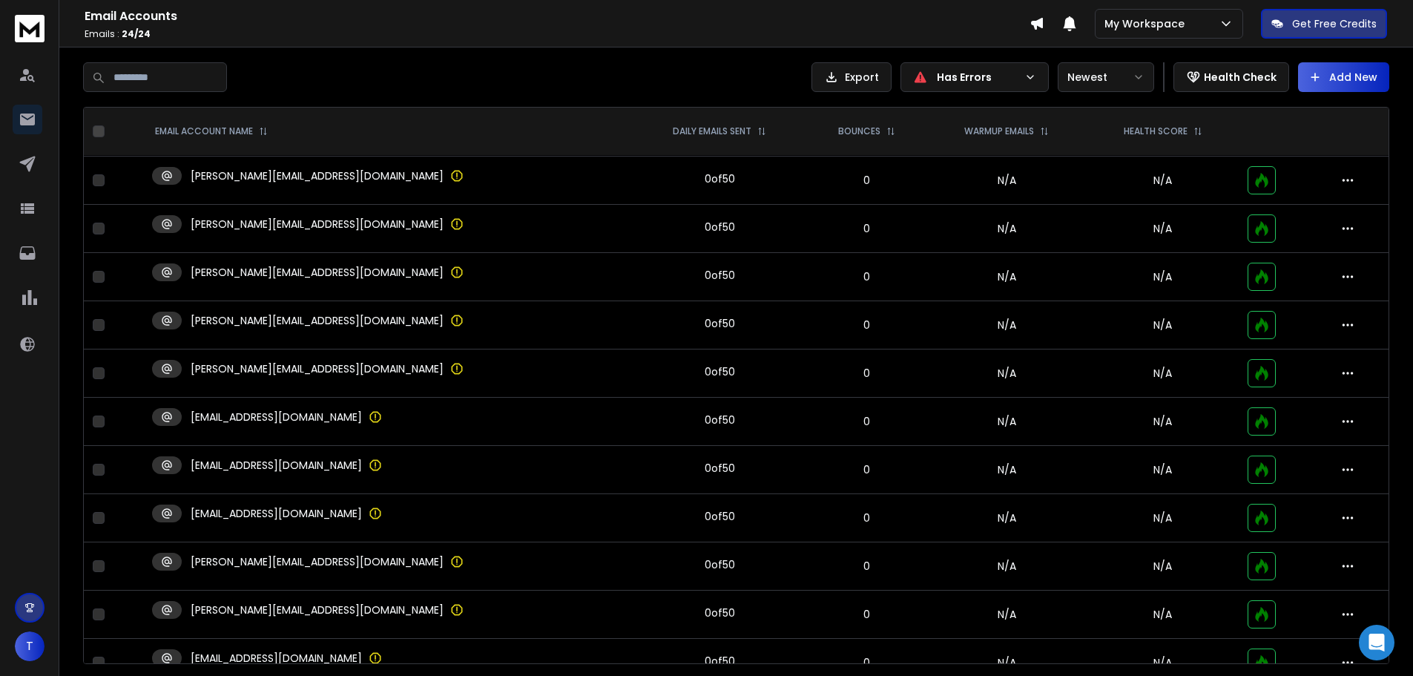
scroll to position [47, 0]
click at [104, 130] on button "Select this Page" at bounding box center [99, 131] width 12 height 12
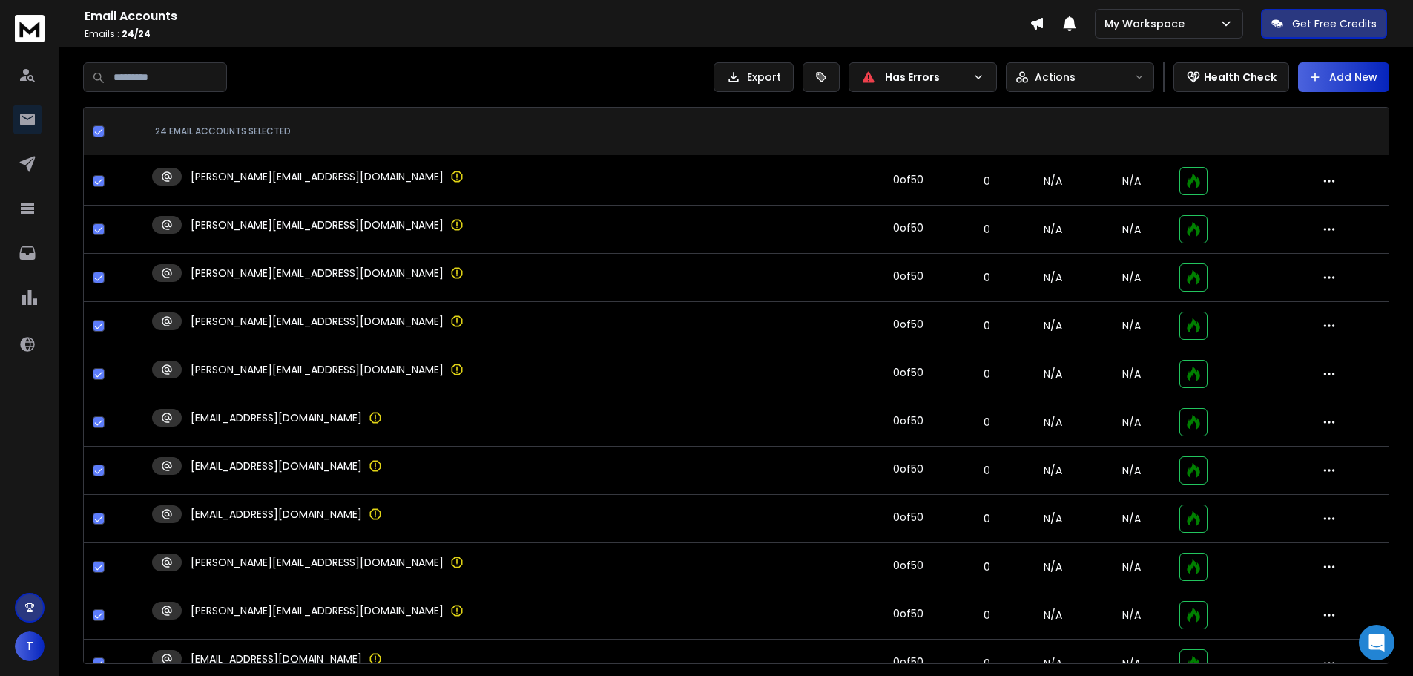
click at [918, 73] on p "Has Errors" at bounding box center [926, 77] width 82 height 15
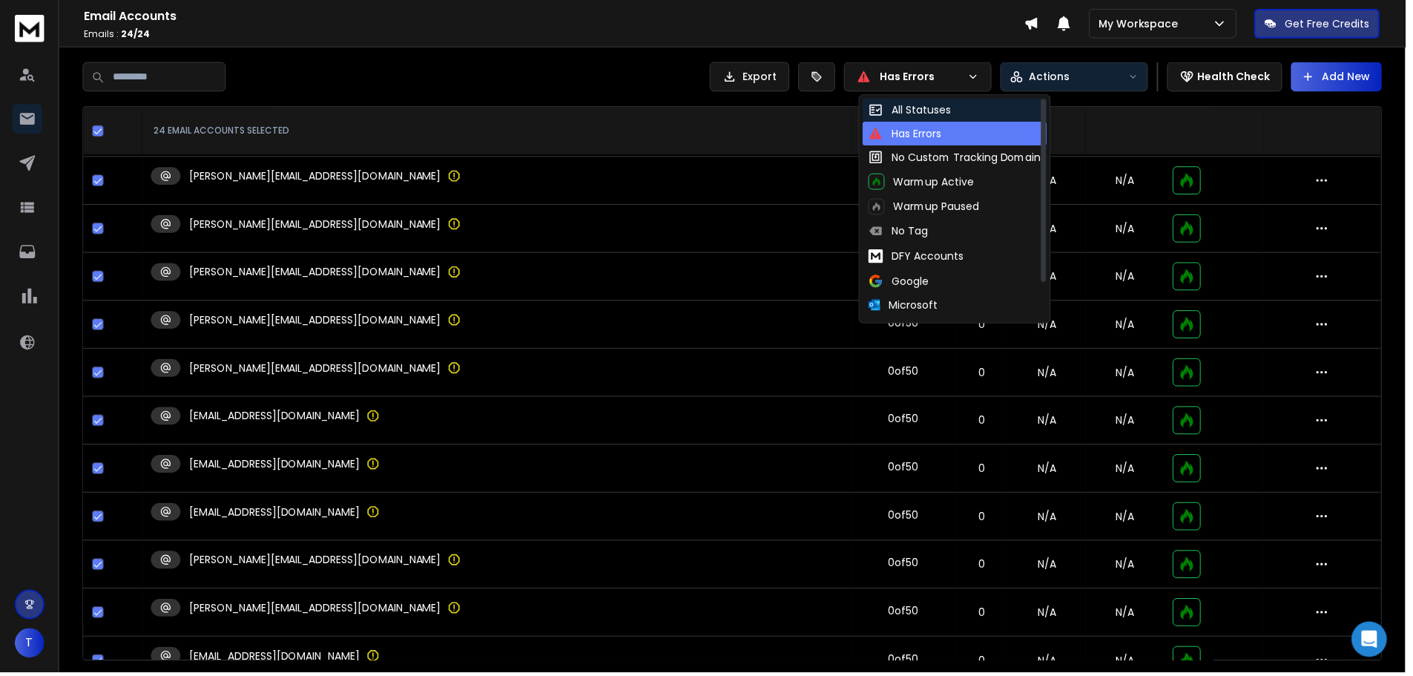
click at [1075, 79] on p "Actions" at bounding box center [1055, 77] width 41 height 15
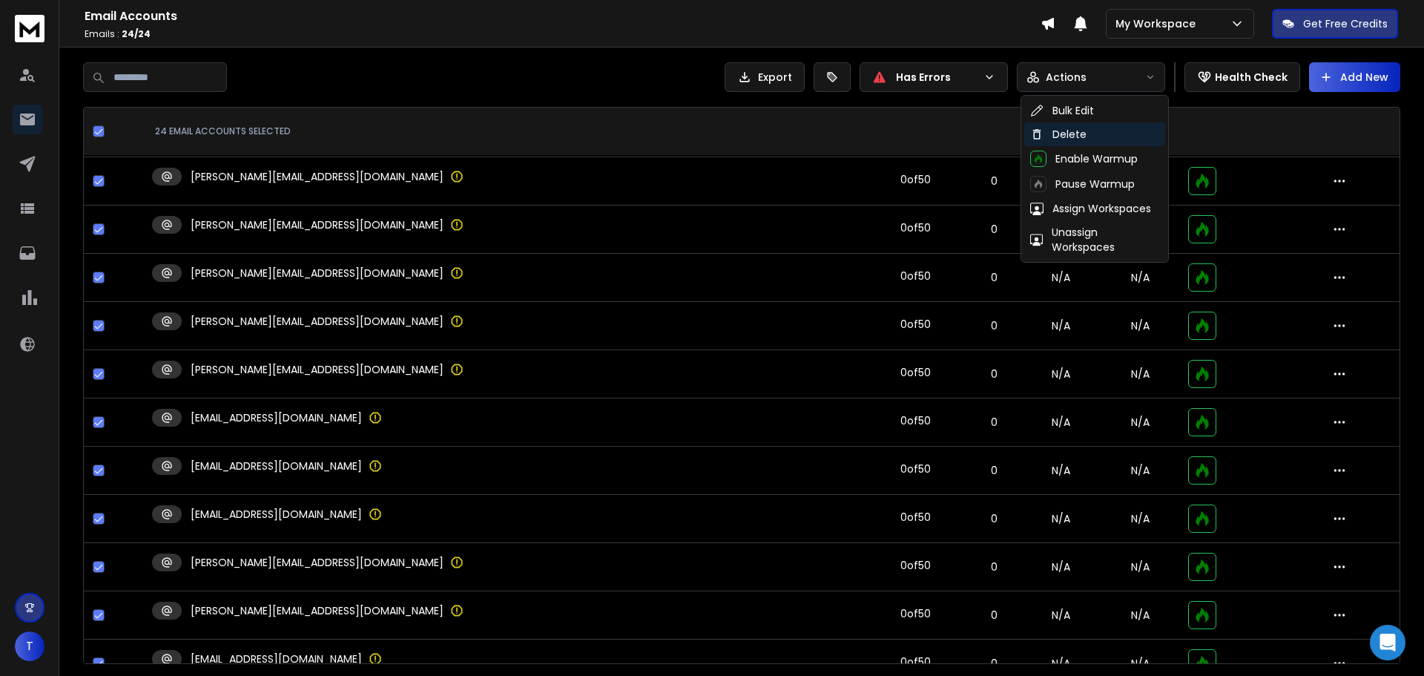
click at [1087, 129] on div "Delete" at bounding box center [1094, 134] width 141 height 24
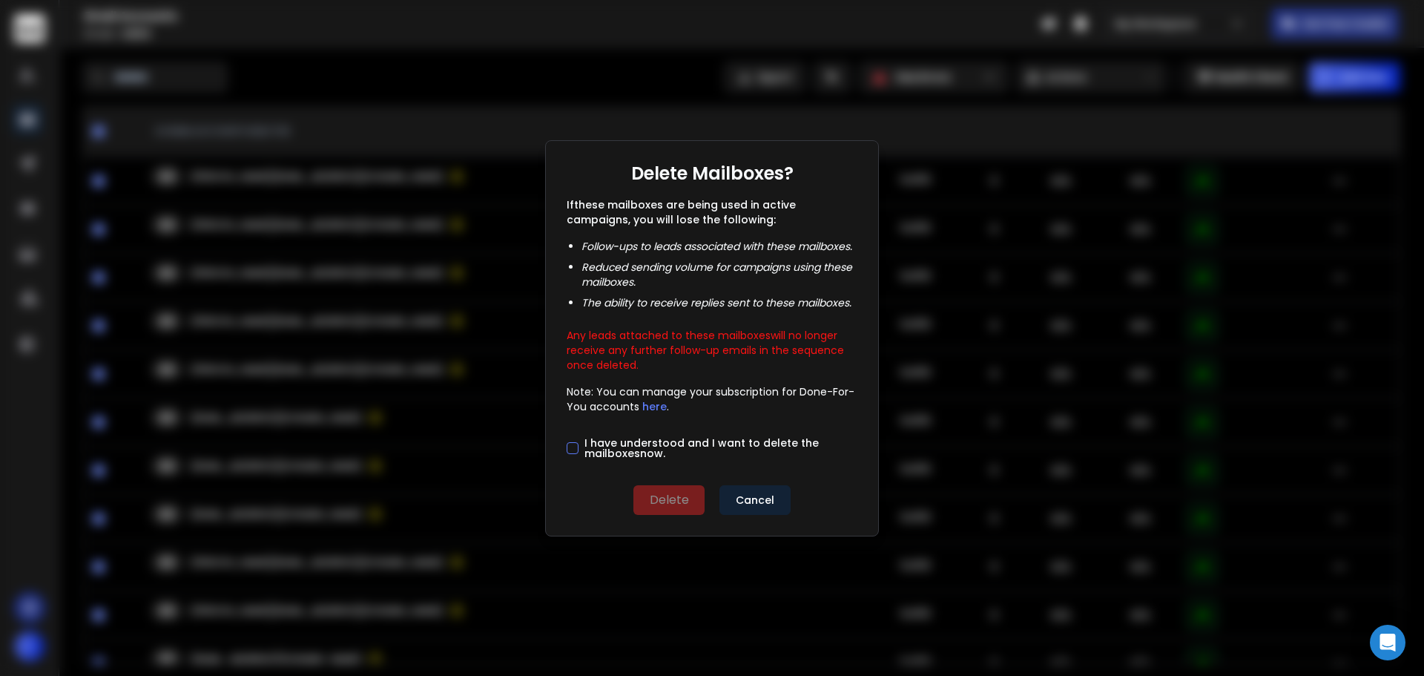
click at [570, 447] on button "I have understood and I want to delete the mailbox es now." at bounding box center [573, 448] width 12 height 12
click at [683, 499] on button "Delete" at bounding box center [668, 500] width 71 height 30
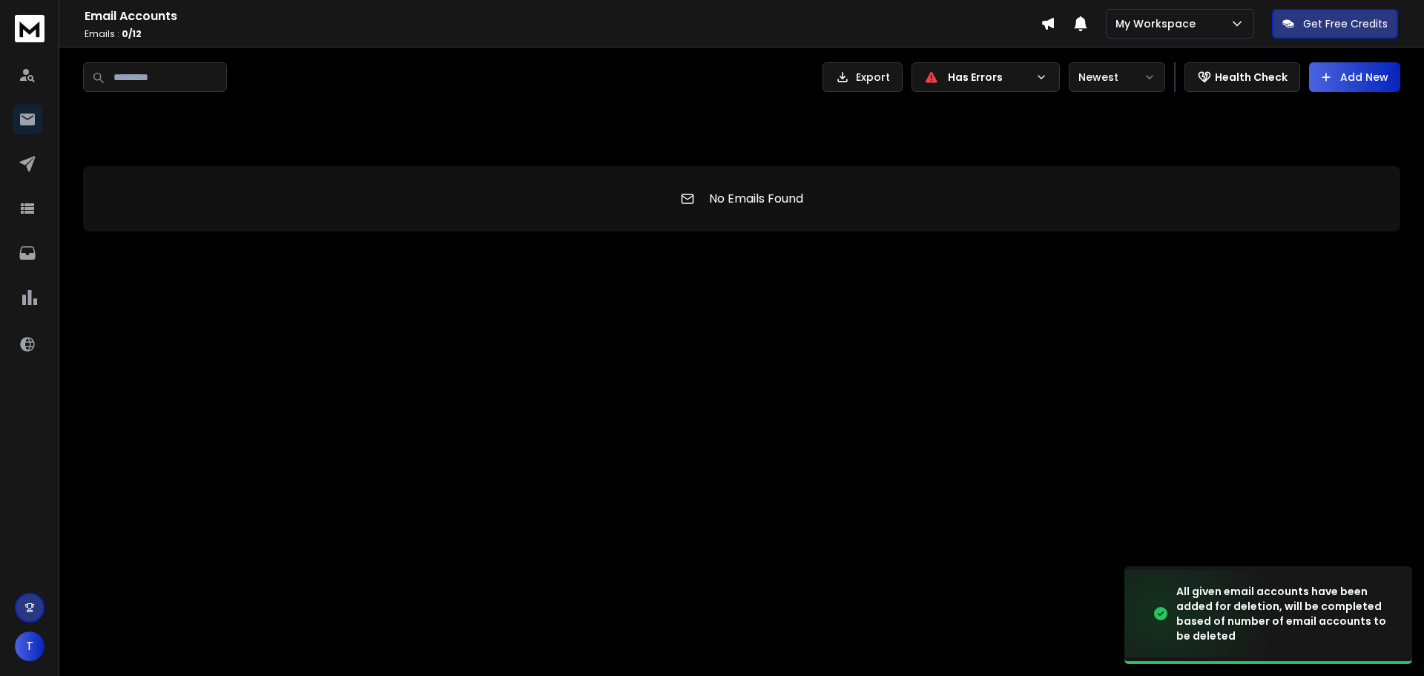
click at [1010, 76] on p "Has Errors" at bounding box center [989, 77] width 82 height 15
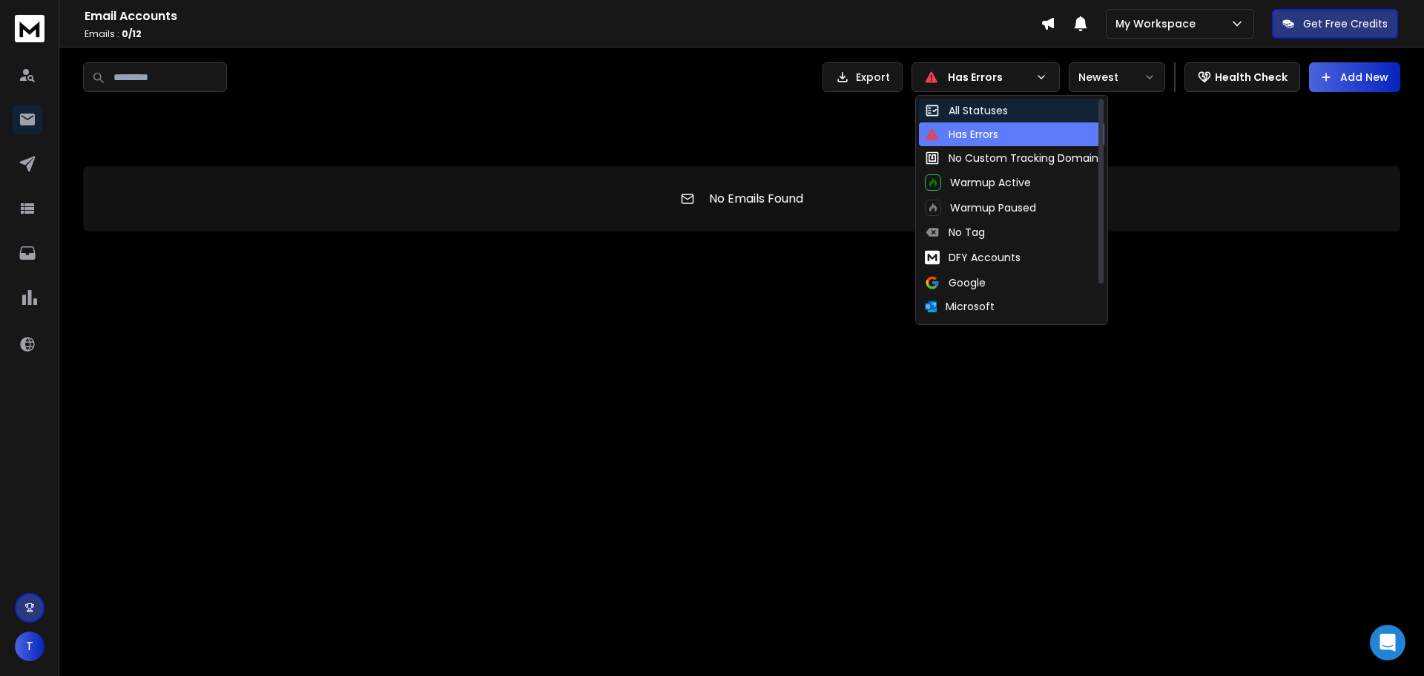
click at [998, 113] on div "All Statuses" at bounding box center [966, 110] width 83 height 15
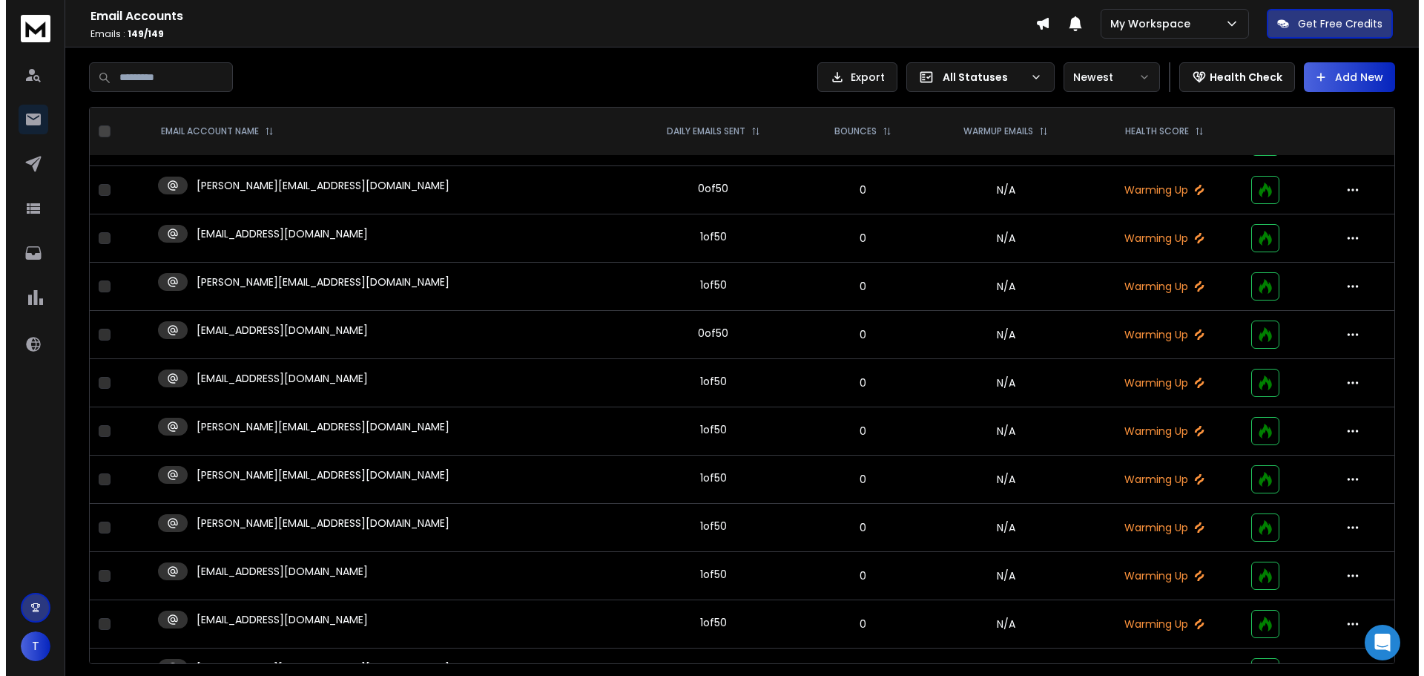
scroll to position [1187, 0]
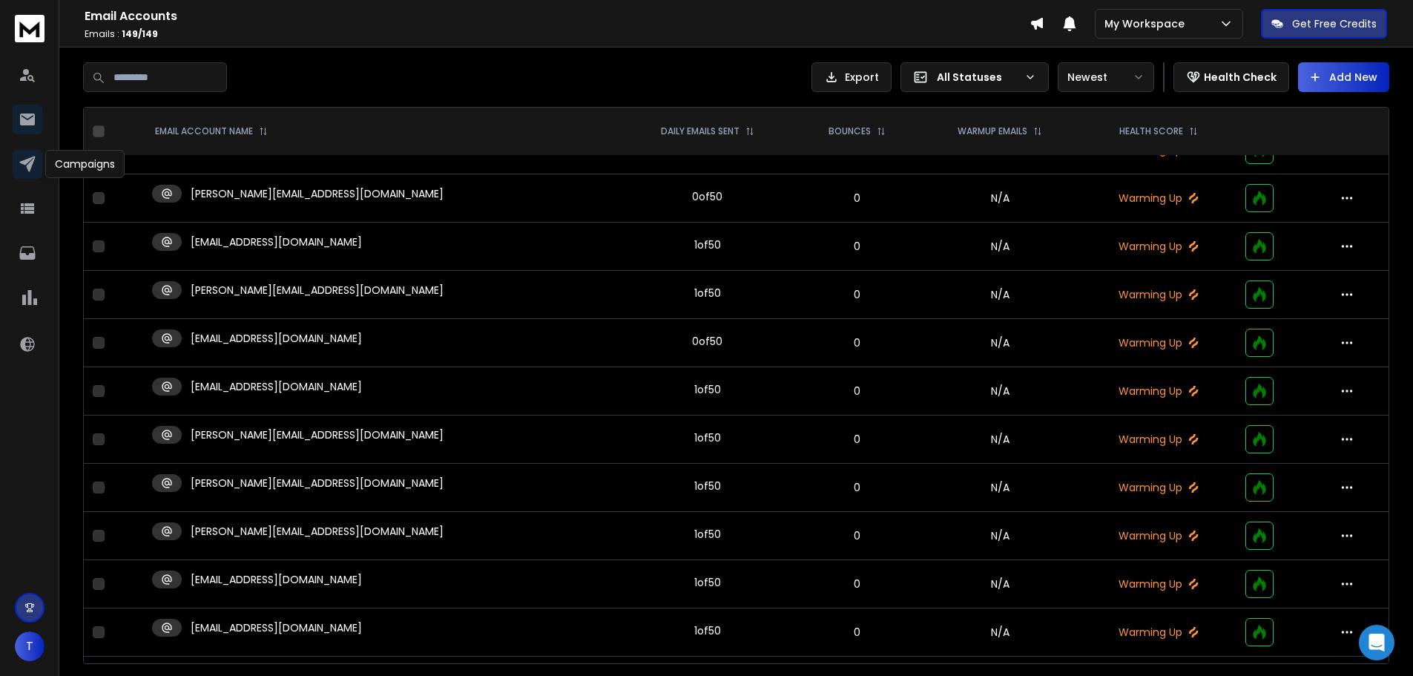
click at [27, 171] on icon at bounding box center [28, 164] width 18 height 18
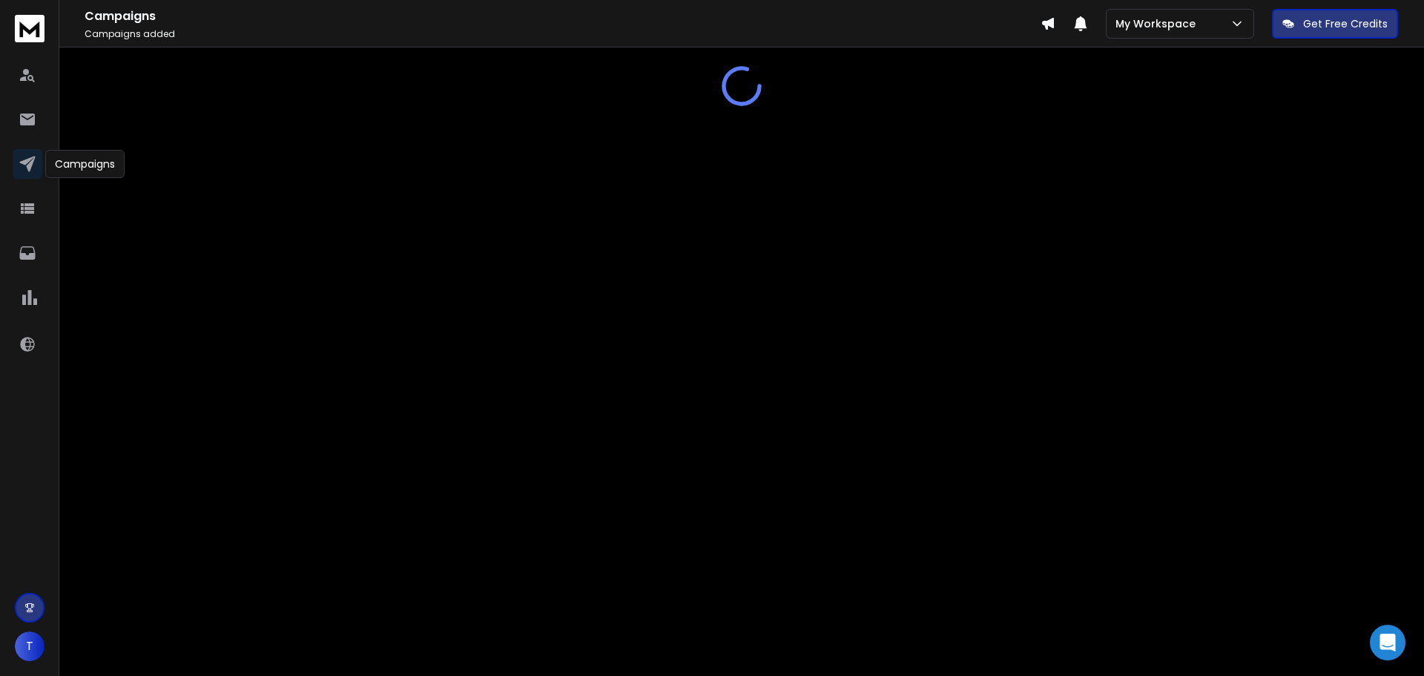
click at [24, 157] on icon at bounding box center [28, 164] width 18 height 18
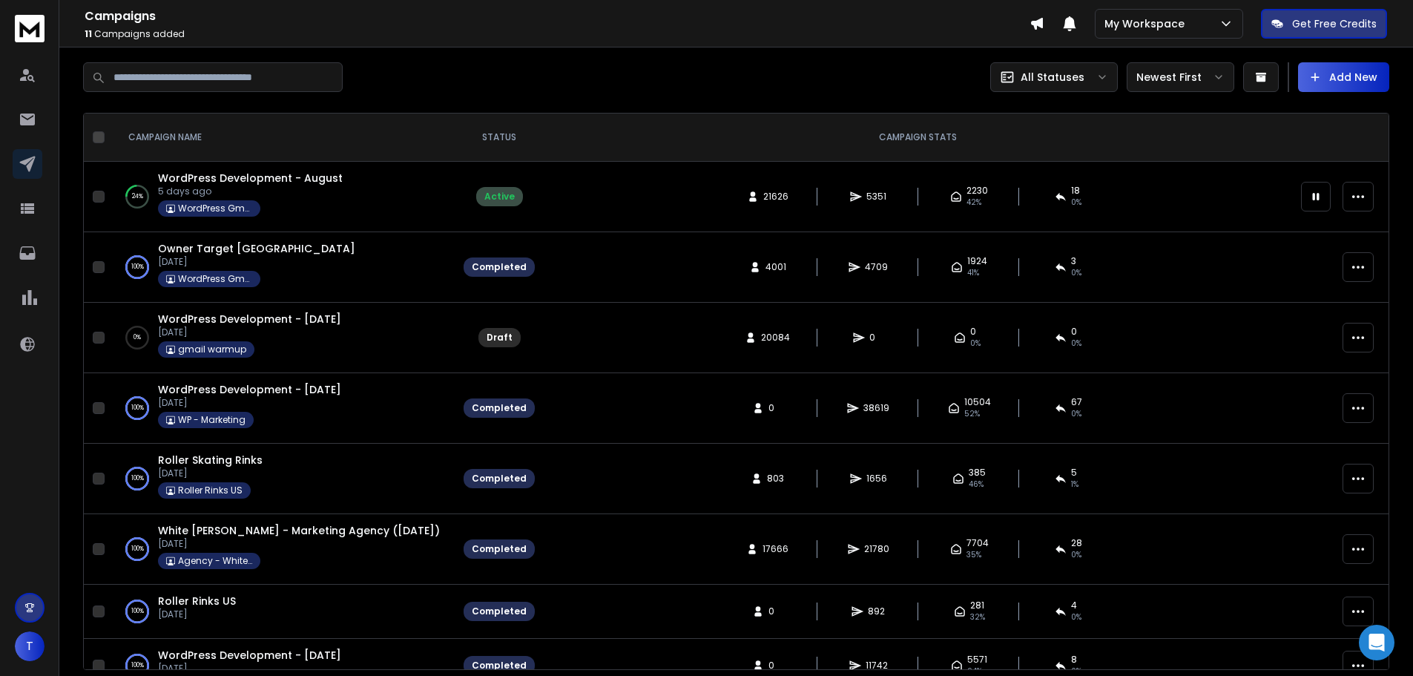
click at [204, 182] on span "WordPress Development - August" at bounding box center [250, 178] width 185 height 15
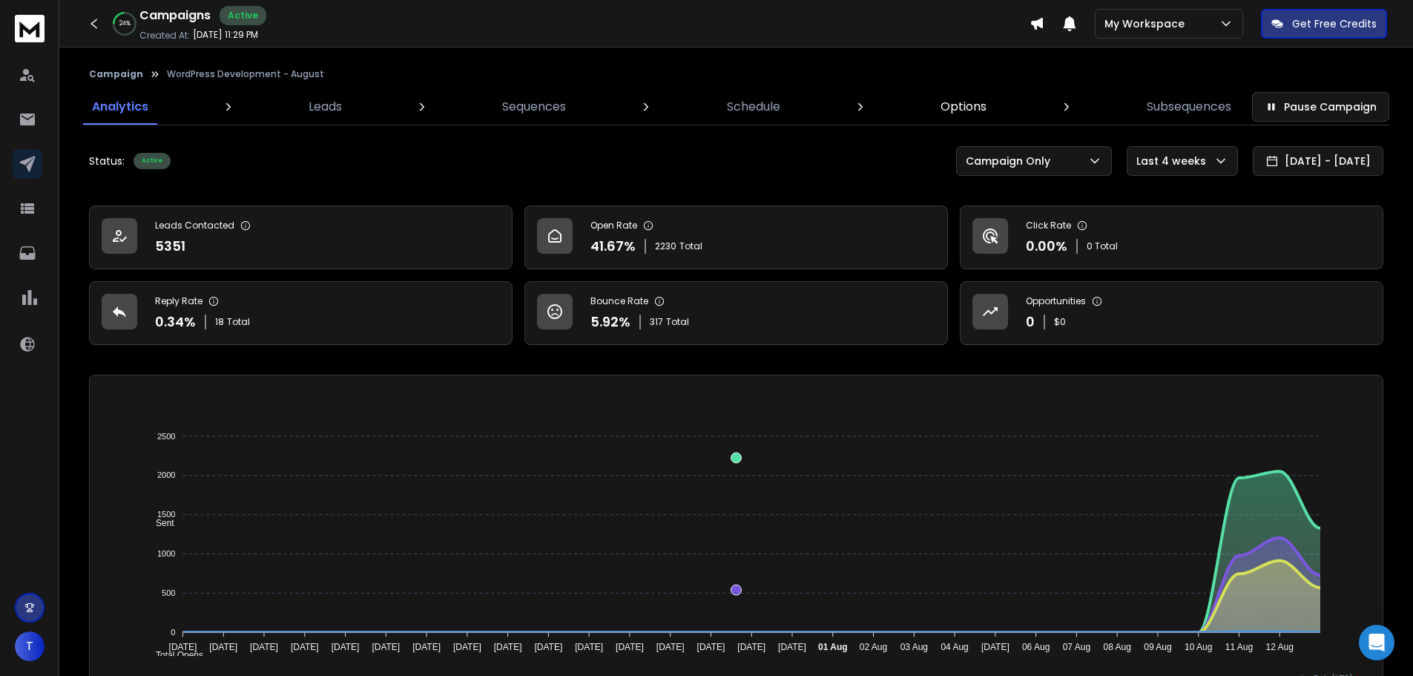
click at [955, 102] on p "Options" at bounding box center [964, 107] width 46 height 18
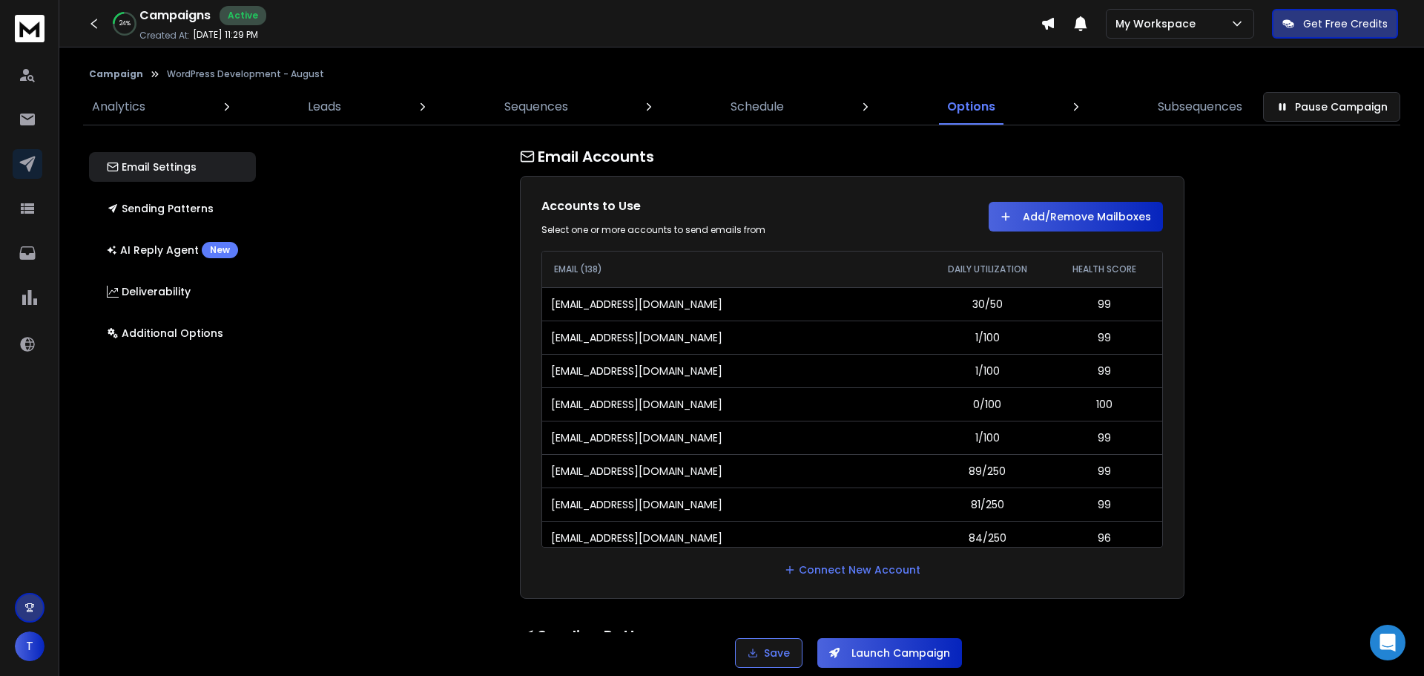
click at [1109, 215] on button "Add/Remove Mailboxes" at bounding box center [1076, 217] width 174 height 30
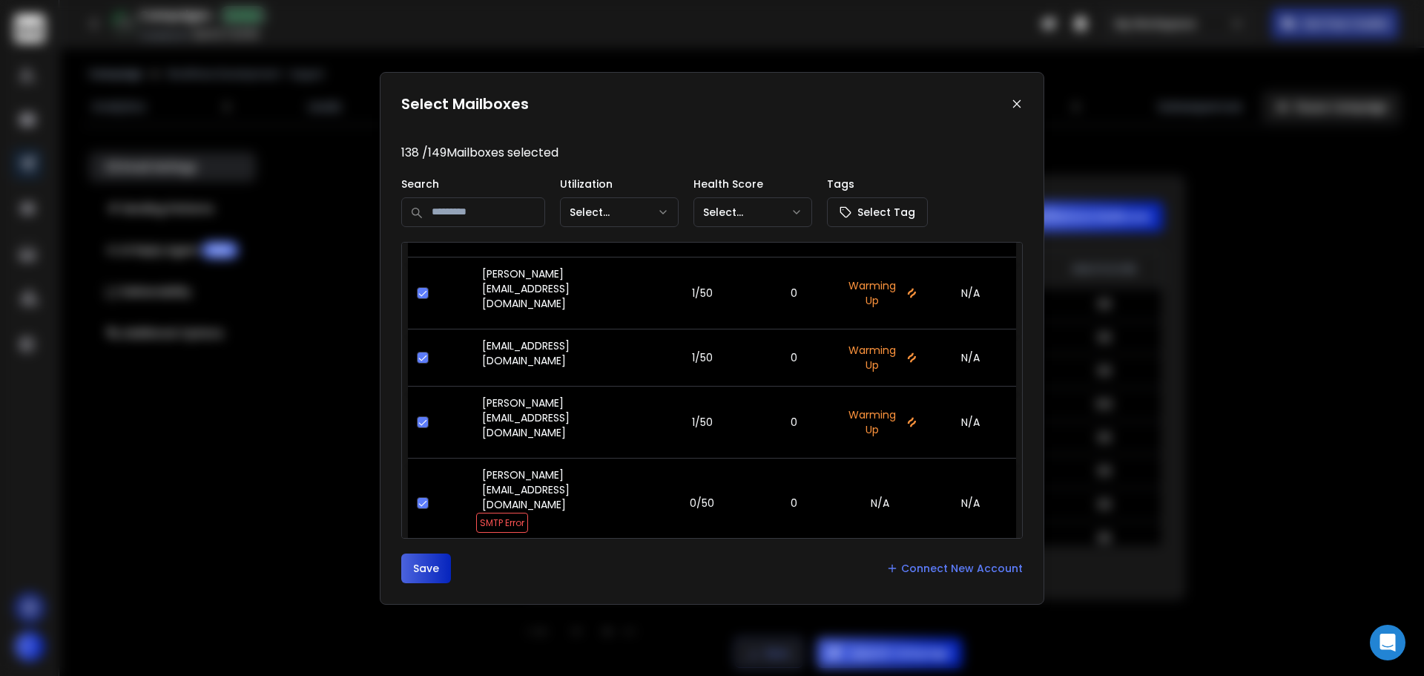
scroll to position [593, 0]
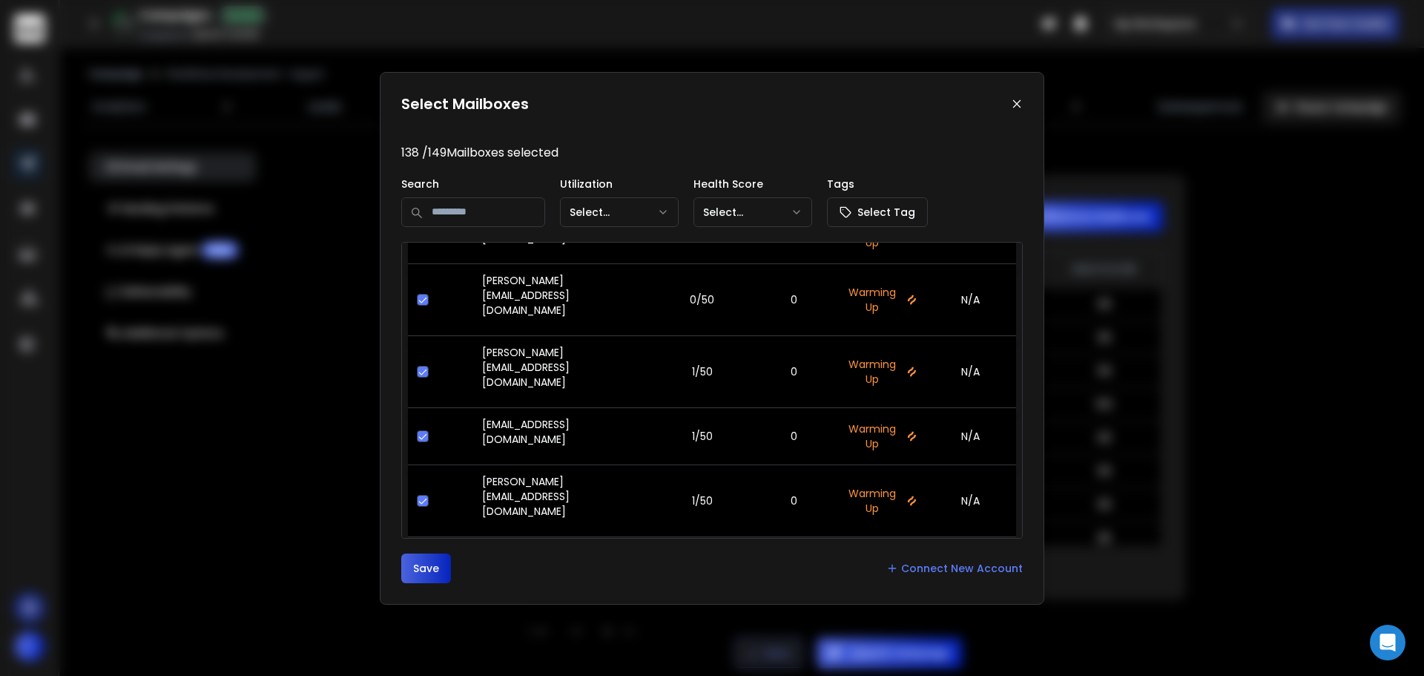
click at [421, 576] on button "button" at bounding box center [423, 582] width 12 height 12
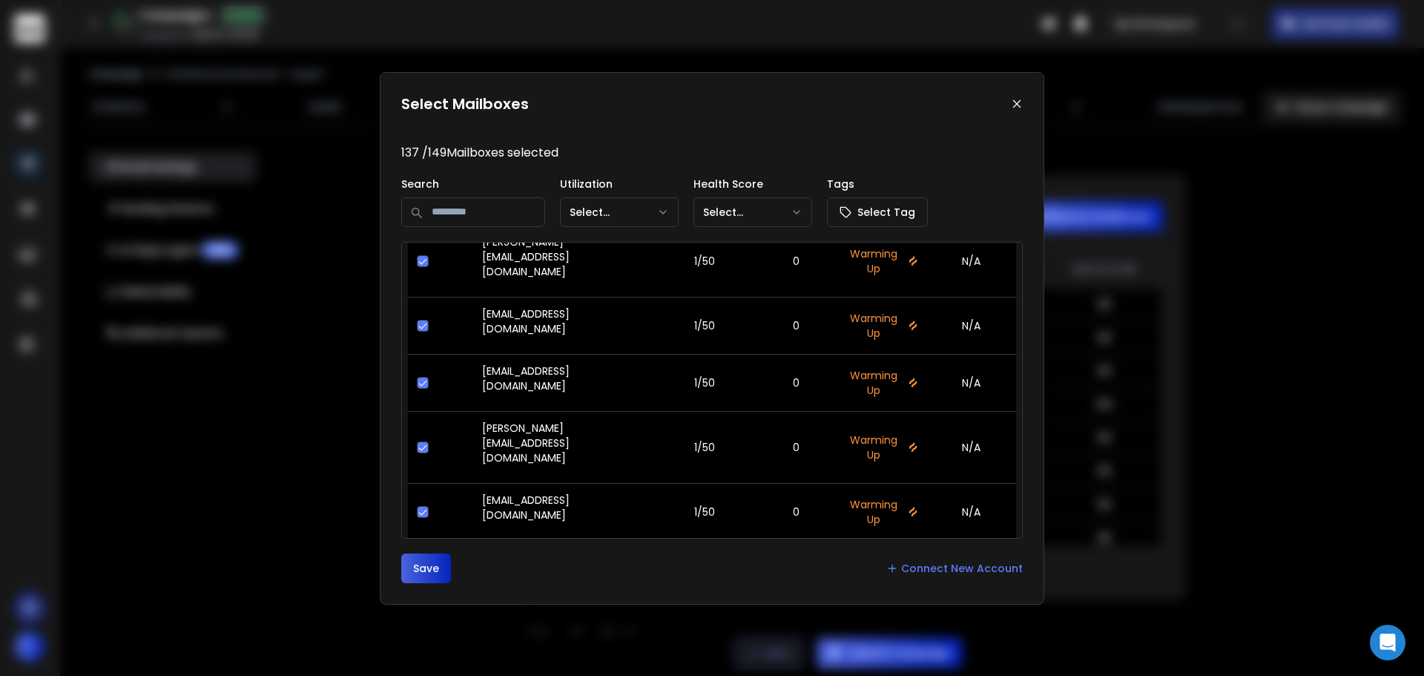
scroll to position [6948, 0]
click at [425, 566] on button "Save" at bounding box center [426, 568] width 50 height 30
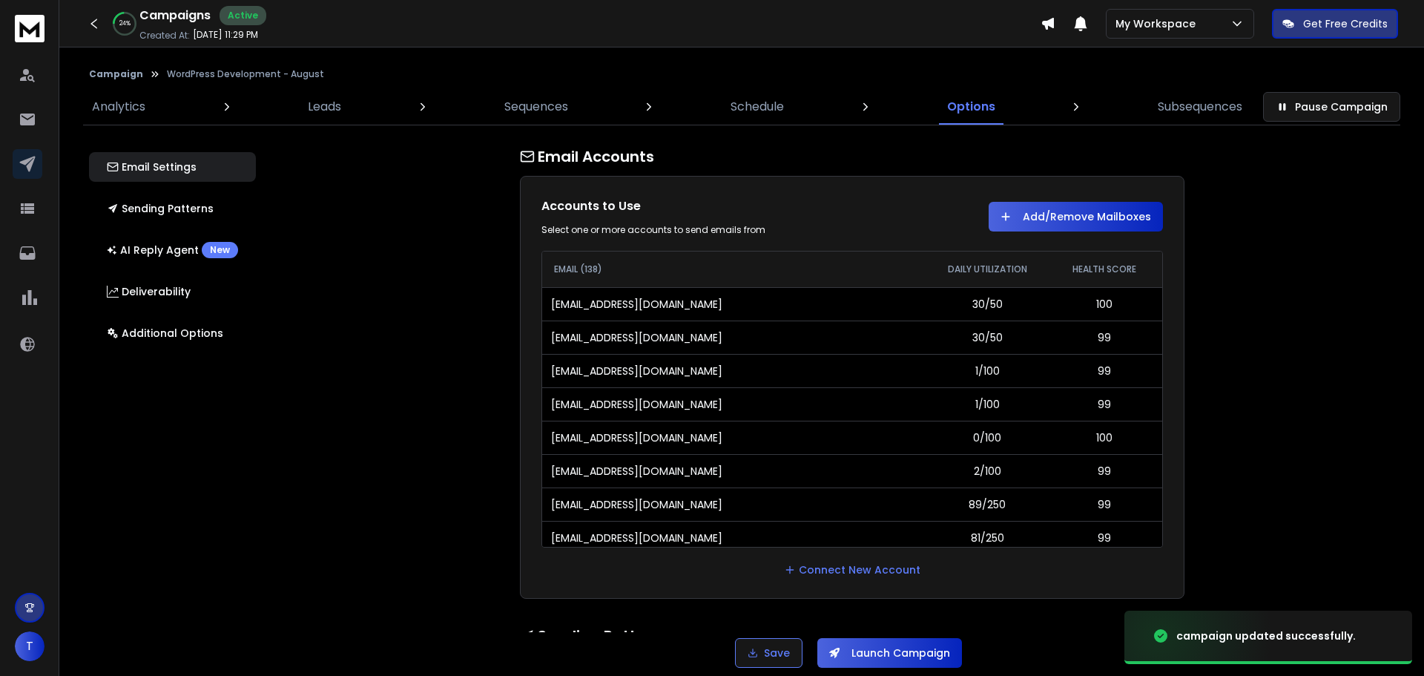
click at [1041, 216] on button "Add/Remove Mailboxes" at bounding box center [1076, 217] width 174 height 30
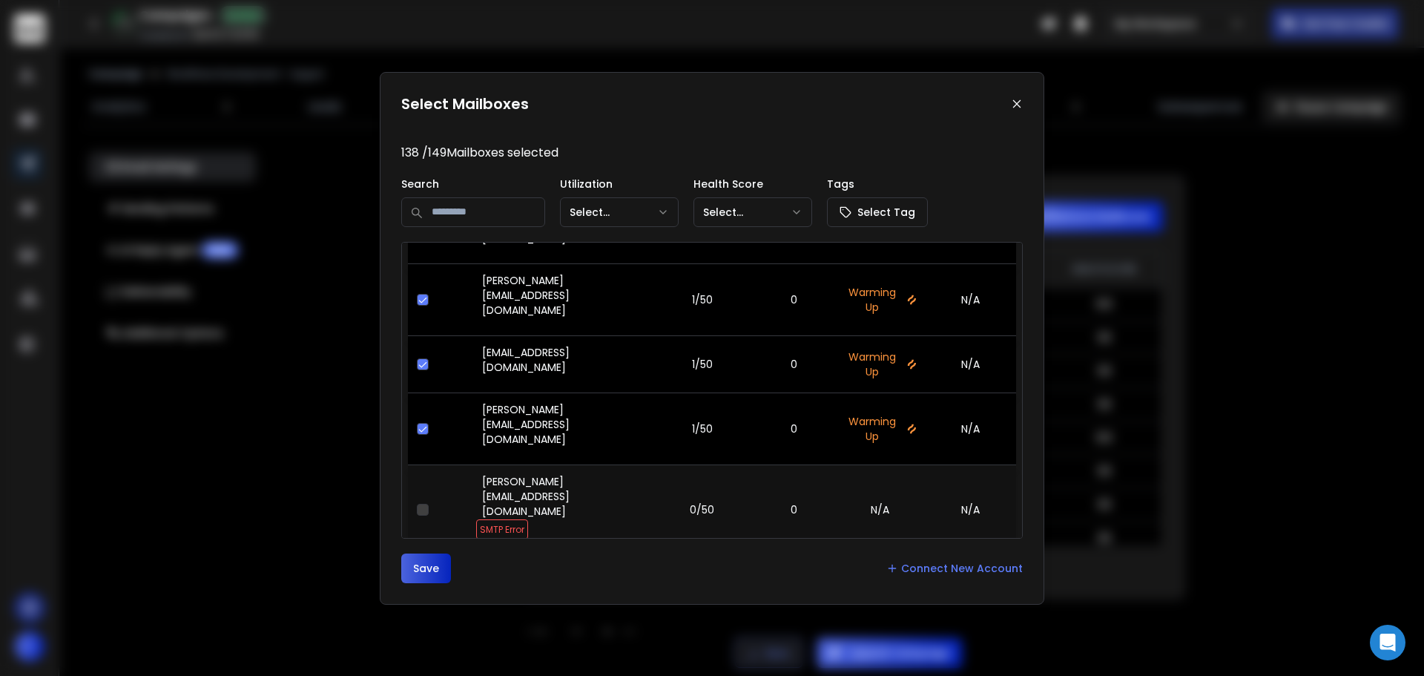
scroll to position [593, 0]
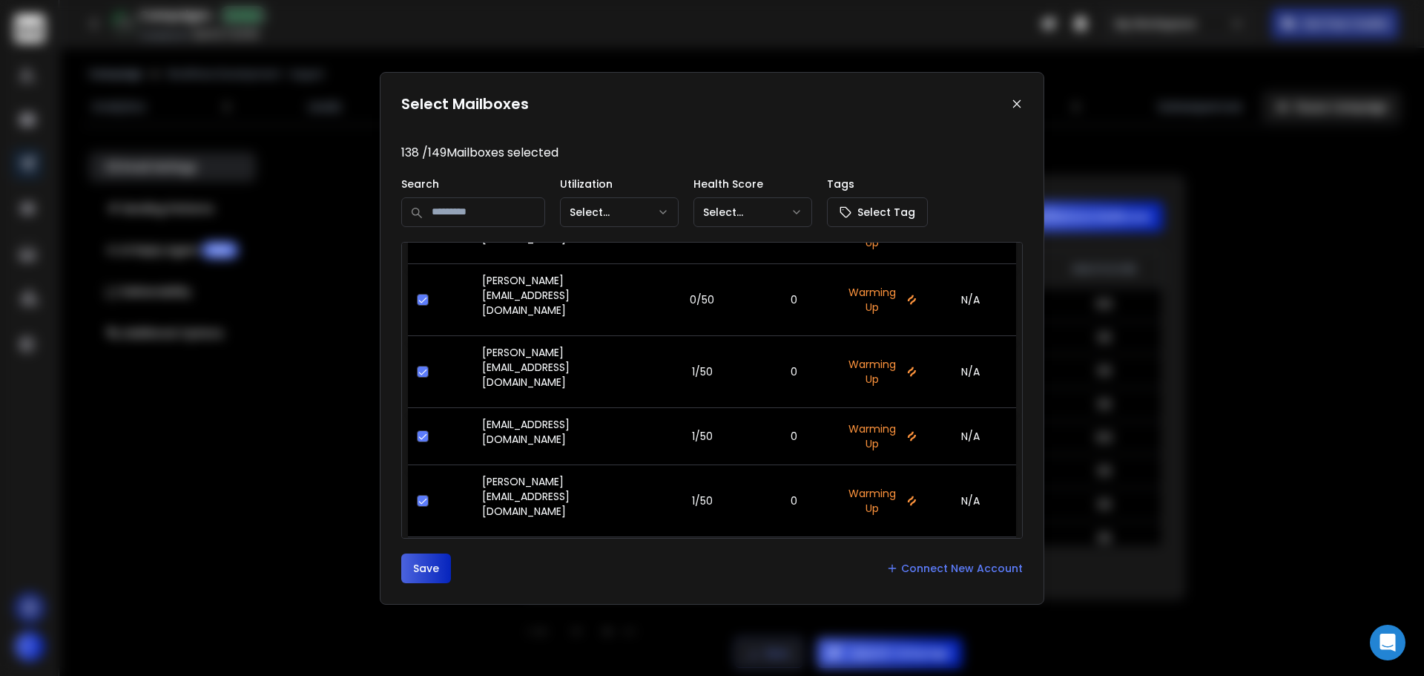
click at [486, 591] on span "SMTP Error" at bounding box center [502, 601] width 52 height 20
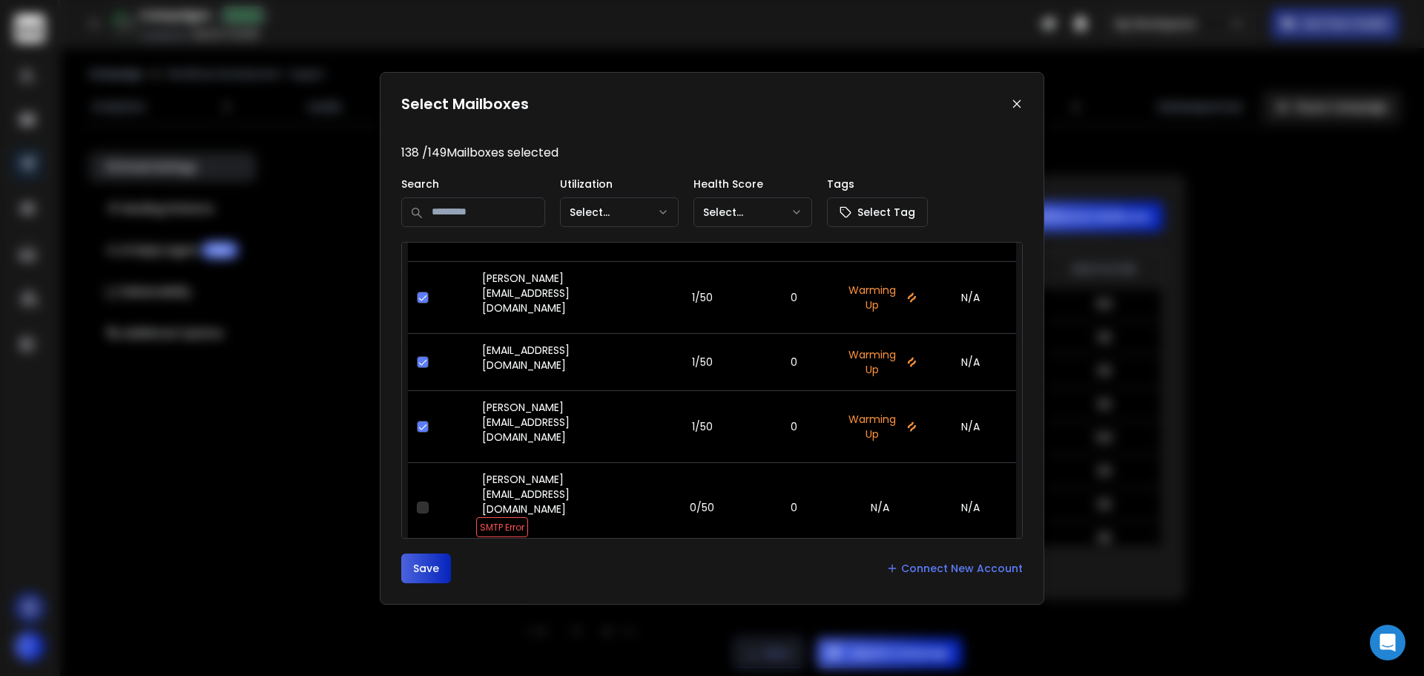
drag, startPoint x: 427, startPoint y: 571, endPoint x: 465, endPoint y: 554, distance: 41.5
click at [427, 572] on button "Save" at bounding box center [426, 568] width 50 height 30
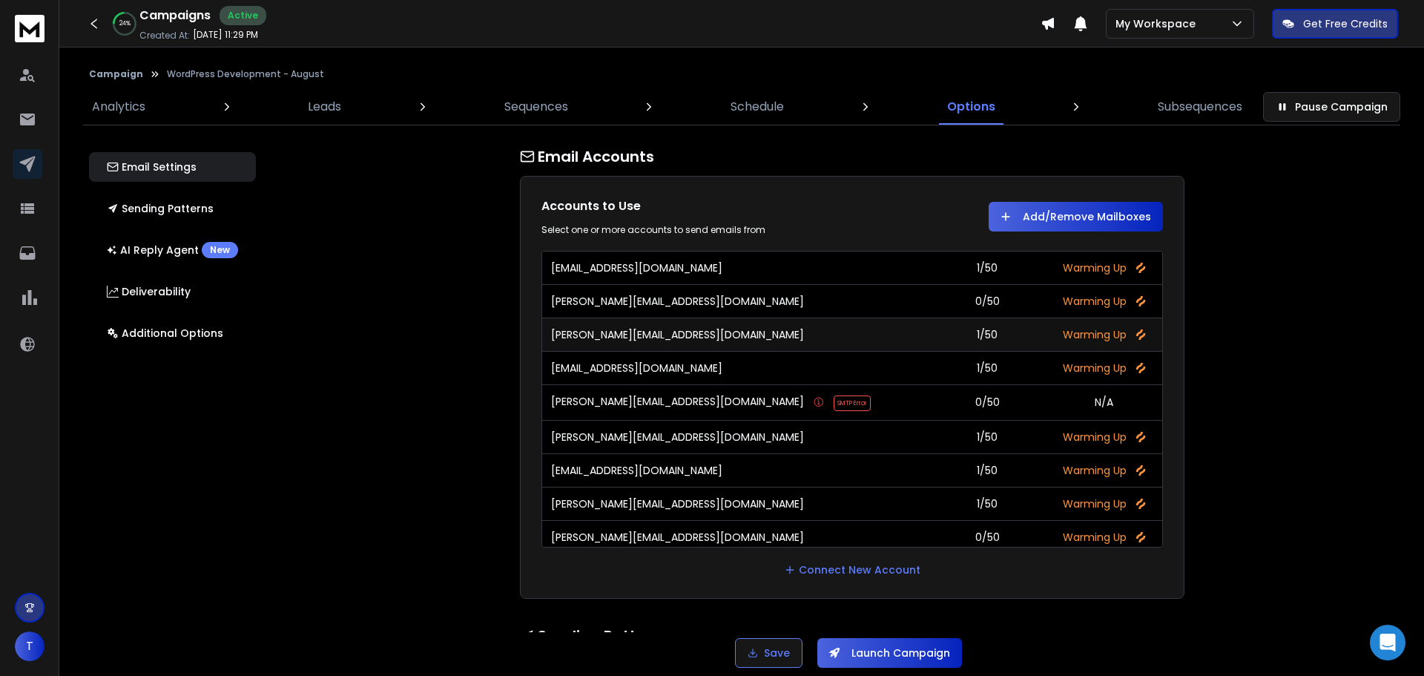
scroll to position [1706, 0]
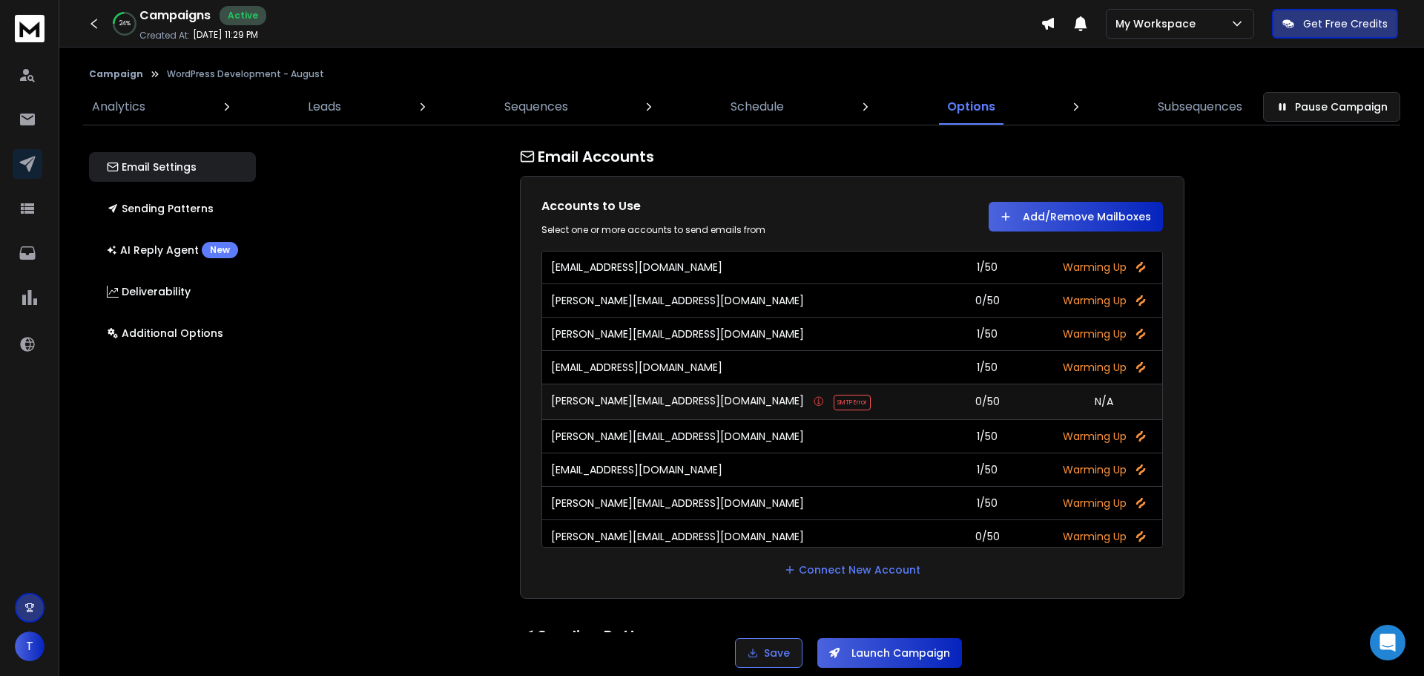
click at [834, 404] on span "SMTP Error" at bounding box center [852, 403] width 37 height 16
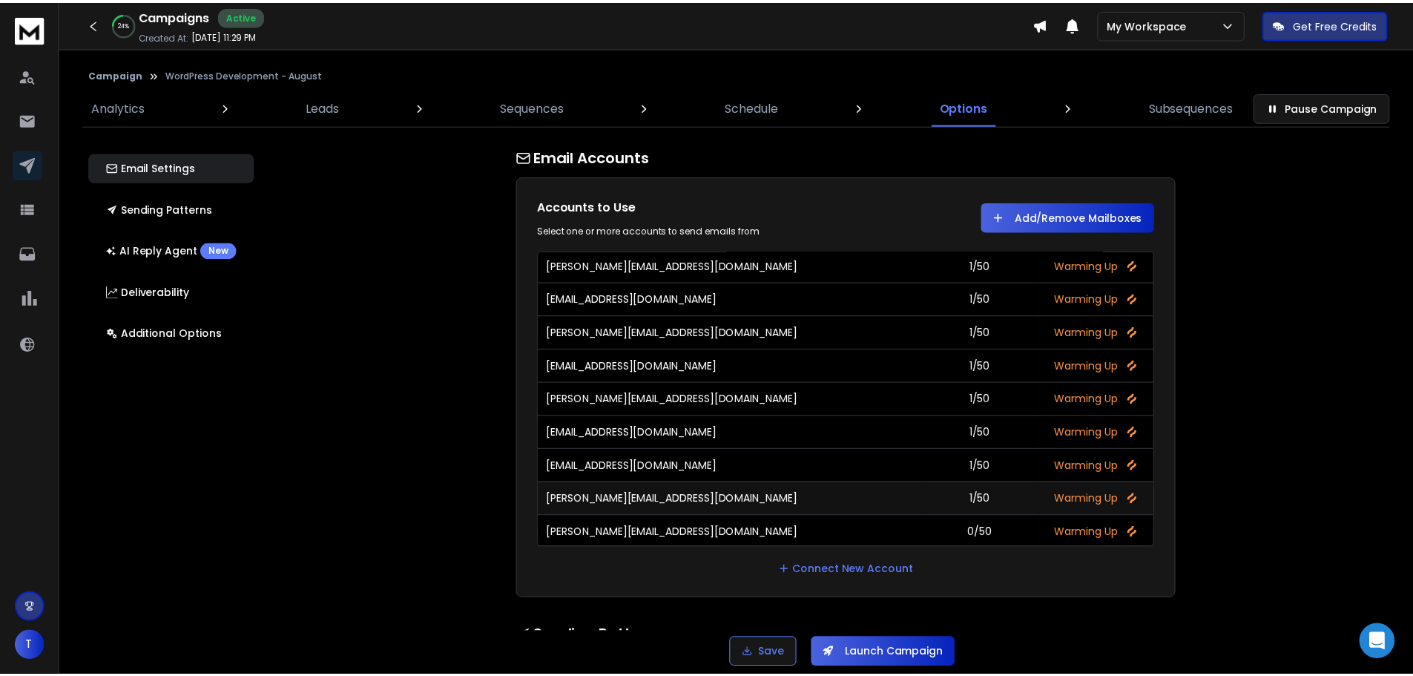
scroll to position [4349, 0]
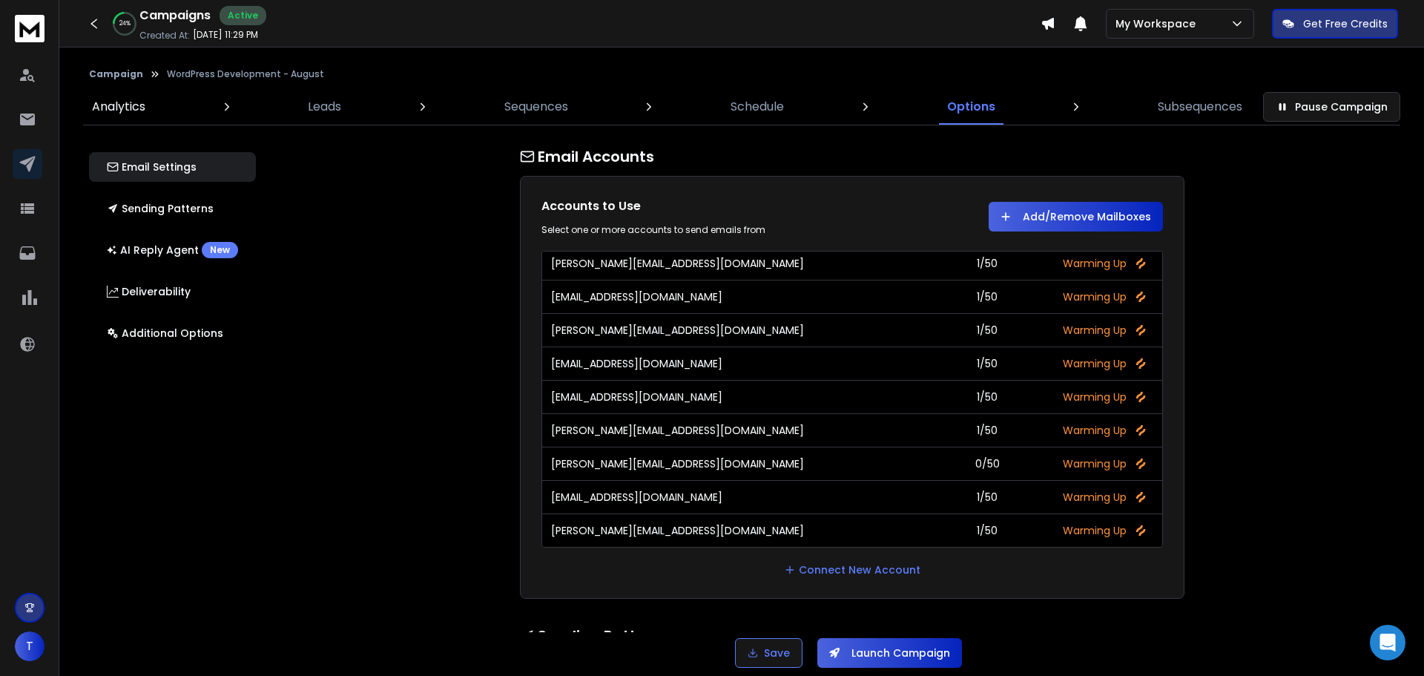
click at [145, 108] on p "Analytics" at bounding box center [118, 107] width 53 height 18
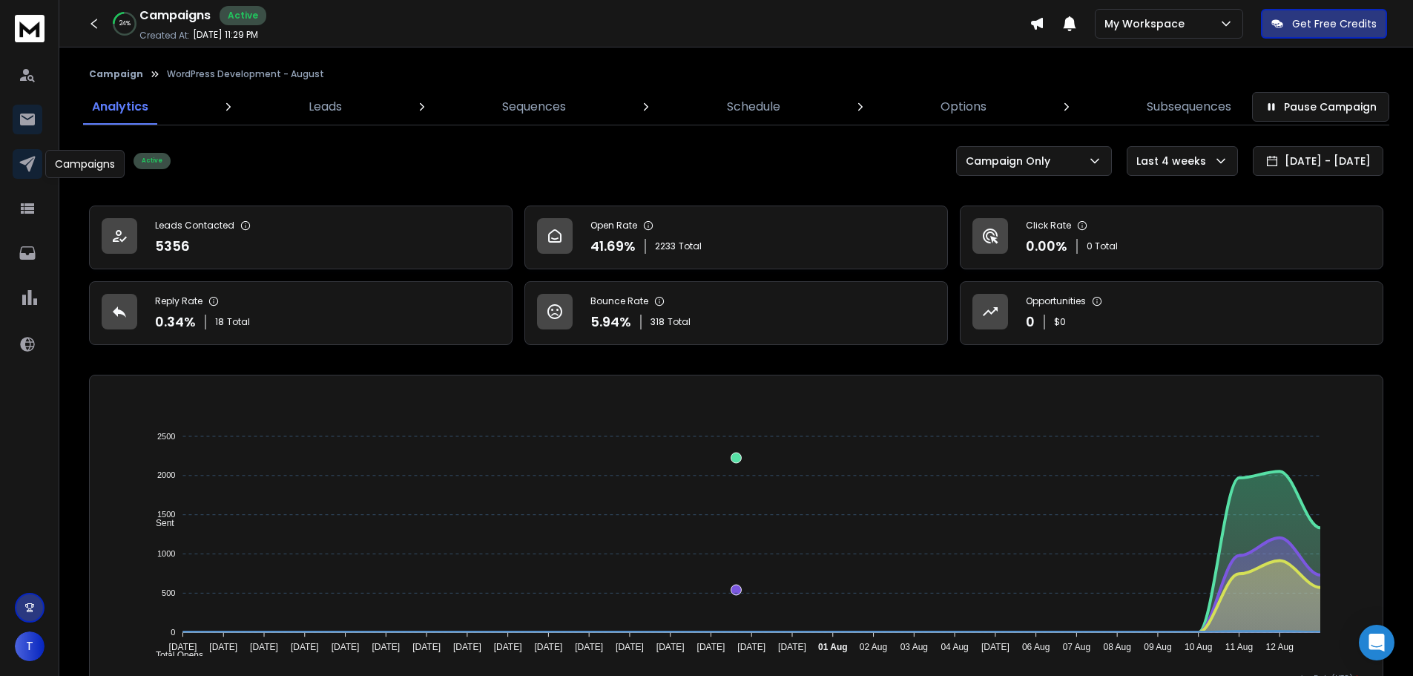
click at [34, 129] on link at bounding box center [28, 120] width 30 height 30
